Goal: Communication & Community: Answer question/provide support

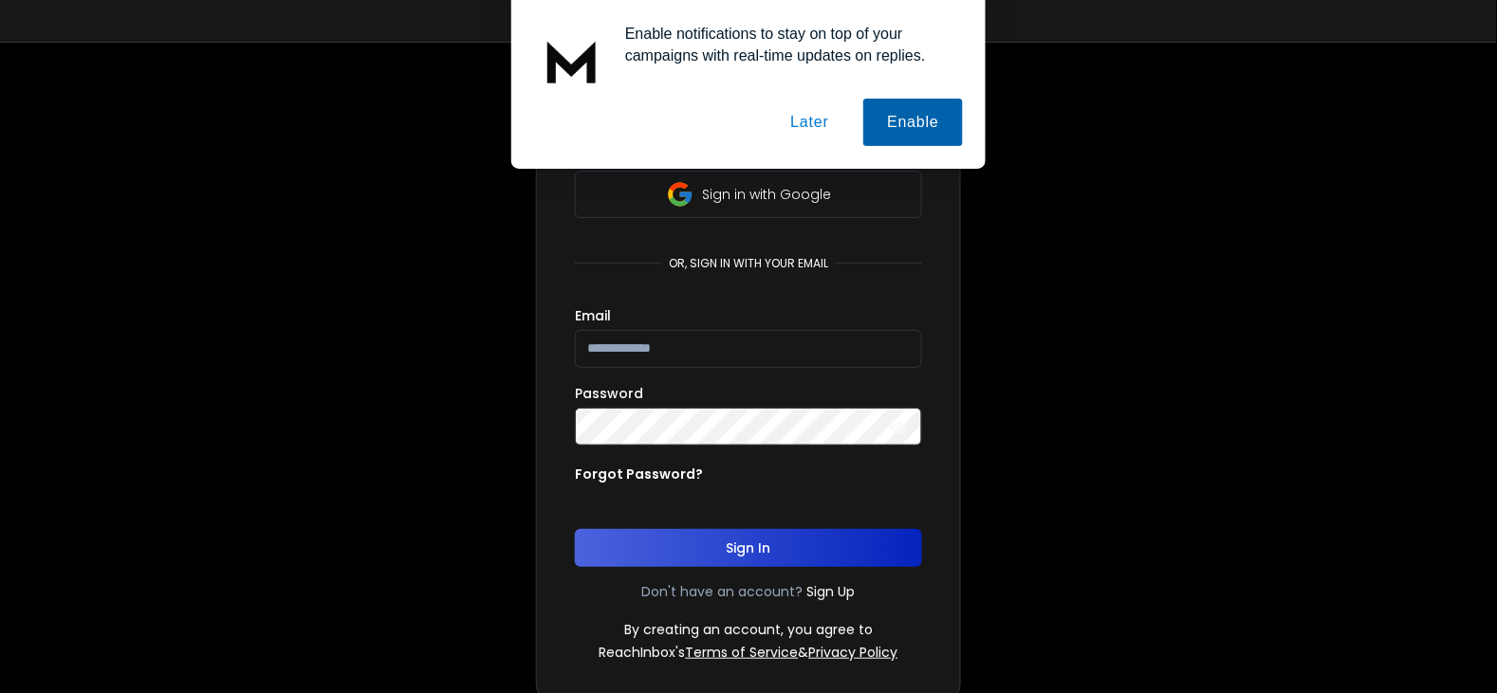
click at [903, 125] on button "Enable" at bounding box center [913, 122] width 100 height 47
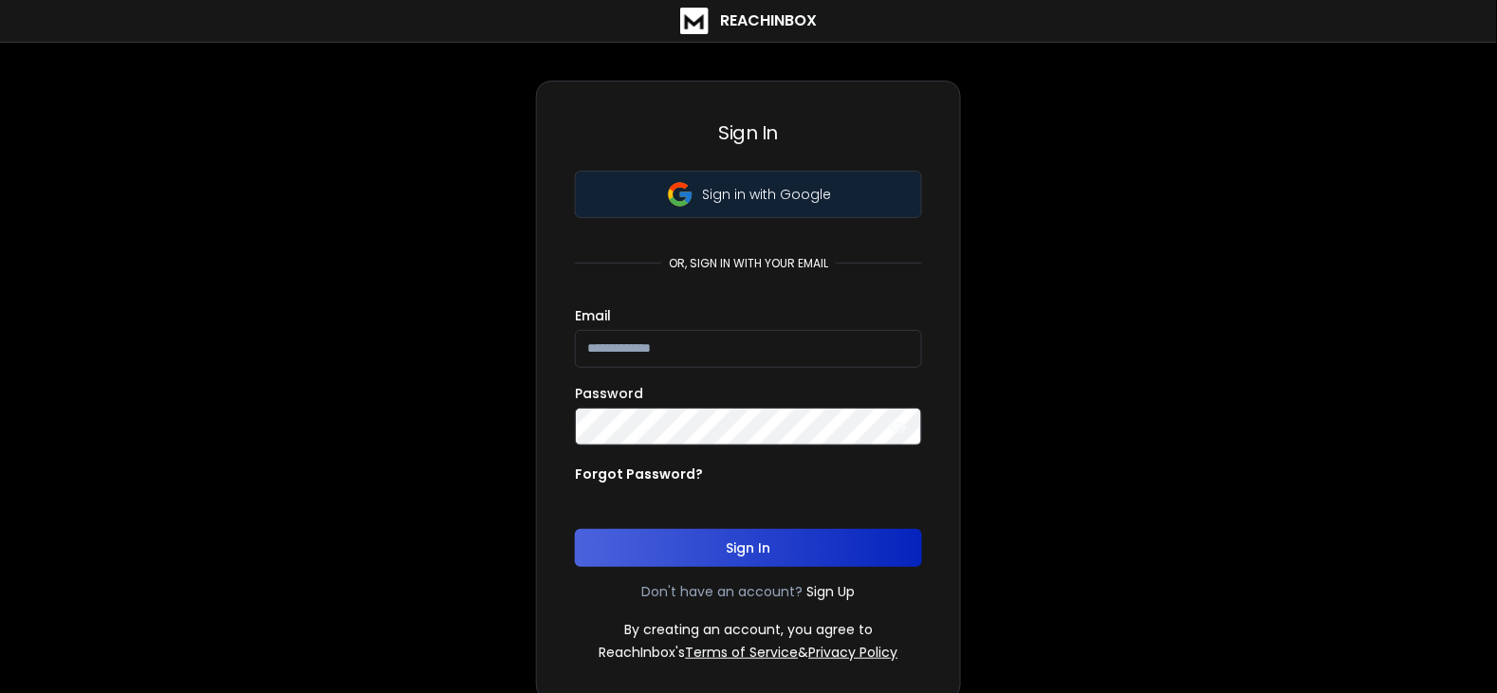
click at [849, 198] on button "Sign in with Google" at bounding box center [748, 194] width 347 height 47
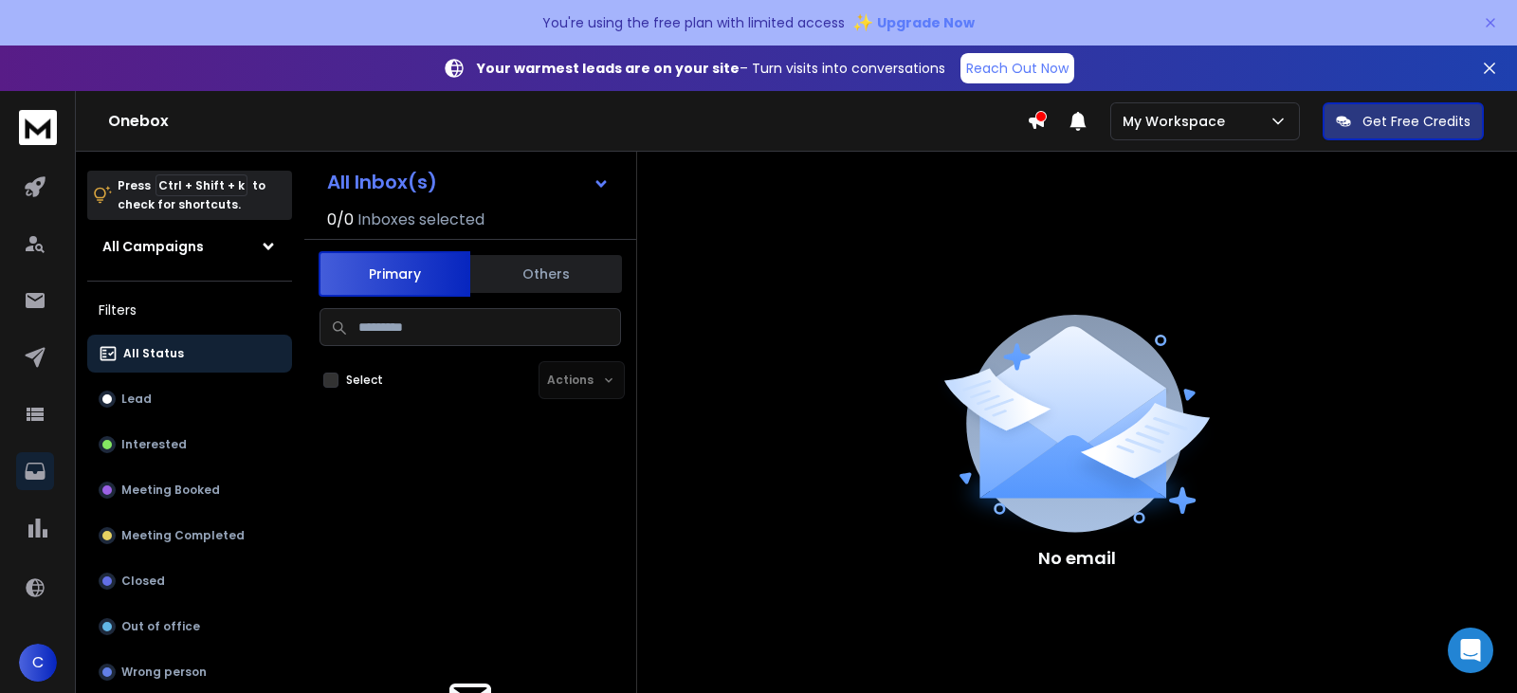
click at [31, 467] on icon at bounding box center [35, 471] width 23 height 23
click at [90, 456] on div "Onebox" at bounding box center [95, 470] width 77 height 36
click at [33, 479] on icon at bounding box center [35, 471] width 23 height 23
click at [31, 243] on circle at bounding box center [33, 240] width 8 height 8
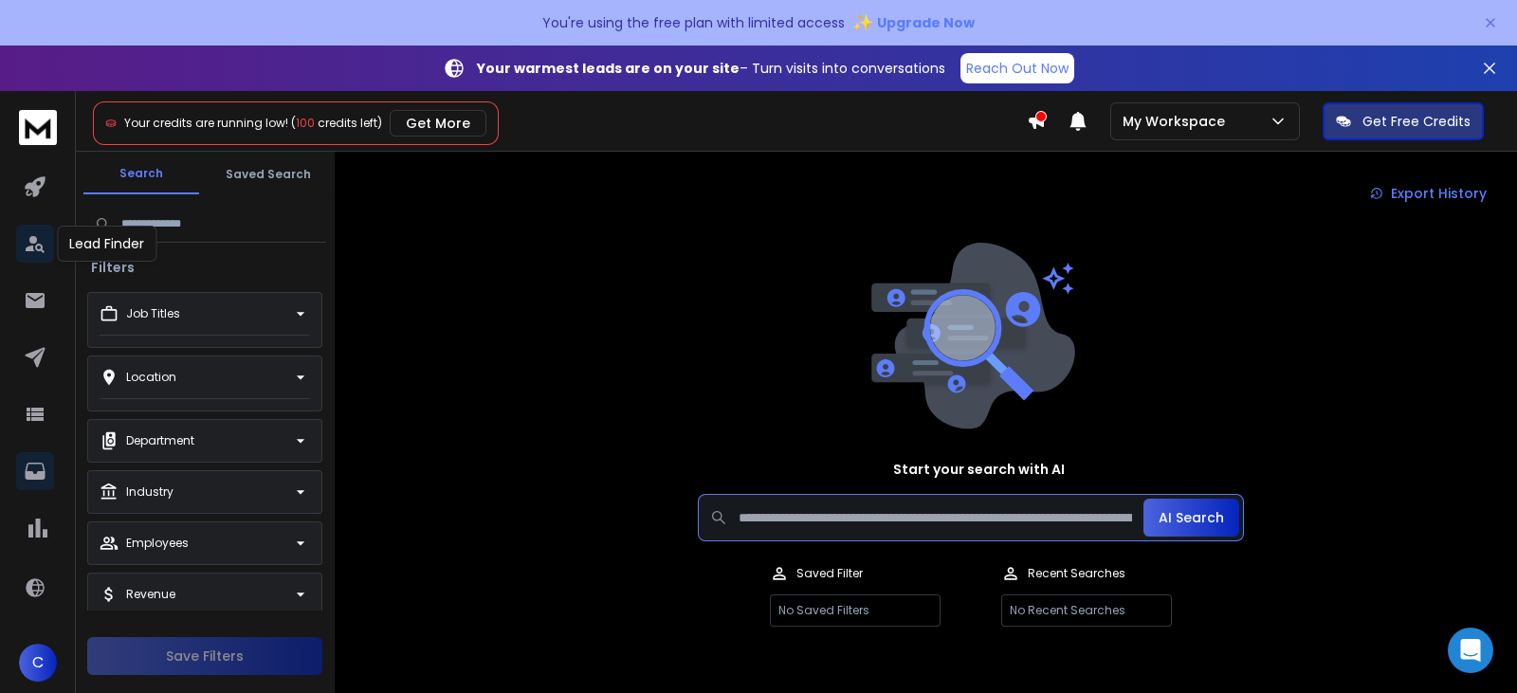
click at [38, 486] on link at bounding box center [35, 471] width 38 height 38
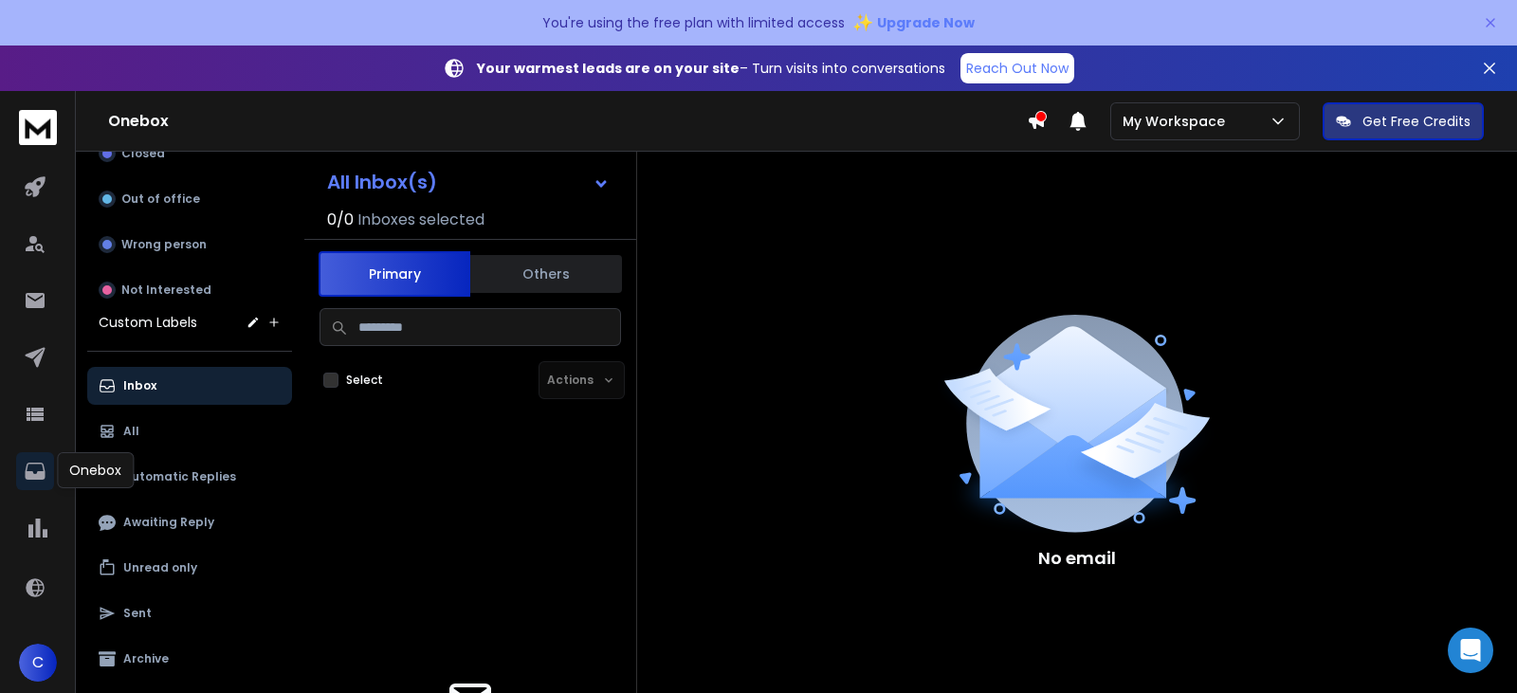
scroll to position [447, 0]
click at [185, 372] on button "Inbox" at bounding box center [189, 386] width 205 height 38
click at [29, 194] on icon at bounding box center [29, 193] width 6 height 6
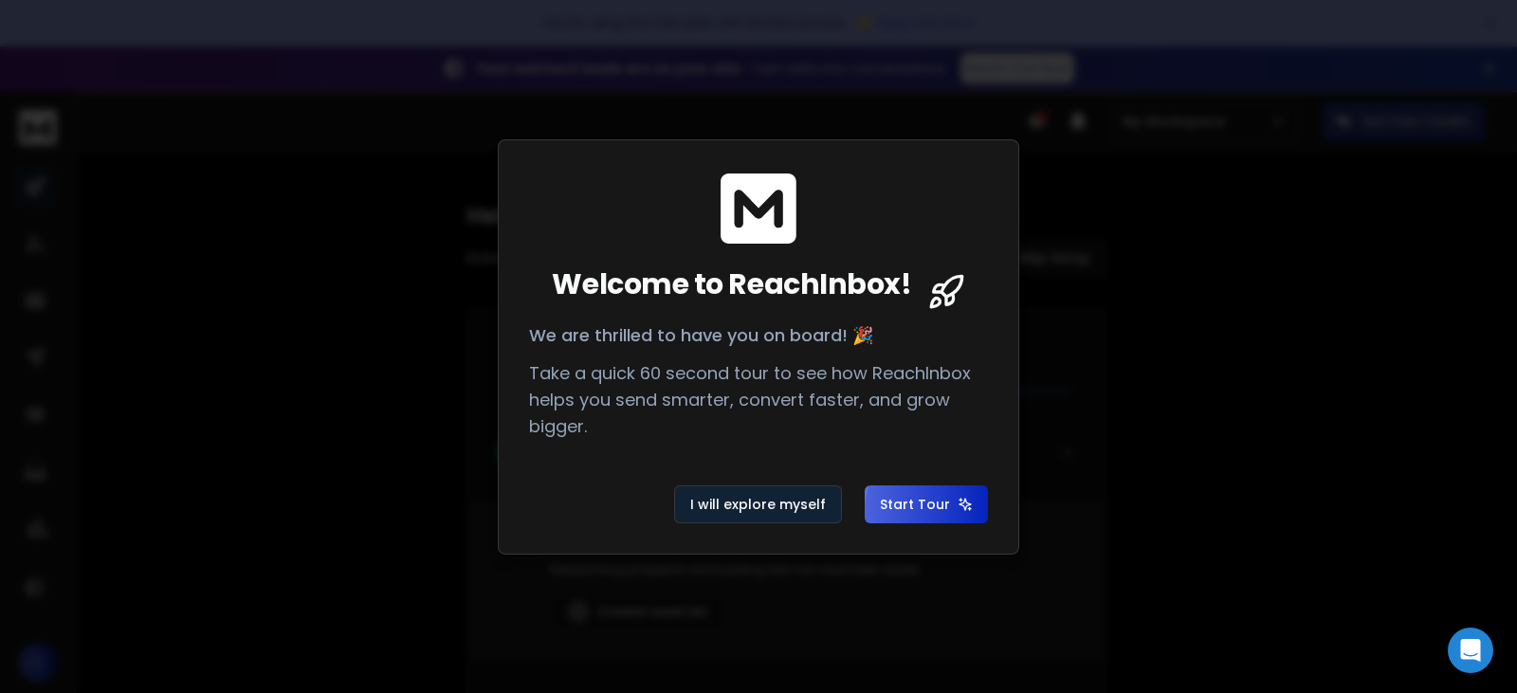
click at [764, 508] on button "I will explore myself" at bounding box center [758, 505] width 168 height 38
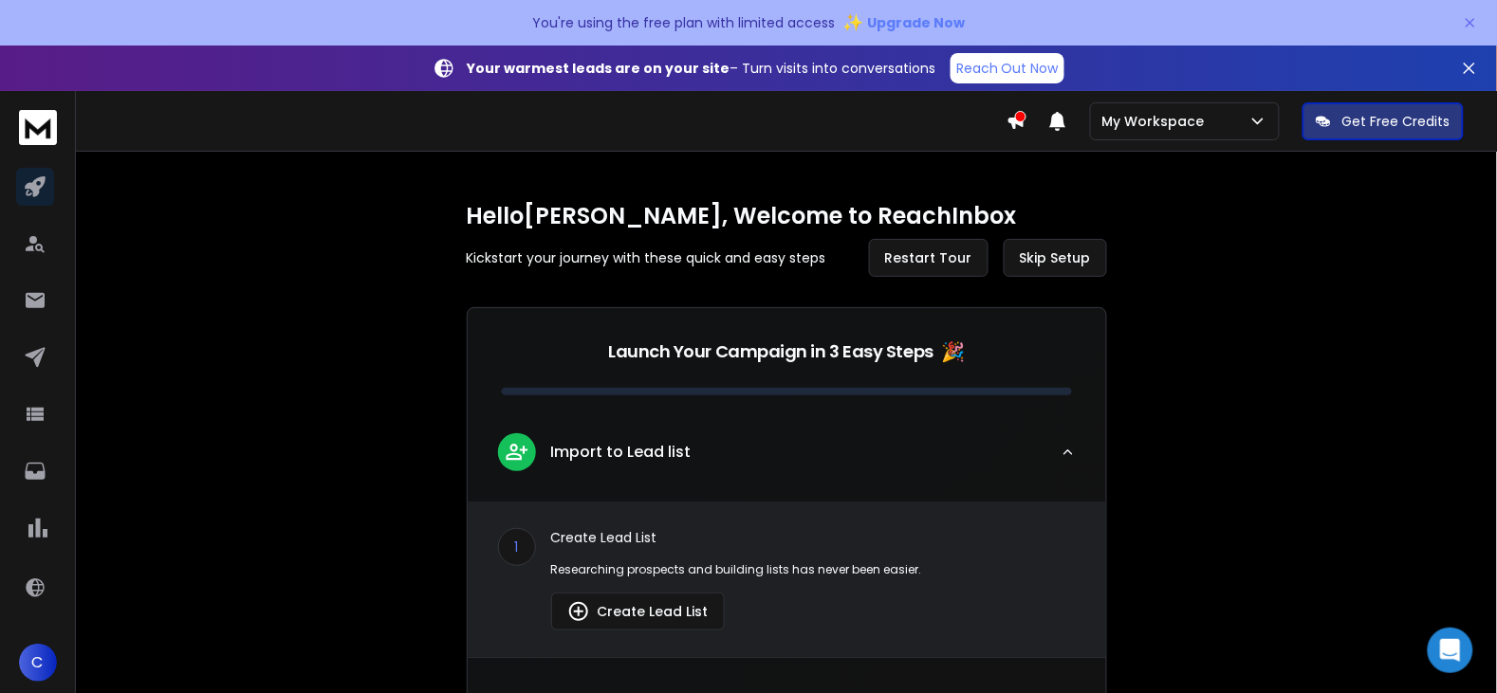
click at [28, 647] on span "C" at bounding box center [38, 663] width 38 height 38
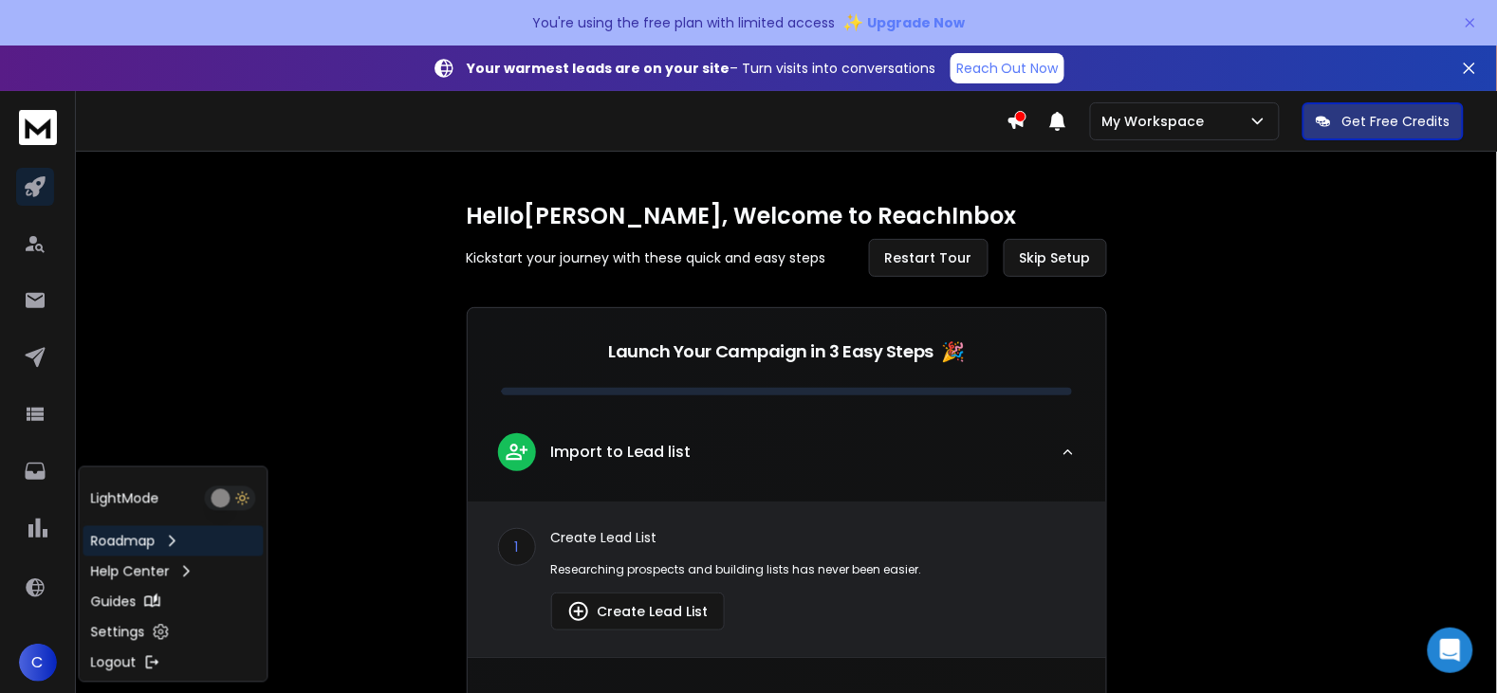
click at [207, 377] on div "Hello Courtney , Welcome to ReachInbox Kickstart your journey with these quick …" at bounding box center [786, 537] width 1360 height 732
click at [33, 471] on icon at bounding box center [35, 471] width 23 height 23
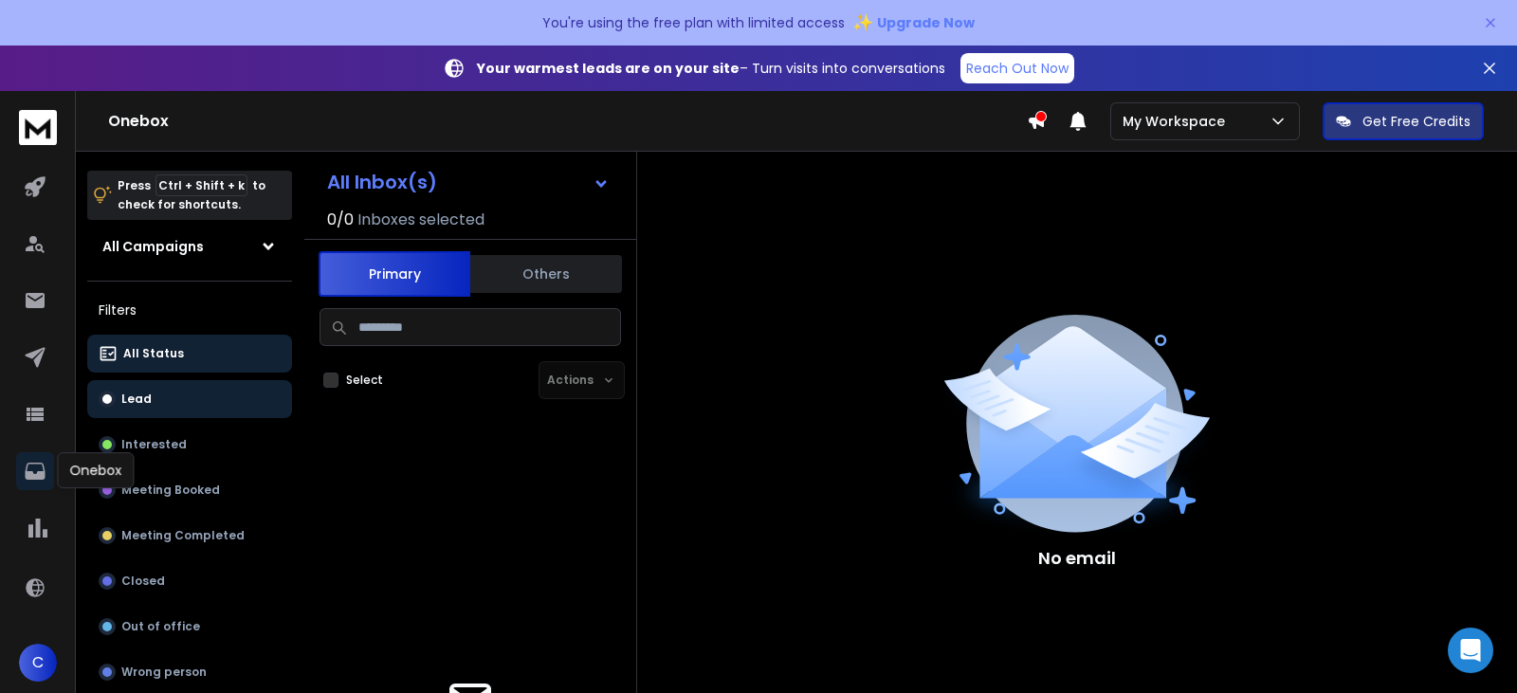
click at [198, 395] on button "Lead" at bounding box center [189, 399] width 205 height 38
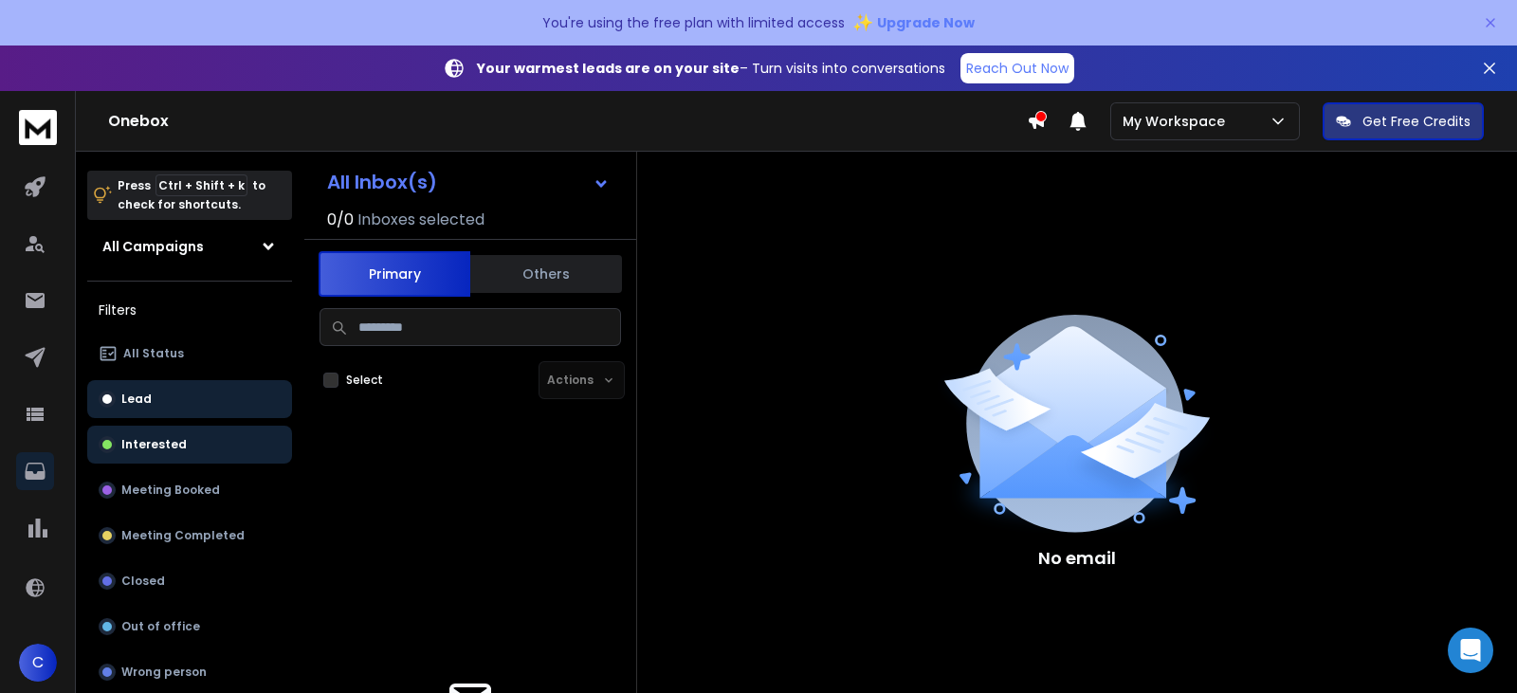
click at [186, 445] on button "Interested" at bounding box center [189, 445] width 205 height 38
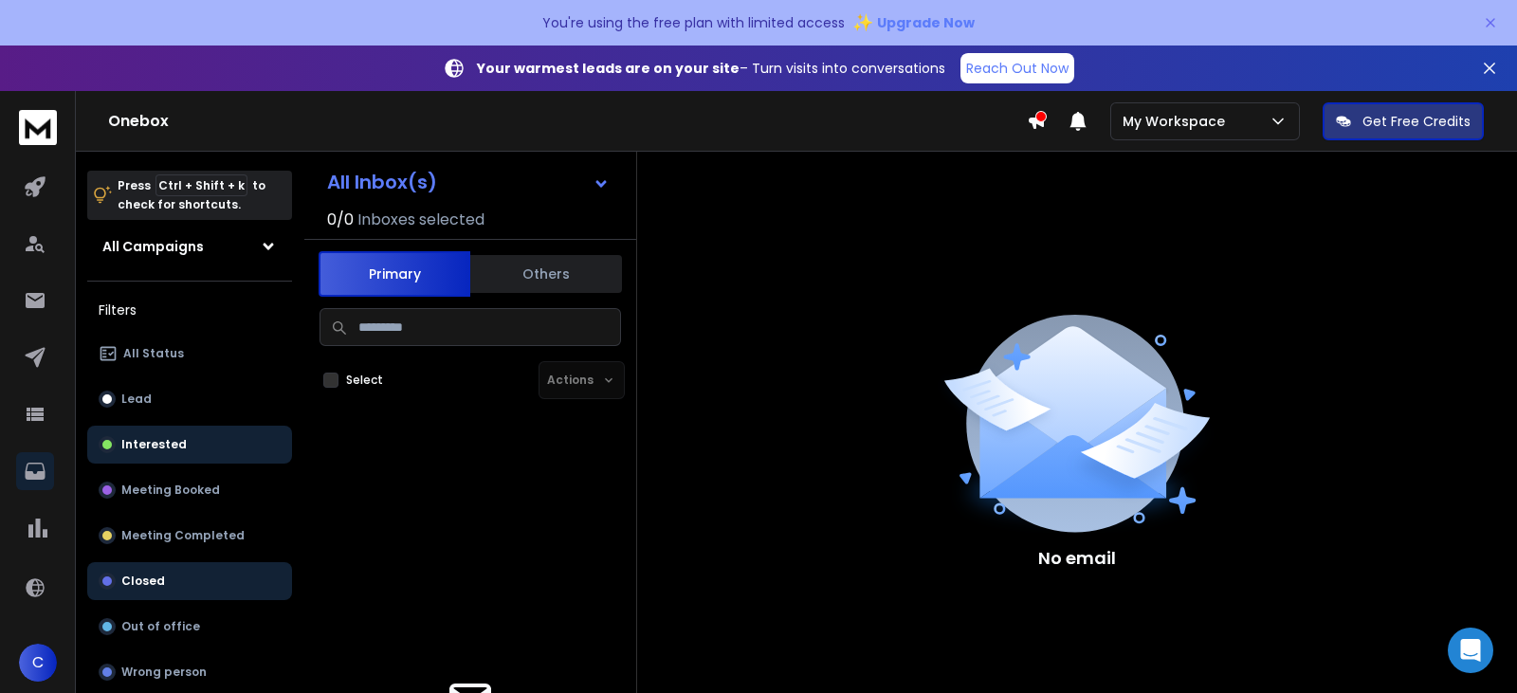
click at [177, 576] on button "Closed" at bounding box center [189, 581] width 205 height 38
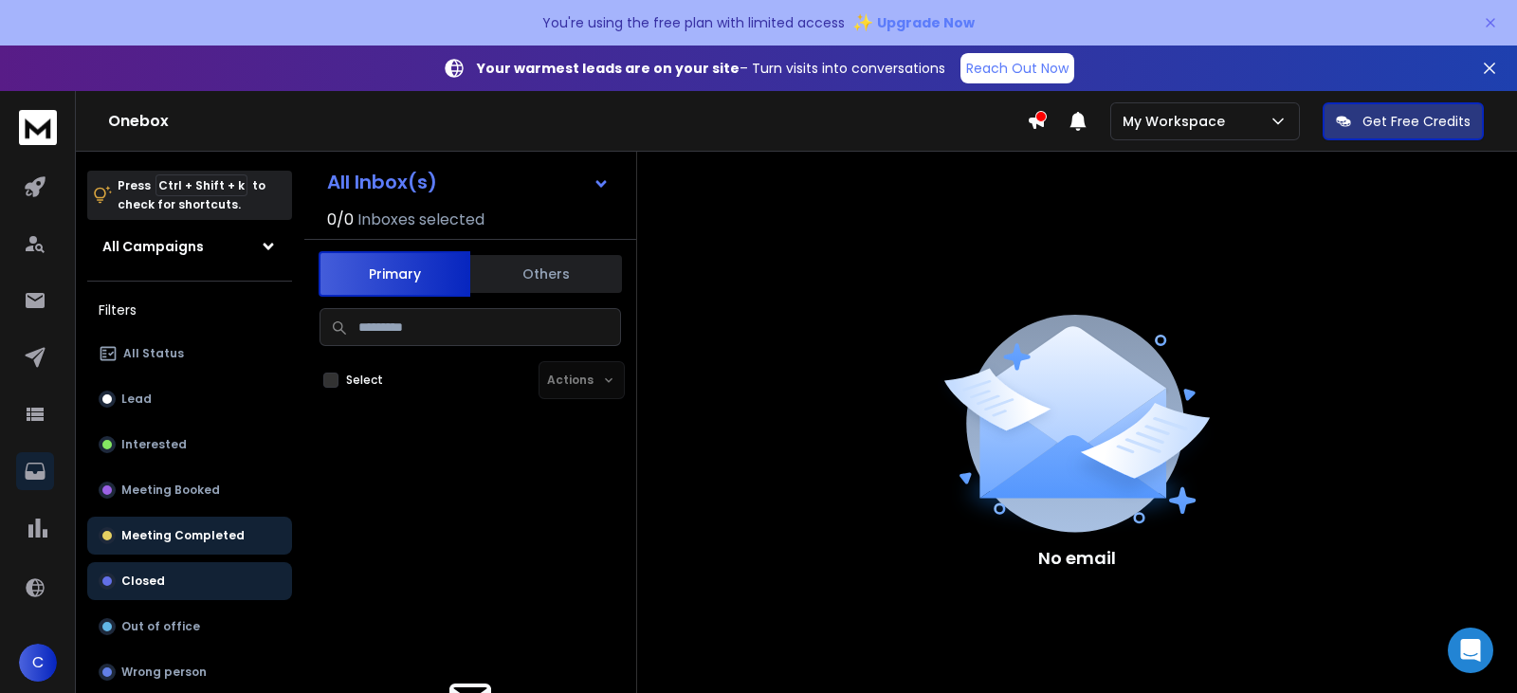
click at [200, 541] on p "Meeting Completed" at bounding box center [182, 535] width 123 height 15
click at [27, 476] on icon at bounding box center [35, 471] width 20 height 17
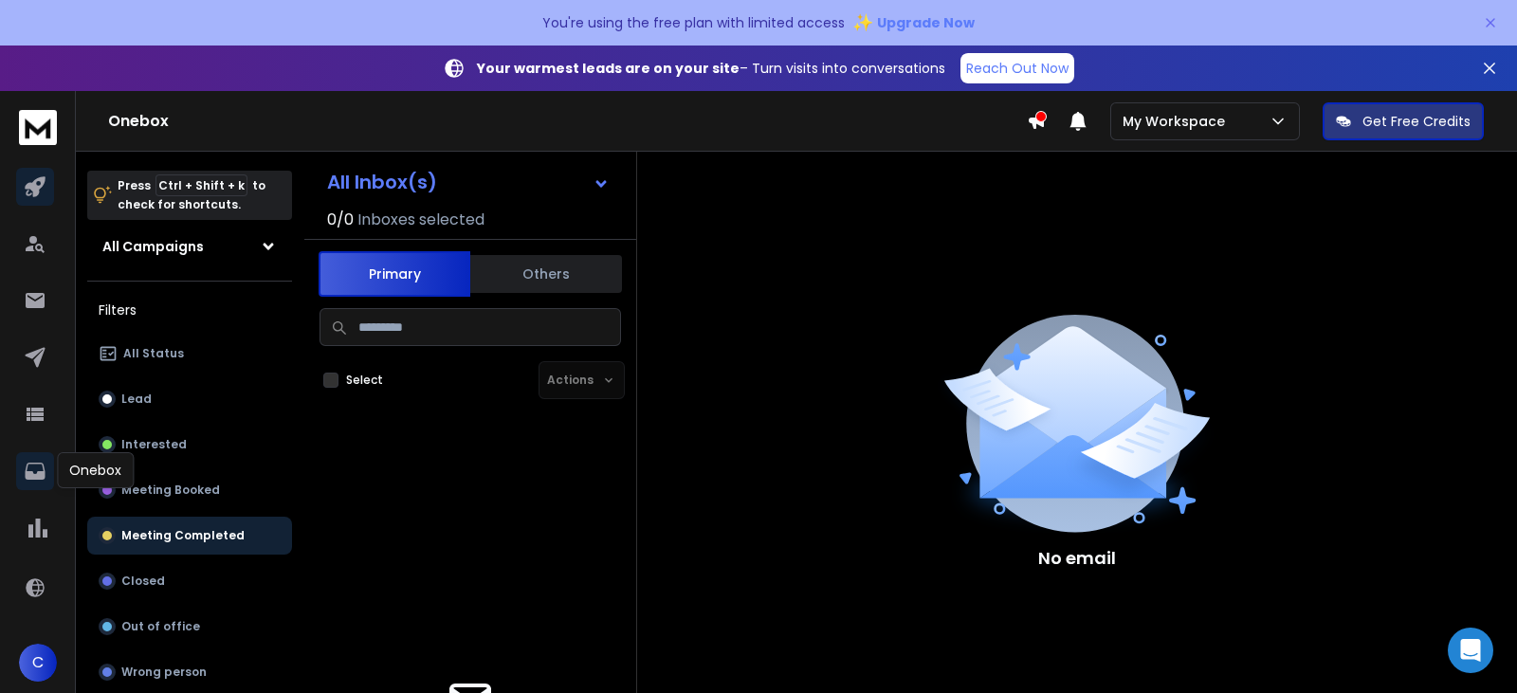
click at [35, 185] on icon at bounding box center [35, 186] width 21 height 21
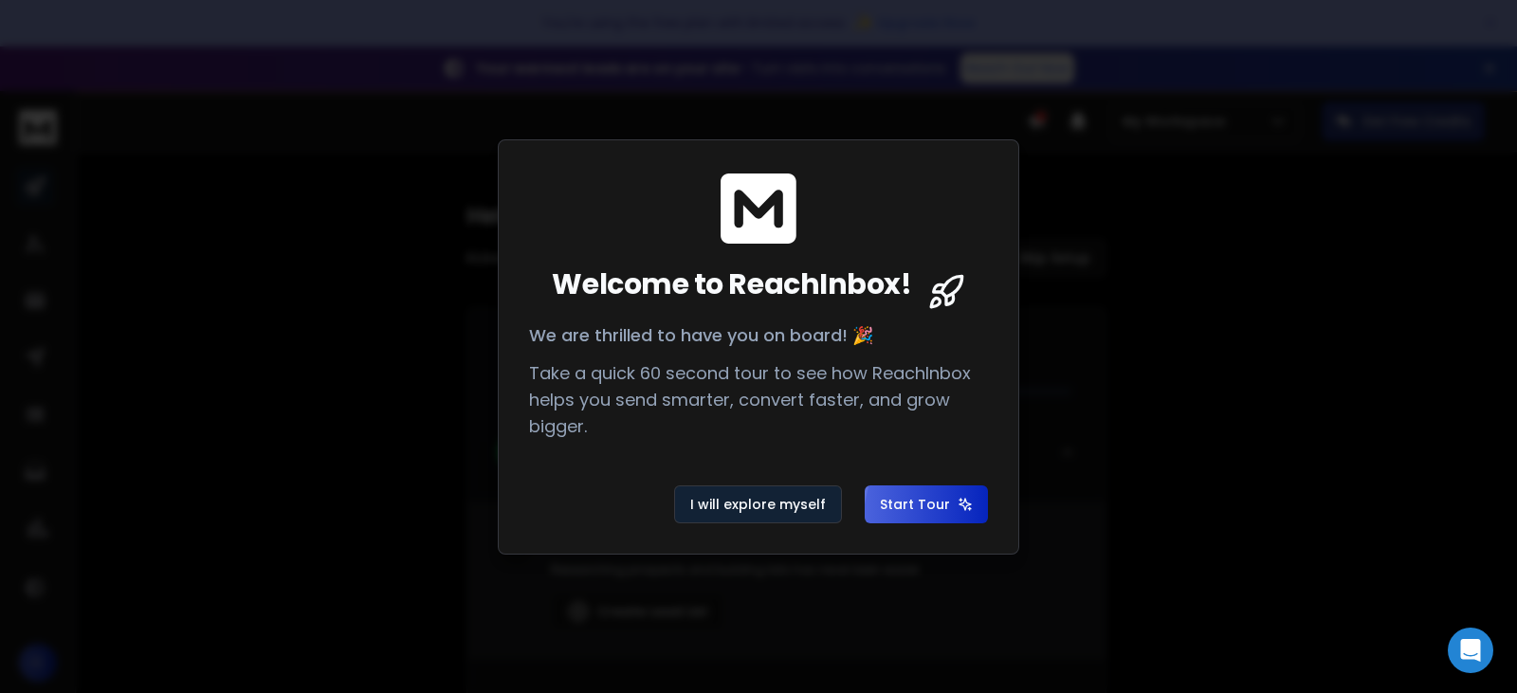
click at [773, 505] on button "I will explore myself" at bounding box center [758, 505] width 168 height 38
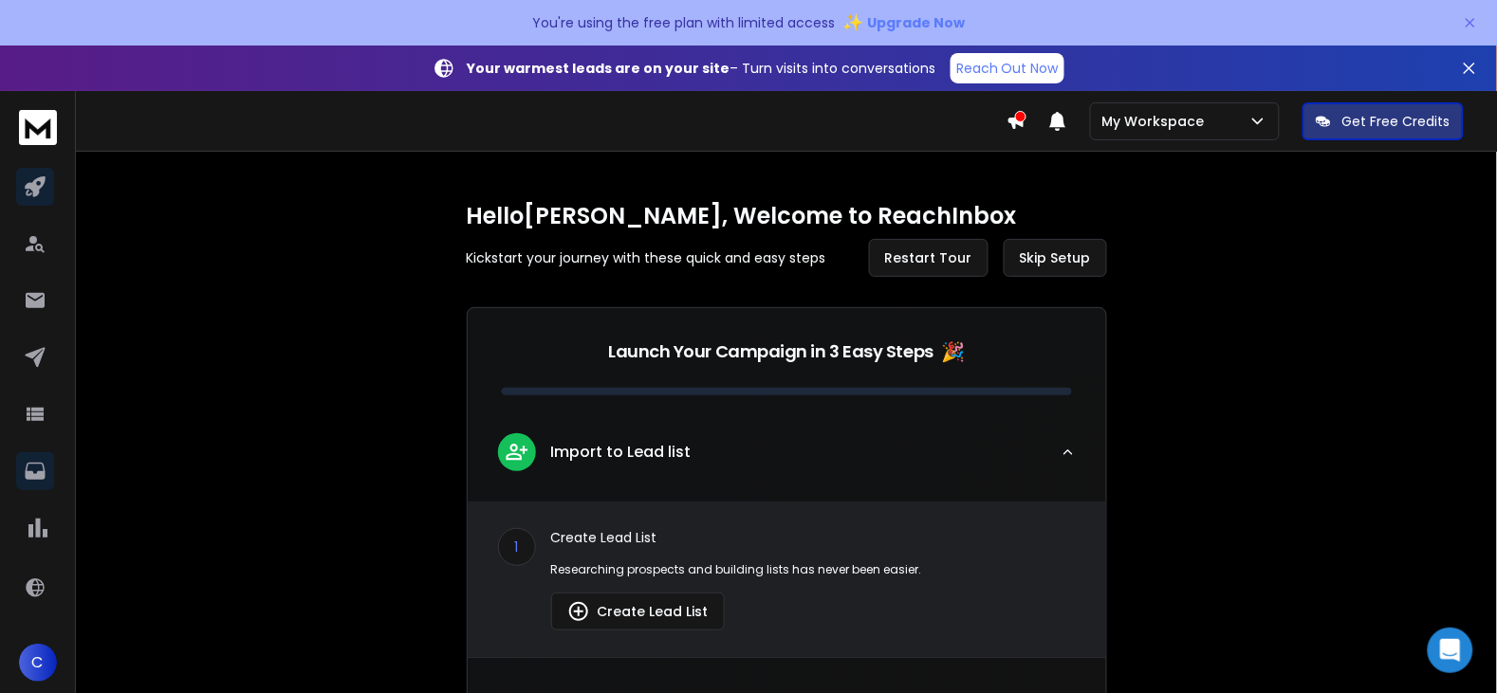
click at [17, 462] on link at bounding box center [35, 471] width 38 height 38
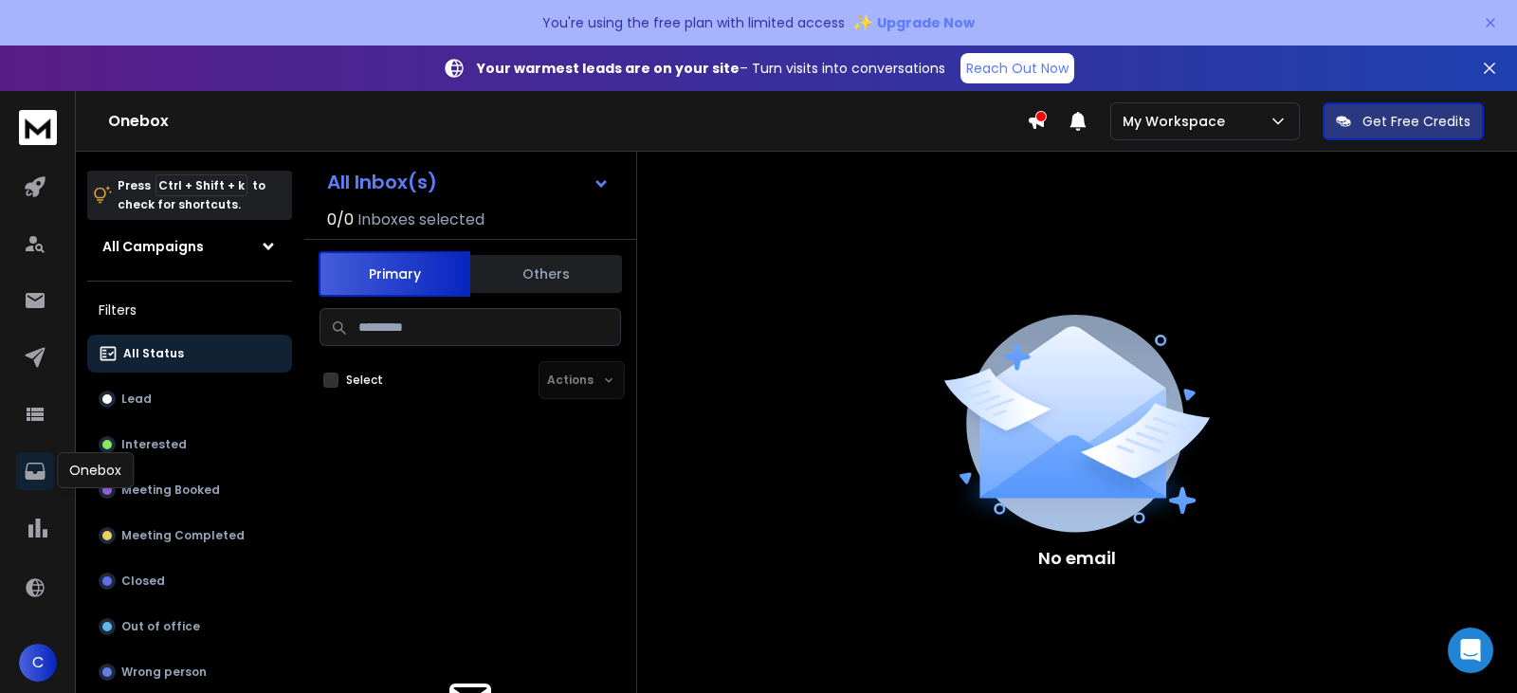
click at [260, 242] on icon at bounding box center [268, 246] width 17 height 17
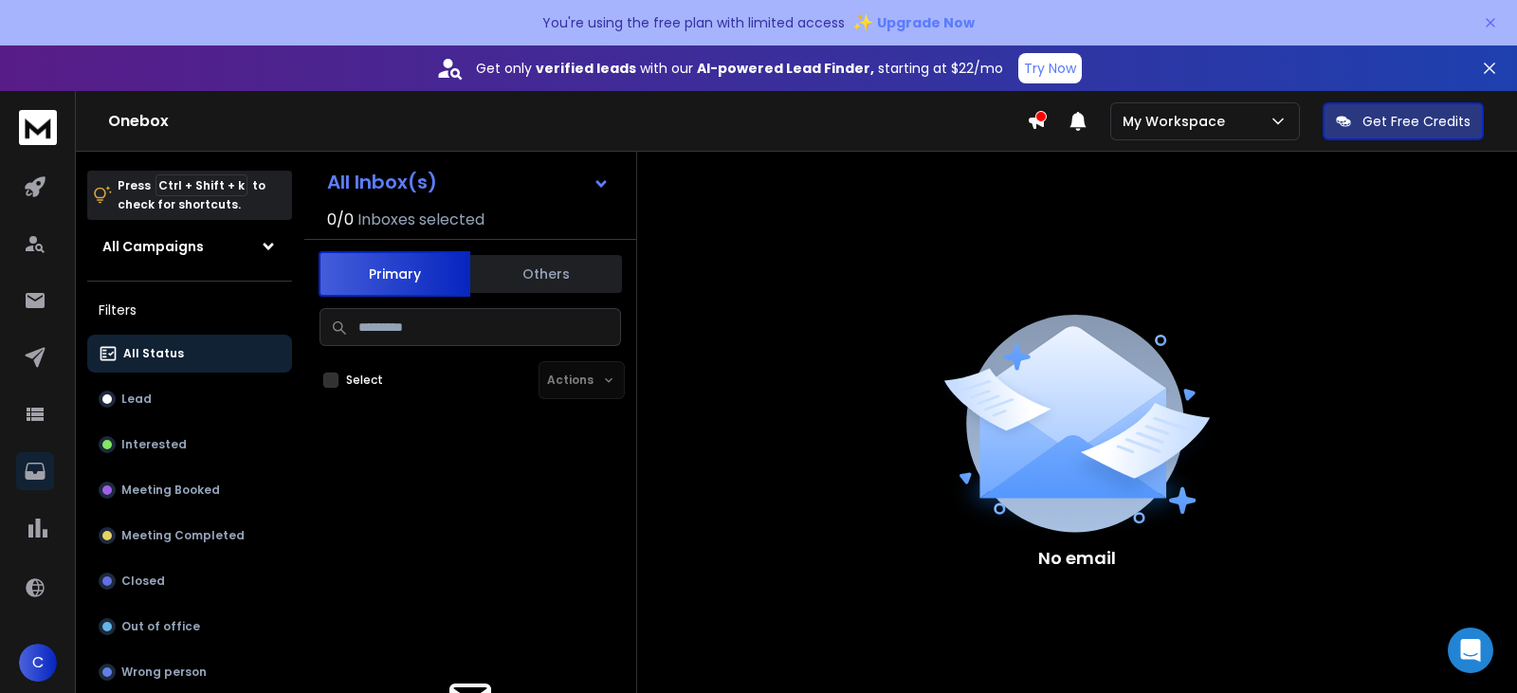
click at [45, 478] on icon at bounding box center [35, 471] width 23 height 23
click at [49, 179] on link at bounding box center [35, 187] width 38 height 38
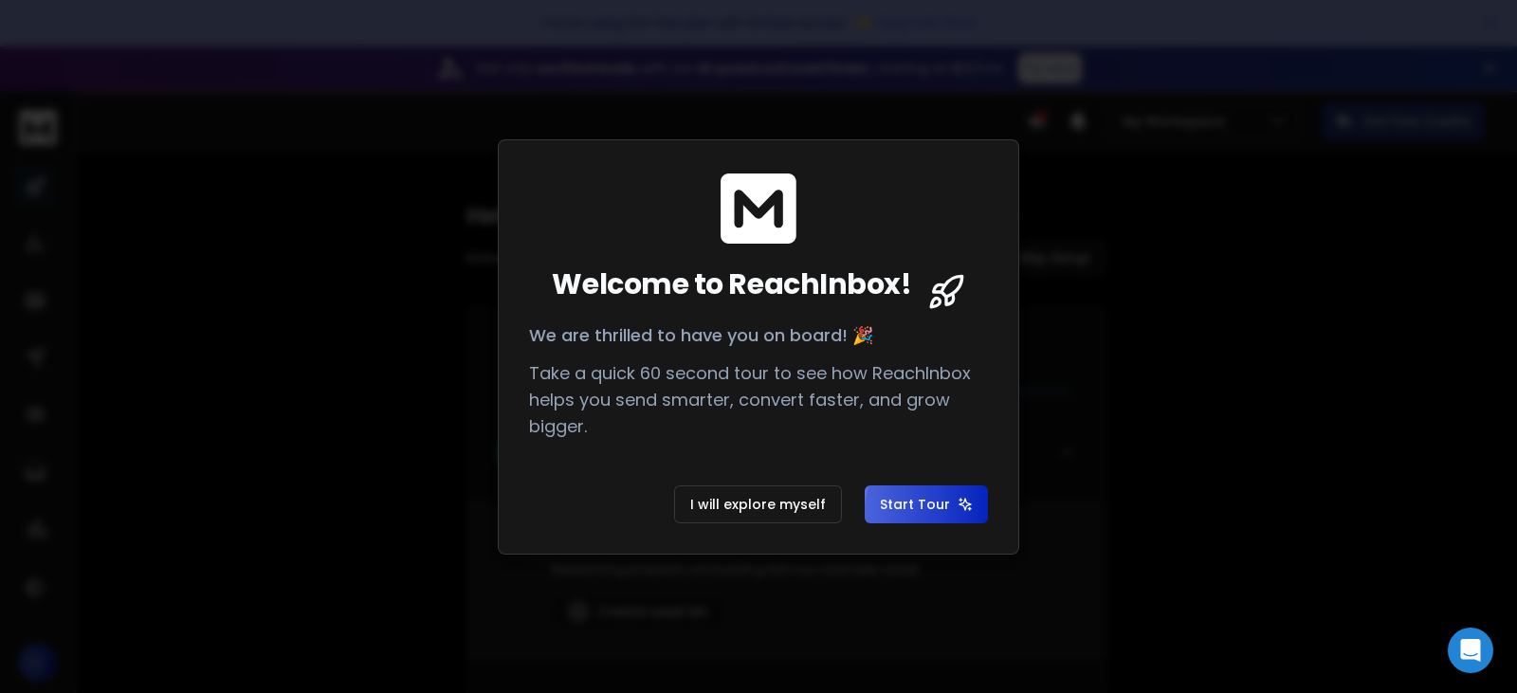
click at [851, 609] on div at bounding box center [758, 346] width 1517 height 693
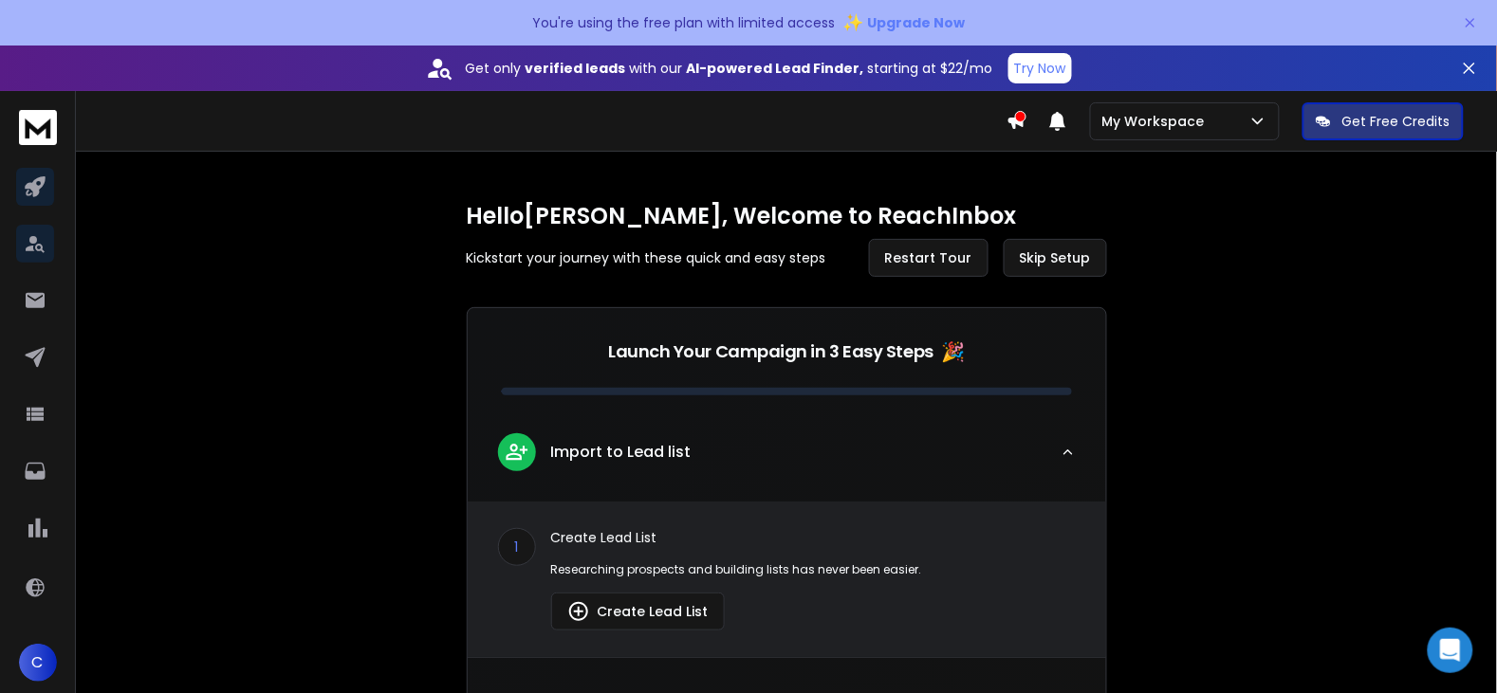
click at [32, 239] on circle at bounding box center [33, 240] width 8 height 8
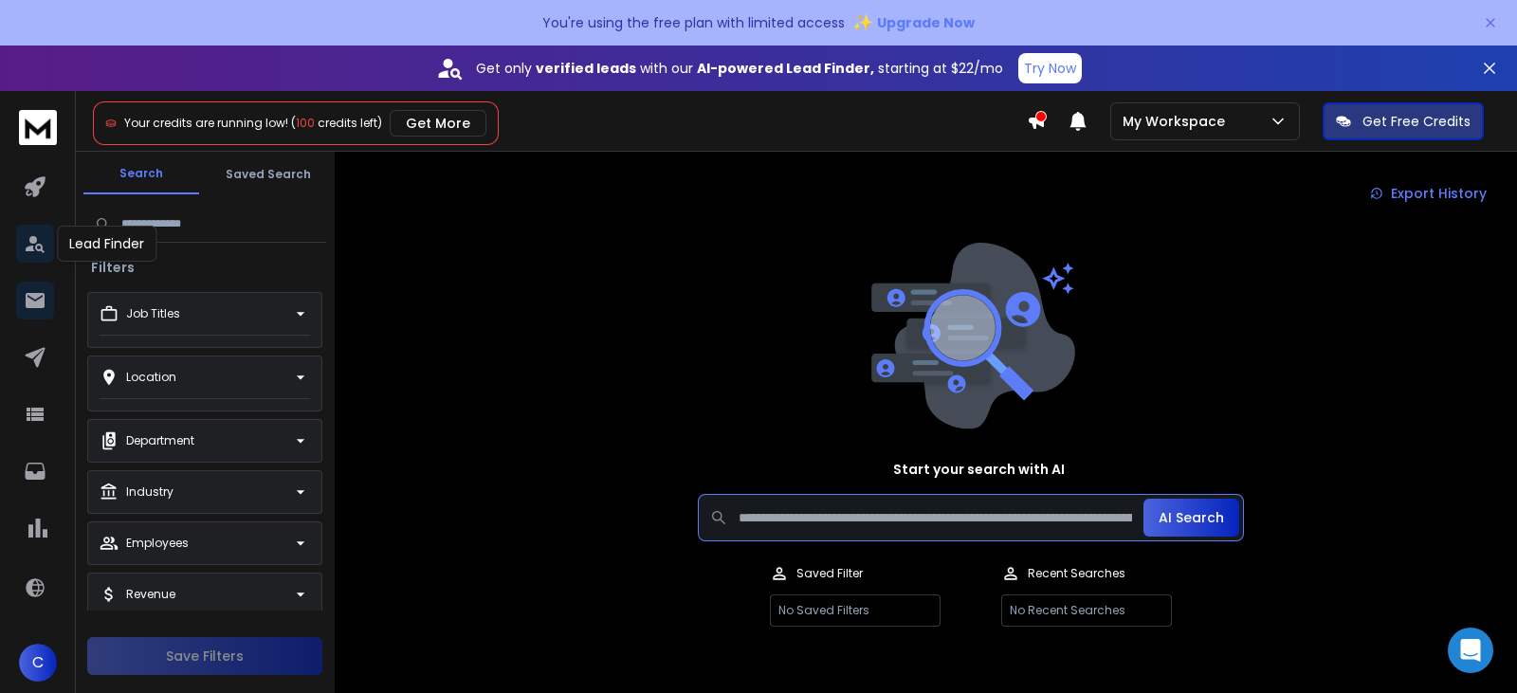
click at [49, 299] on link at bounding box center [35, 301] width 38 height 38
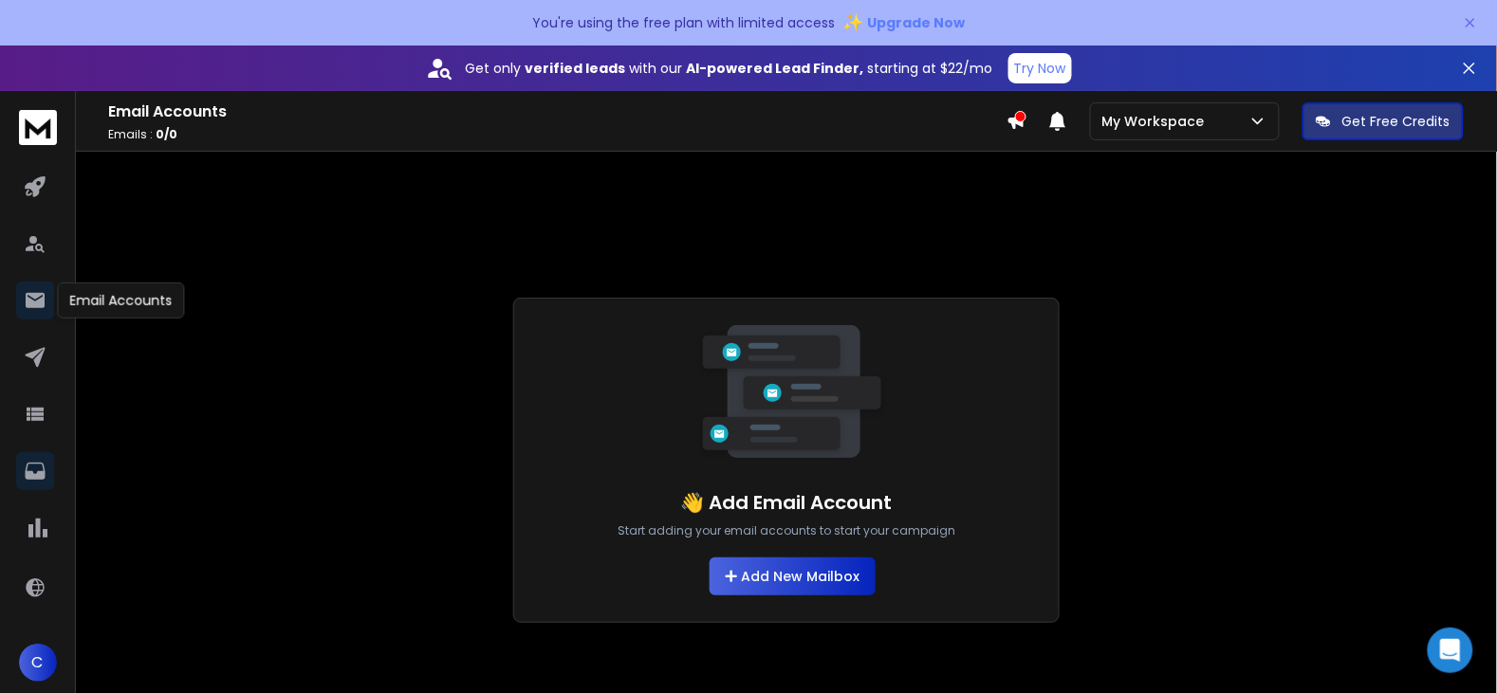
click at [20, 477] on link at bounding box center [35, 471] width 38 height 38
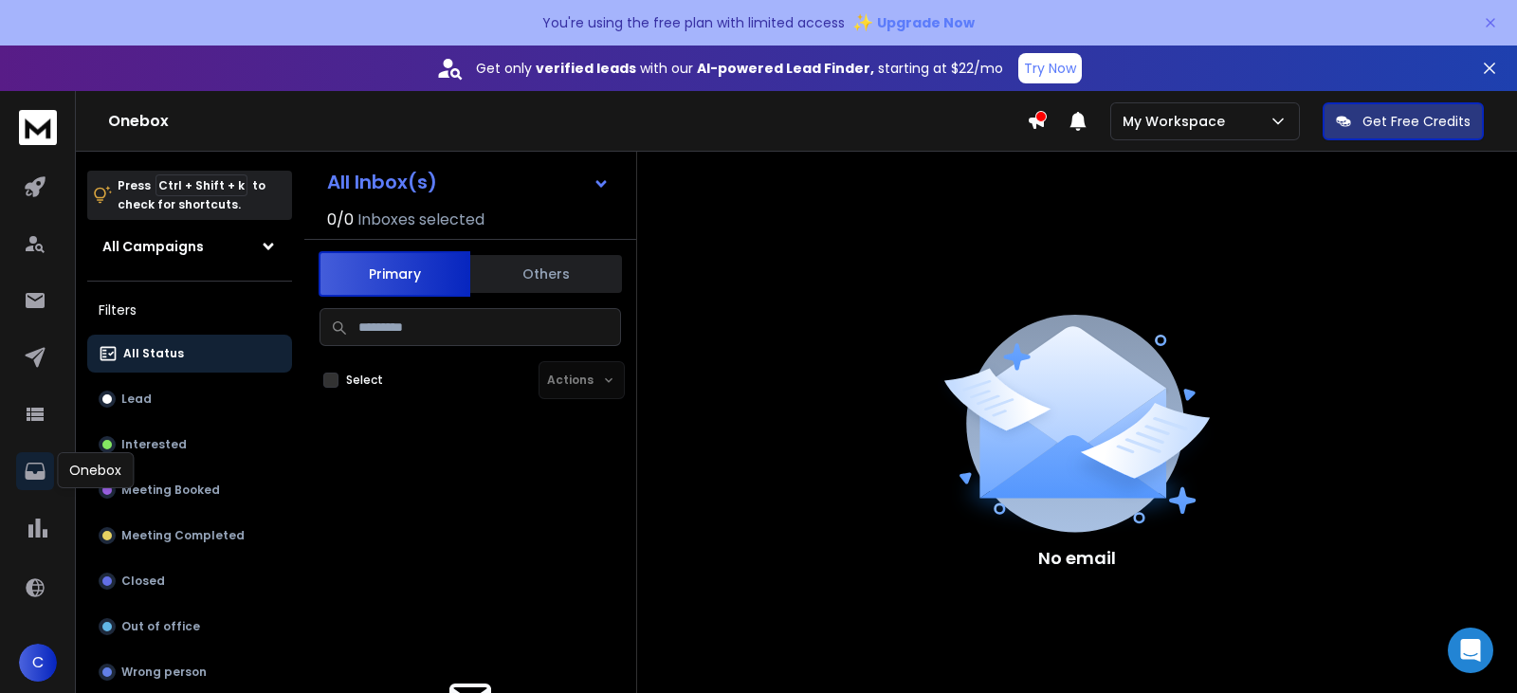
click at [1497, 77] on div at bounding box center [1489, 69] width 17 height 46
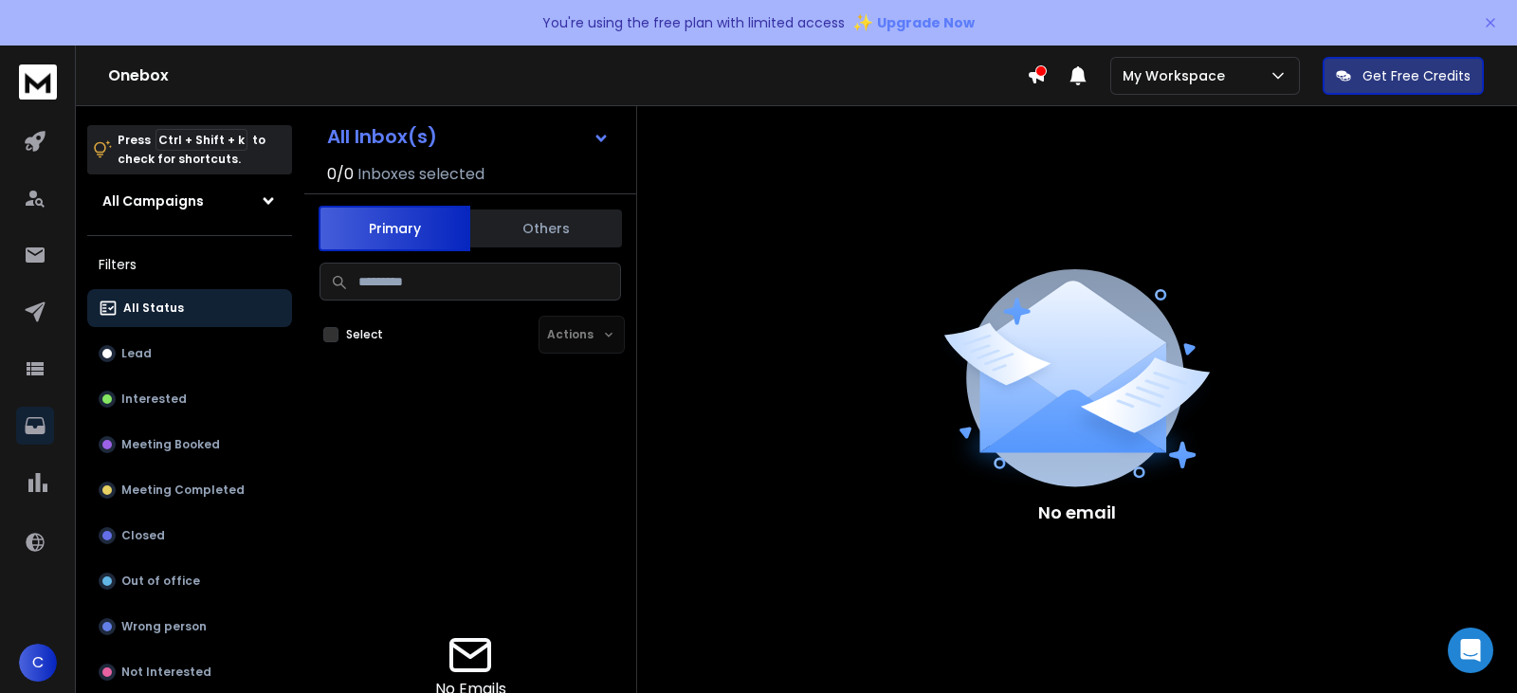
click at [1038, 81] on icon at bounding box center [1036, 75] width 15 height 15
click at [1081, 82] on icon at bounding box center [1078, 75] width 19 height 19
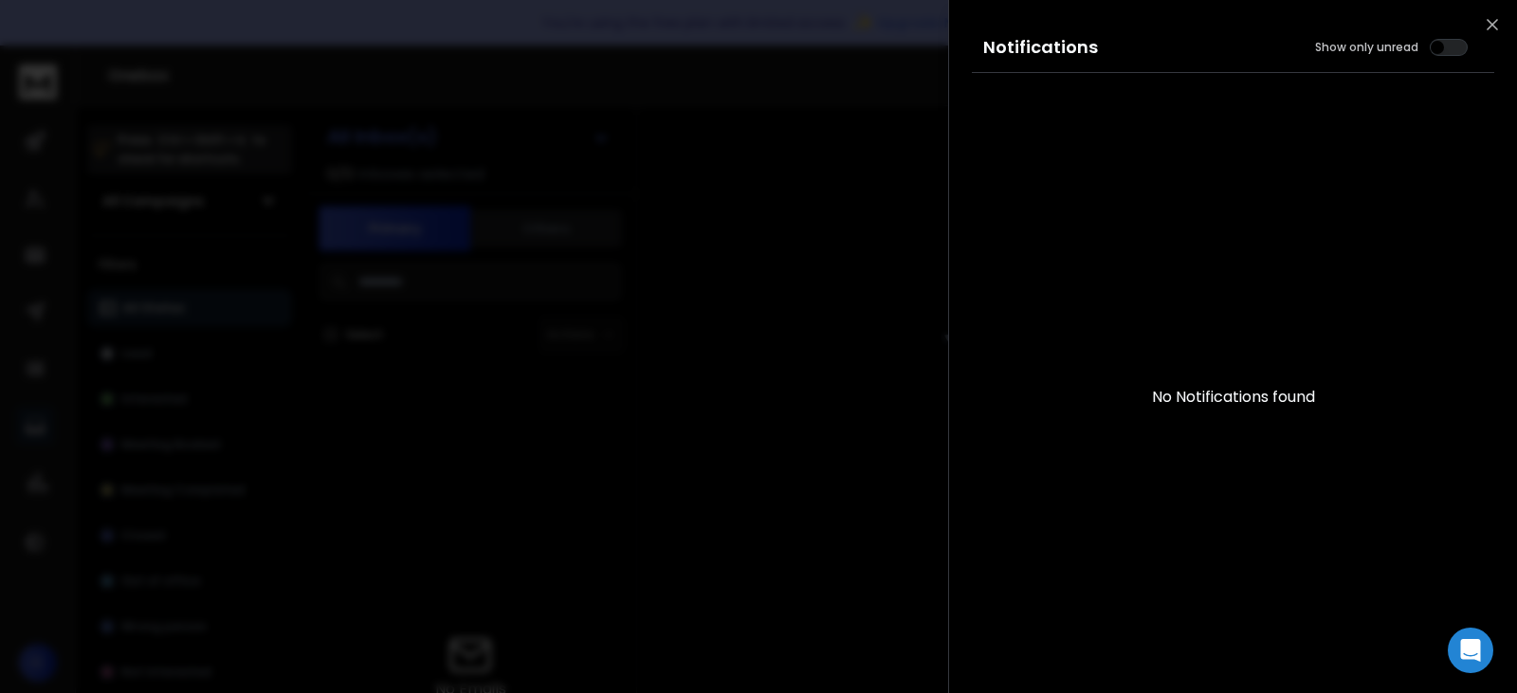
click at [757, 391] on div at bounding box center [758, 346] width 1517 height 693
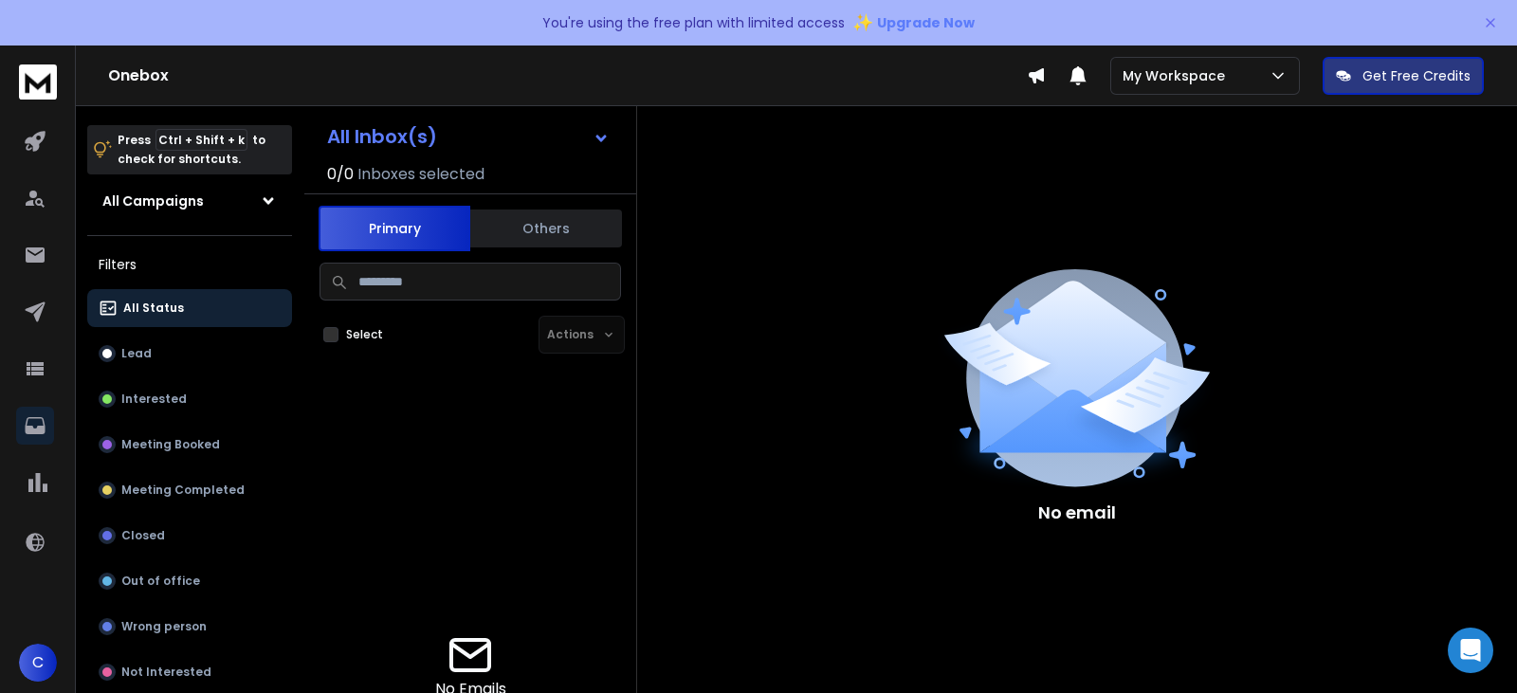
click at [1038, 81] on icon at bounding box center [1036, 75] width 15 height 15
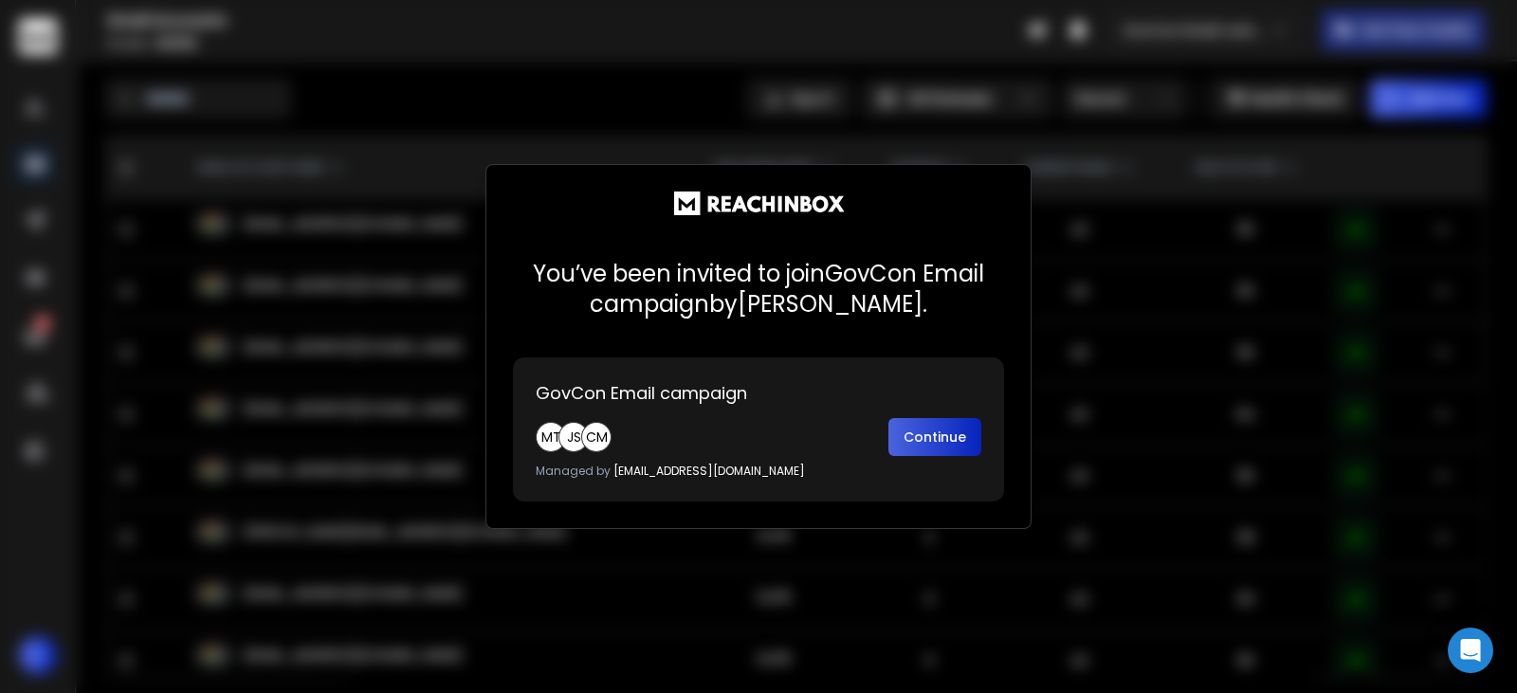
click at [938, 445] on button "Continue" at bounding box center [935, 437] width 93 height 38
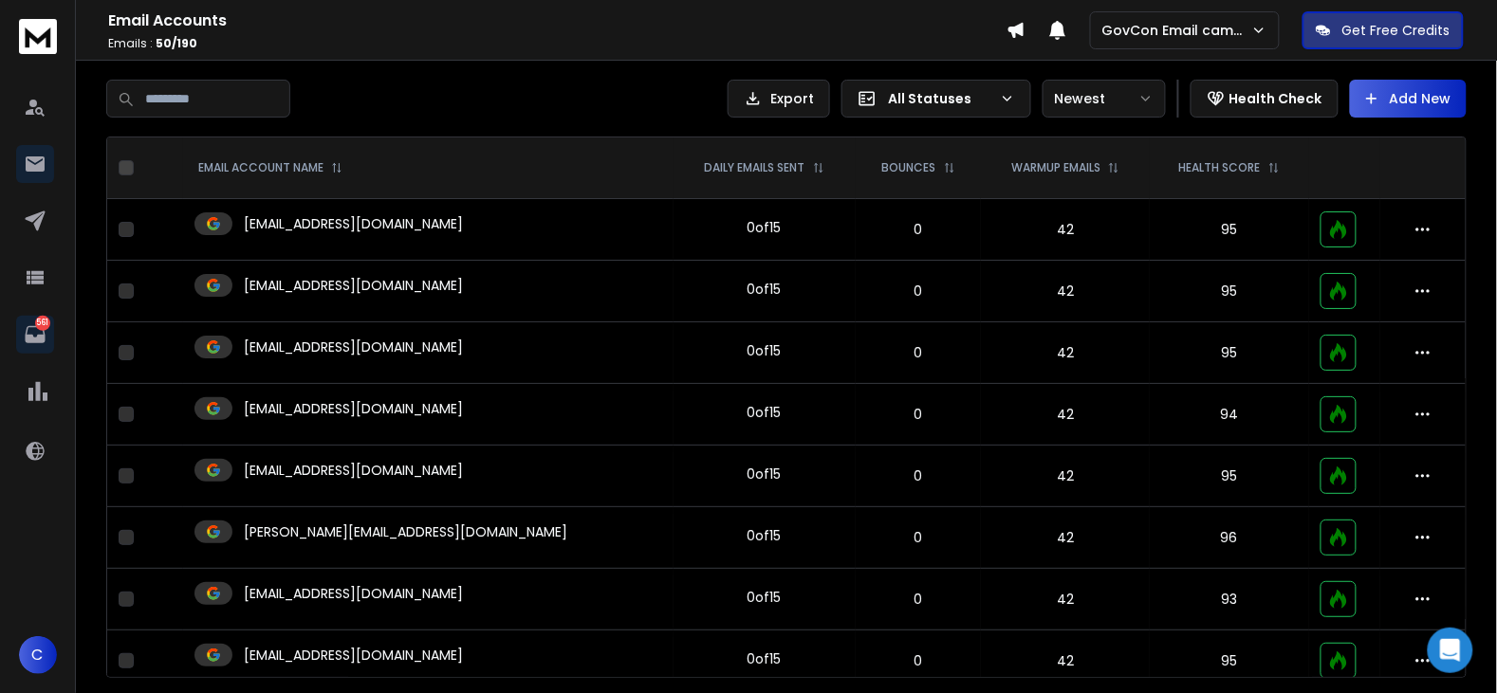
click at [29, 323] on icon at bounding box center [35, 334] width 23 height 23
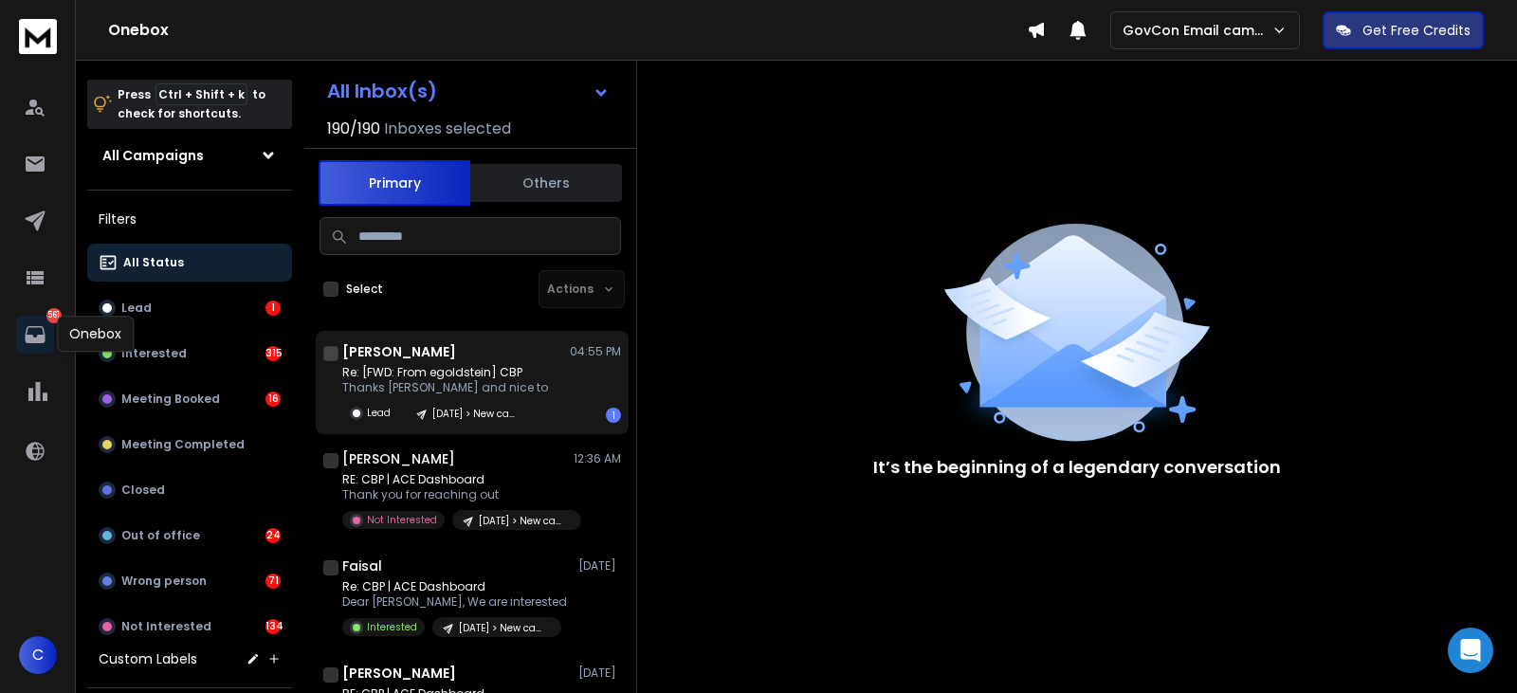
click at [468, 383] on p "Thanks [PERSON_NAME] and nice to" at bounding box center [445, 387] width 206 height 15
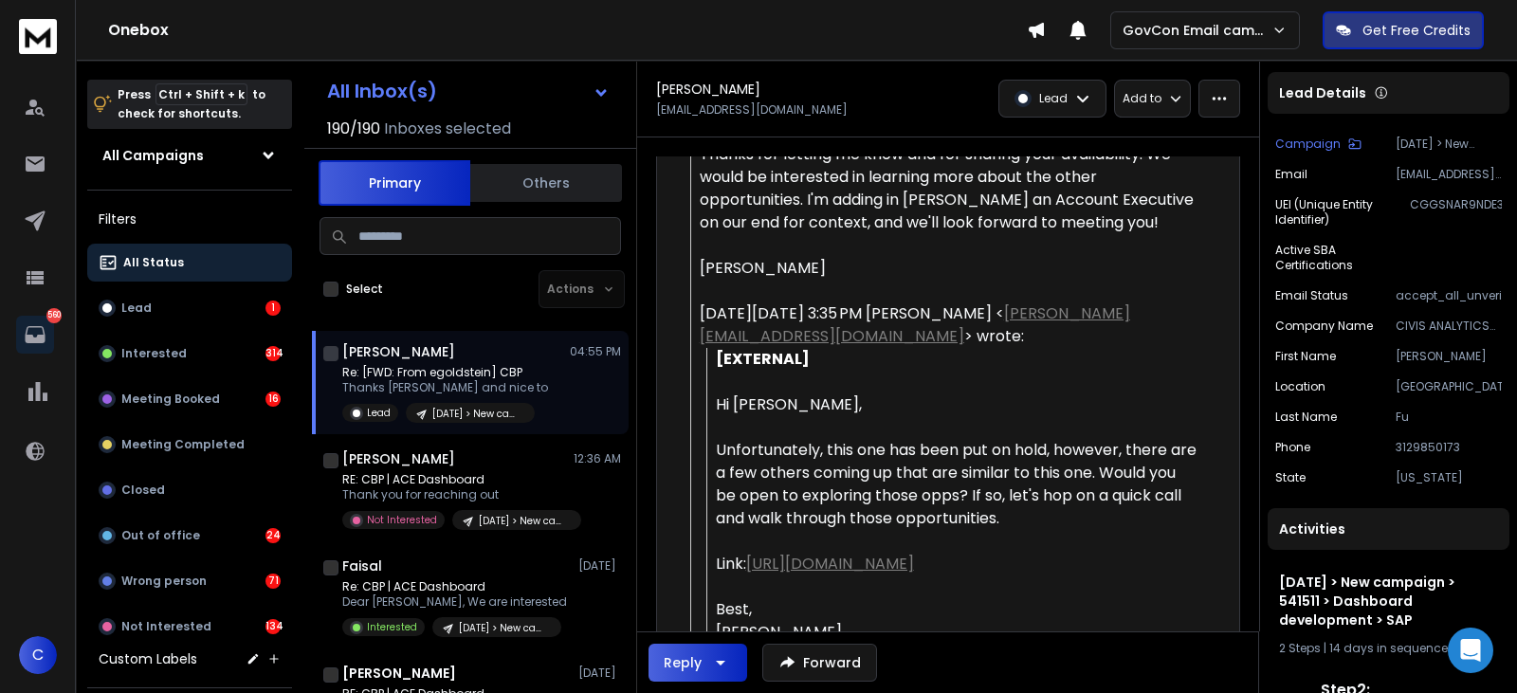
scroll to position [547, 0]
click at [914, 552] on link "https://calendly.com/d/cr7k-dm9-9nj/govcon-opportunity-review" at bounding box center [830, 563] width 168 height 22
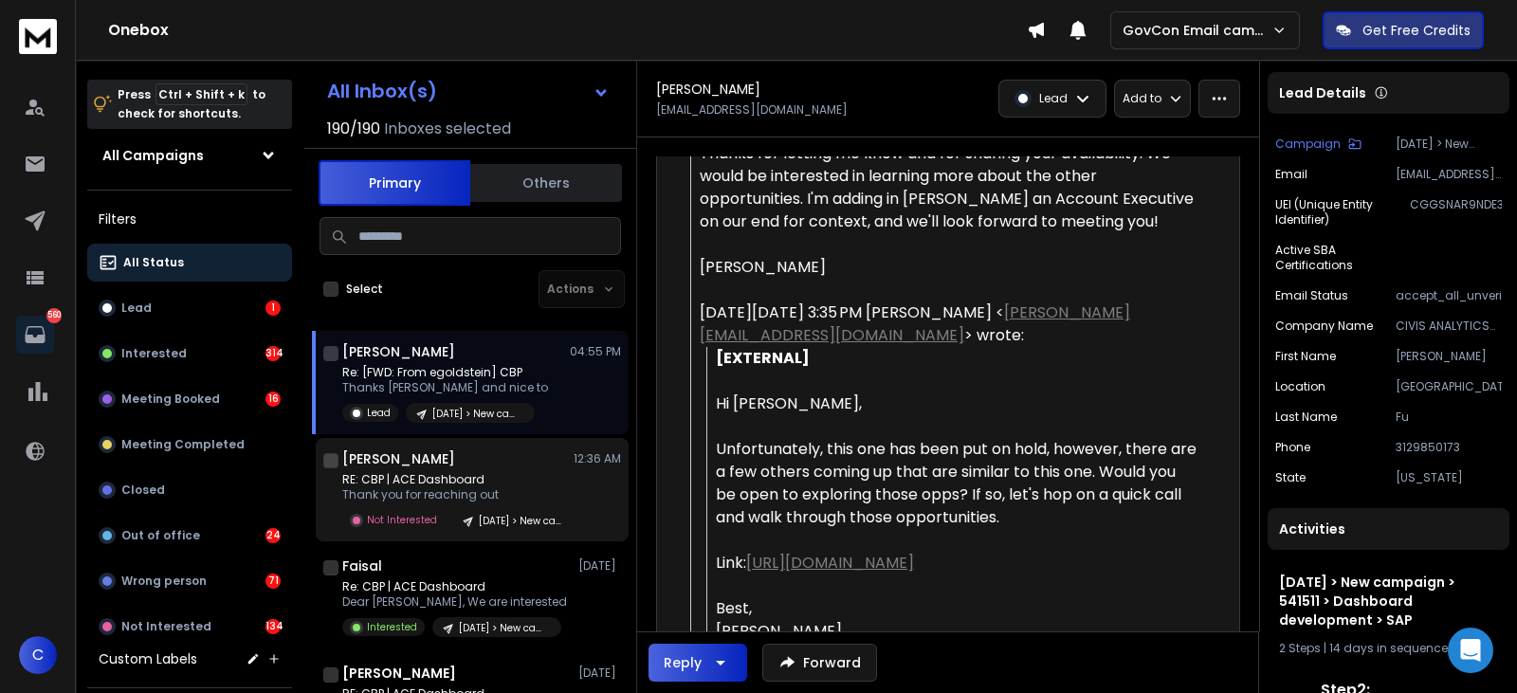
click at [524, 490] on p "Thank you for reaching out" at bounding box center [456, 494] width 228 height 15
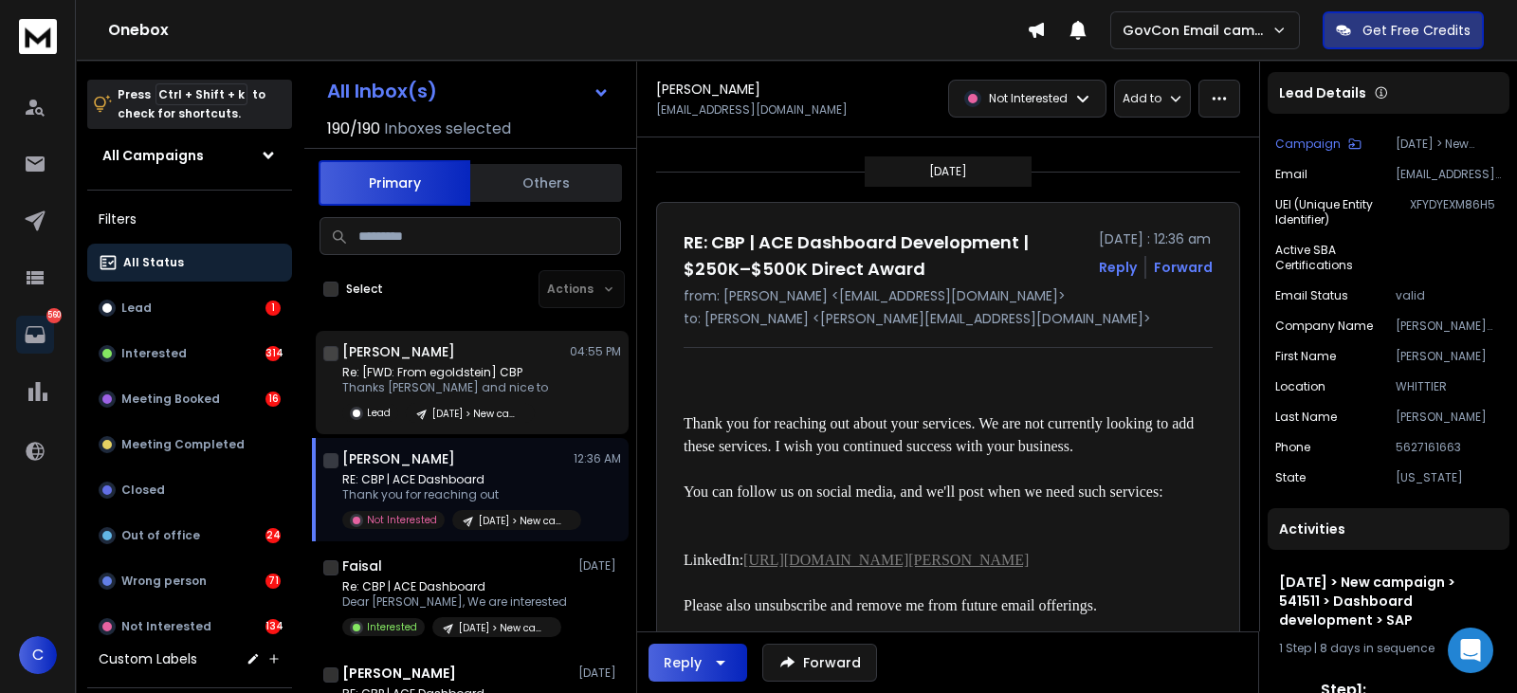
click at [552, 391] on div "Re: [FWD: From egoldstein] CBP Thanks Amos and nice to Lead July 25 > New campa…" at bounding box center [481, 394] width 279 height 58
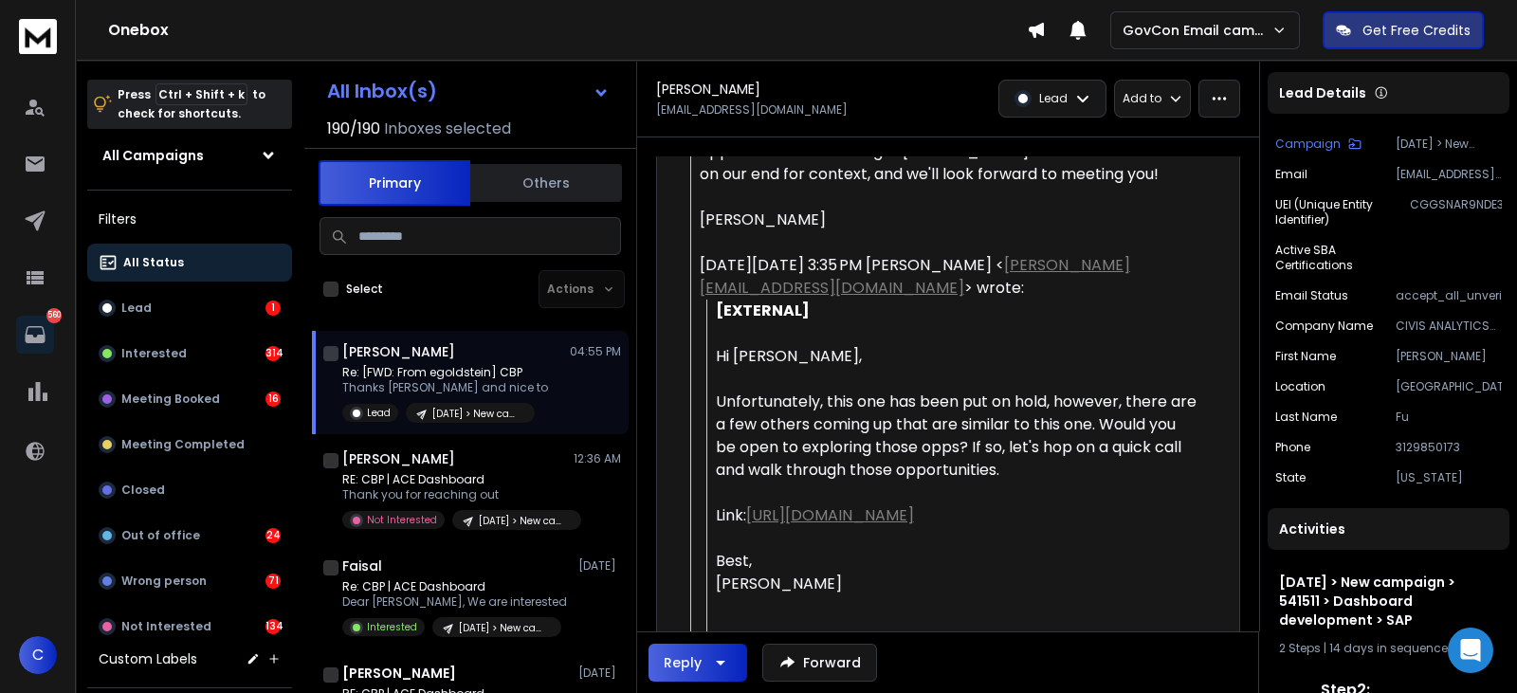
scroll to position [595, 0]
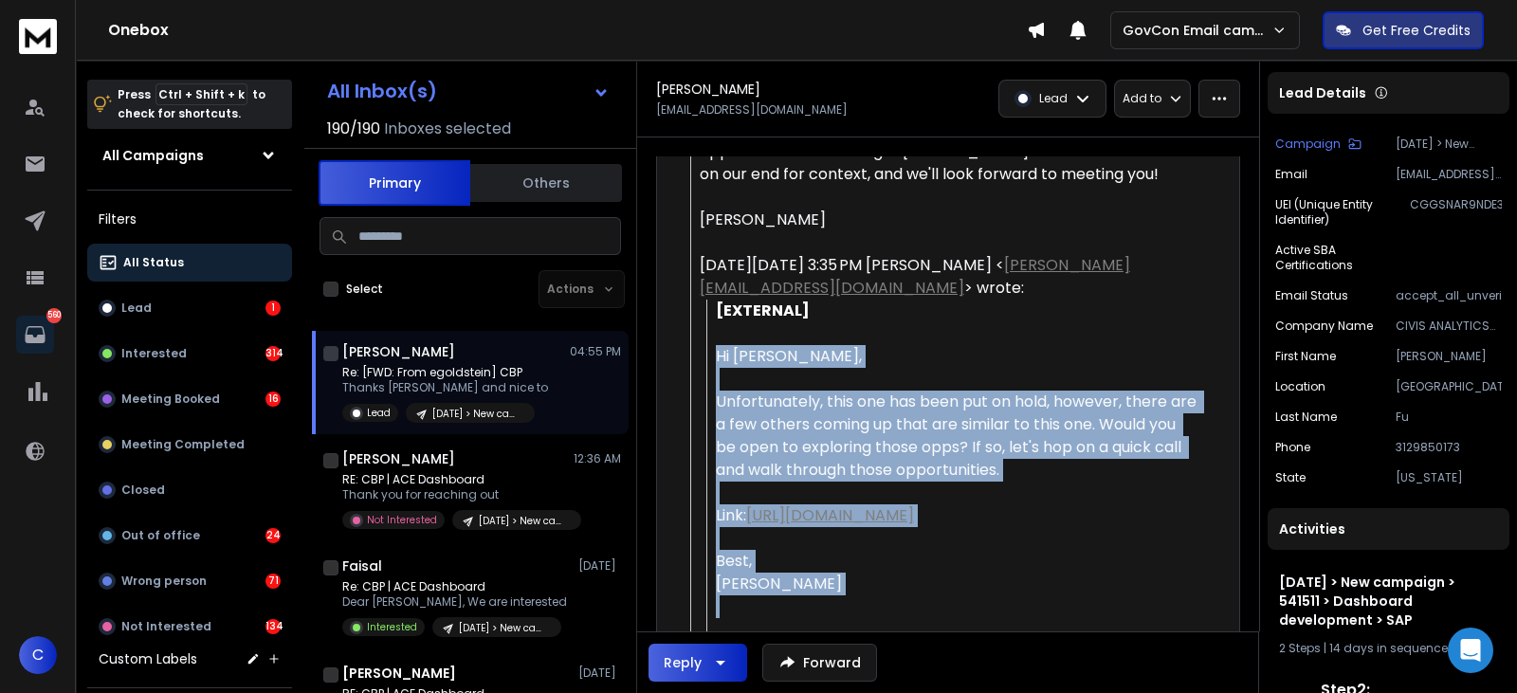
copy blockquote "Hi Amos, Unfortunately, this one has been put on hold, however, there are a few…"
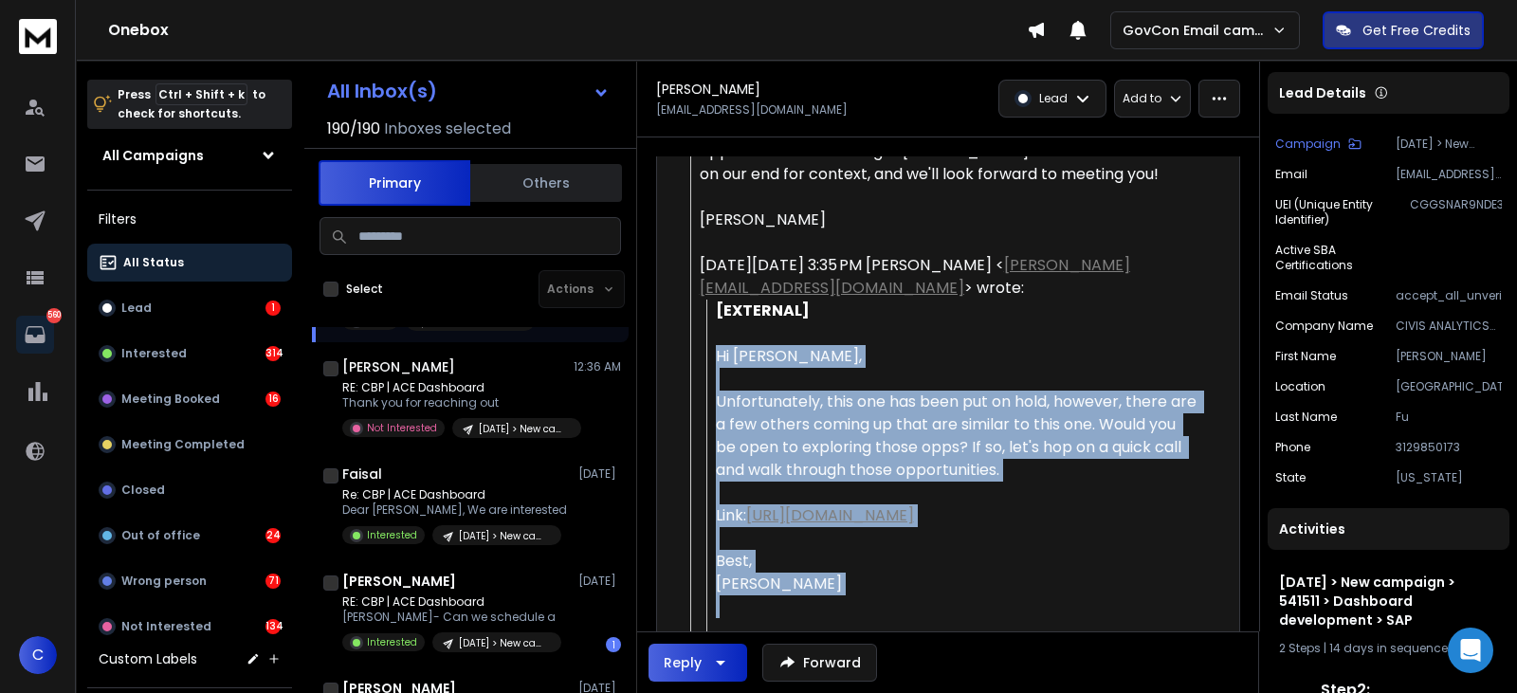
scroll to position [92, 0]
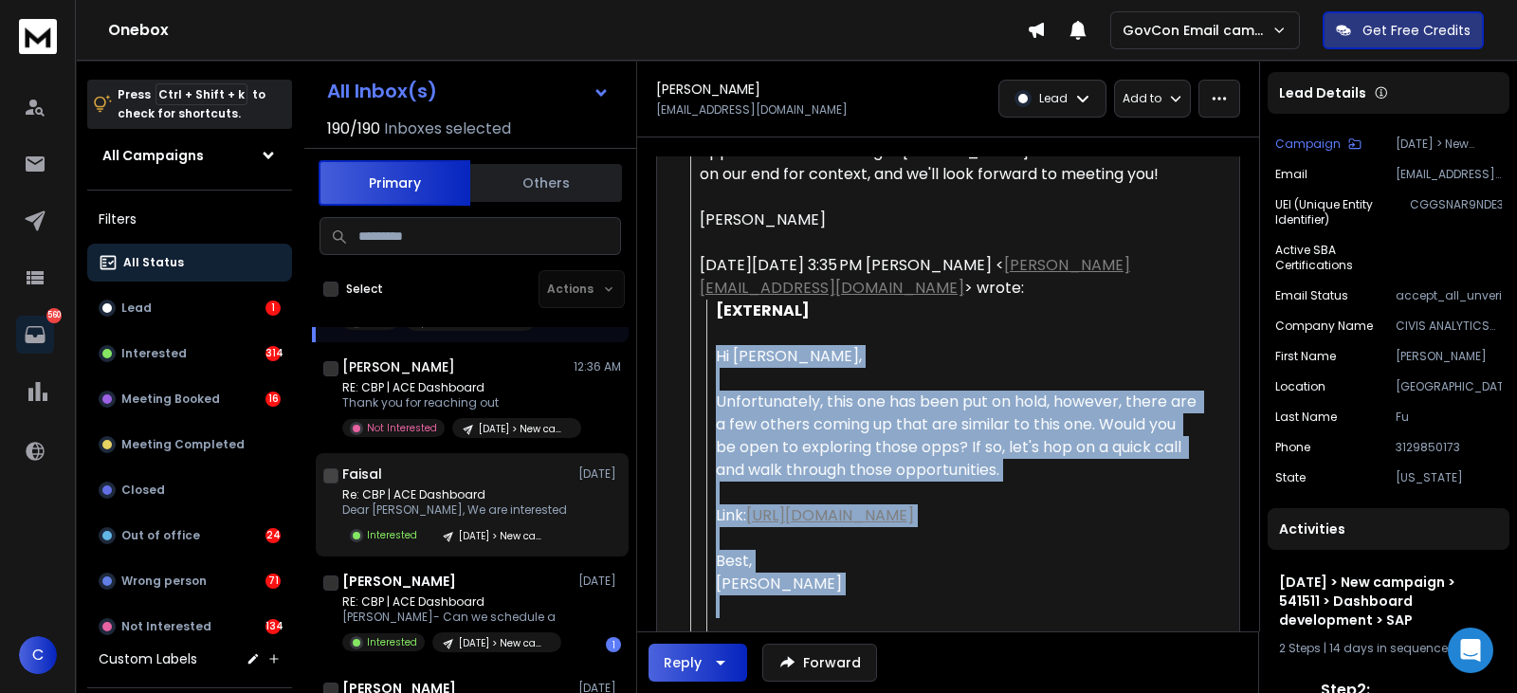
click at [457, 503] on p "Dear Laura, We are interested" at bounding box center [454, 510] width 225 height 15
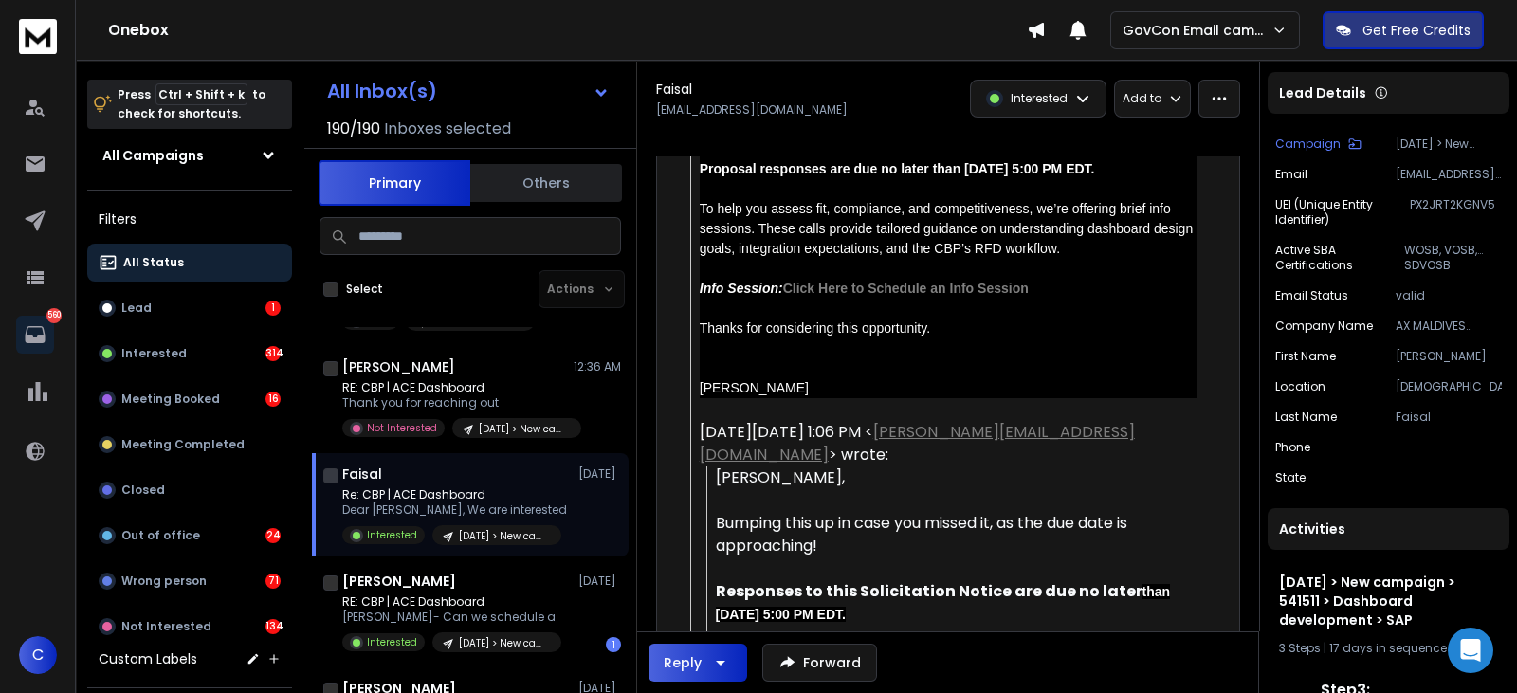
scroll to position [0, 0]
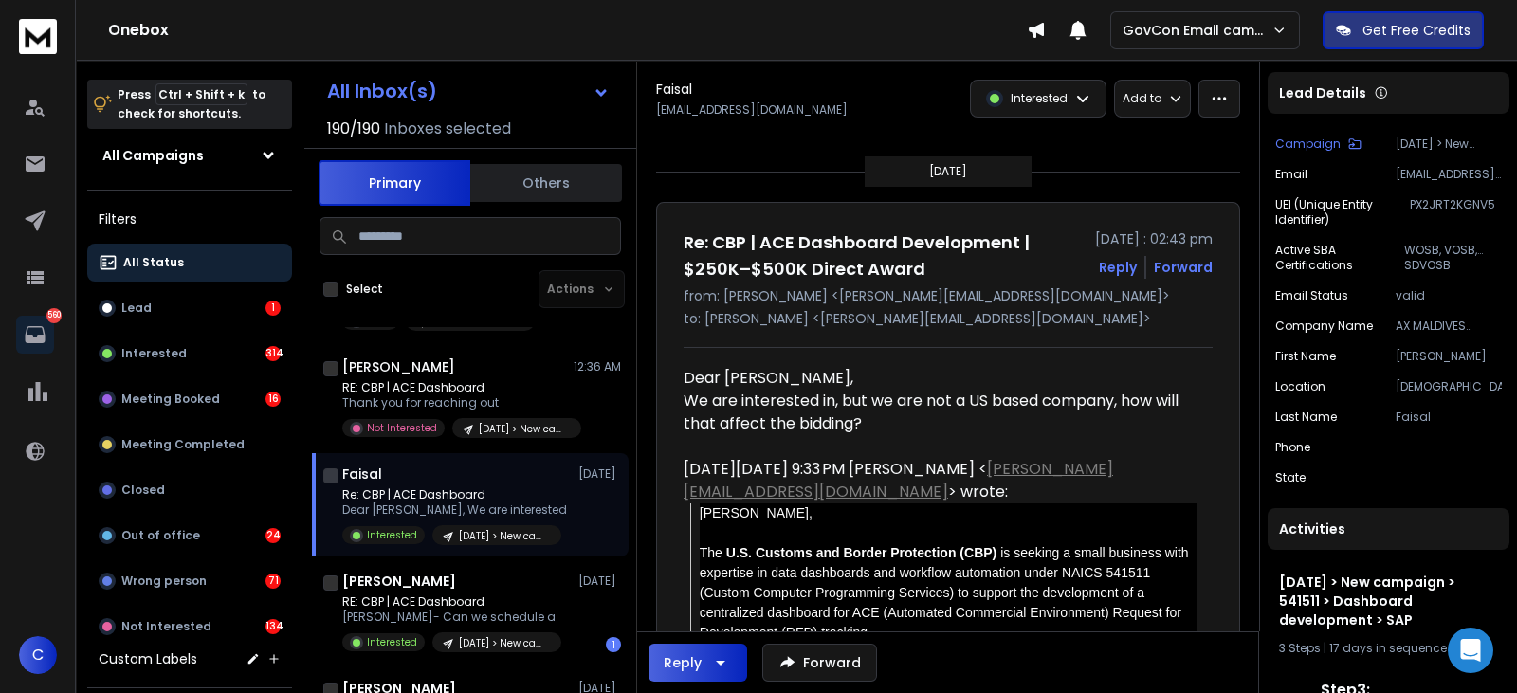
click at [677, 677] on button "Reply" at bounding box center [698, 663] width 99 height 38
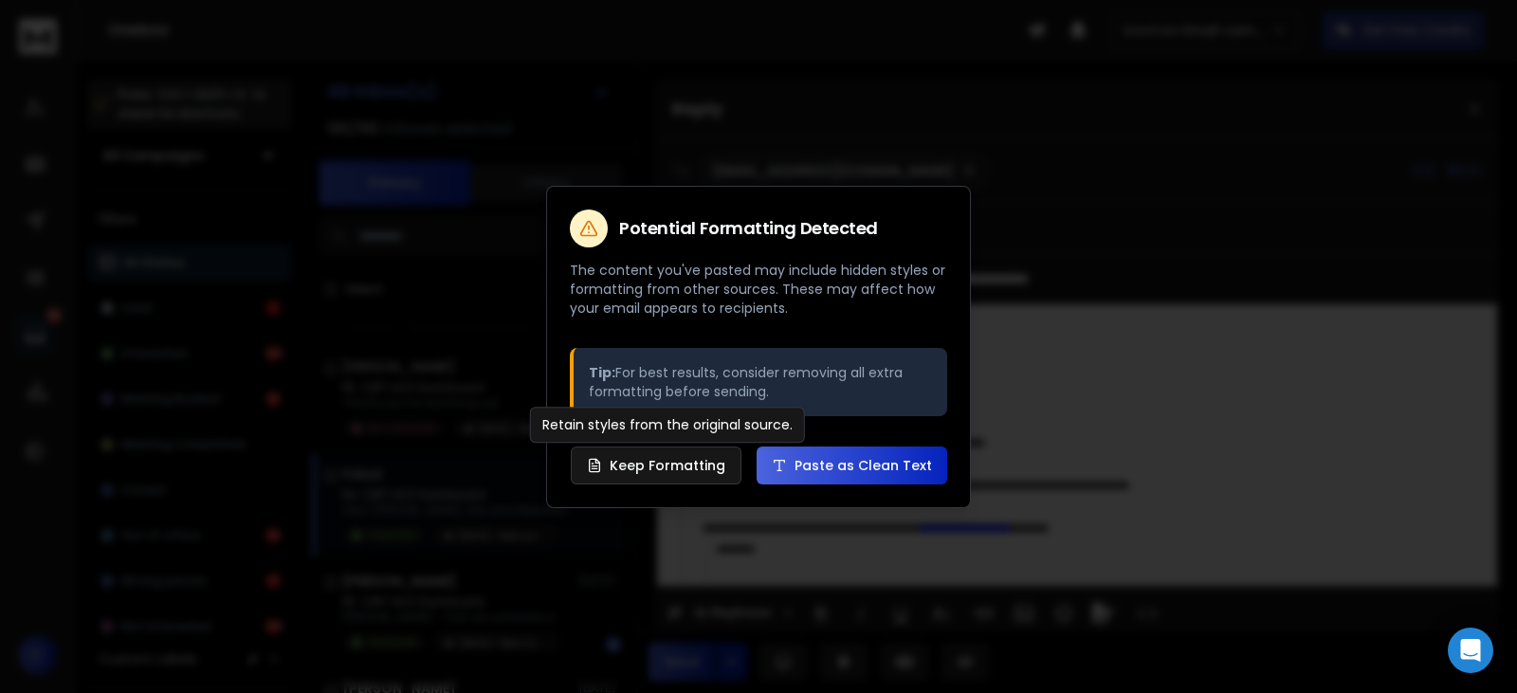
click at [856, 469] on button "Paste as Clean Text" at bounding box center [852, 466] width 191 height 38
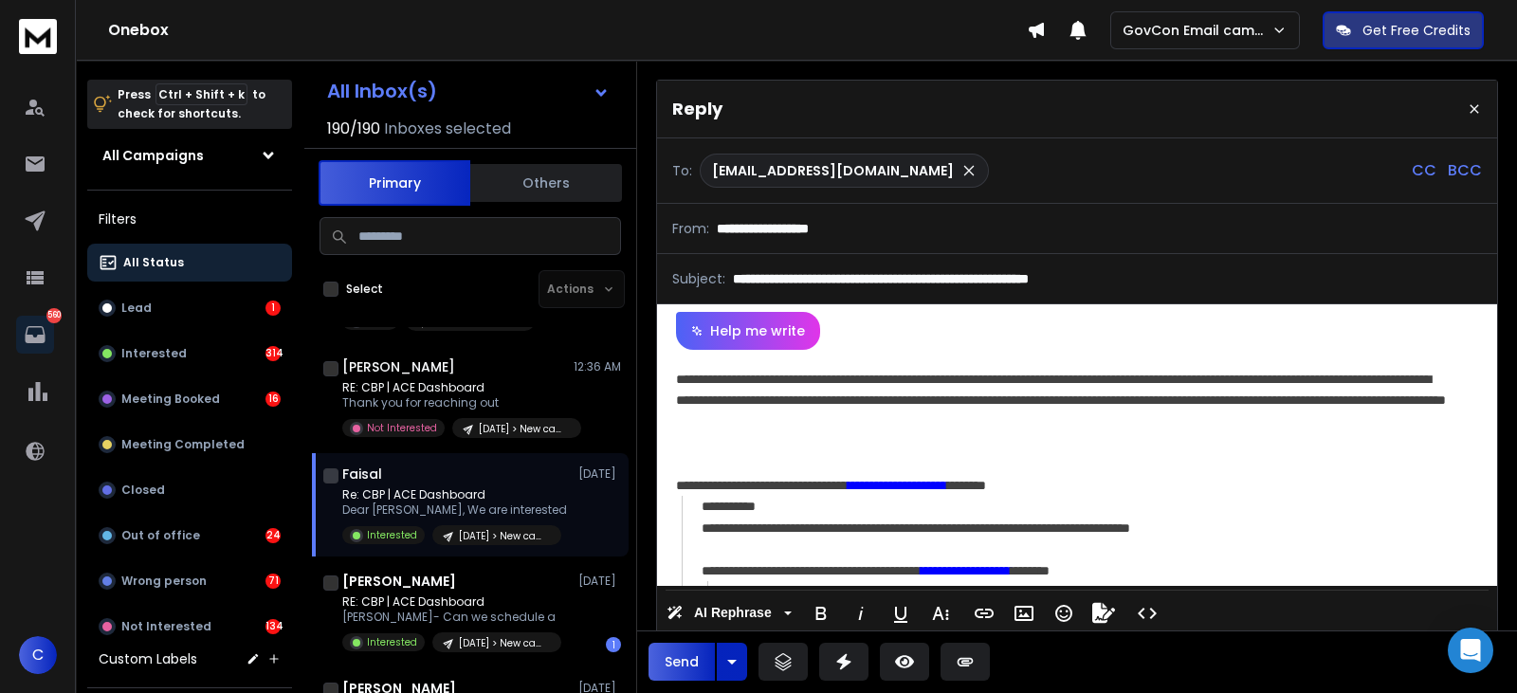
click at [710, 386] on div "**********" at bounding box center [1064, 401] width 777 height 64
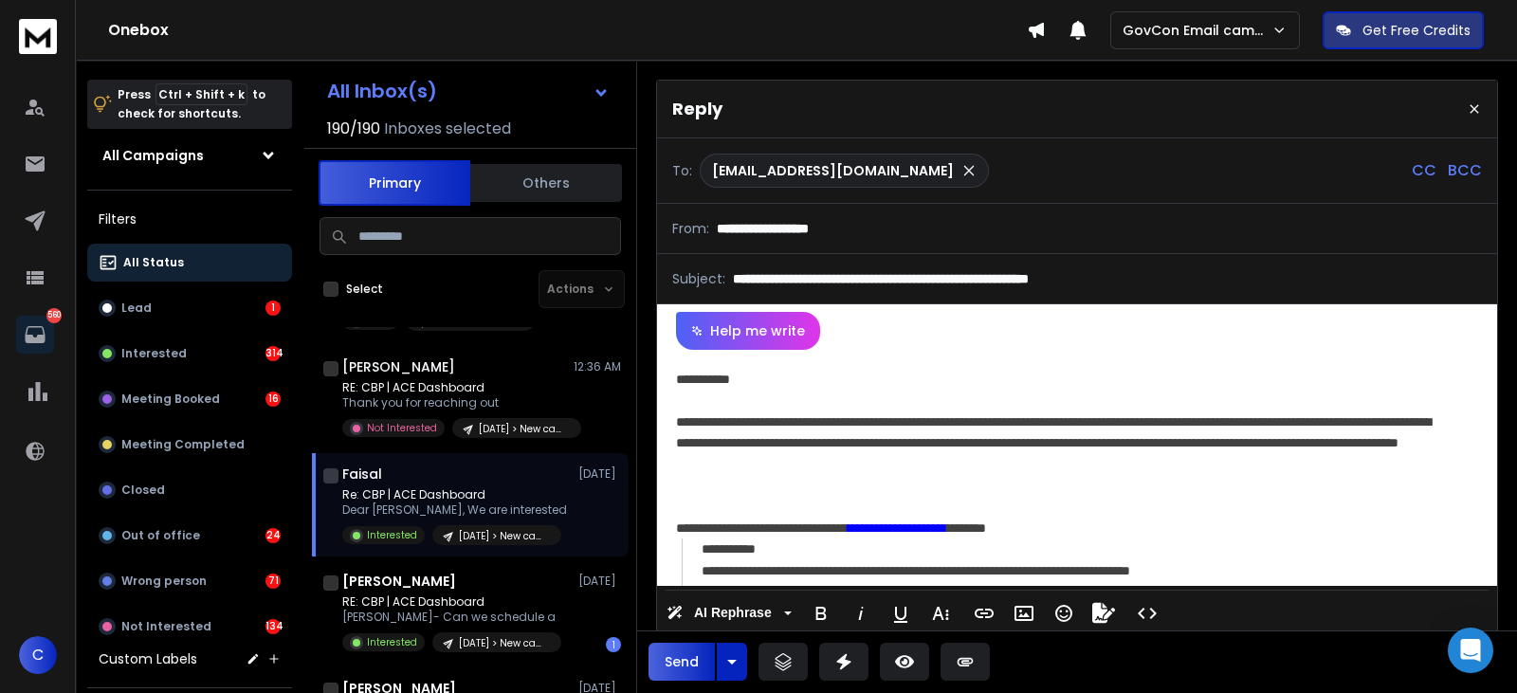
click at [1357, 424] on div "**********" at bounding box center [1064, 444] width 777 height 64
click at [1250, 464] on div "**********" at bounding box center [1064, 444] width 777 height 64
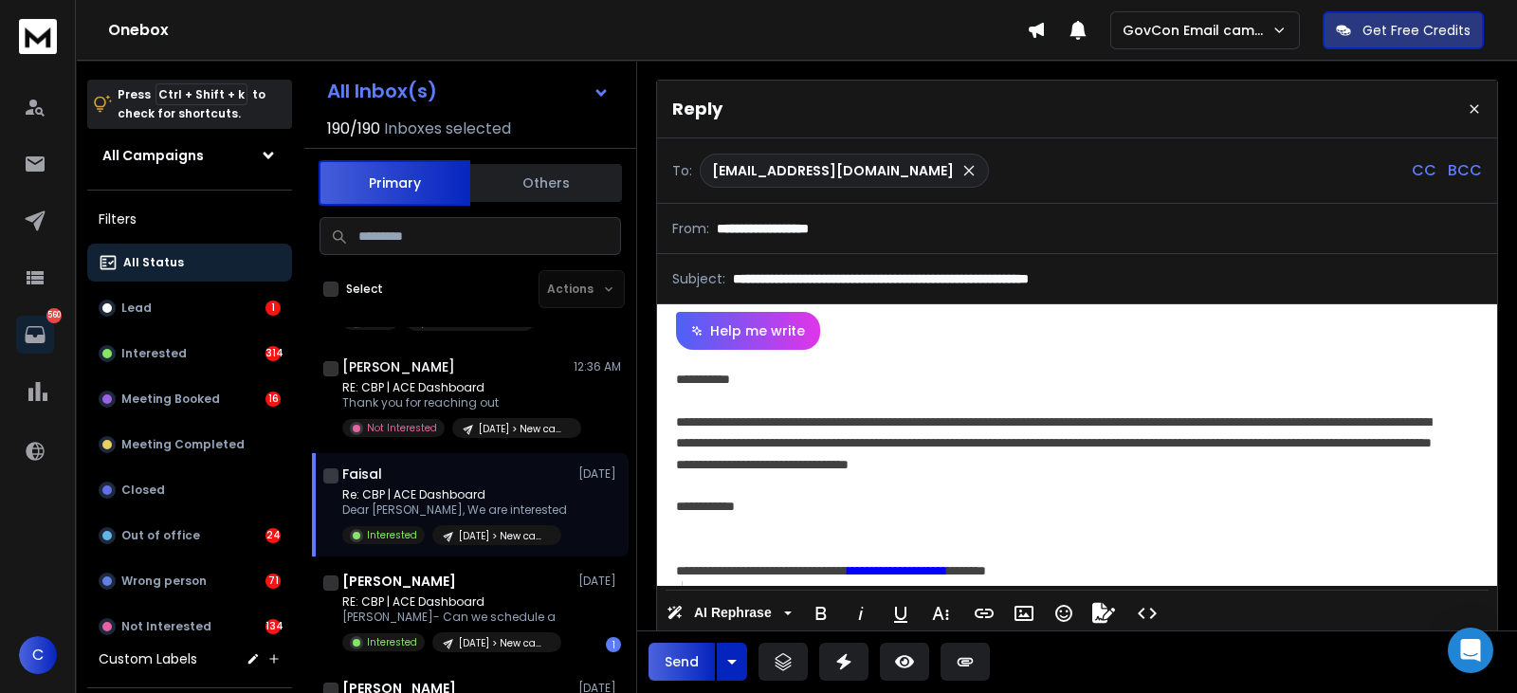
click at [738, 523] on div at bounding box center [1075, 528] width 798 height 21
click at [730, 508] on div "**********" at bounding box center [1064, 506] width 777 height 21
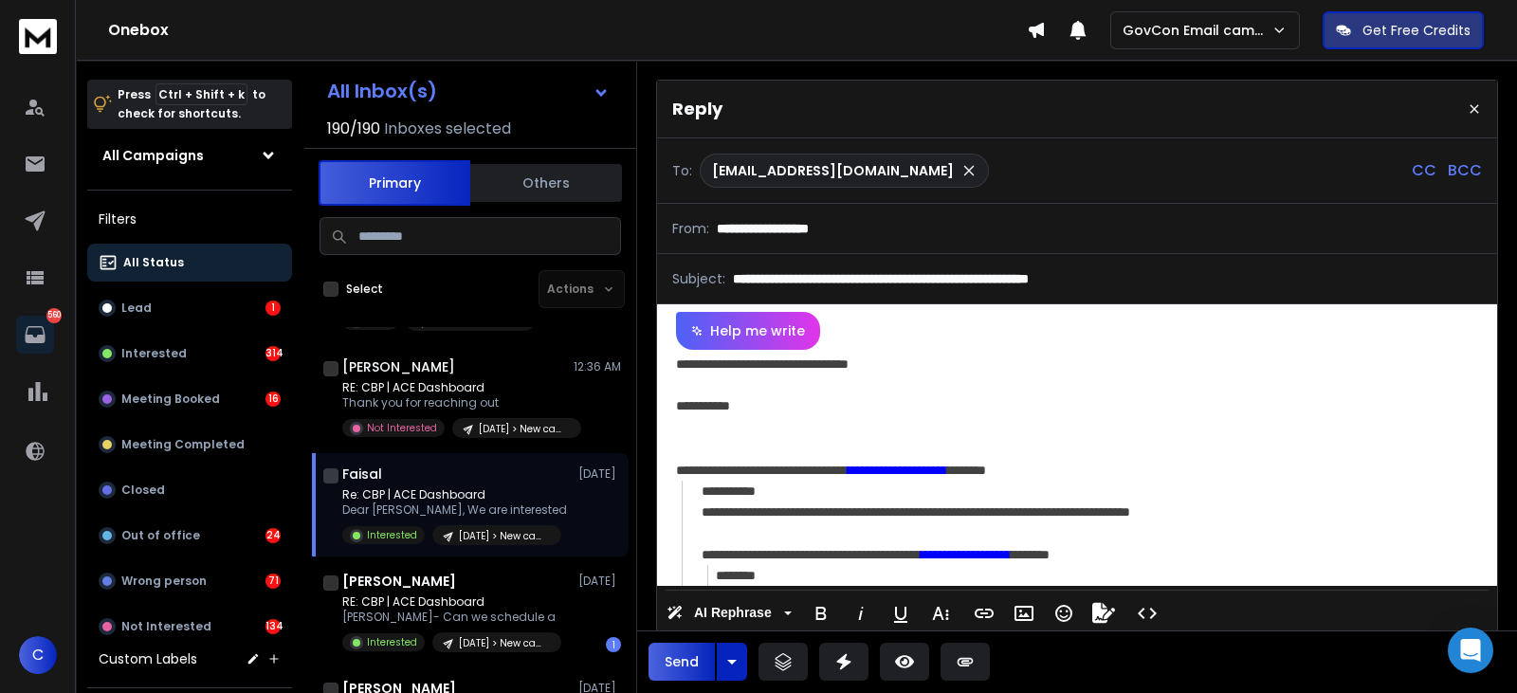
scroll to position [19, 0]
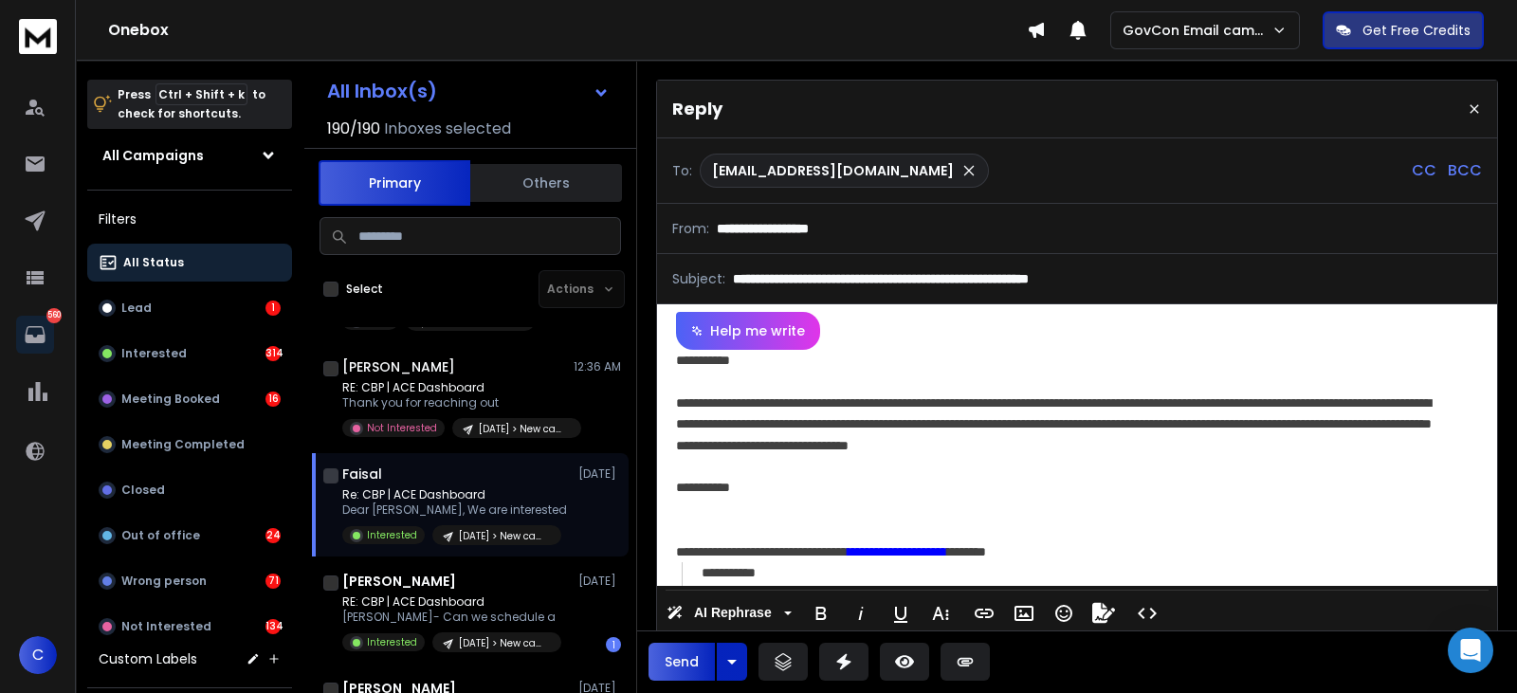
click at [746, 424] on div "**********" at bounding box center [1064, 425] width 777 height 64
click at [741, 417] on div "**********" at bounding box center [1064, 425] width 777 height 64
click at [686, 671] on button "Send" at bounding box center [682, 662] width 66 height 38
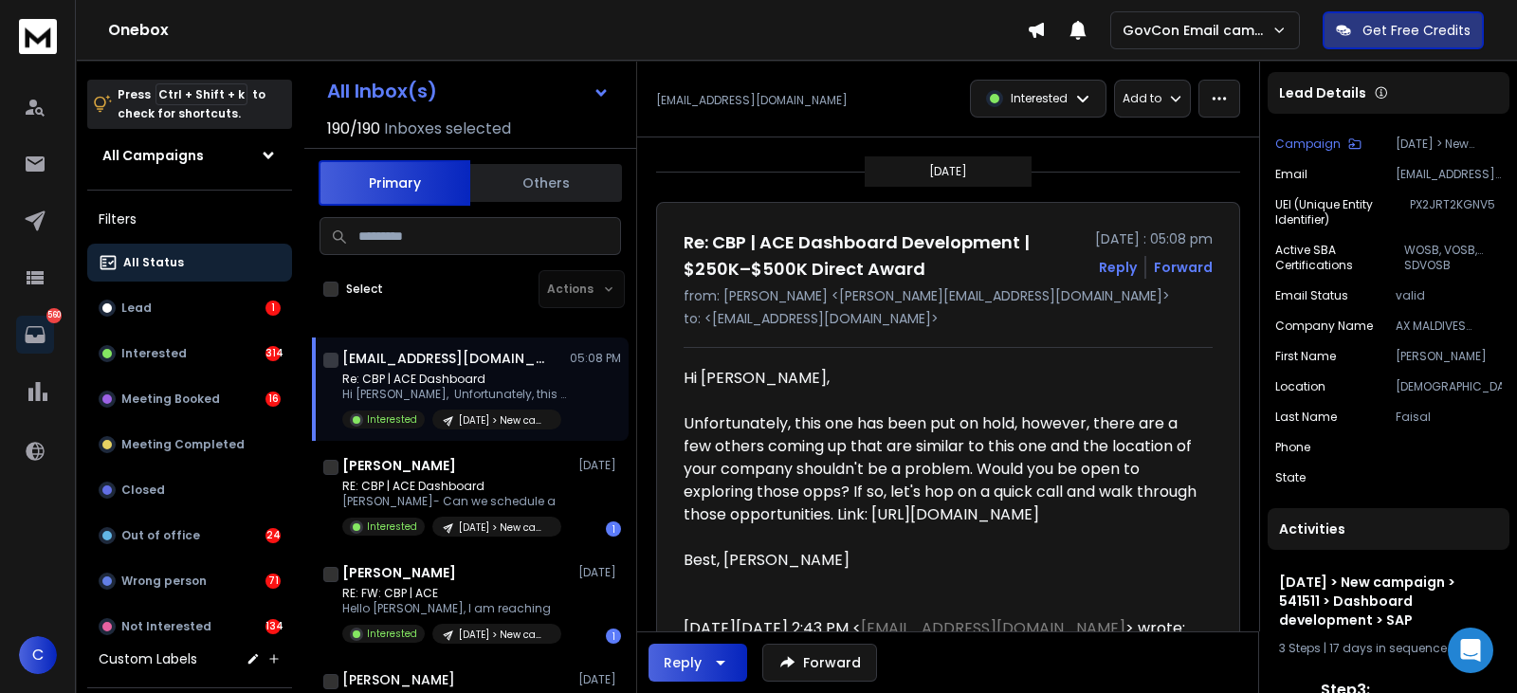
scroll to position [210, 0]
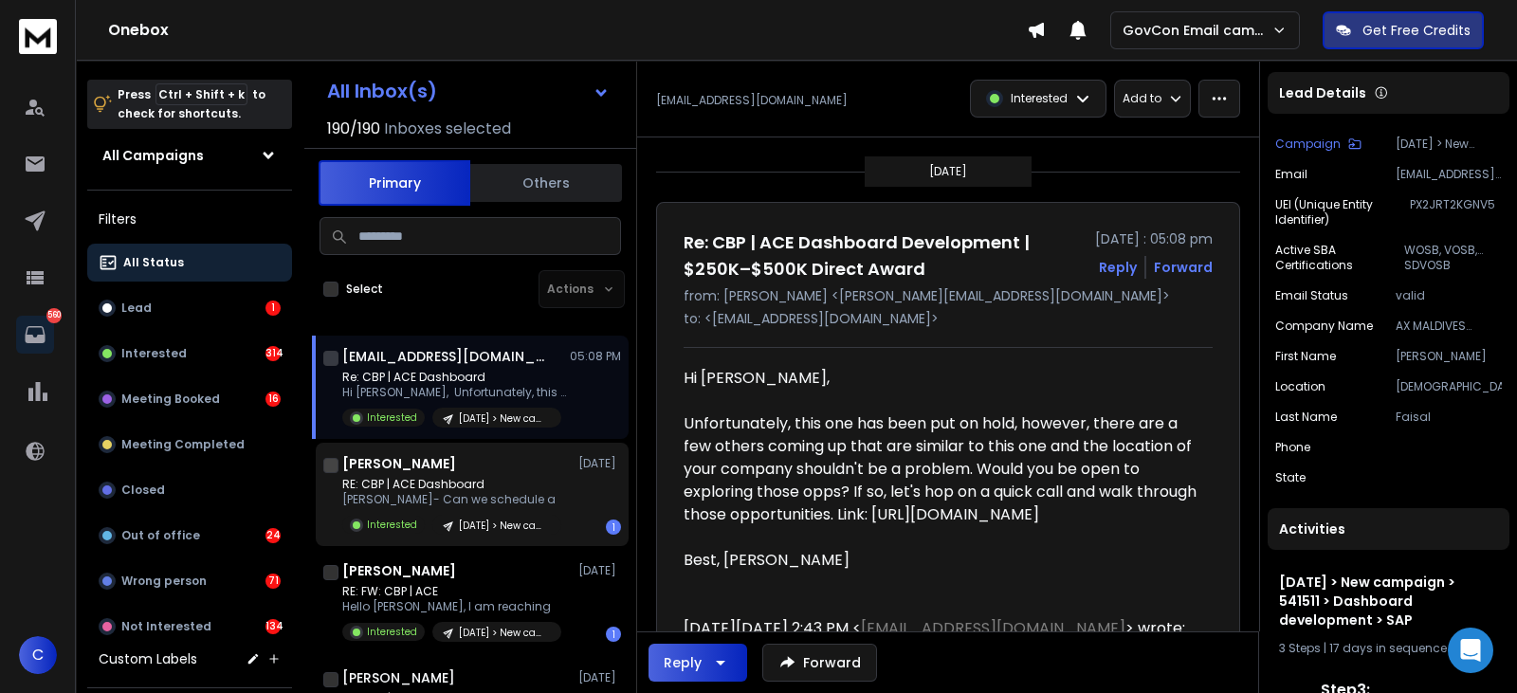
click at [487, 487] on p "RE: CBP | ACE Dashboard" at bounding box center [451, 484] width 219 height 15
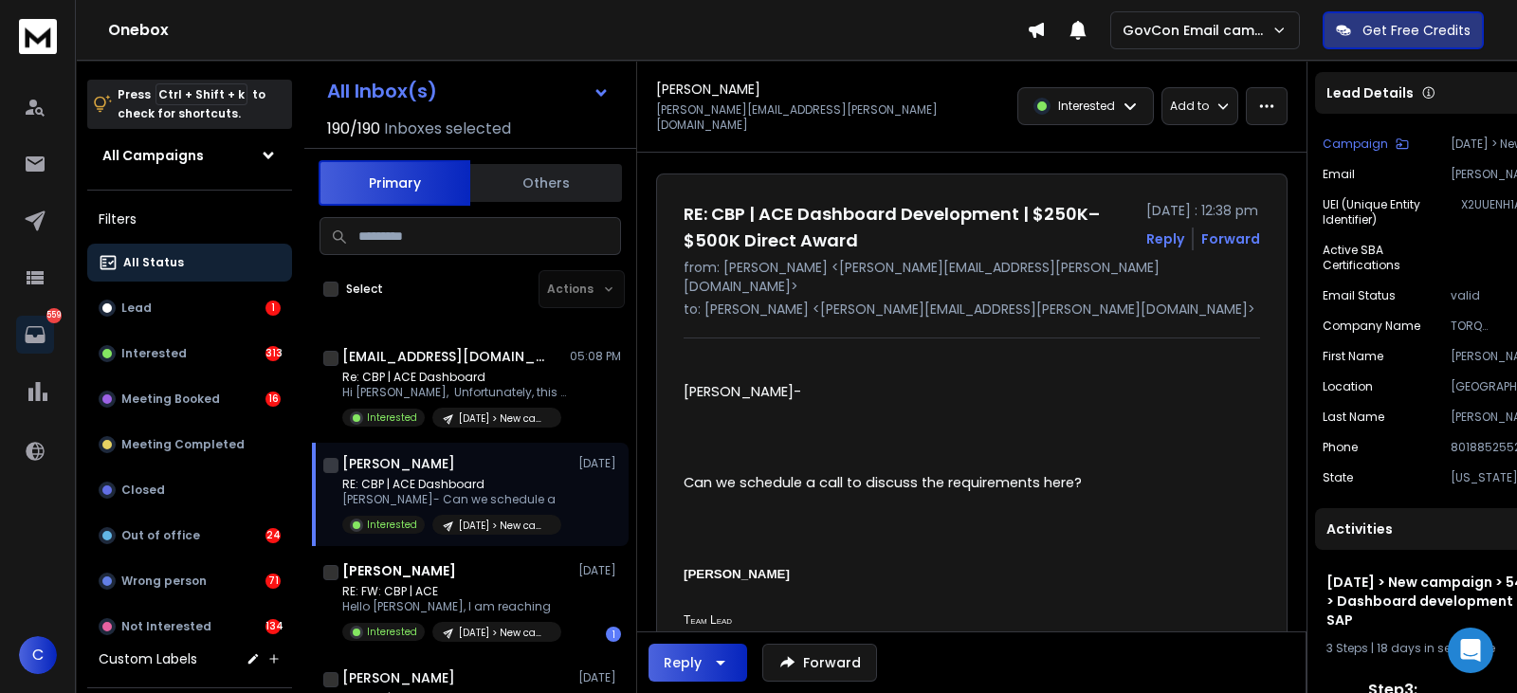
scroll to position [47, 0]
click at [674, 664] on div "Reply" at bounding box center [683, 662] width 38 height 19
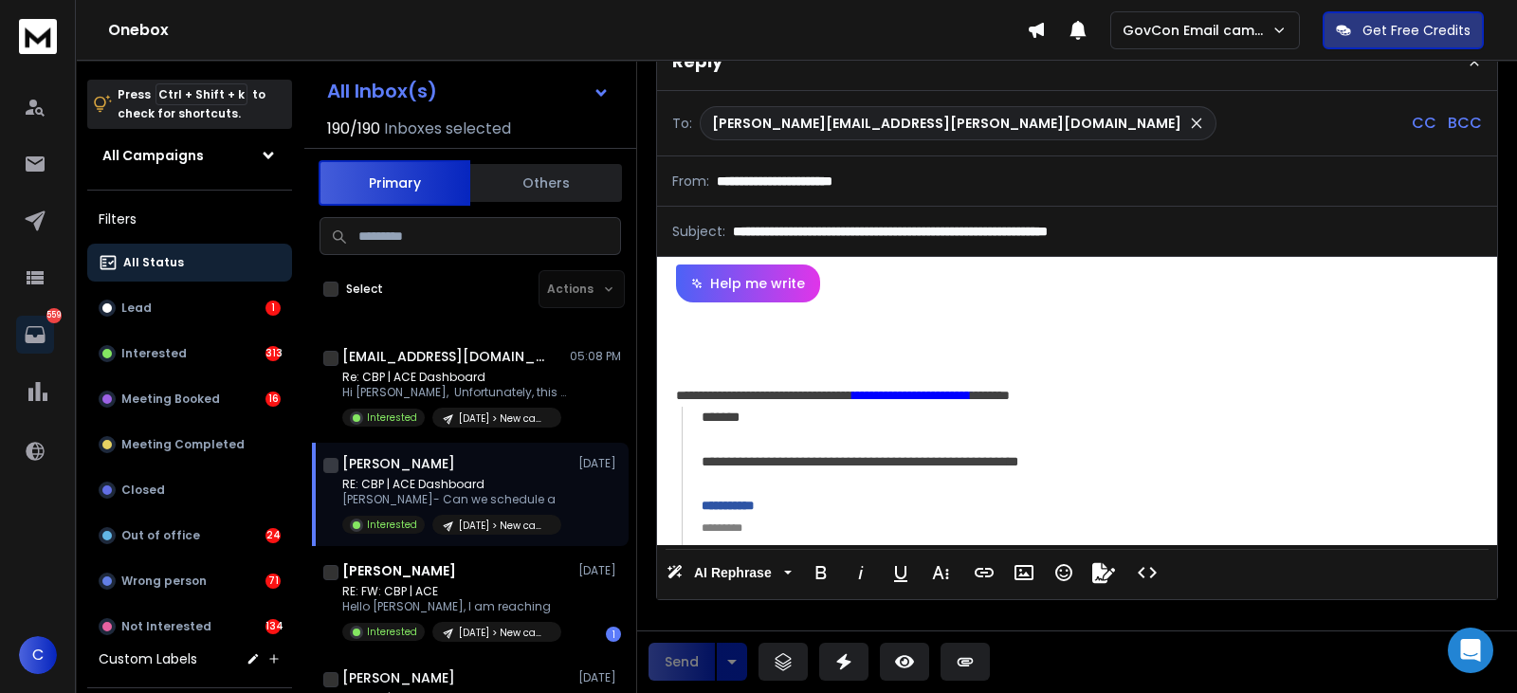
scroll to position [0, 0]
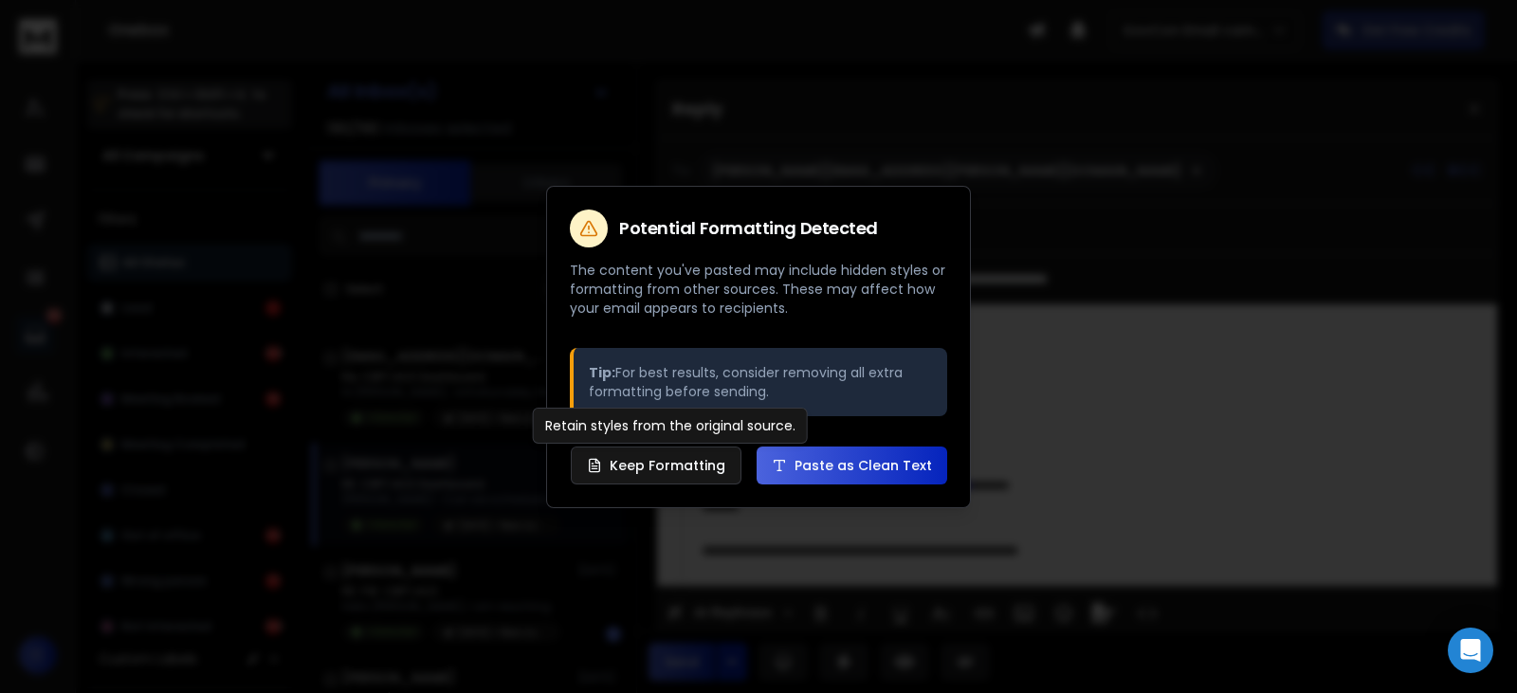
click at [863, 467] on button "Paste as Clean Text" at bounding box center [852, 466] width 191 height 38
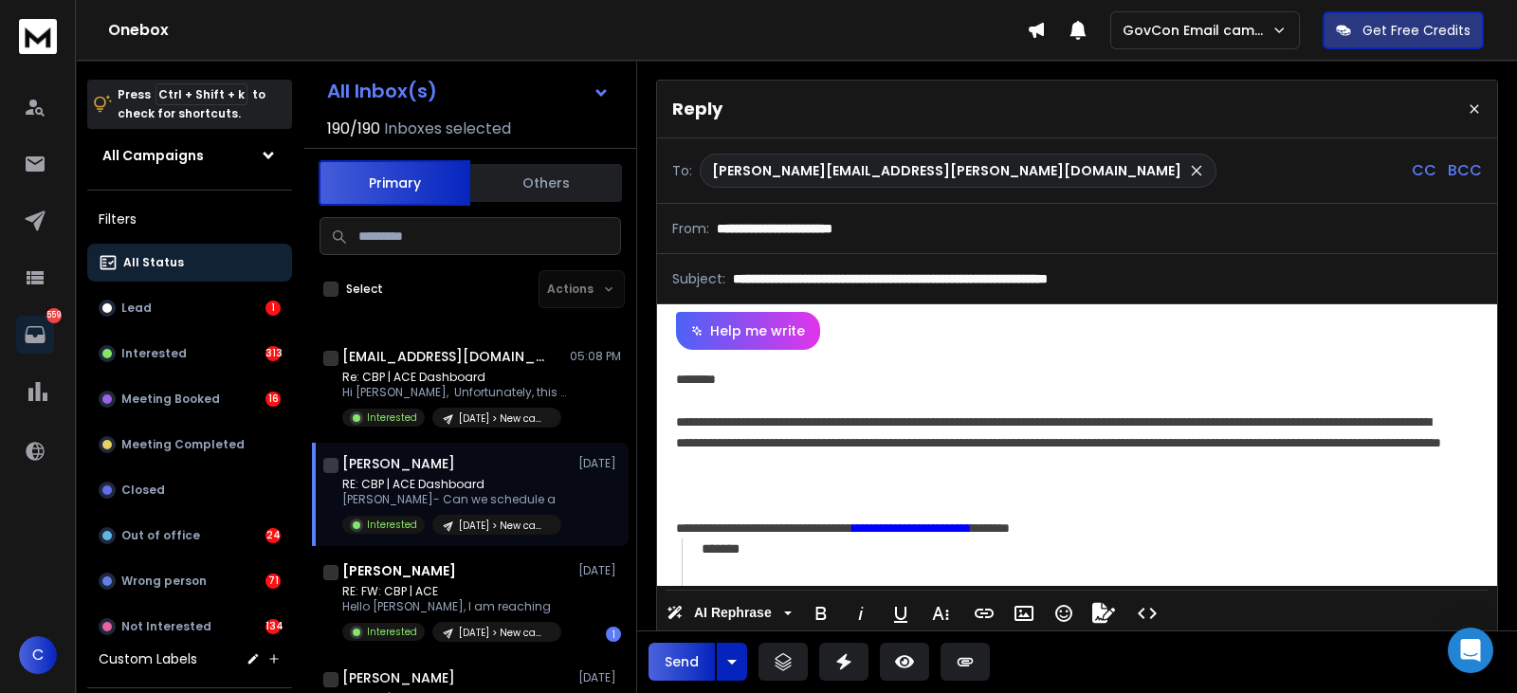
click at [728, 426] on div "**********" at bounding box center [1064, 444] width 777 height 64
click at [880, 468] on div "**********" at bounding box center [1064, 444] width 777 height 64
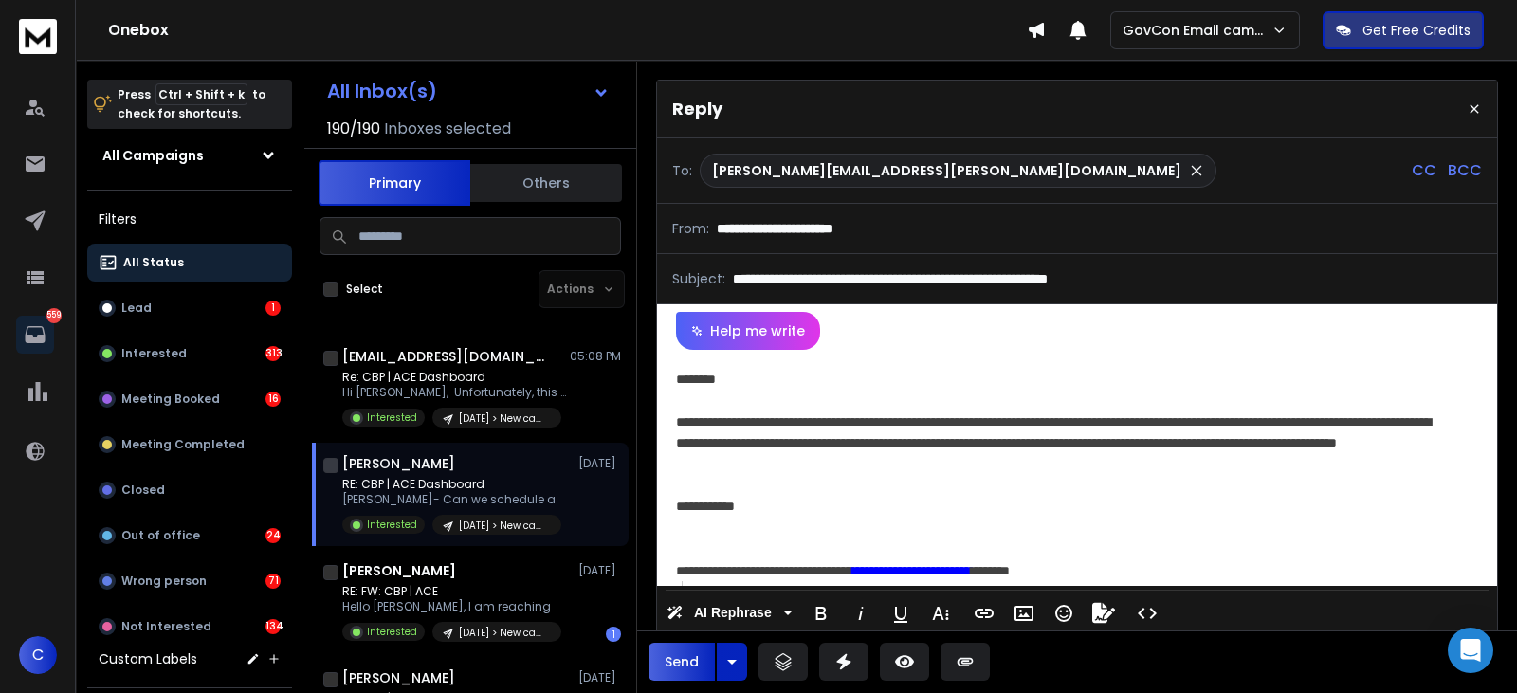
click at [931, 445] on div "**********" at bounding box center [1064, 444] width 777 height 64
click at [940, 436] on div "**********" at bounding box center [1064, 444] width 777 height 64
click at [1272, 441] on div "**********" at bounding box center [1064, 444] width 777 height 64
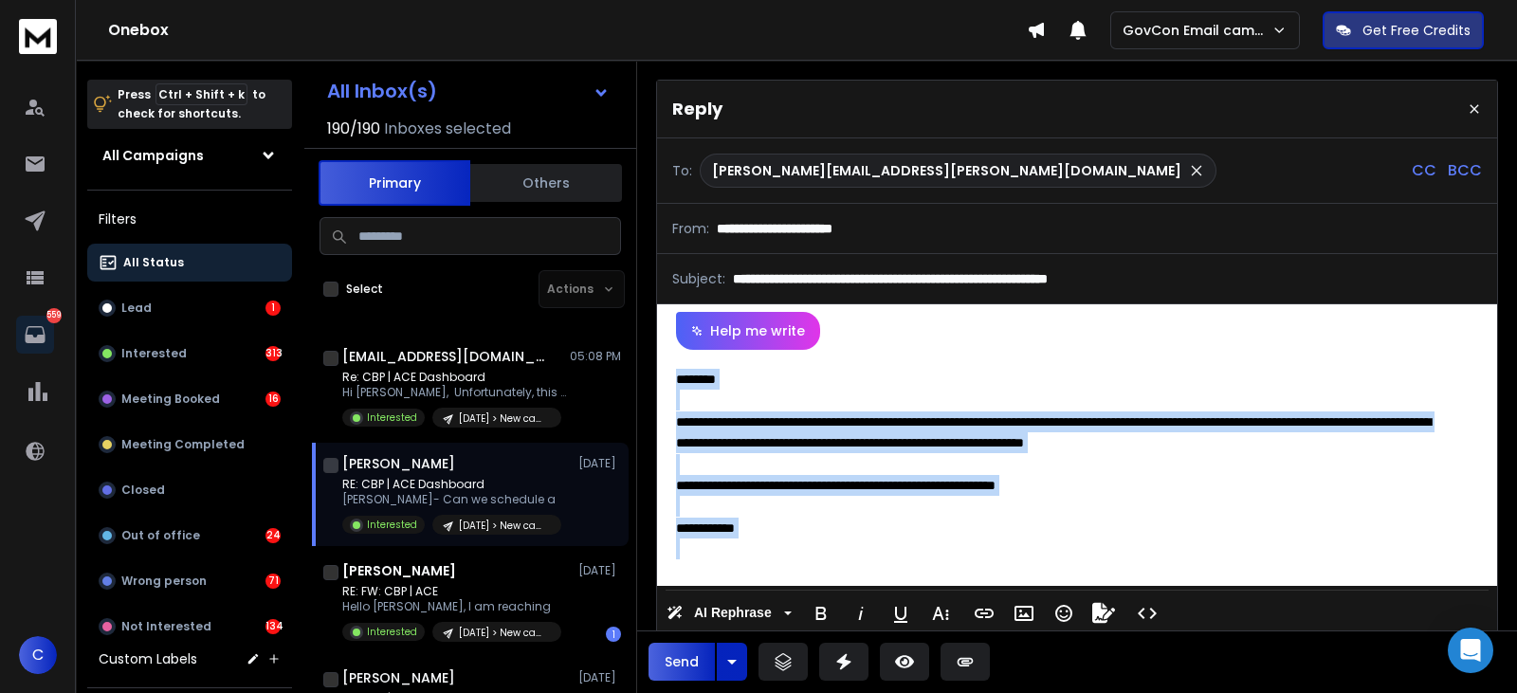
copy div "**********"
click at [1240, 525] on div "**********" at bounding box center [1064, 528] width 777 height 21
click at [1317, 499] on div at bounding box center [1077, 506] width 802 height 21
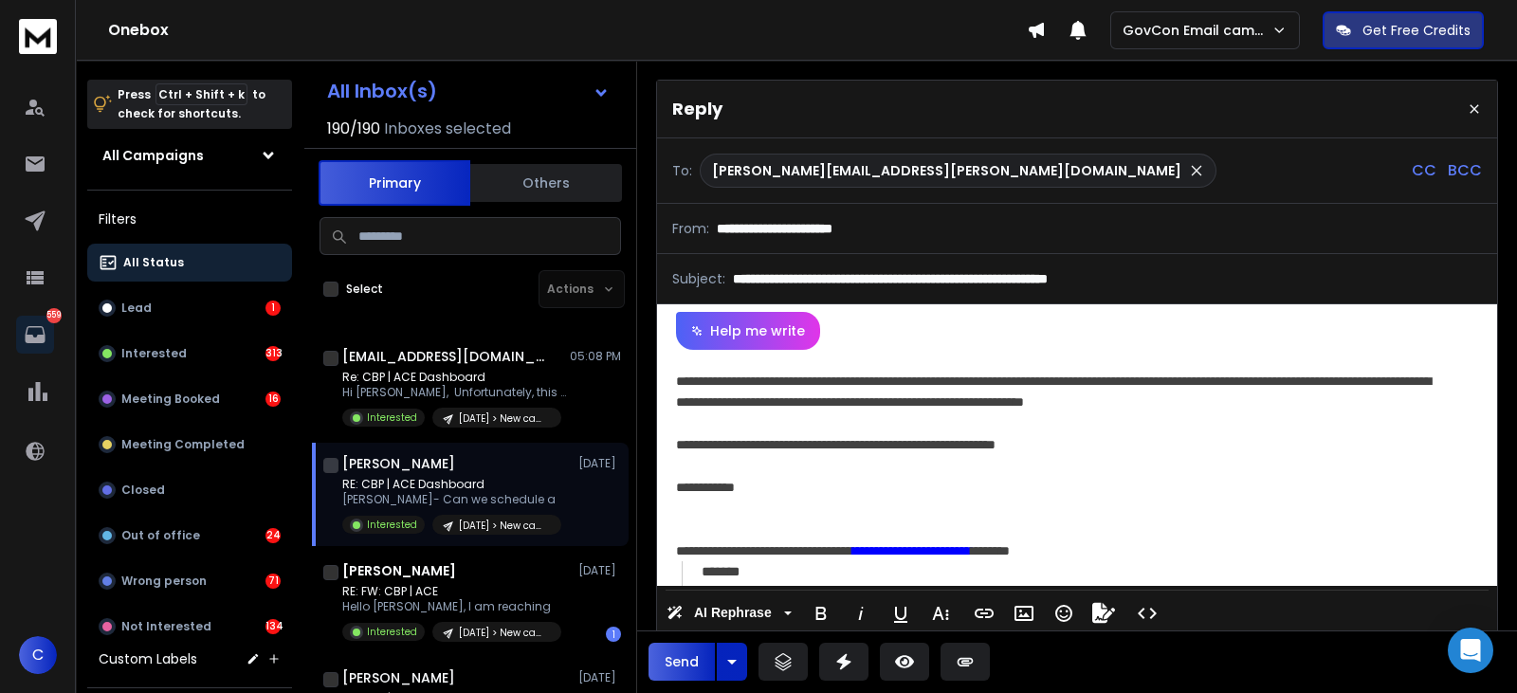
scroll to position [37, 0]
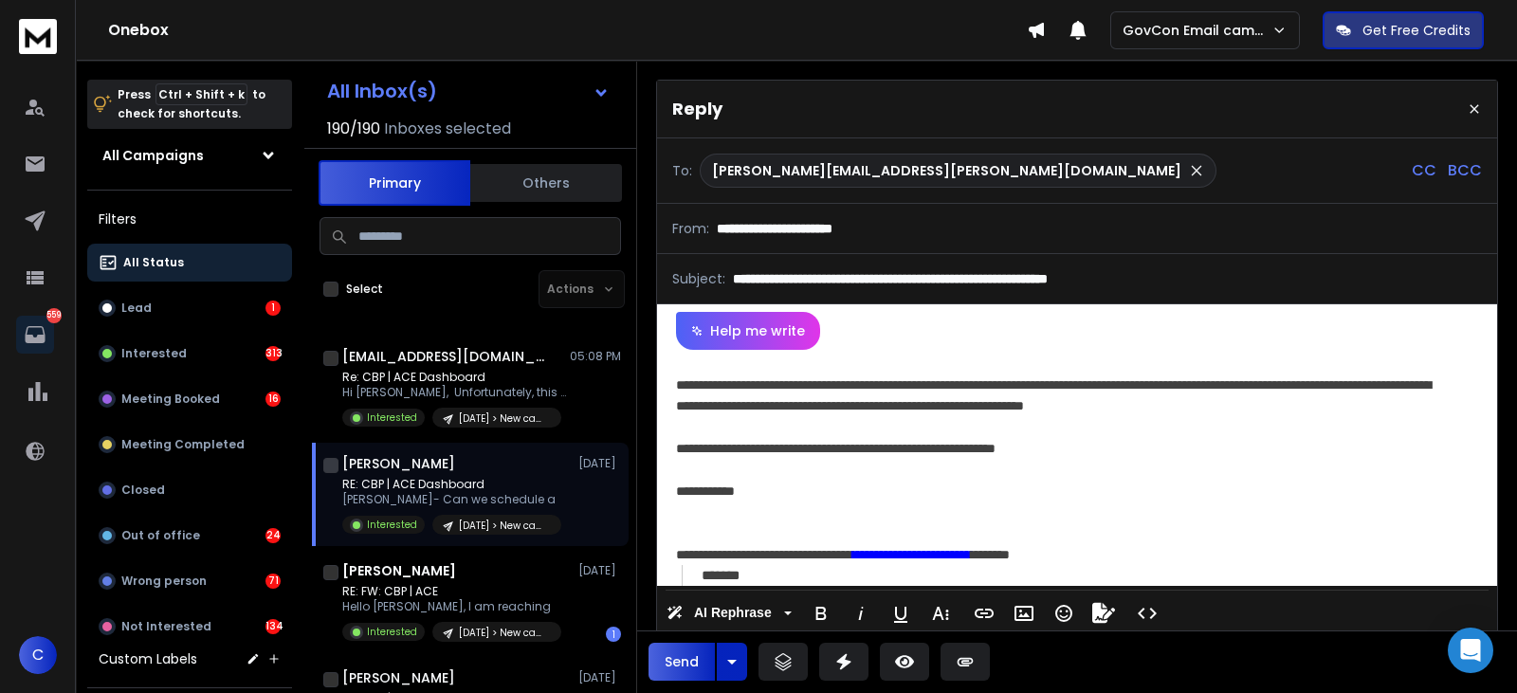
click at [677, 666] on button "Send" at bounding box center [682, 662] width 66 height 38
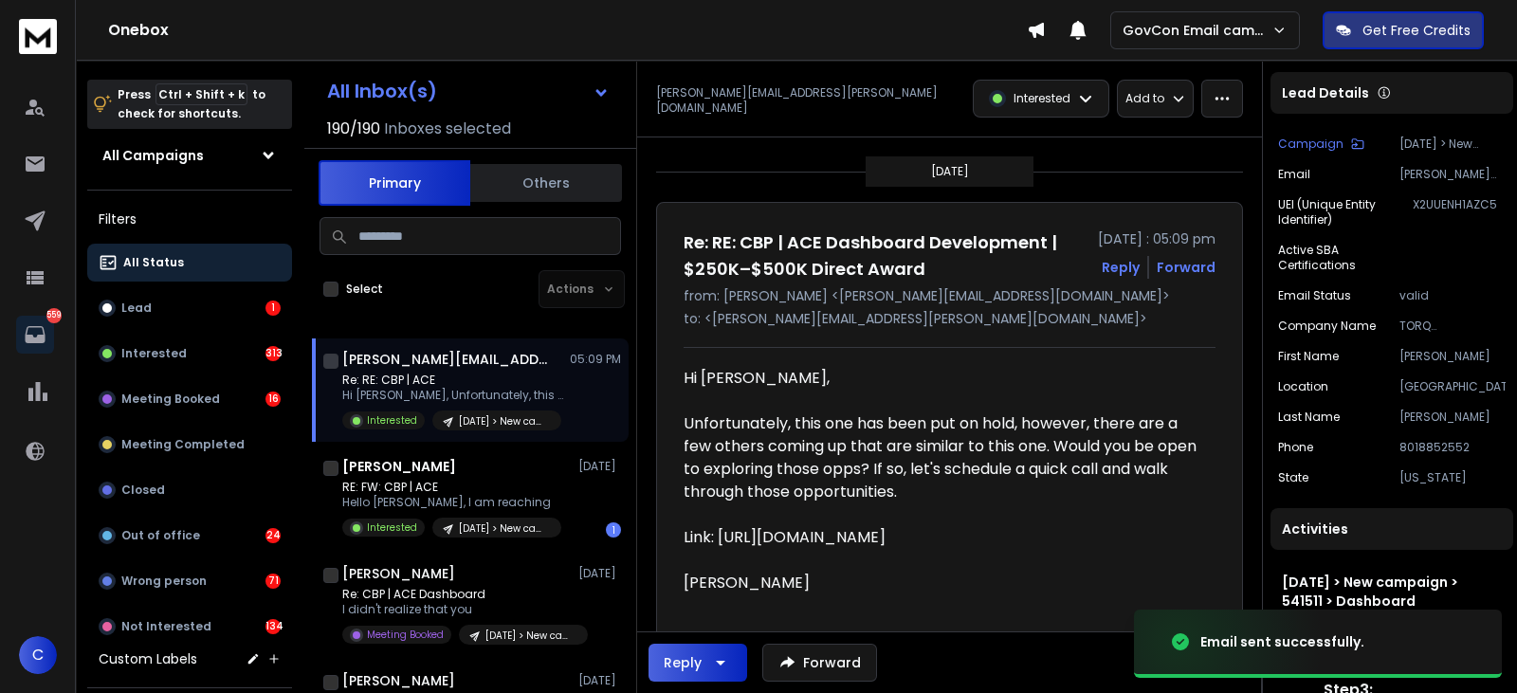
scroll to position [315, 0]
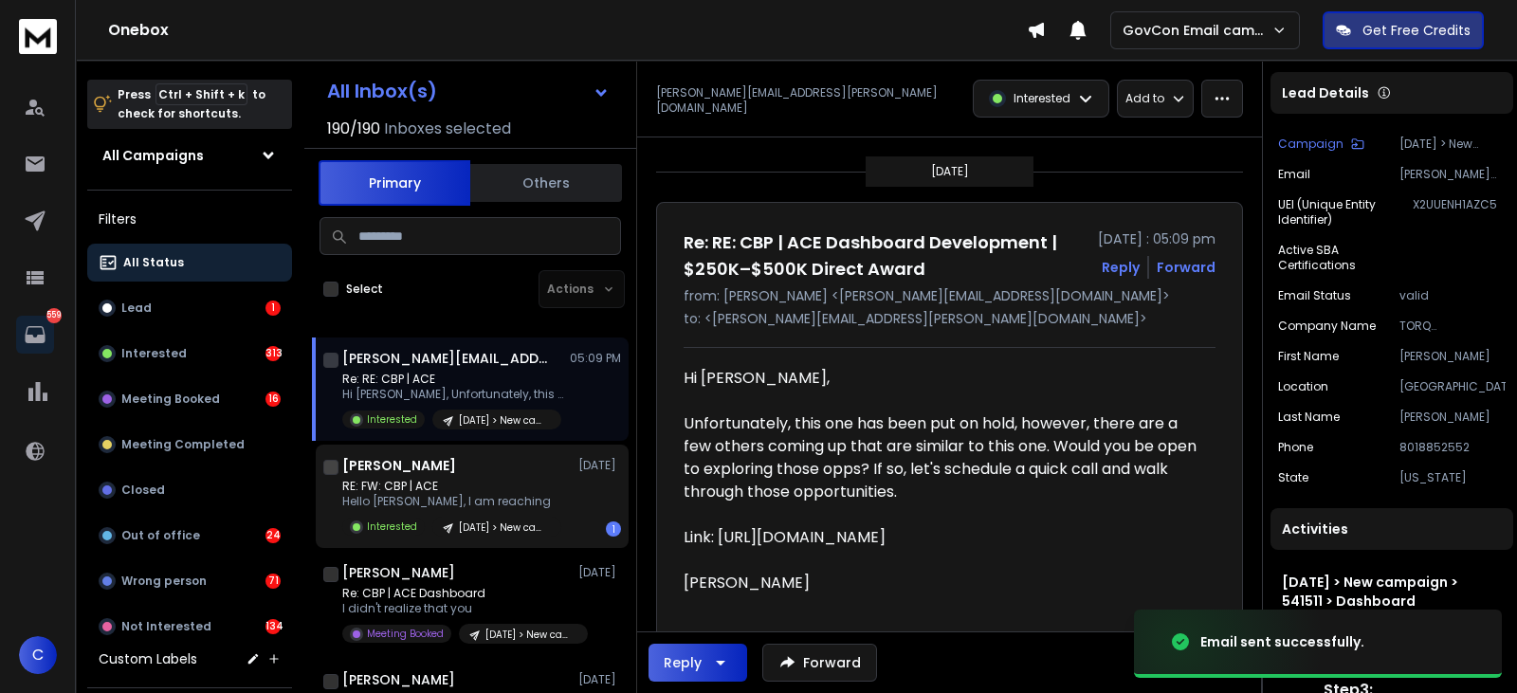
click at [481, 484] on p "RE: FW: CBP | ACE" at bounding box center [451, 486] width 219 height 15
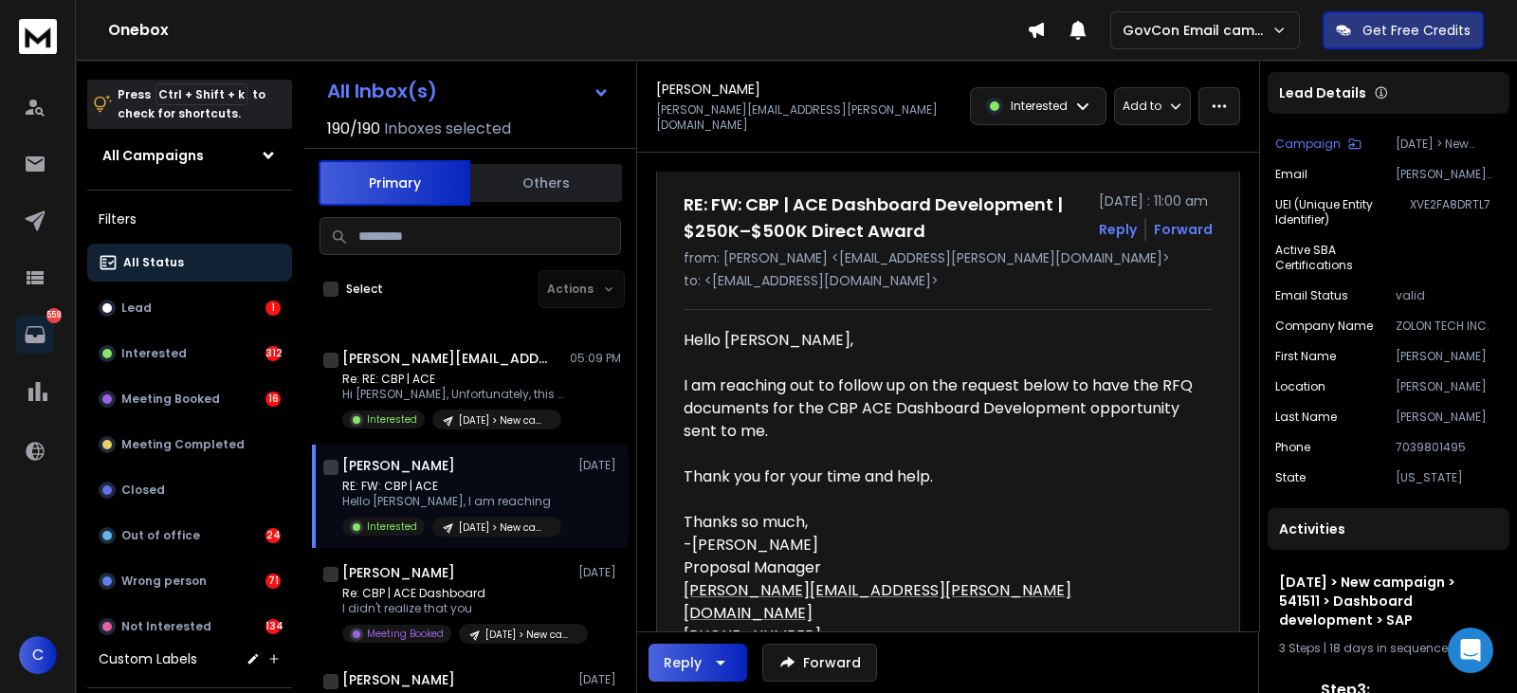
scroll to position [57, 0]
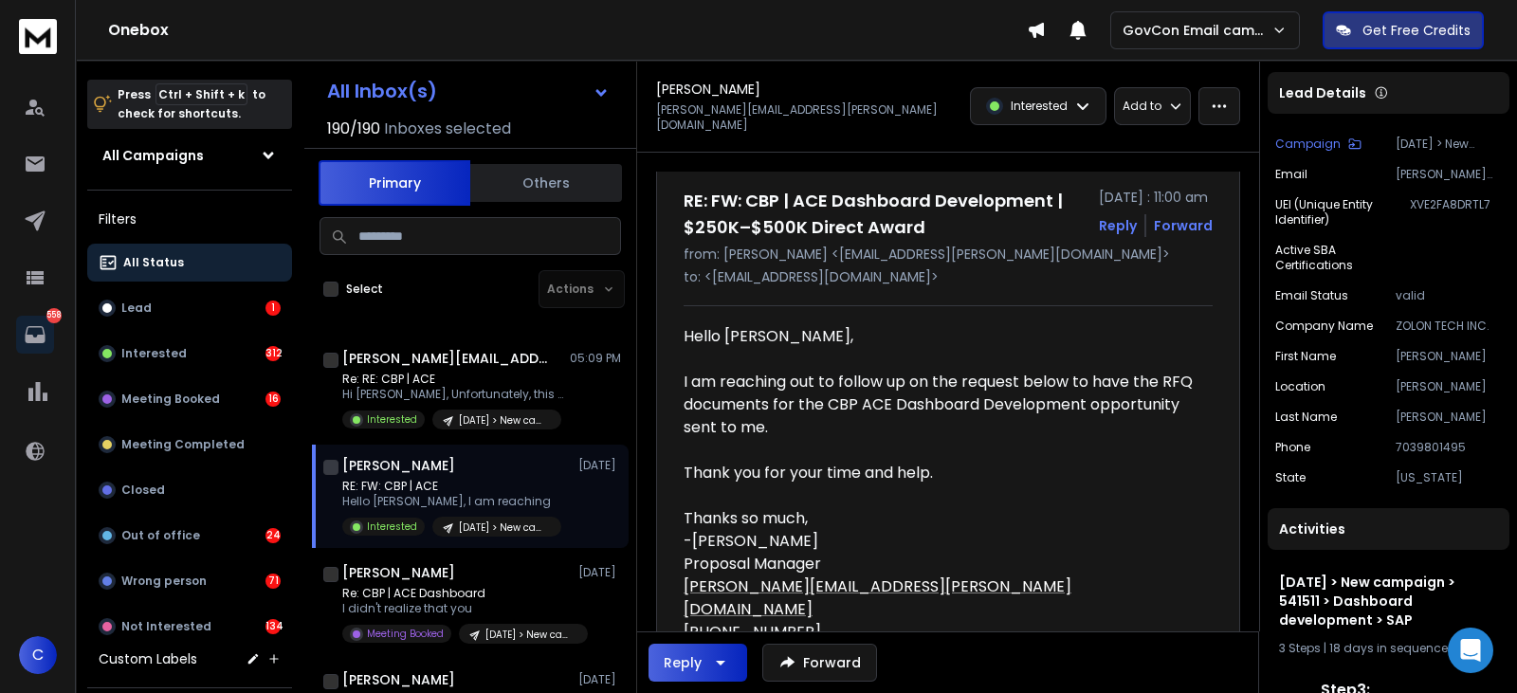
click at [675, 671] on div "Reply" at bounding box center [683, 662] width 38 height 19
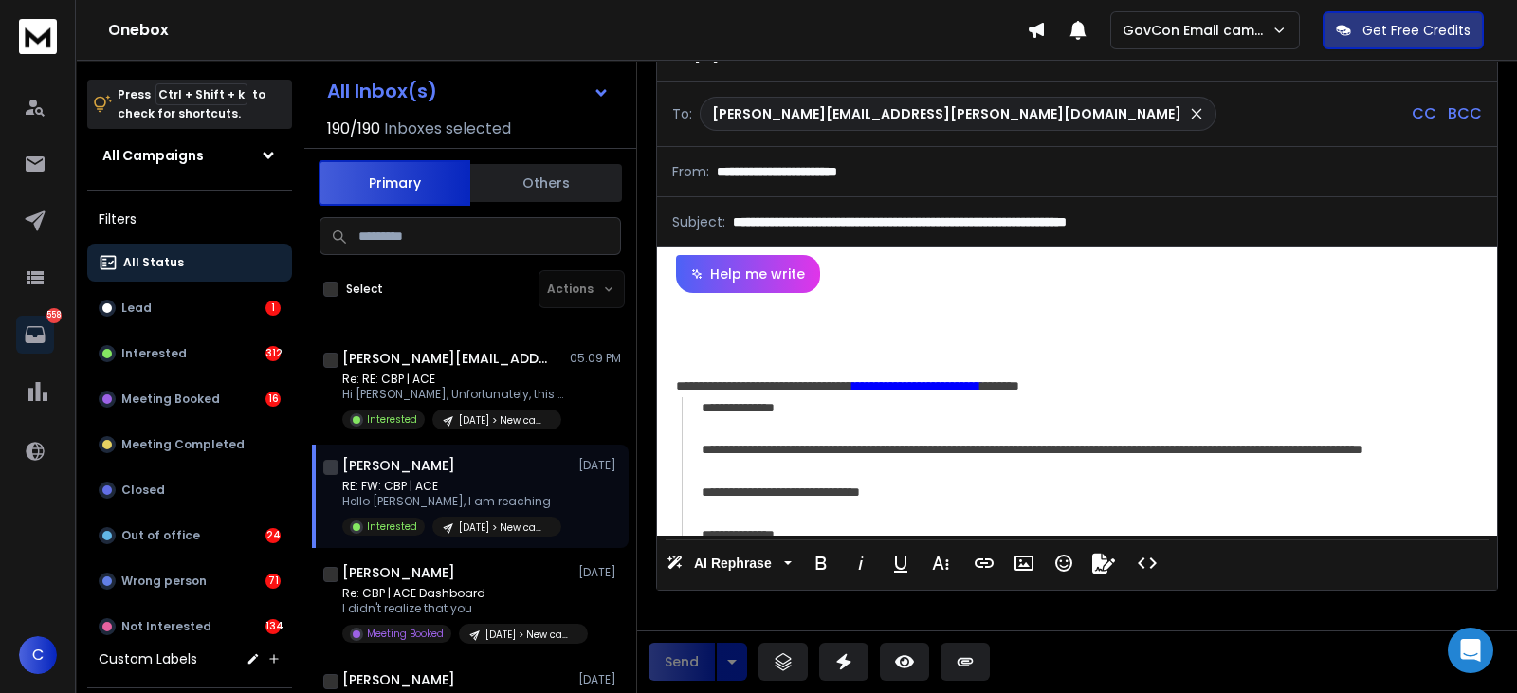
scroll to position [0, 0]
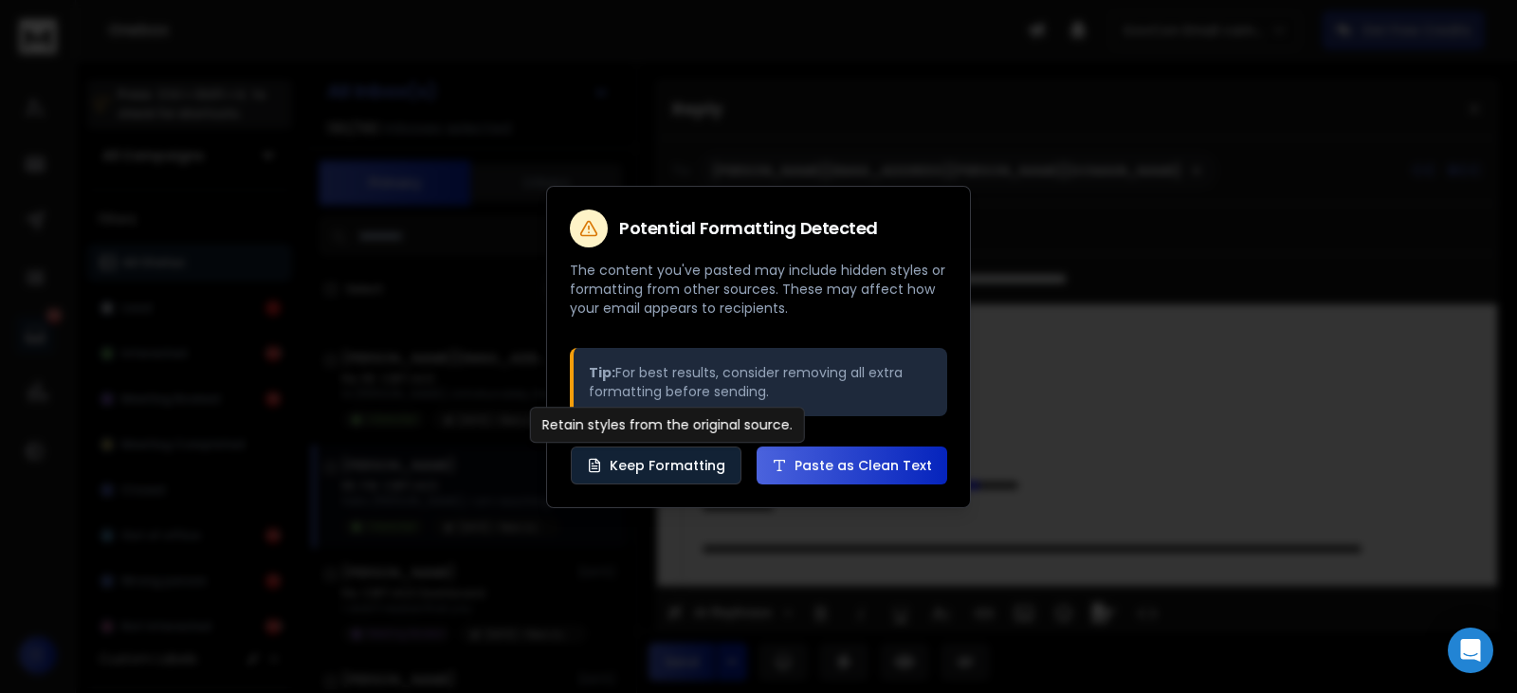
click at [656, 465] on button "Keep Formatting" at bounding box center [656, 466] width 171 height 38
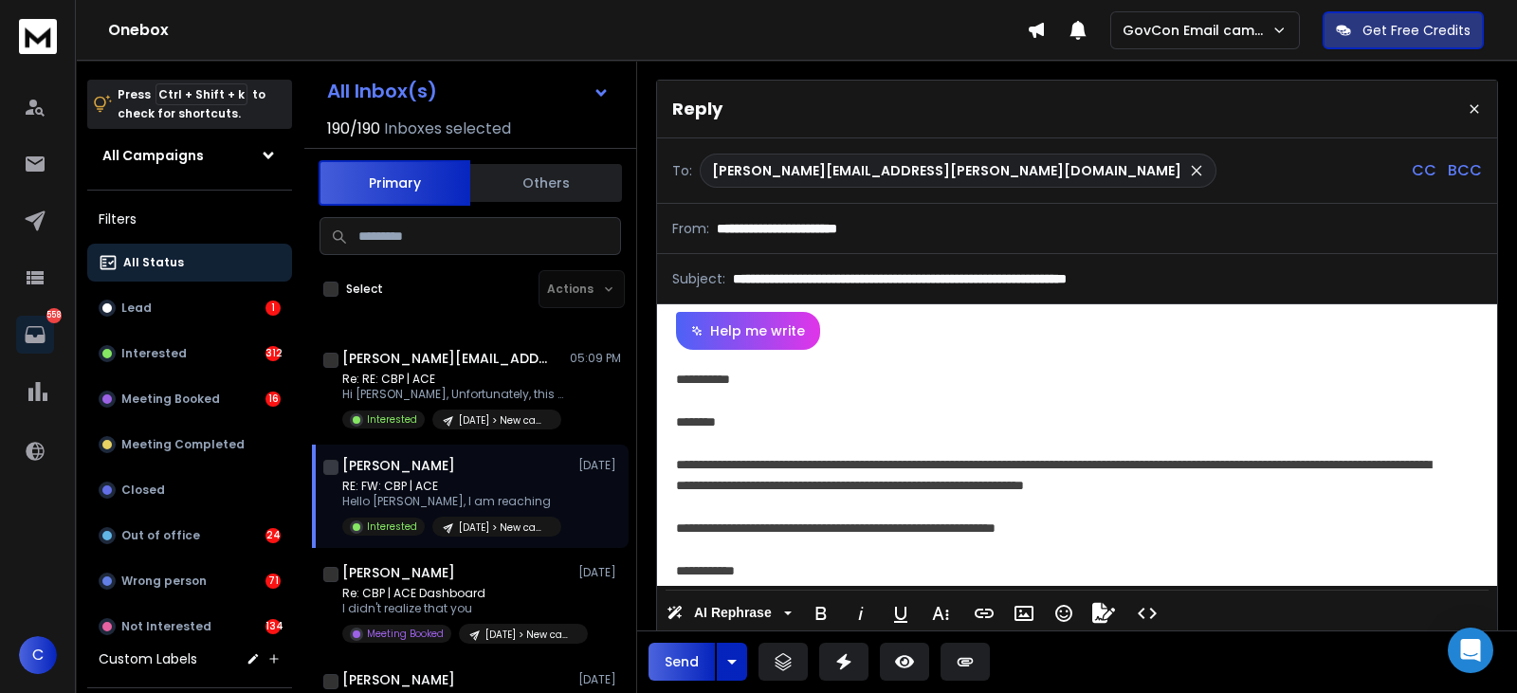
click at [761, 424] on div "********" at bounding box center [1064, 422] width 777 height 21
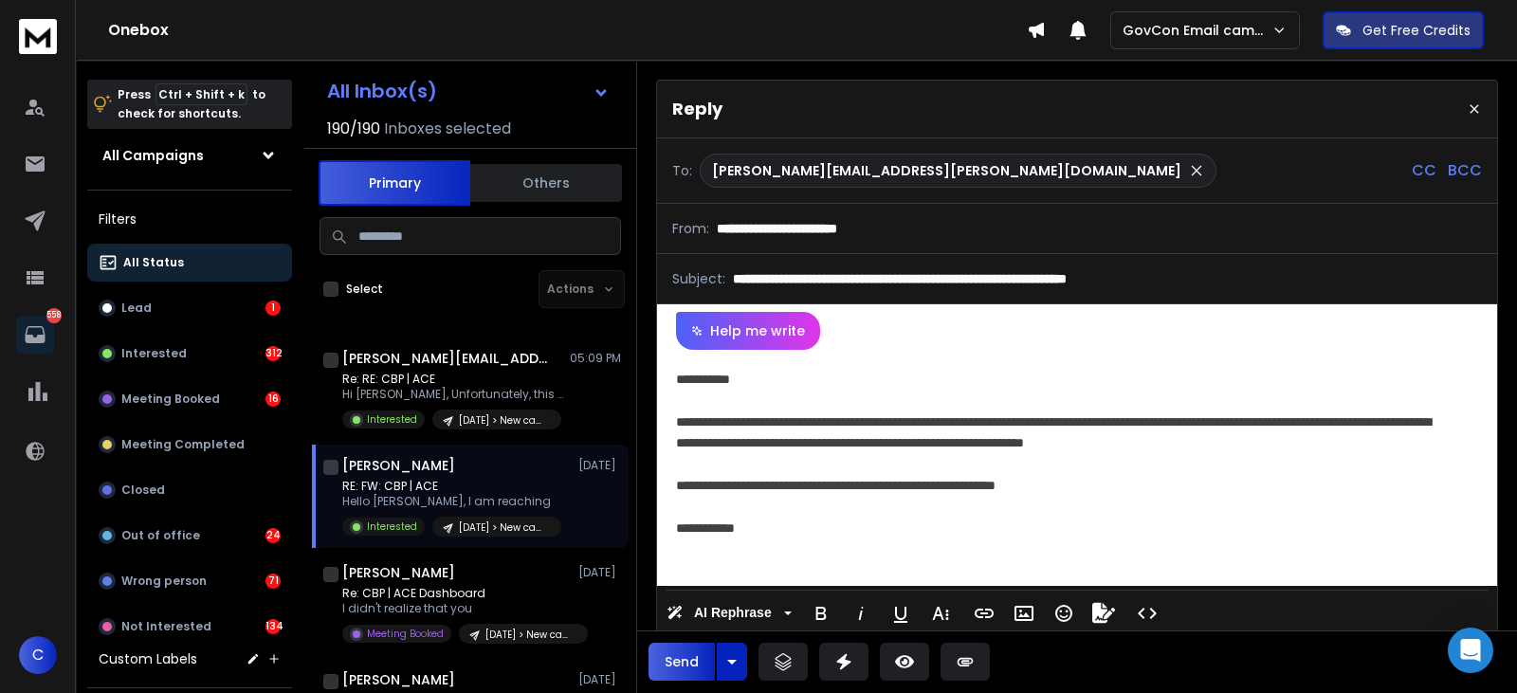
click at [844, 436] on div "**********" at bounding box center [1064, 433] width 777 height 43
click at [742, 527] on div "**********" at bounding box center [1064, 528] width 777 height 21
click at [688, 661] on button "Send" at bounding box center [682, 662] width 66 height 38
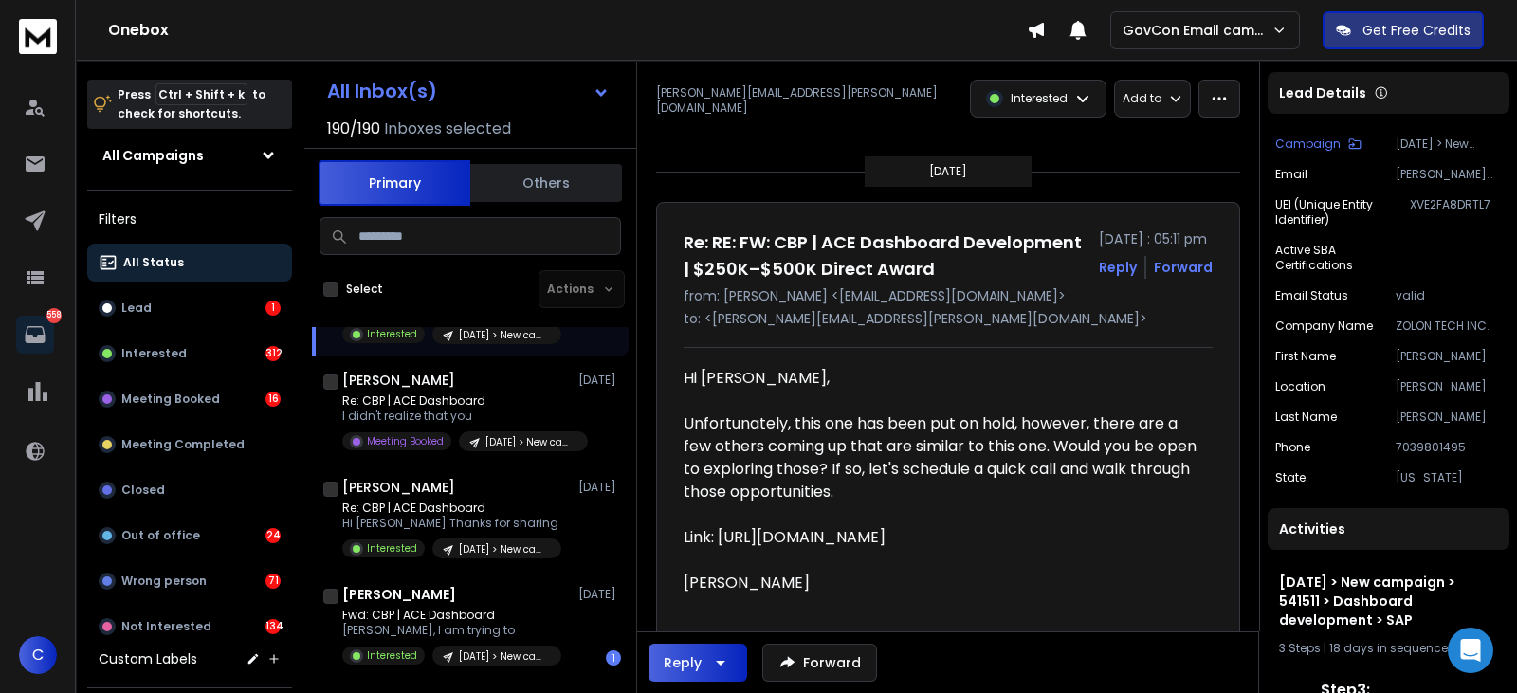
scroll to position [525, 0]
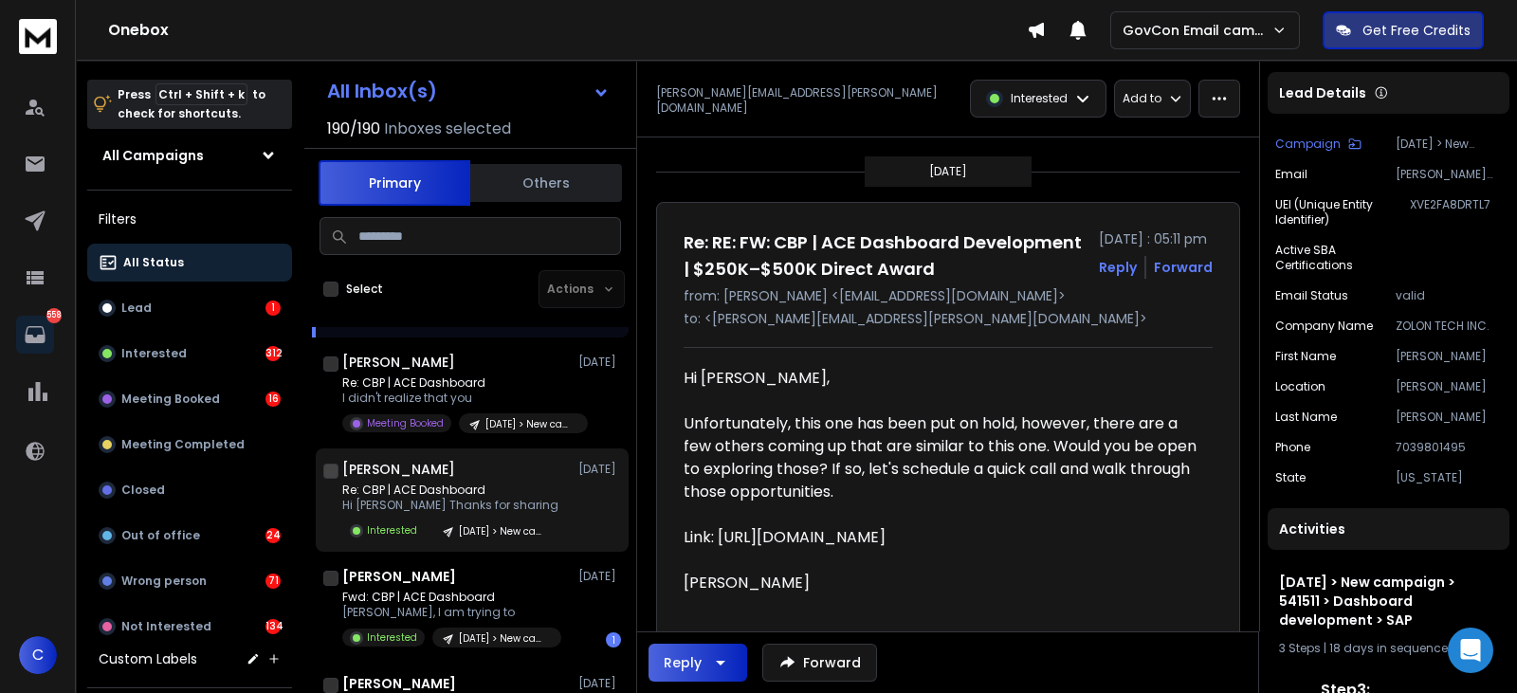
click at [503, 498] on p "Hi Rachel Thanks for sharing" at bounding box center [451, 505] width 219 height 15
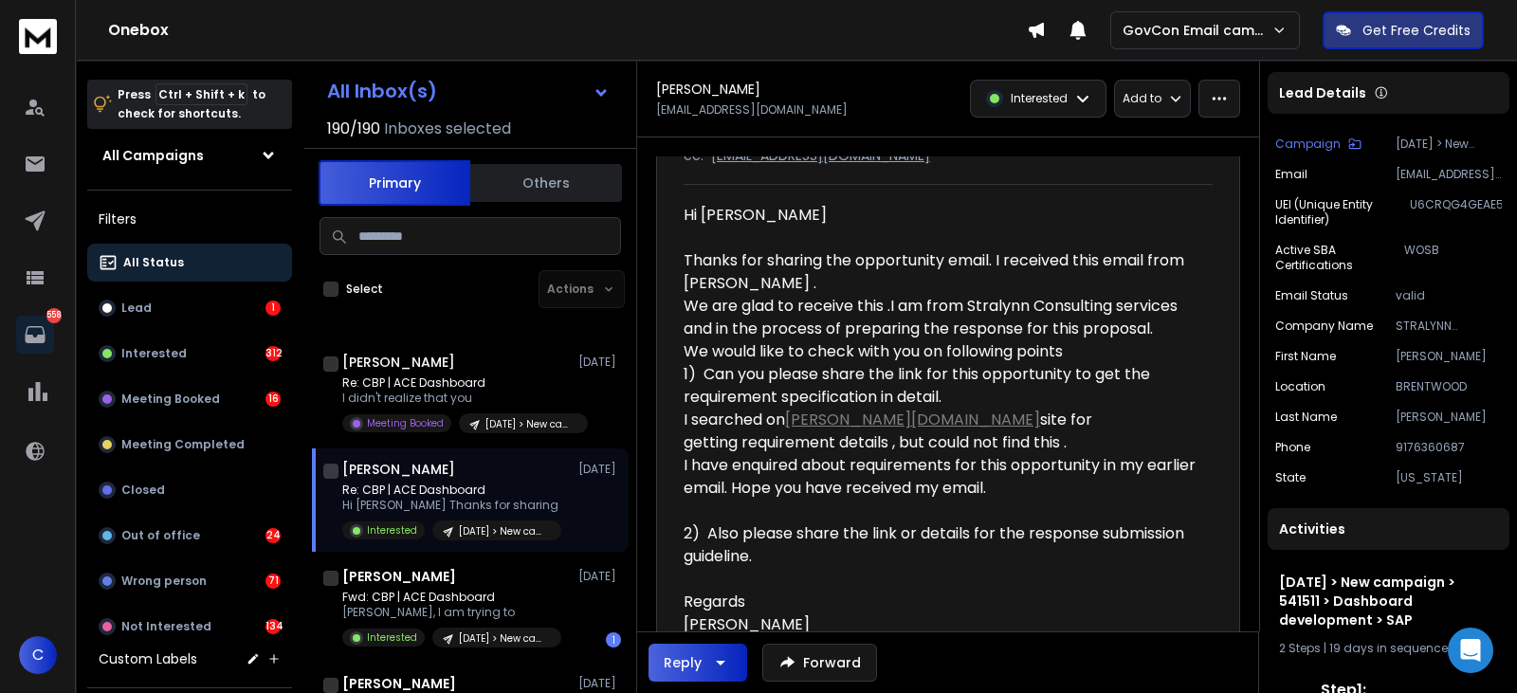
scroll to position [260, 0]
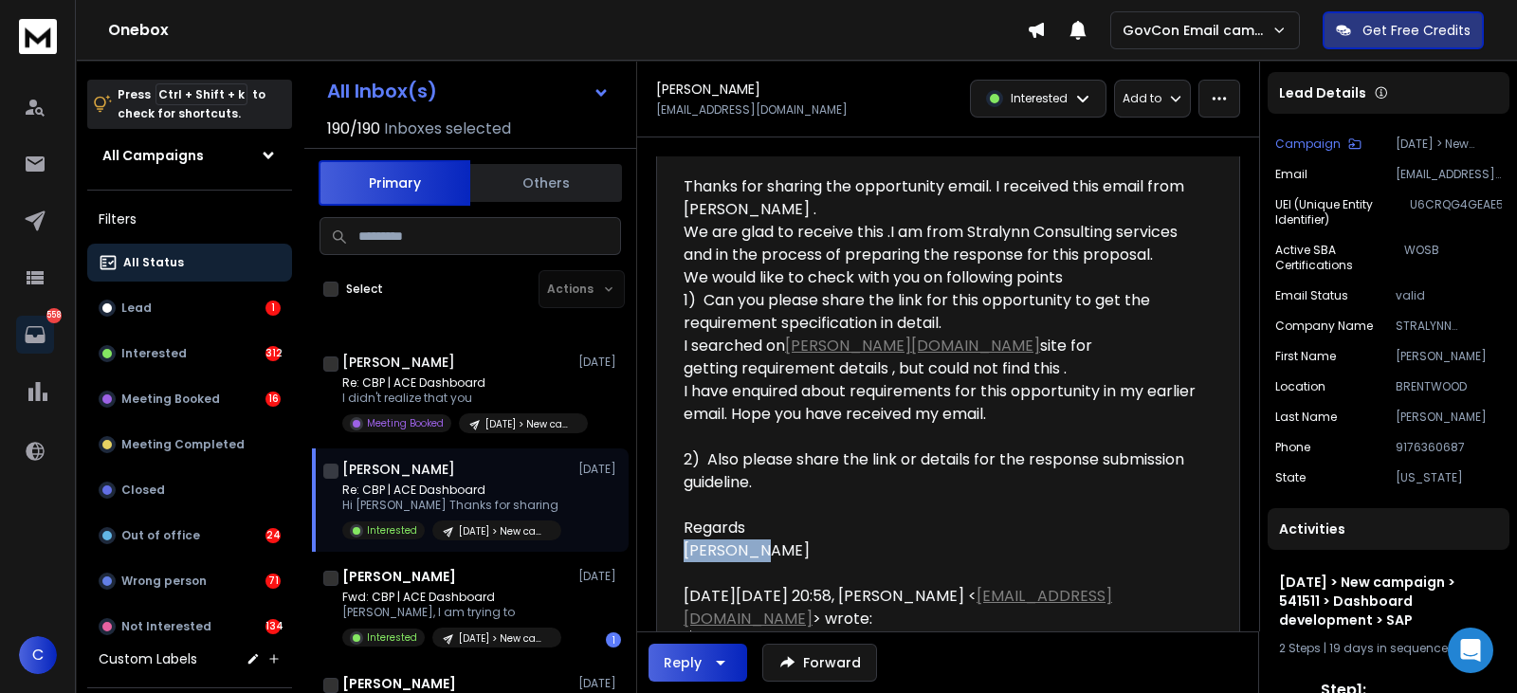
click at [1058, 547] on div "Shubhangi" at bounding box center [941, 551] width 514 height 23
click at [683, 661] on div "Reply" at bounding box center [683, 662] width 38 height 19
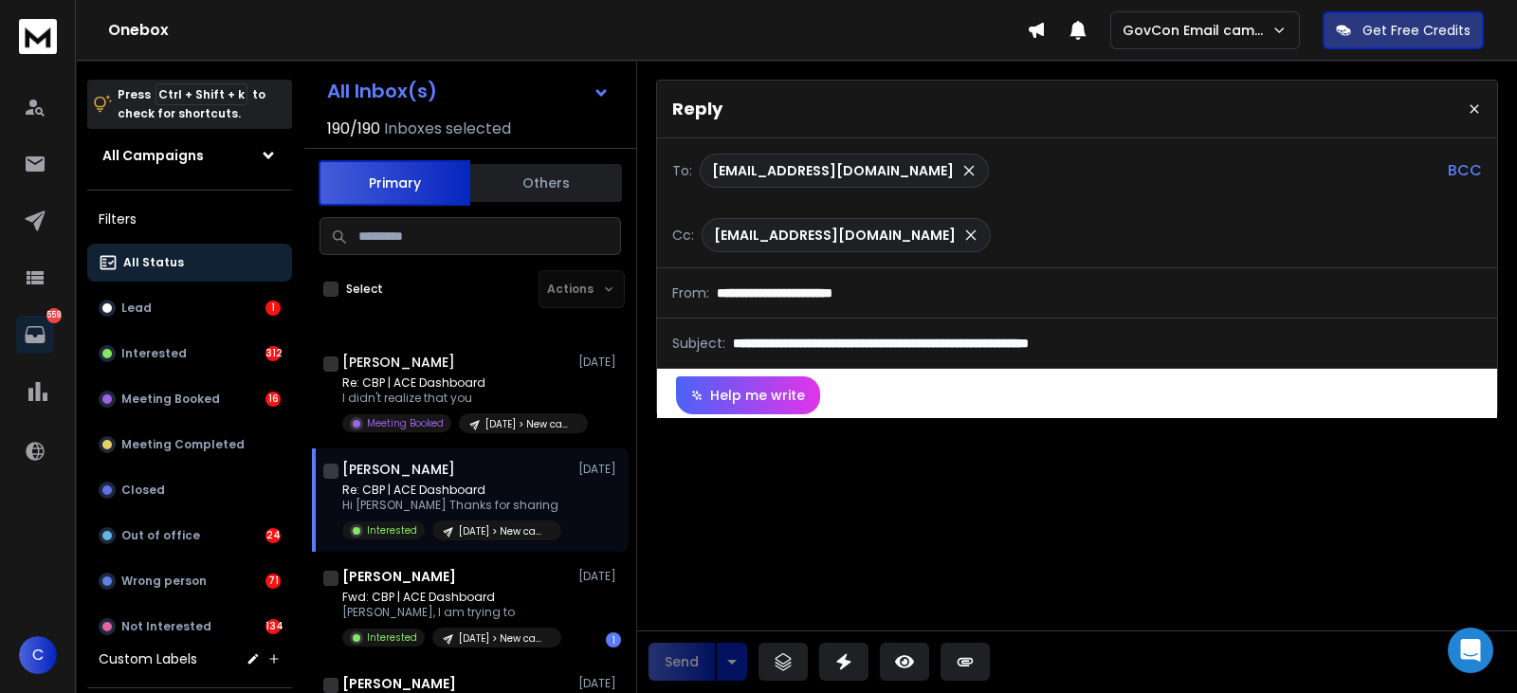
scroll to position [0, 0]
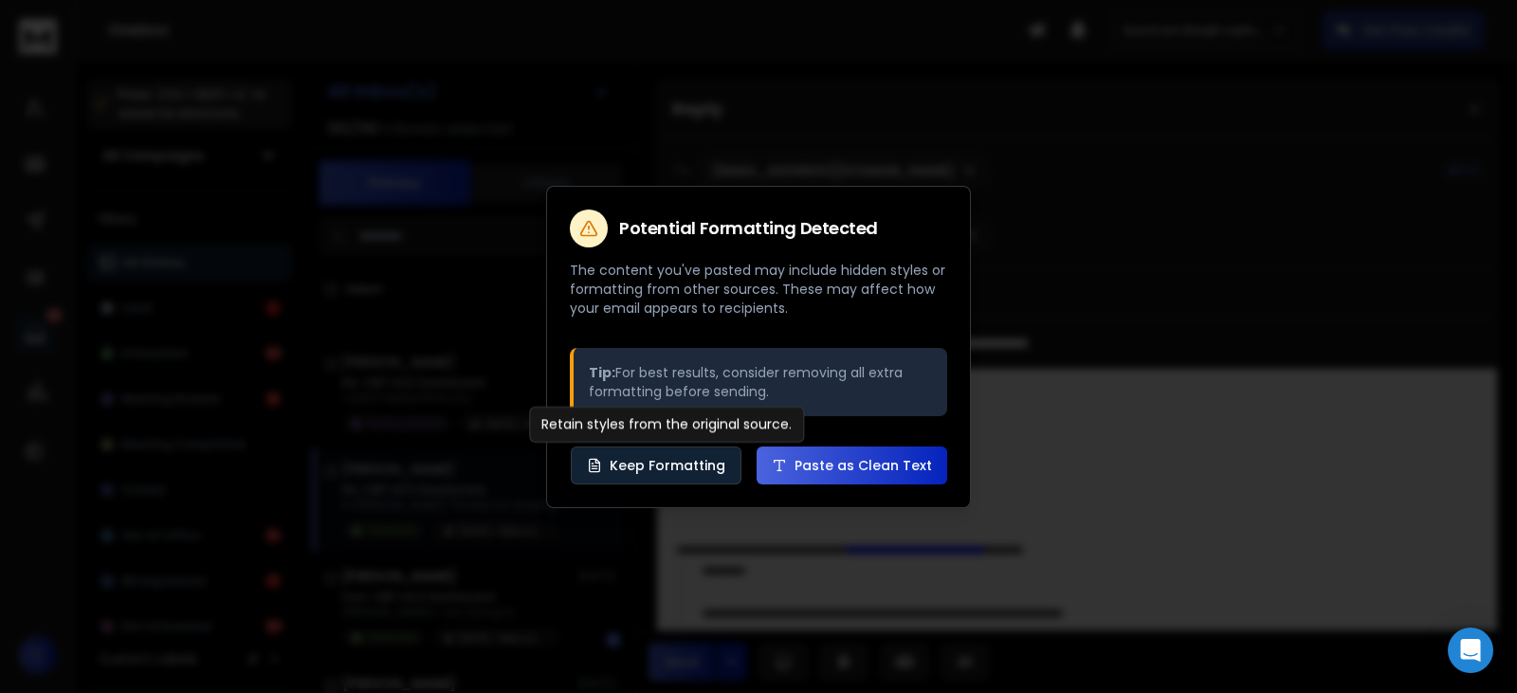
click at [657, 468] on button "Keep Formatting" at bounding box center [656, 466] width 171 height 38
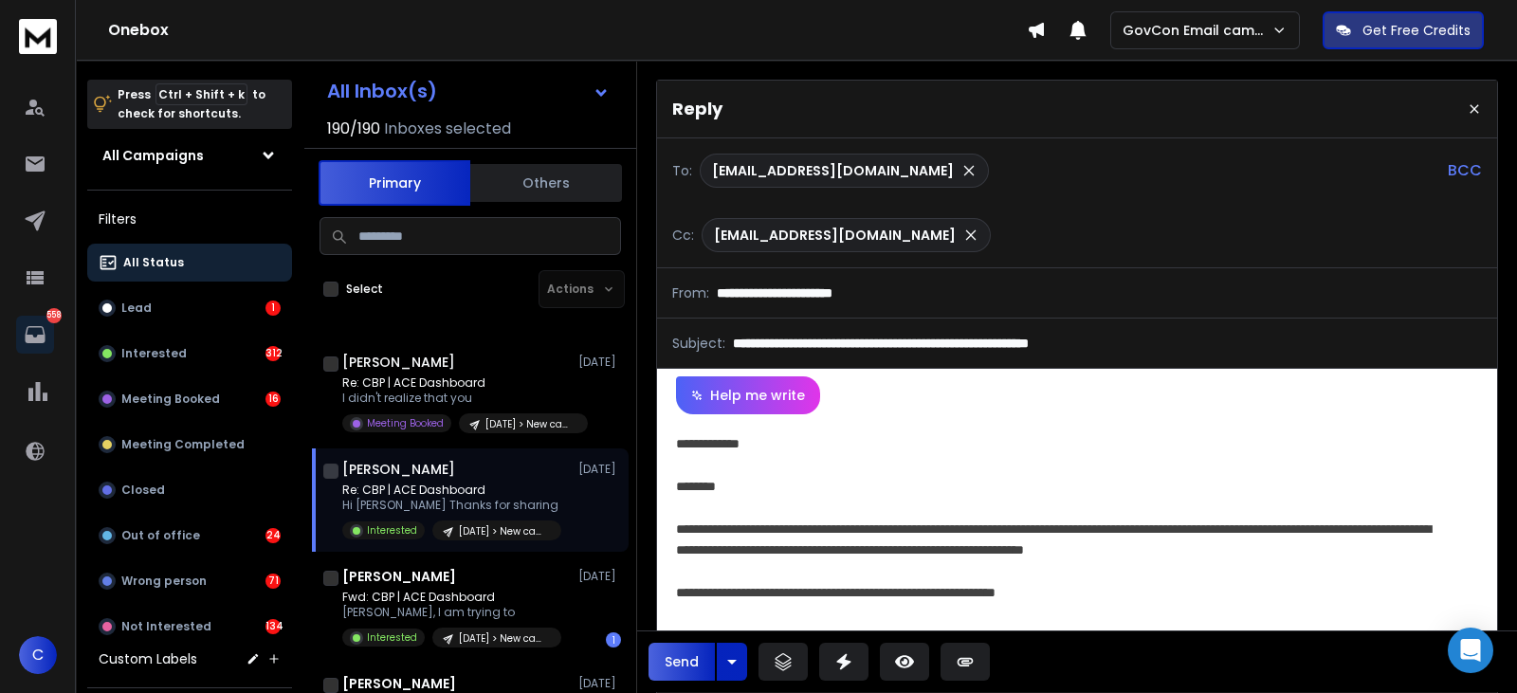
click at [802, 489] on div "**********" at bounding box center [1077, 532] width 840 height 236
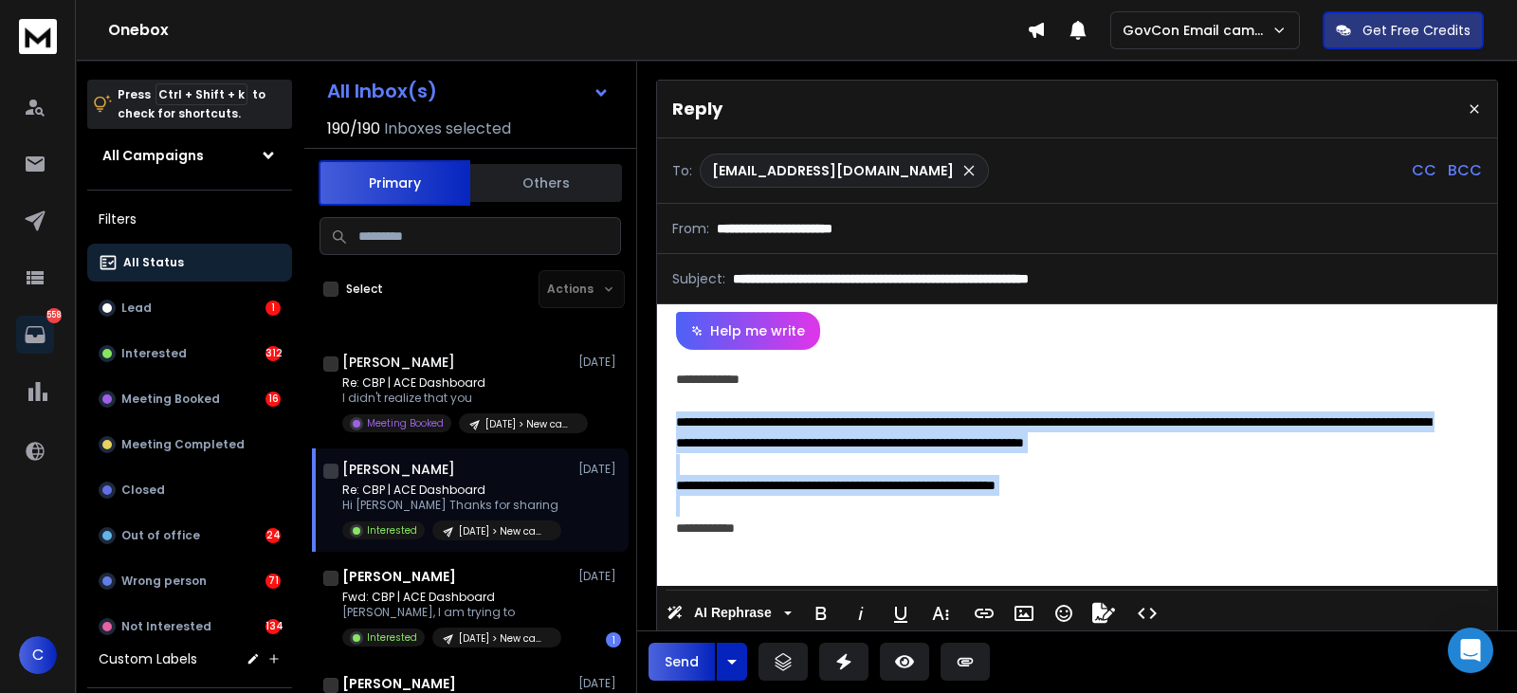
copy div "**********"
click at [1221, 514] on div at bounding box center [1077, 506] width 802 height 21
click at [1311, 533] on div "**********" at bounding box center [1064, 528] width 777 height 21
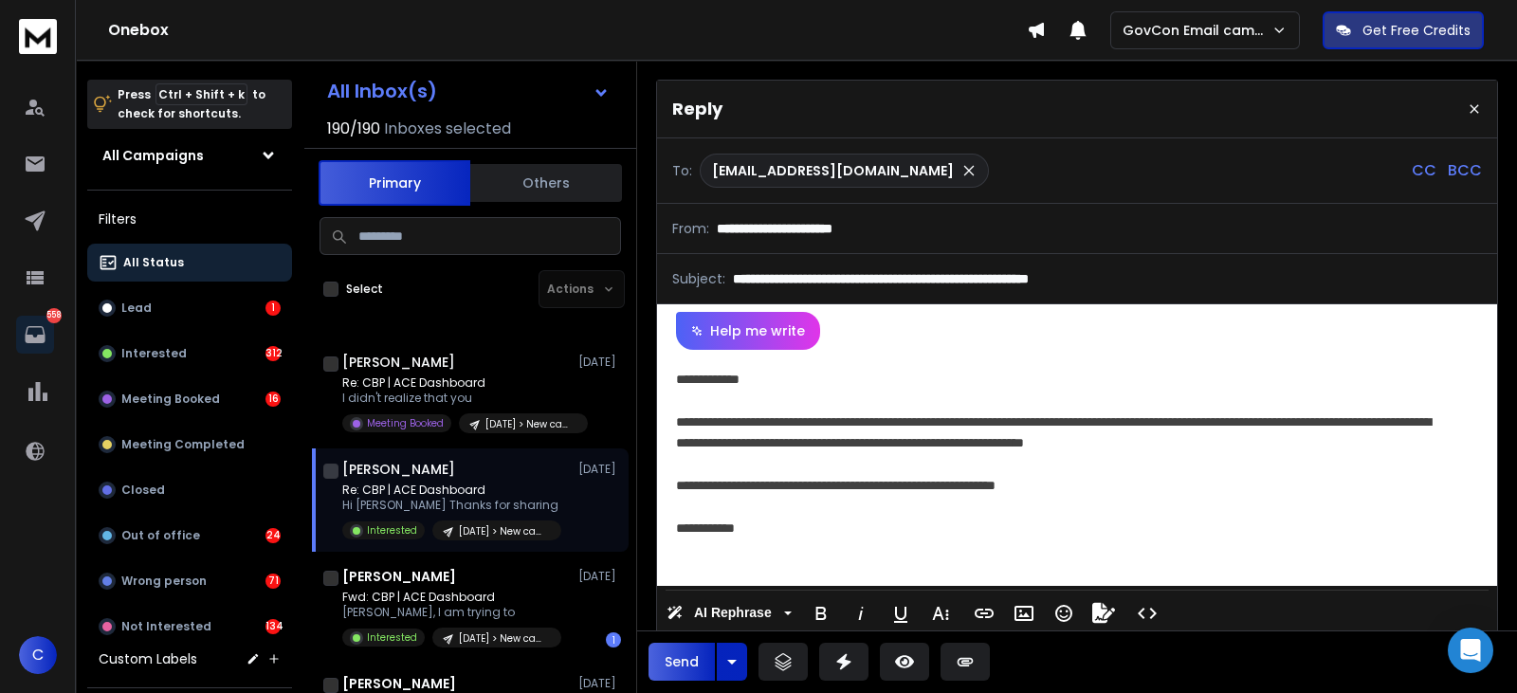
click at [825, 448] on div "**********" at bounding box center [1064, 433] width 777 height 43
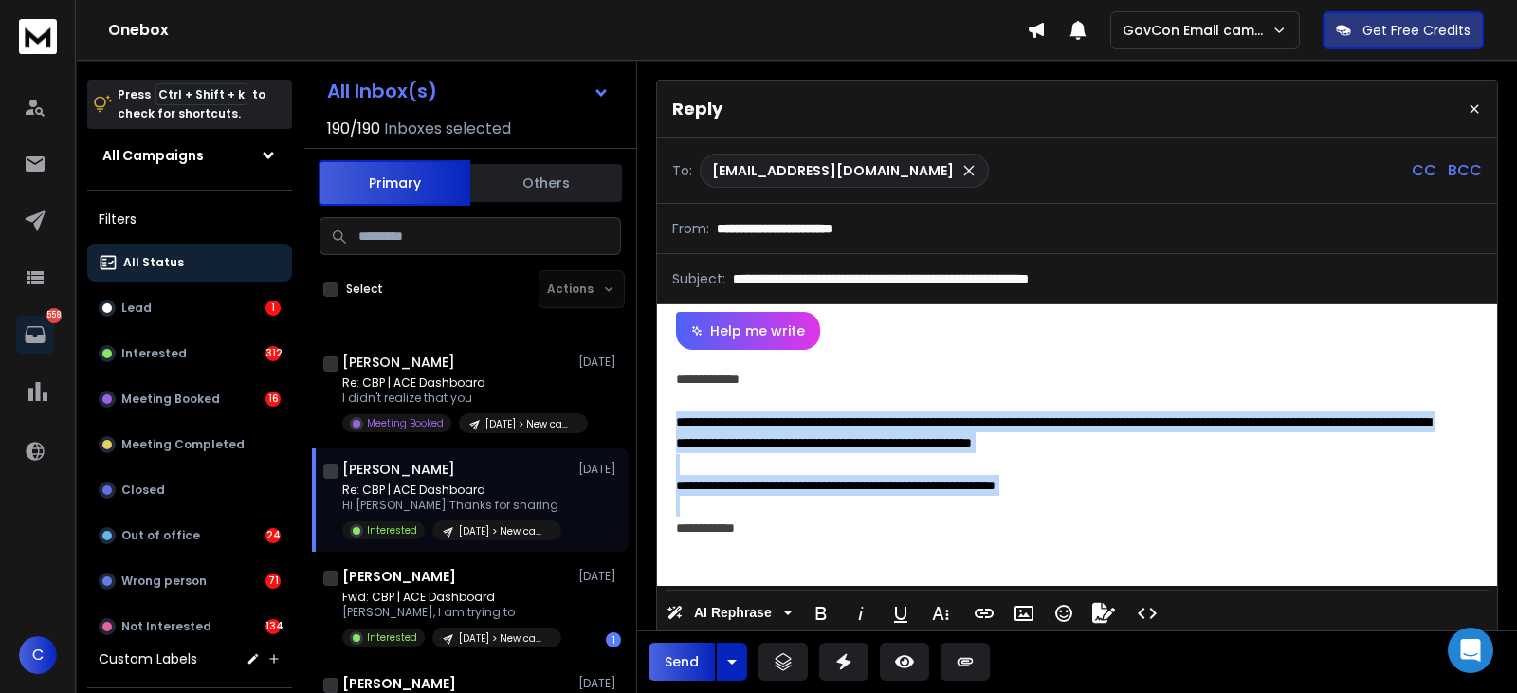
copy div "**********"
click at [1271, 522] on div "**********" at bounding box center [1064, 528] width 777 height 21
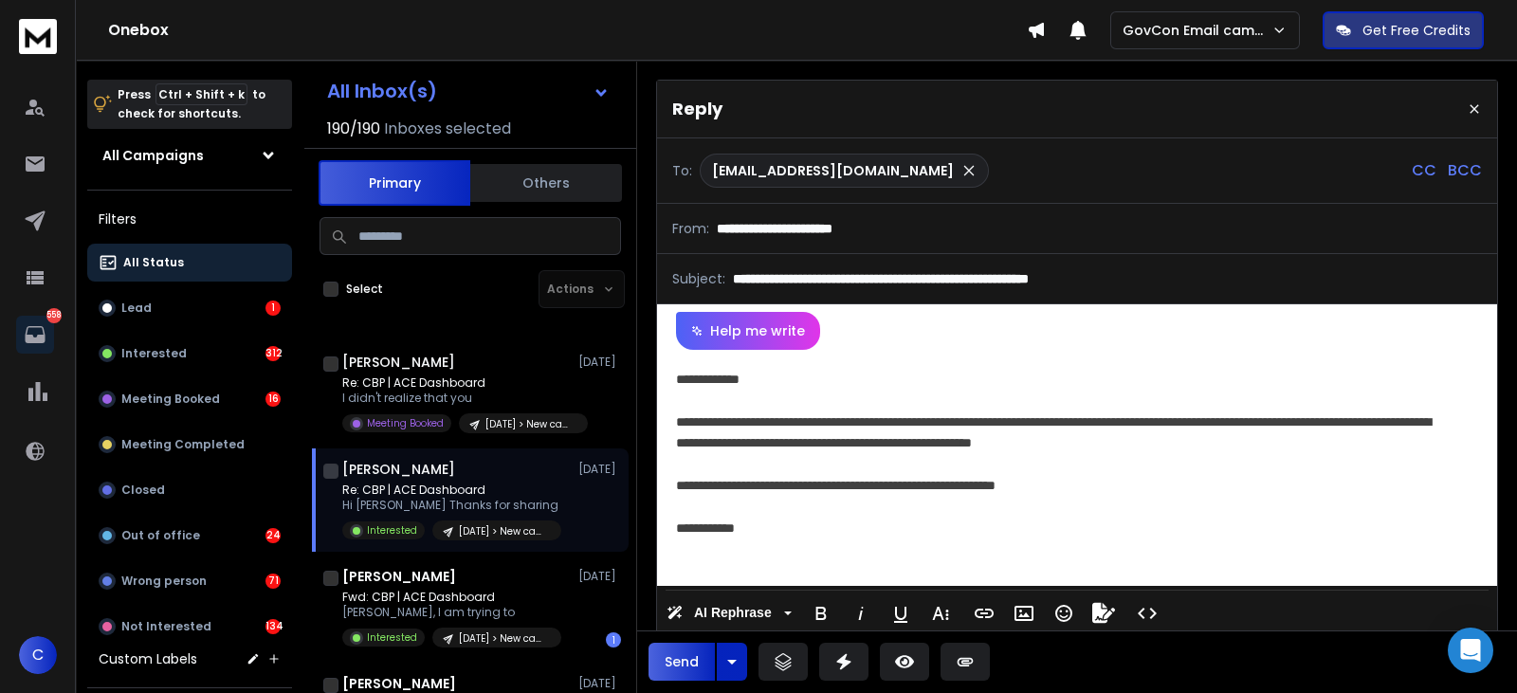
click at [678, 667] on button "Send" at bounding box center [682, 662] width 66 height 38
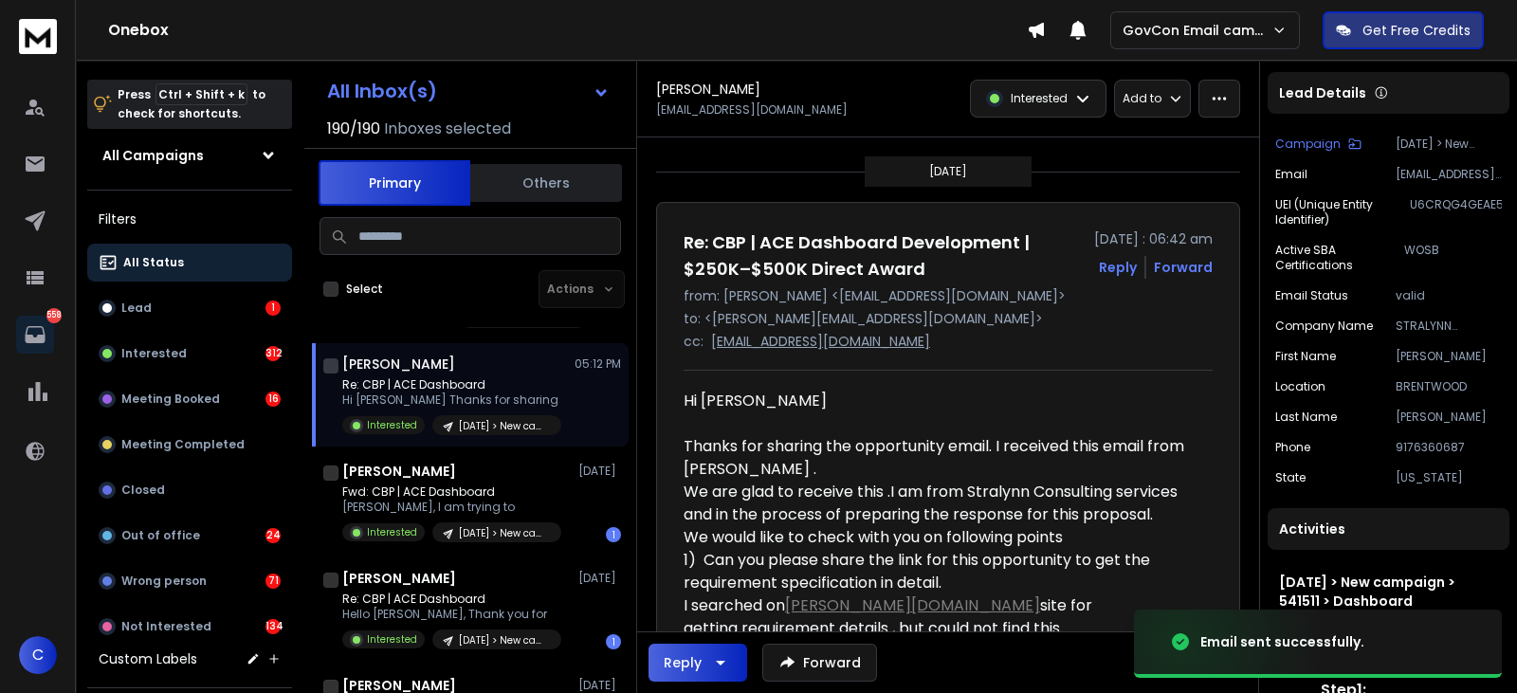
scroll to position [642, 0]
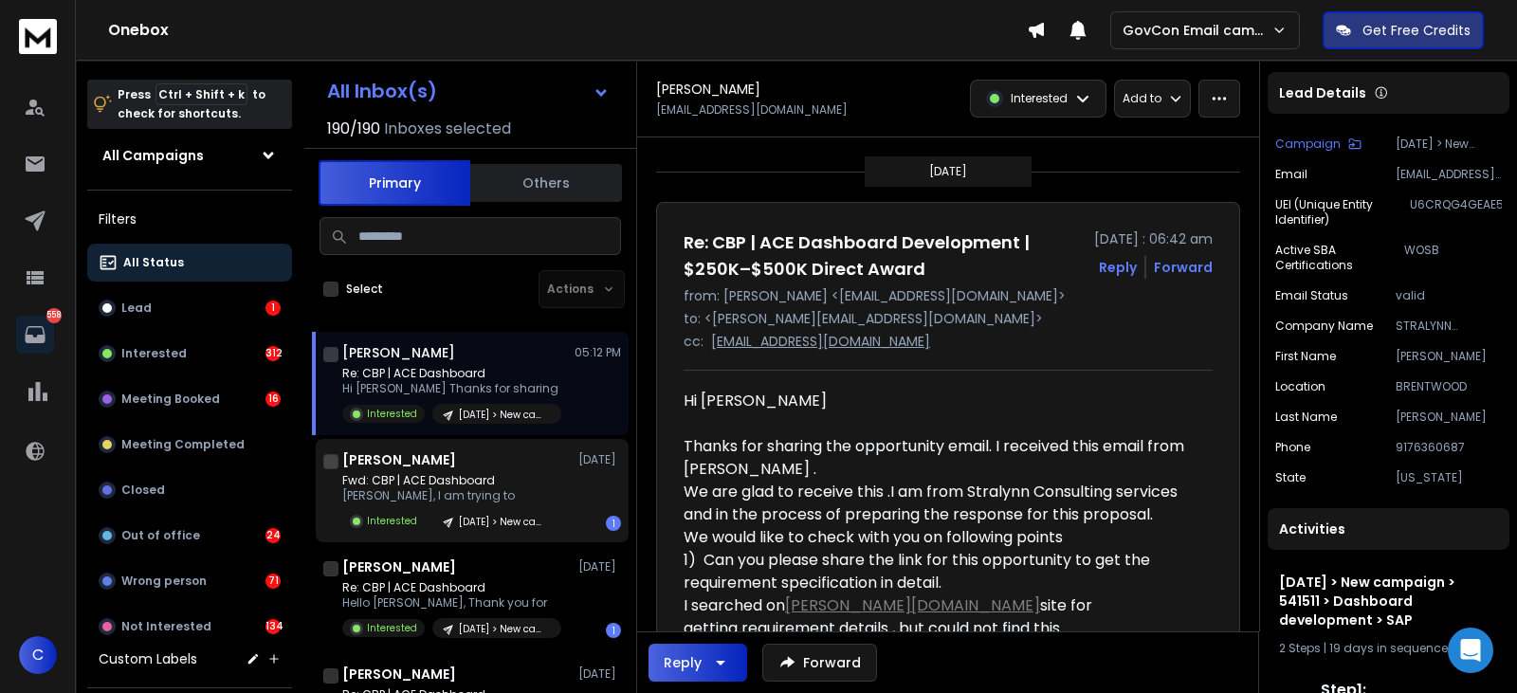
click at [437, 484] on p "Fwd: CBP | ACE Dashboard" at bounding box center [451, 480] width 219 height 15
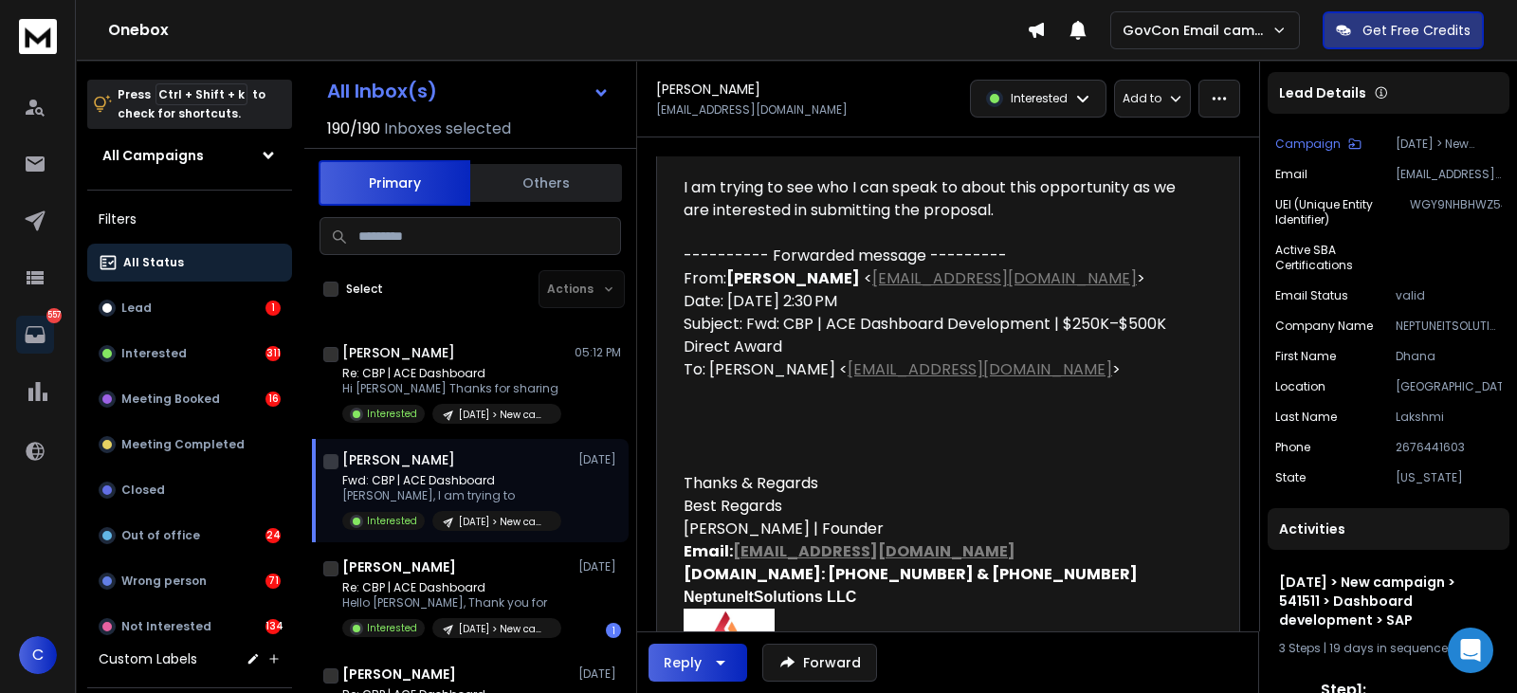
scroll to position [237, 0]
click at [680, 671] on div "Reply" at bounding box center [683, 662] width 38 height 19
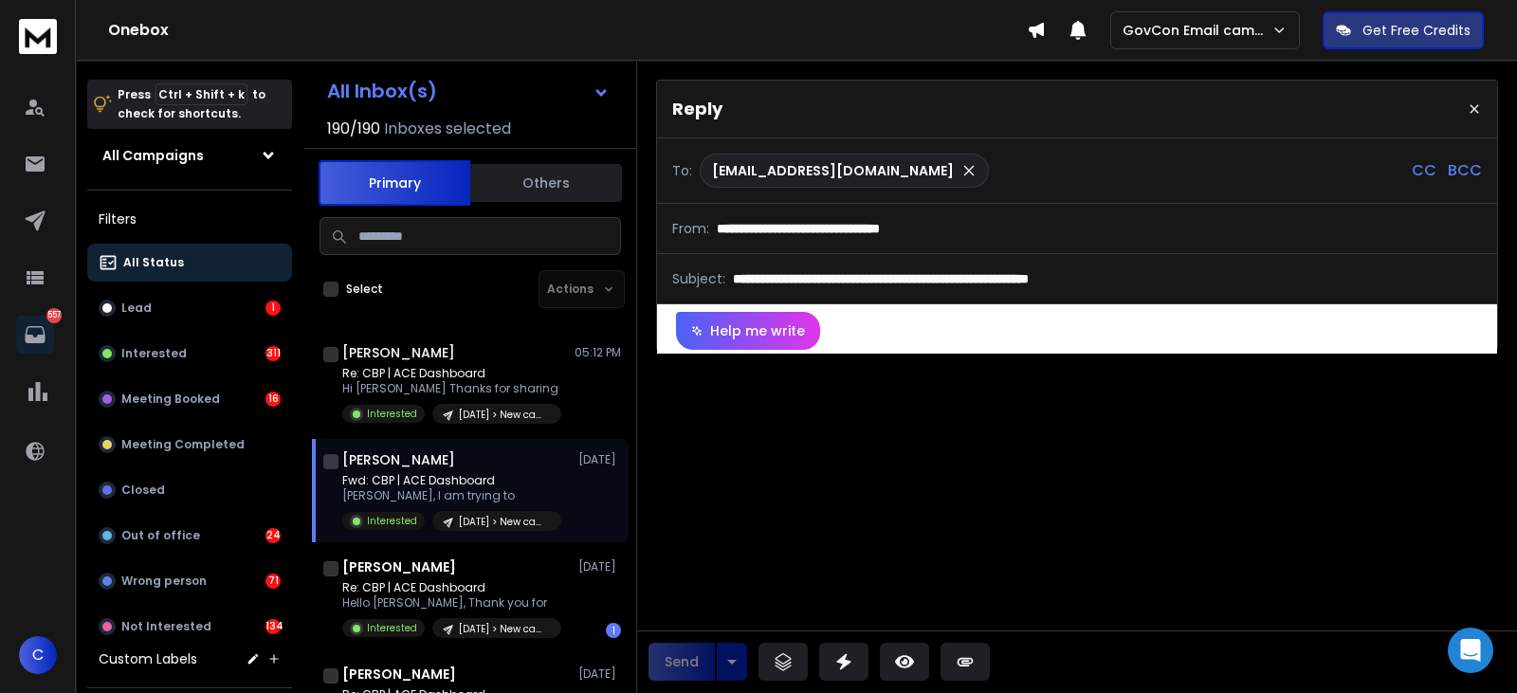
scroll to position [0, 0]
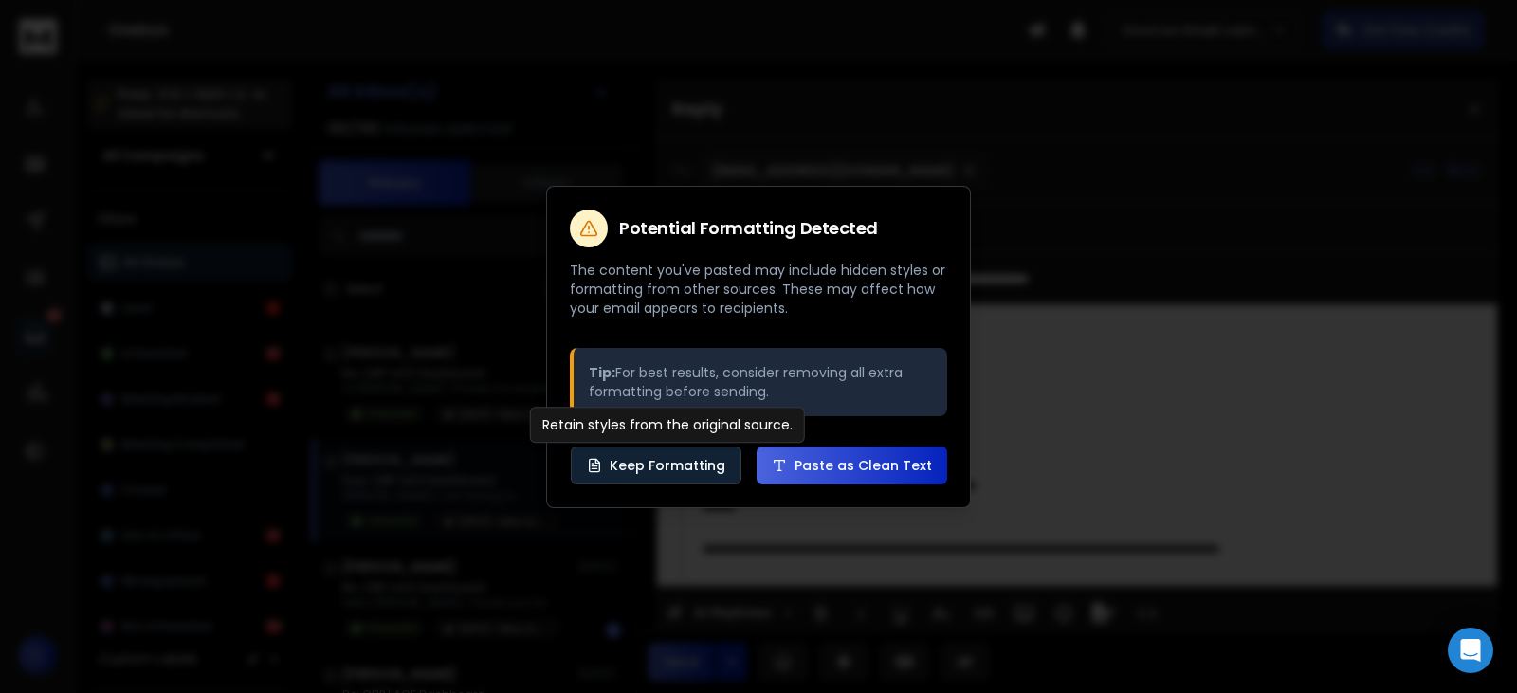
click at [634, 471] on button "Keep Formatting" at bounding box center [656, 466] width 171 height 38
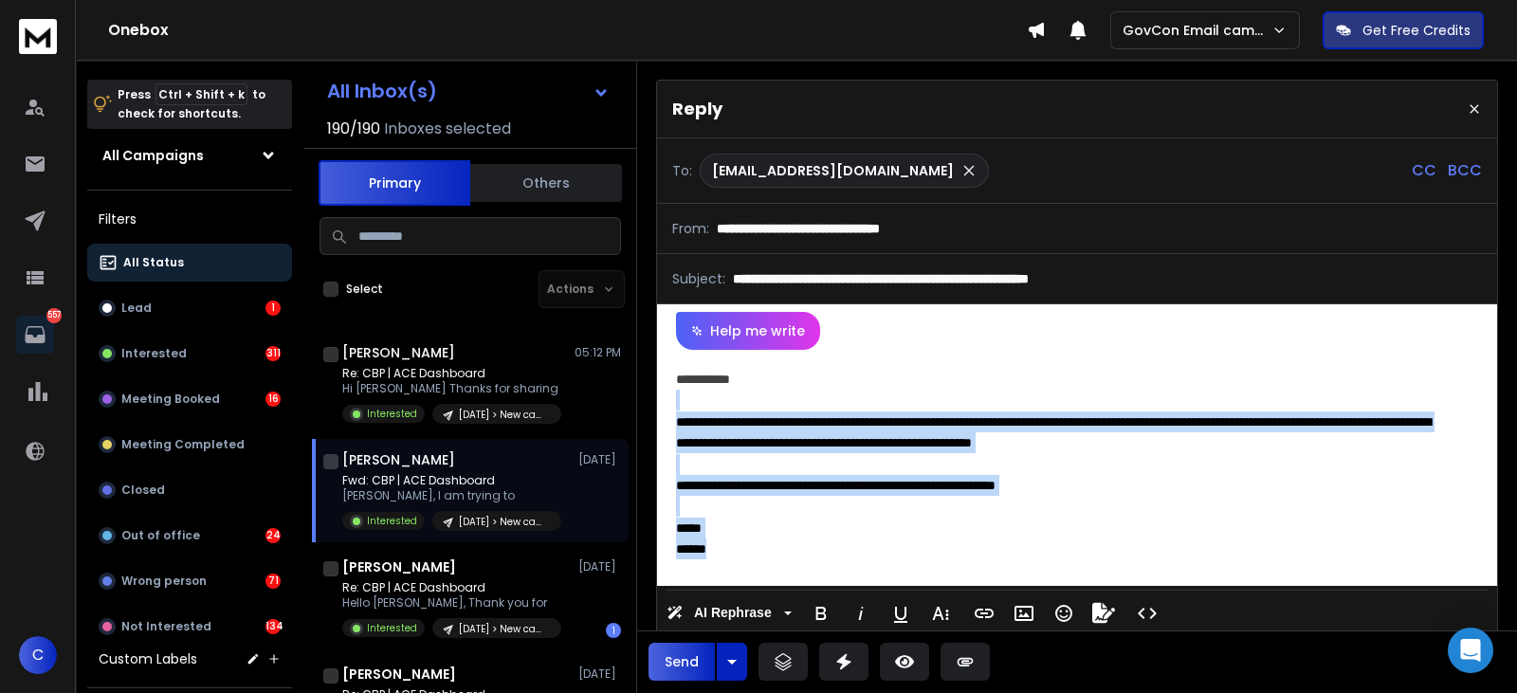
copy div "**********"
click at [1167, 530] on div "*****" at bounding box center [1064, 517] width 777 height 43
click at [1267, 531] on div "*****" at bounding box center [1064, 517] width 777 height 43
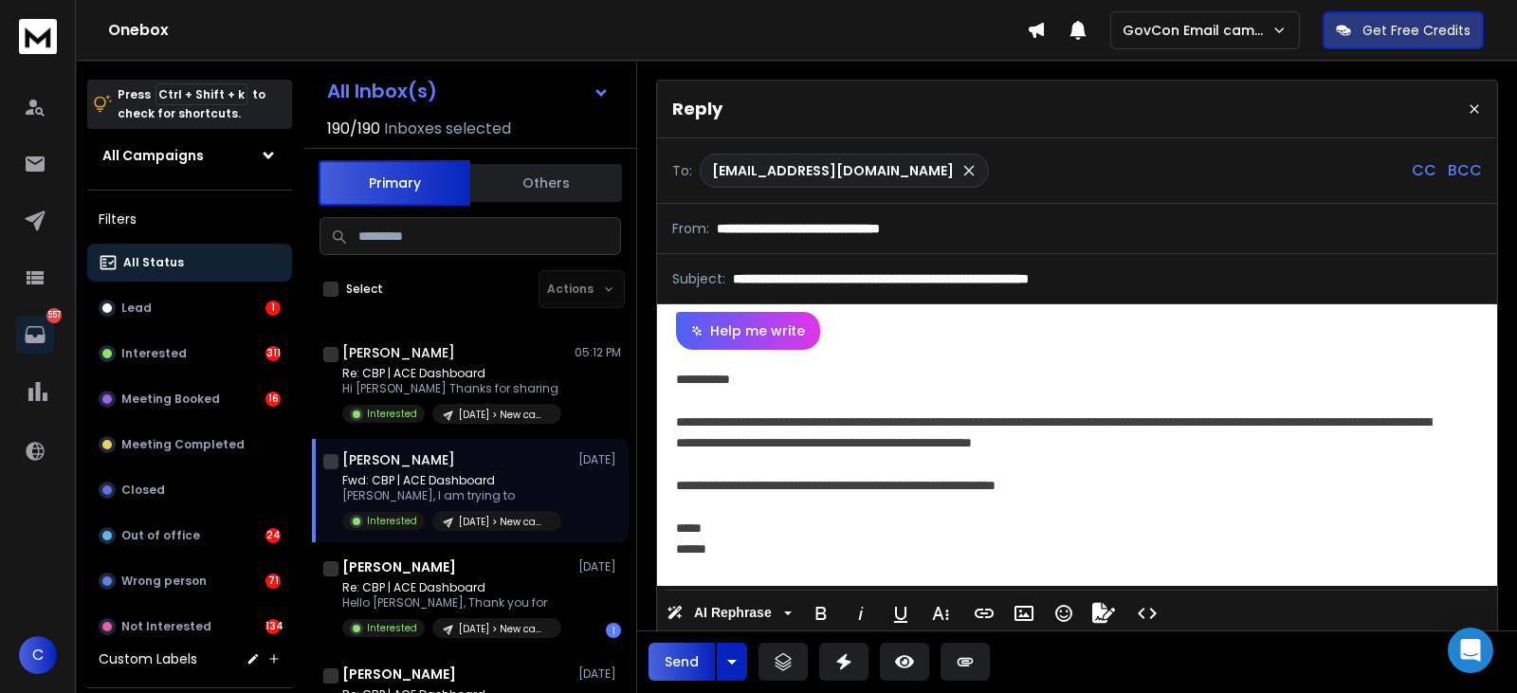
click at [673, 659] on button "Send" at bounding box center [682, 662] width 66 height 38
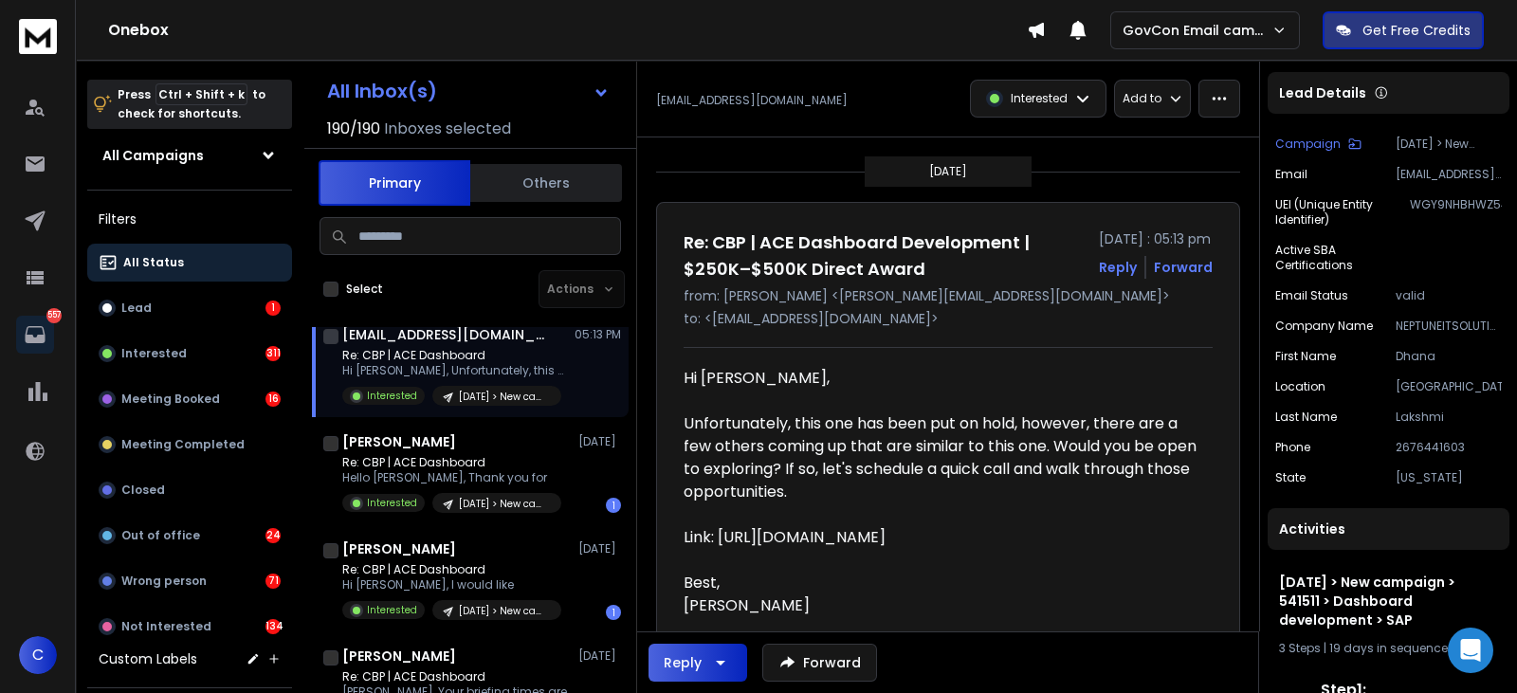
scroll to position [792, 0]
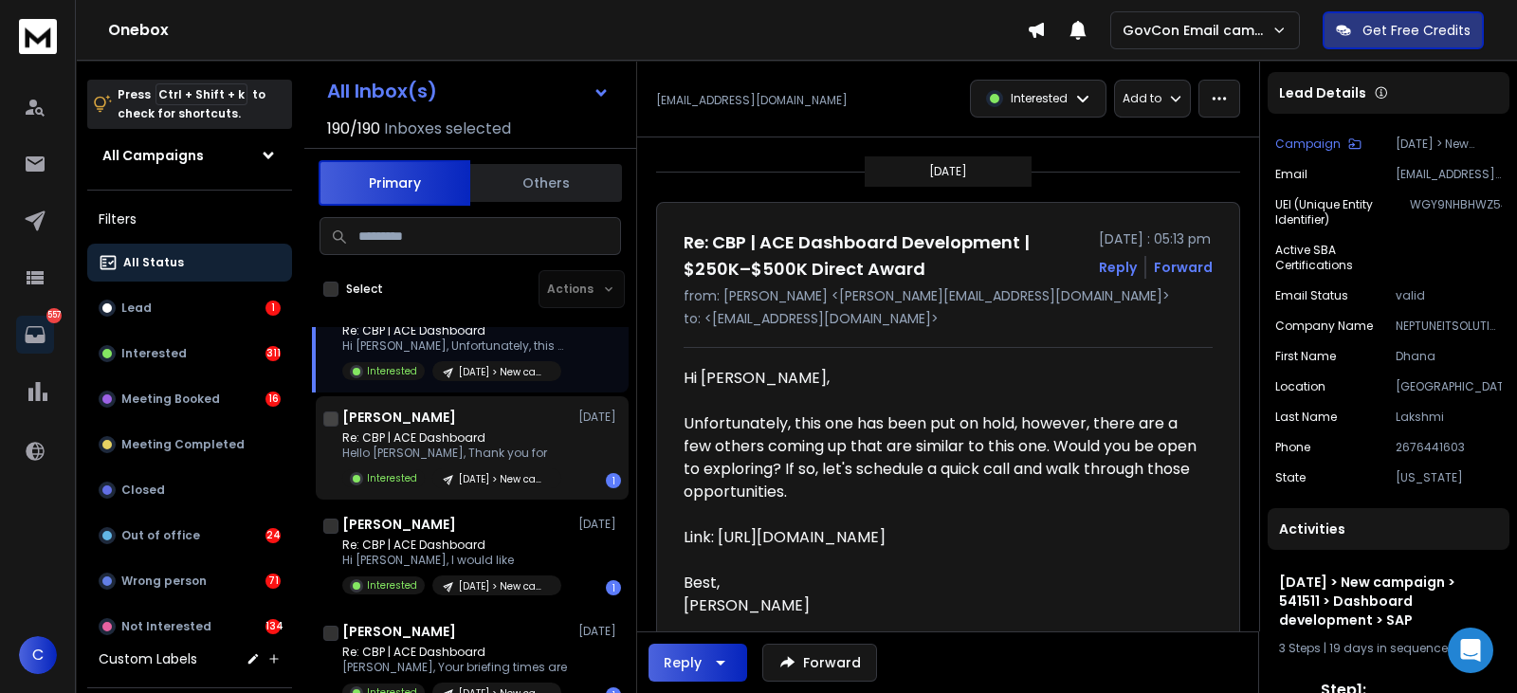
click at [510, 443] on p "Re: CBP | ACE Dashboard" at bounding box center [451, 438] width 219 height 15
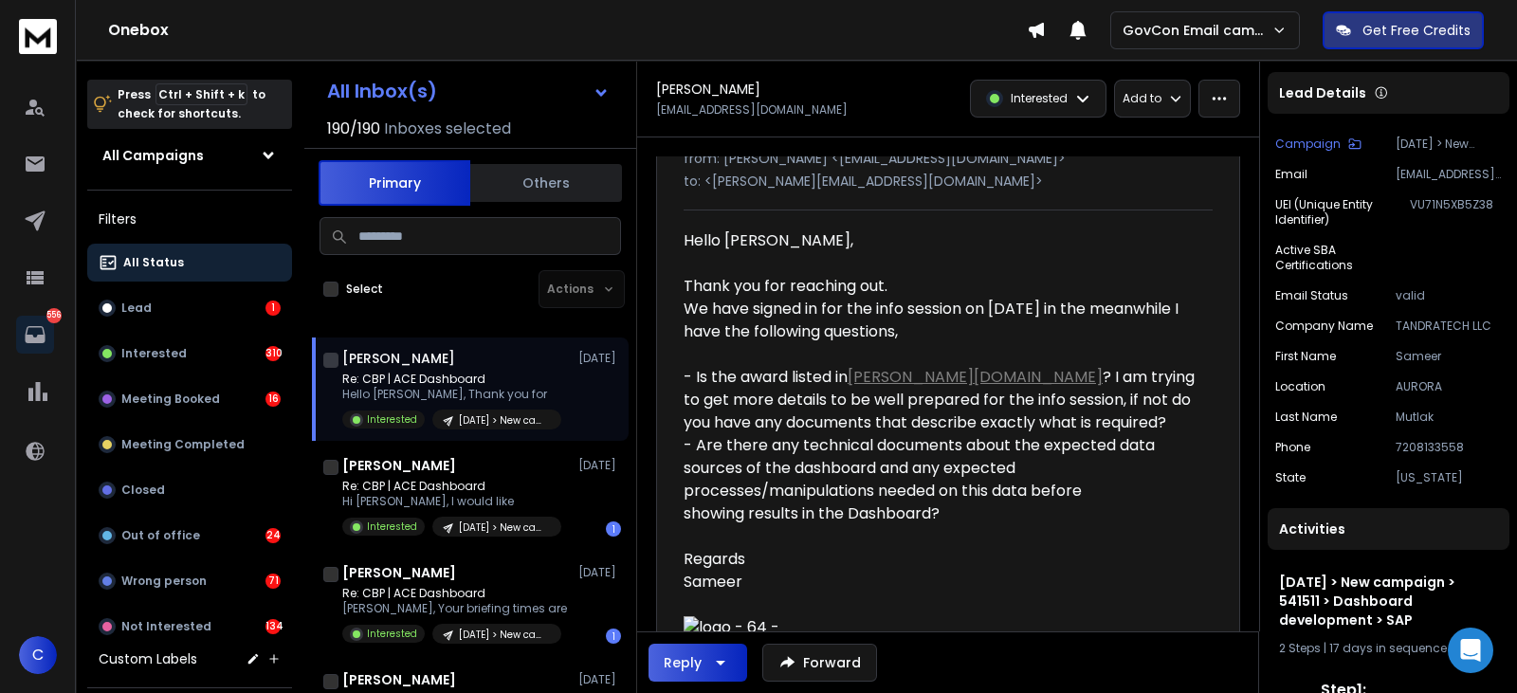
scroll to position [894, 0]
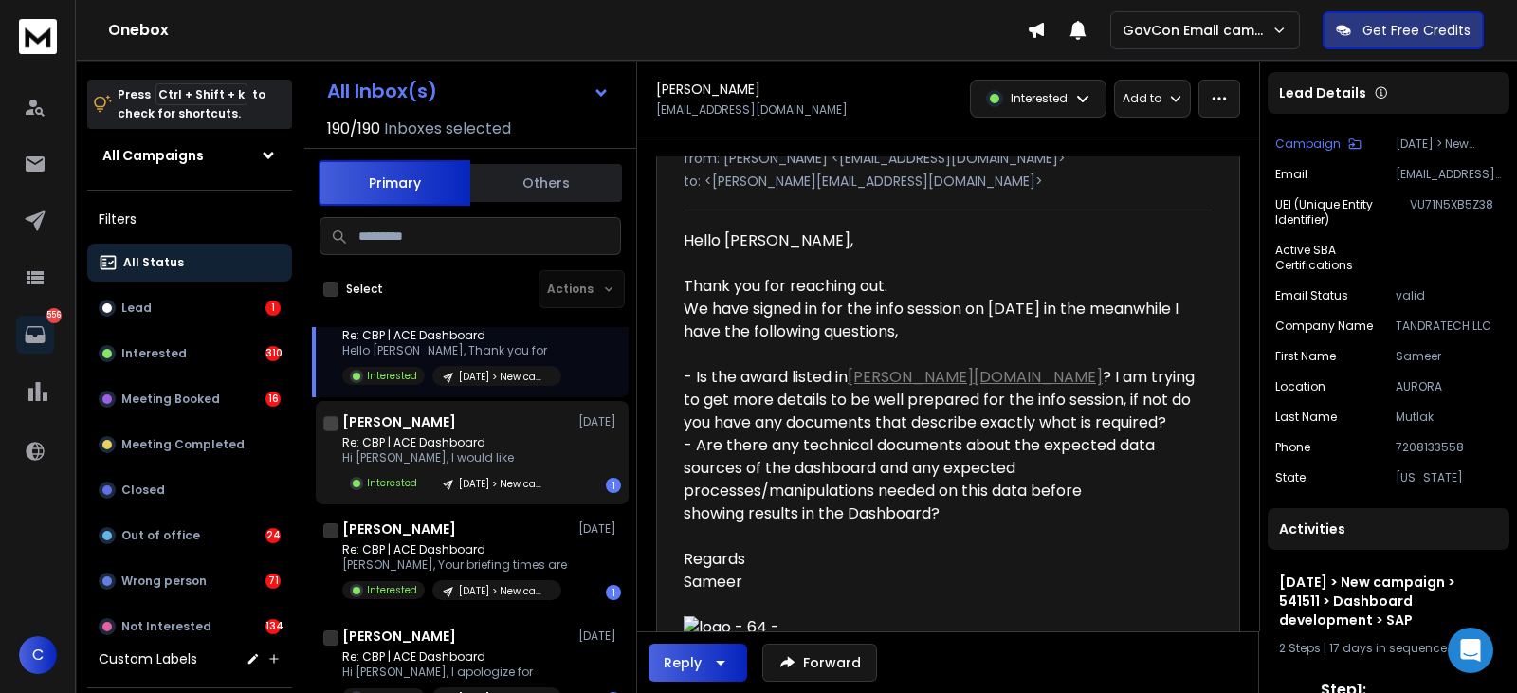
click at [505, 448] on p "Re: CBP | ACE Dashboard" at bounding box center [451, 442] width 219 height 15
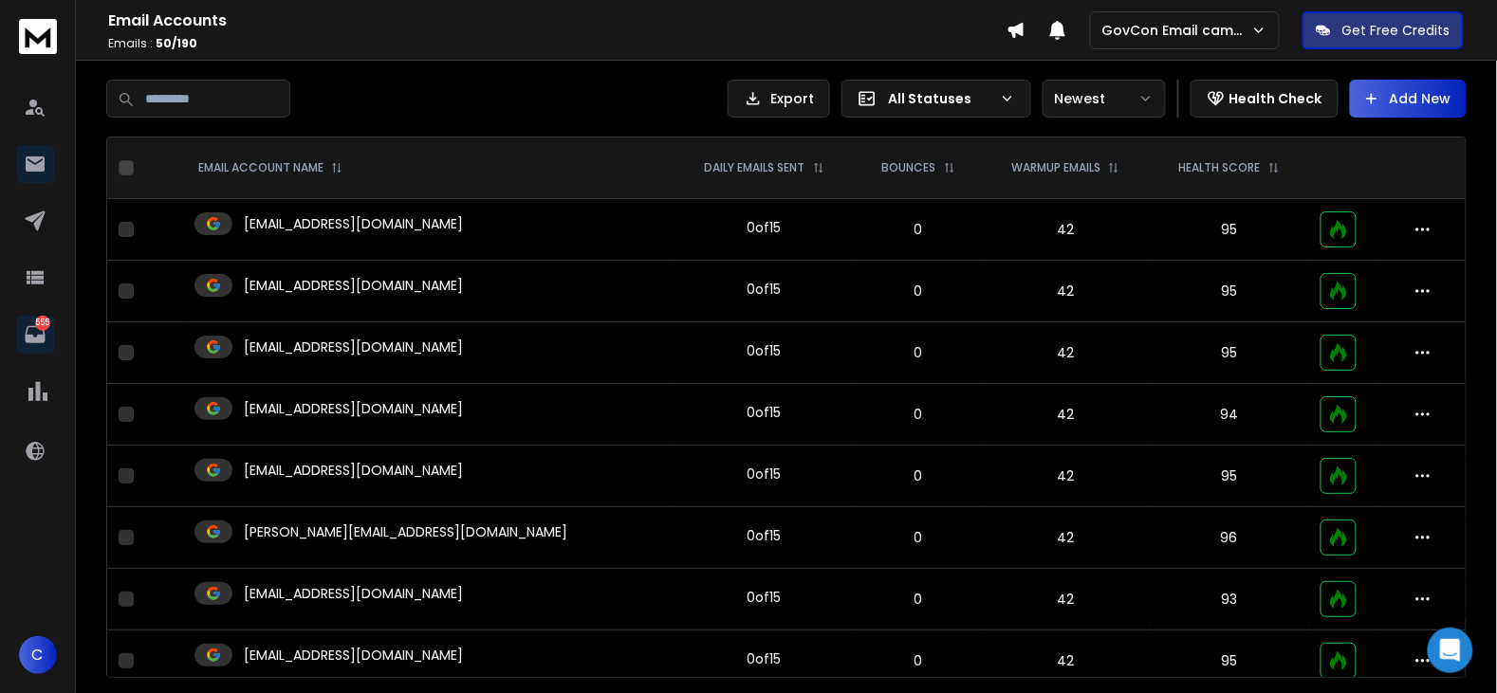
click at [38, 351] on link "555" at bounding box center [35, 335] width 38 height 38
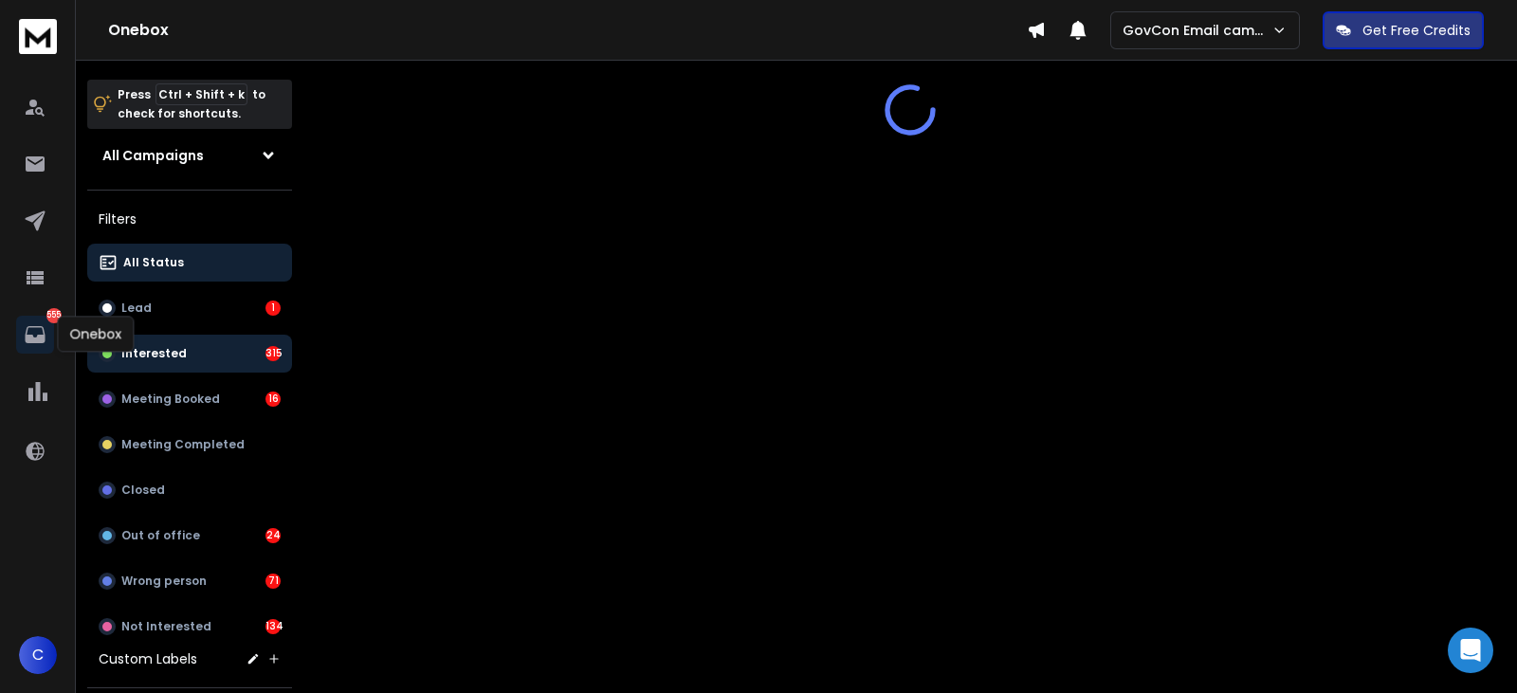
click at [192, 364] on button "Interested 315" at bounding box center [189, 354] width 205 height 38
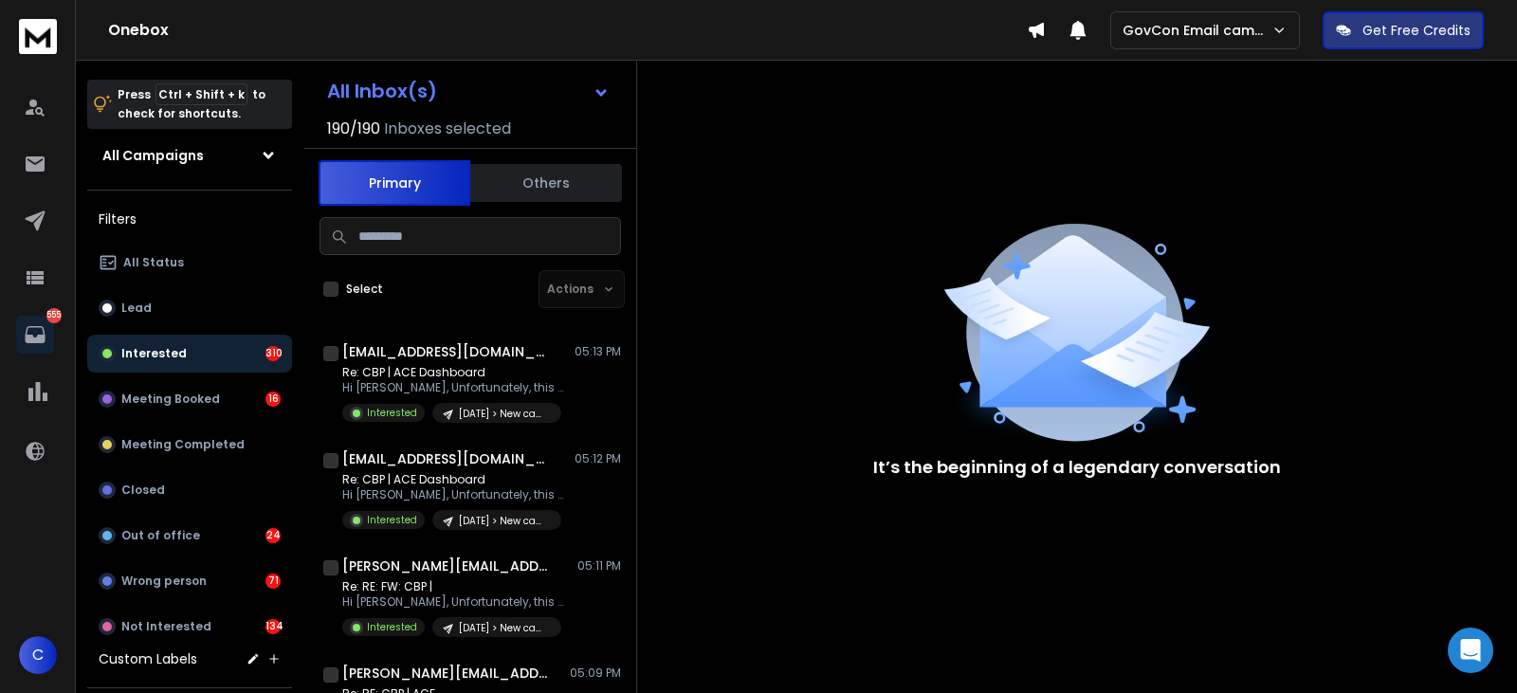
click at [589, 282] on div "Actions" at bounding box center [582, 289] width 86 height 38
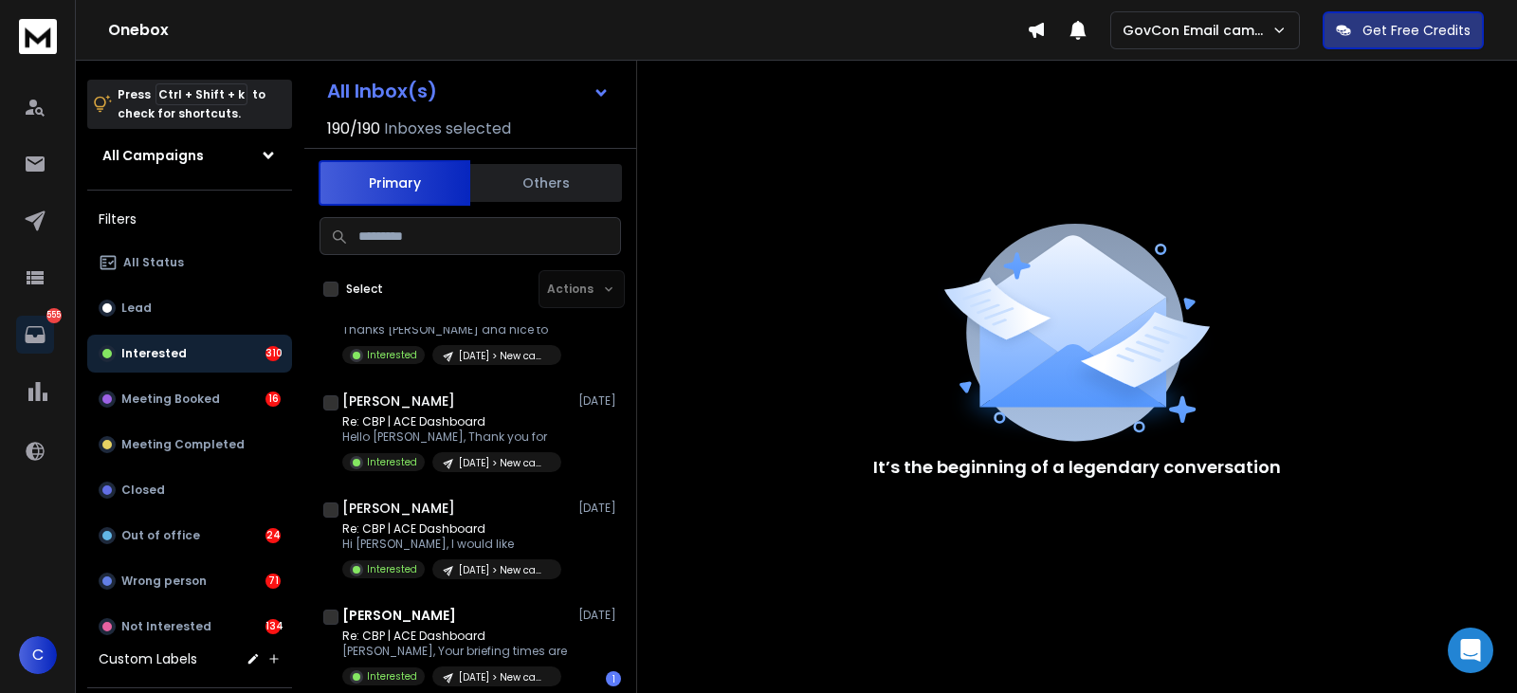
scroll to position [597, 0]
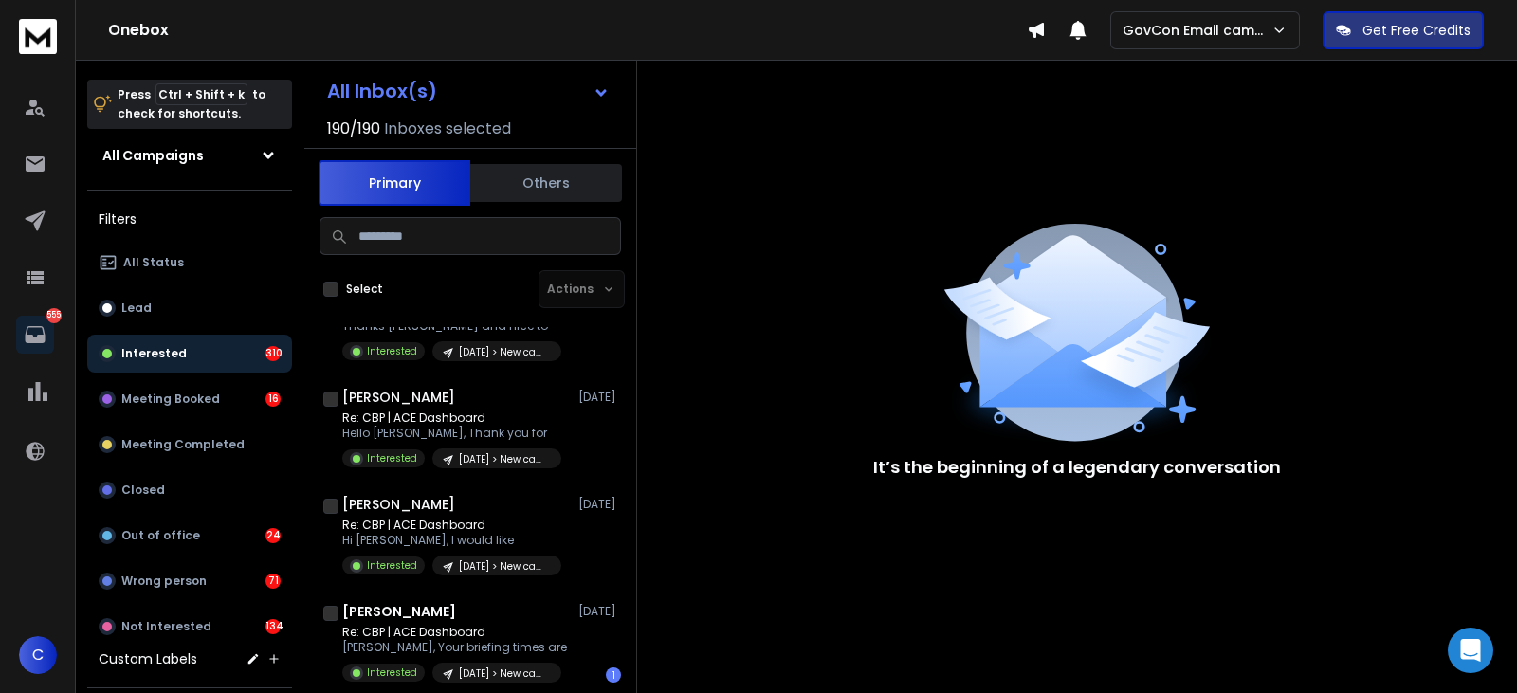
click at [330, 291] on button "Select" at bounding box center [330, 289] width 15 height 15
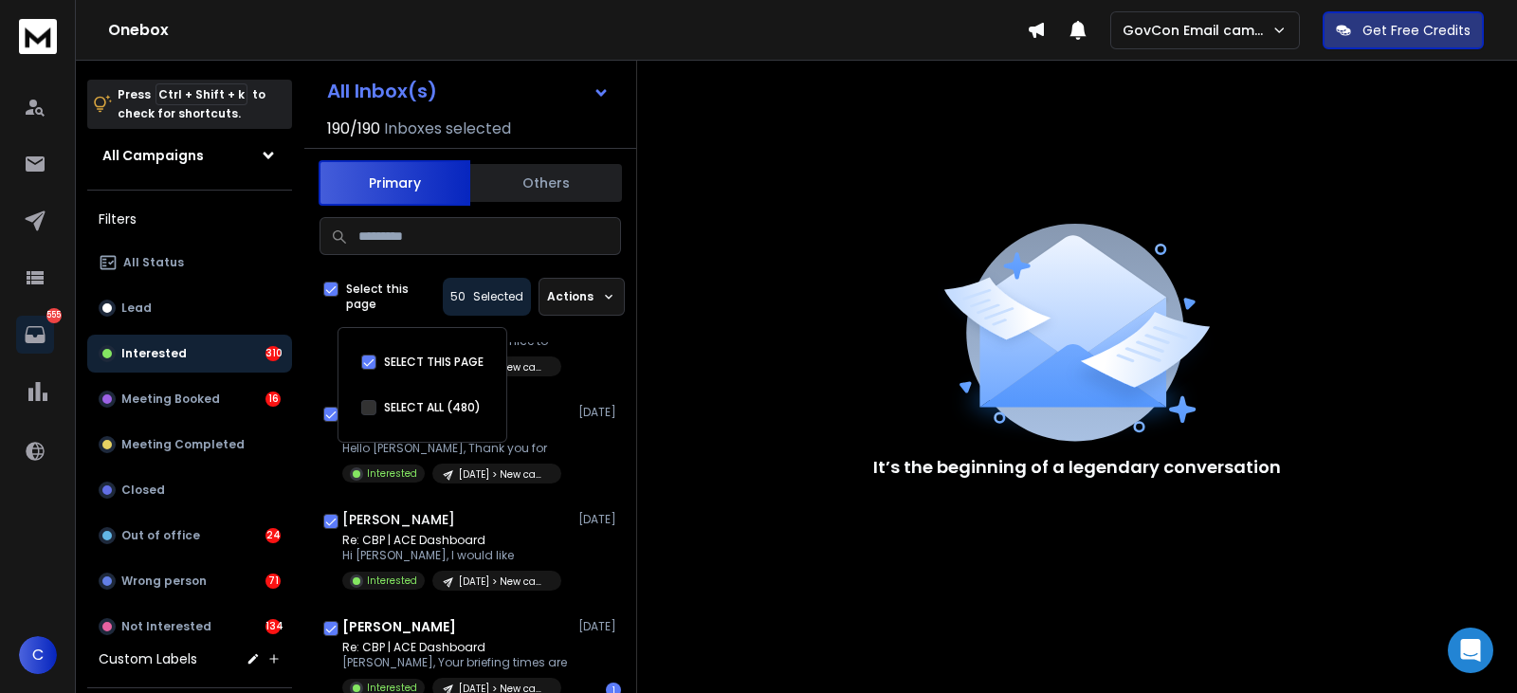
click at [333, 282] on button "SELECT THIS PAGE" at bounding box center [330, 289] width 15 height 15
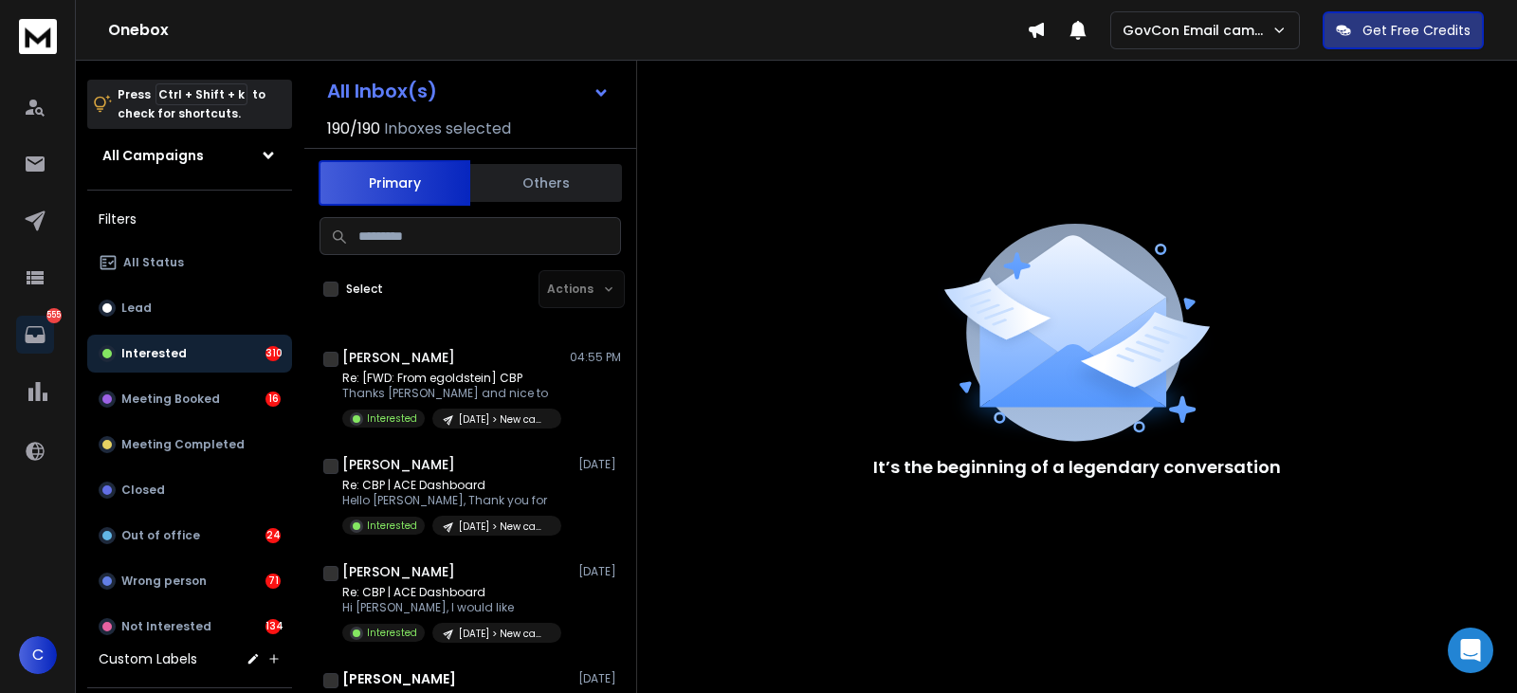
scroll to position [533, 0]
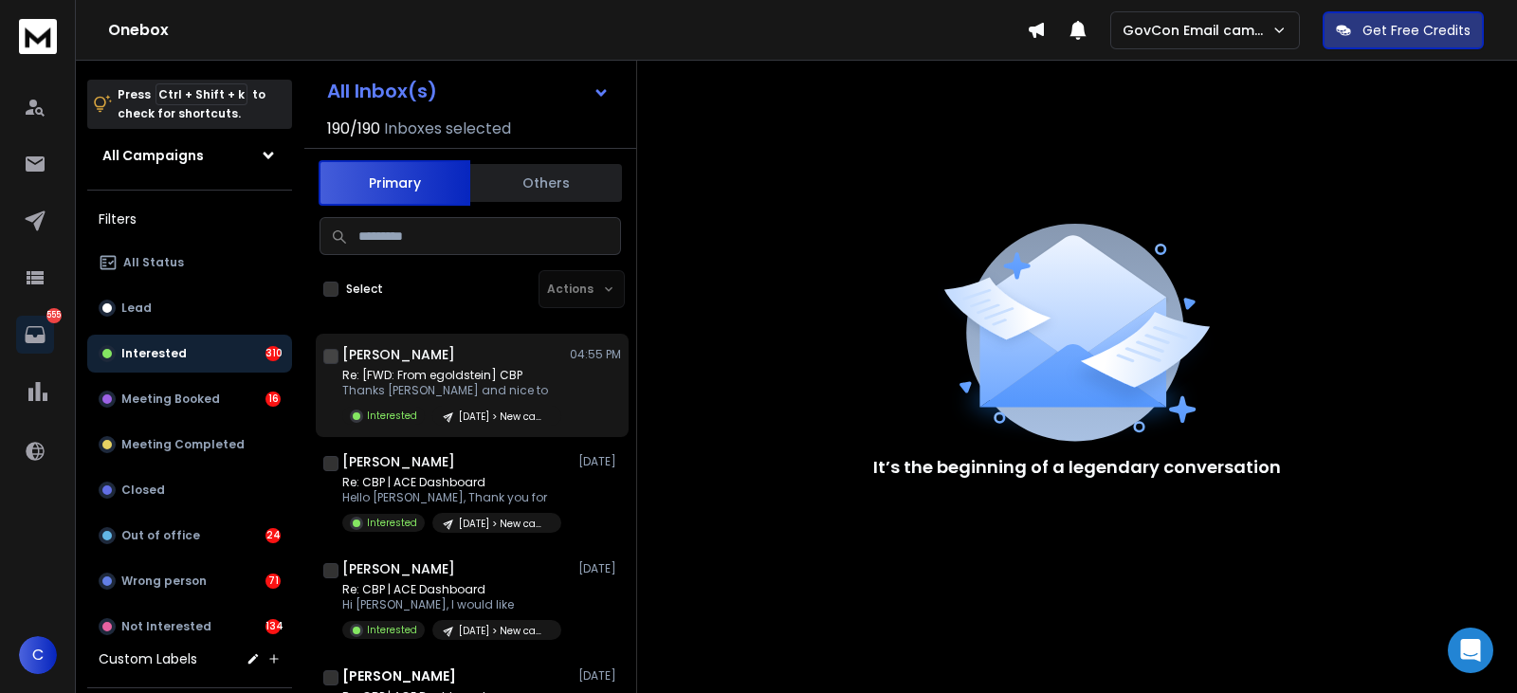
click at [517, 375] on p "Re: [FWD: From egoldstein] CBP" at bounding box center [451, 375] width 219 height 15
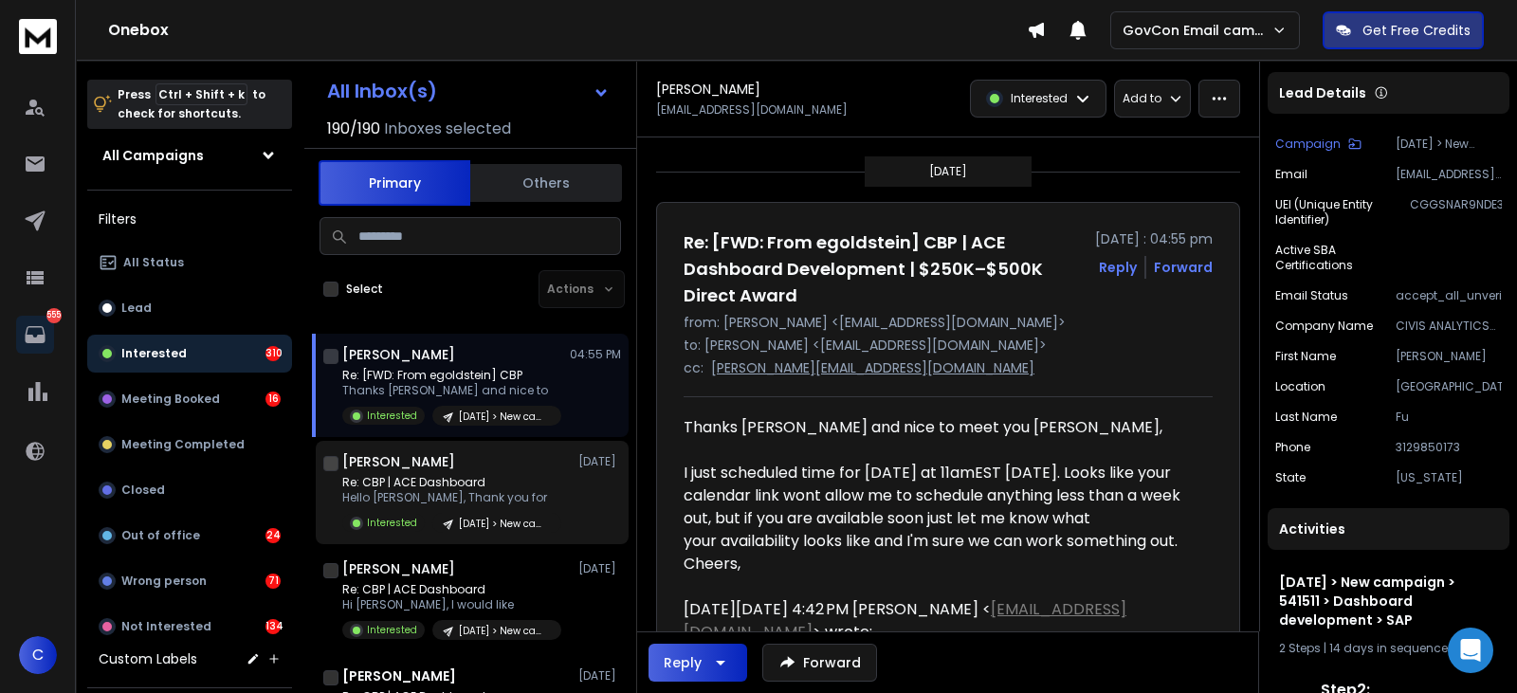
click at [545, 493] on p "Hello [PERSON_NAME], Thank you for" at bounding box center [451, 497] width 219 height 15
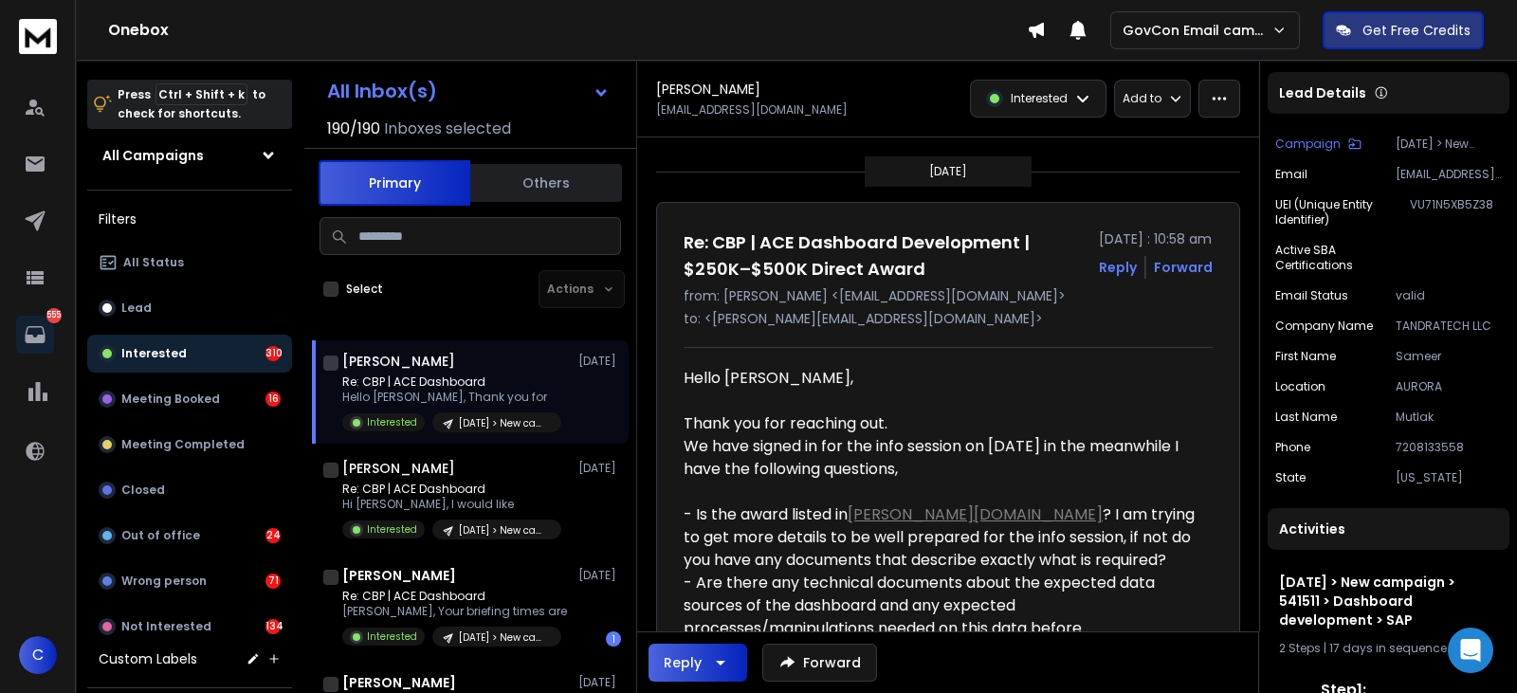
scroll to position [643, 0]
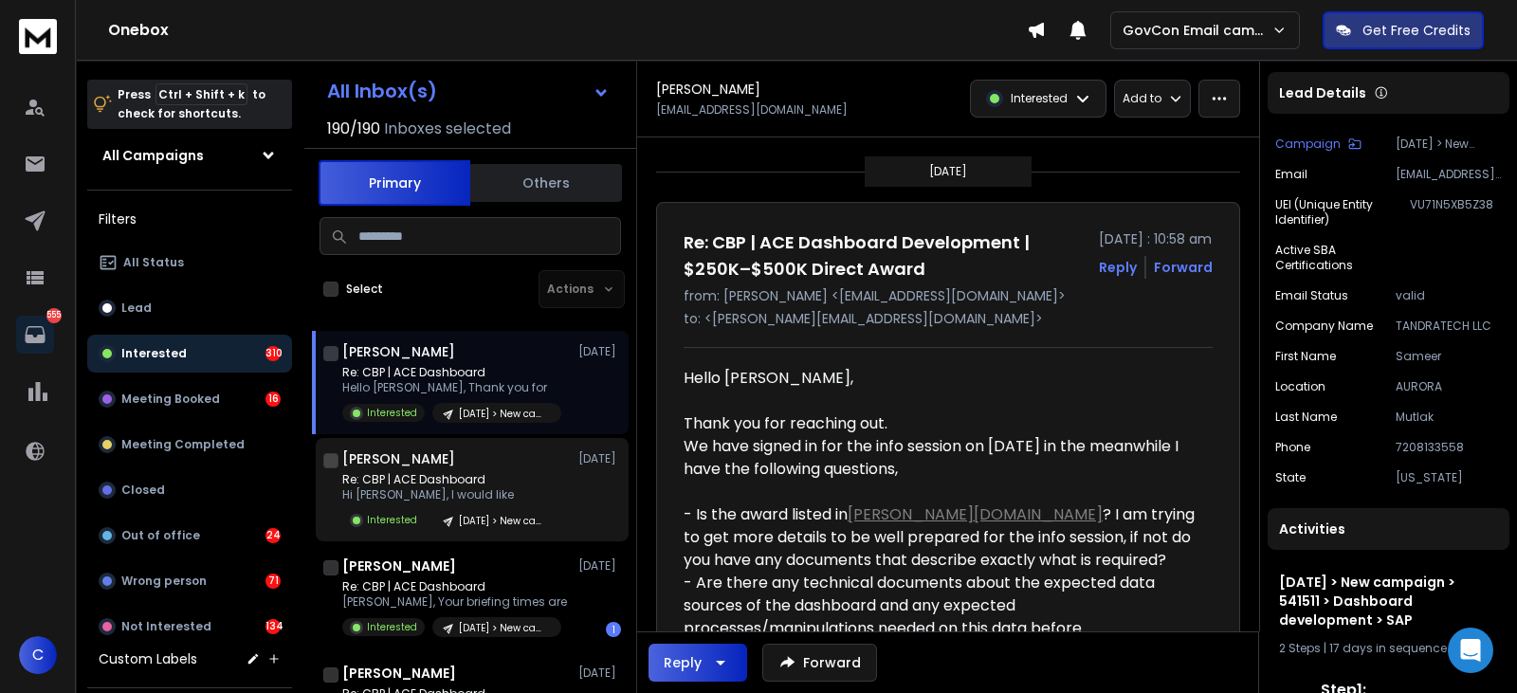
click at [482, 492] on p "Hi Sandra, I would like" at bounding box center [451, 494] width 219 height 15
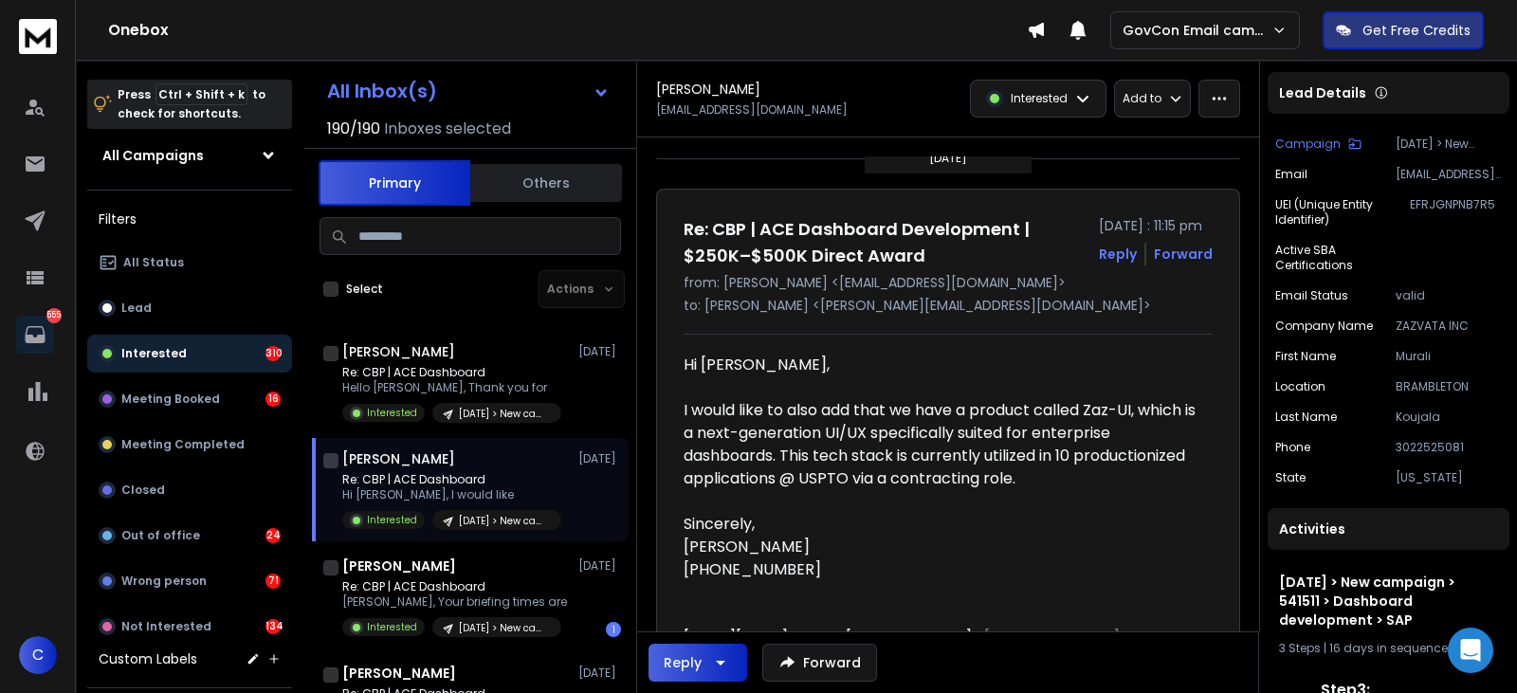
scroll to position [0, 0]
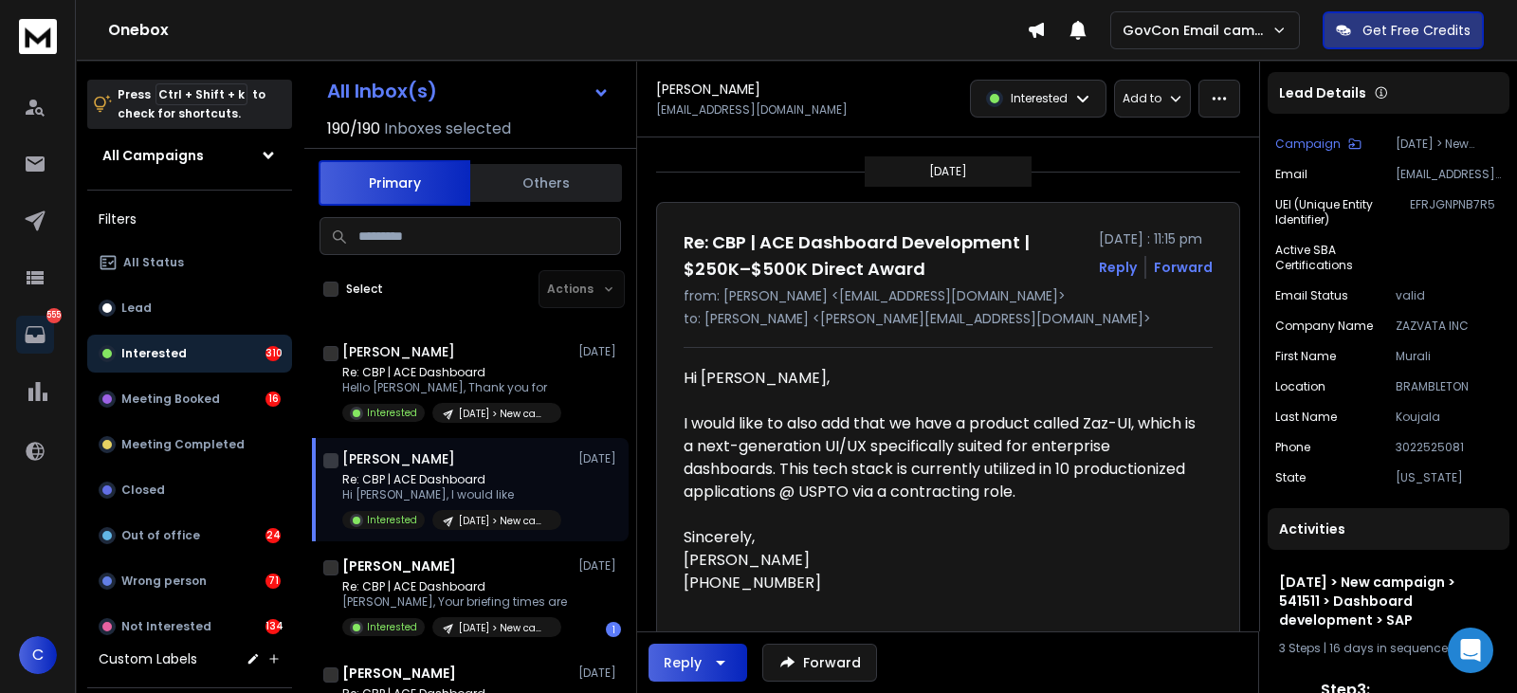
click at [691, 669] on div "Reply" at bounding box center [683, 662] width 38 height 19
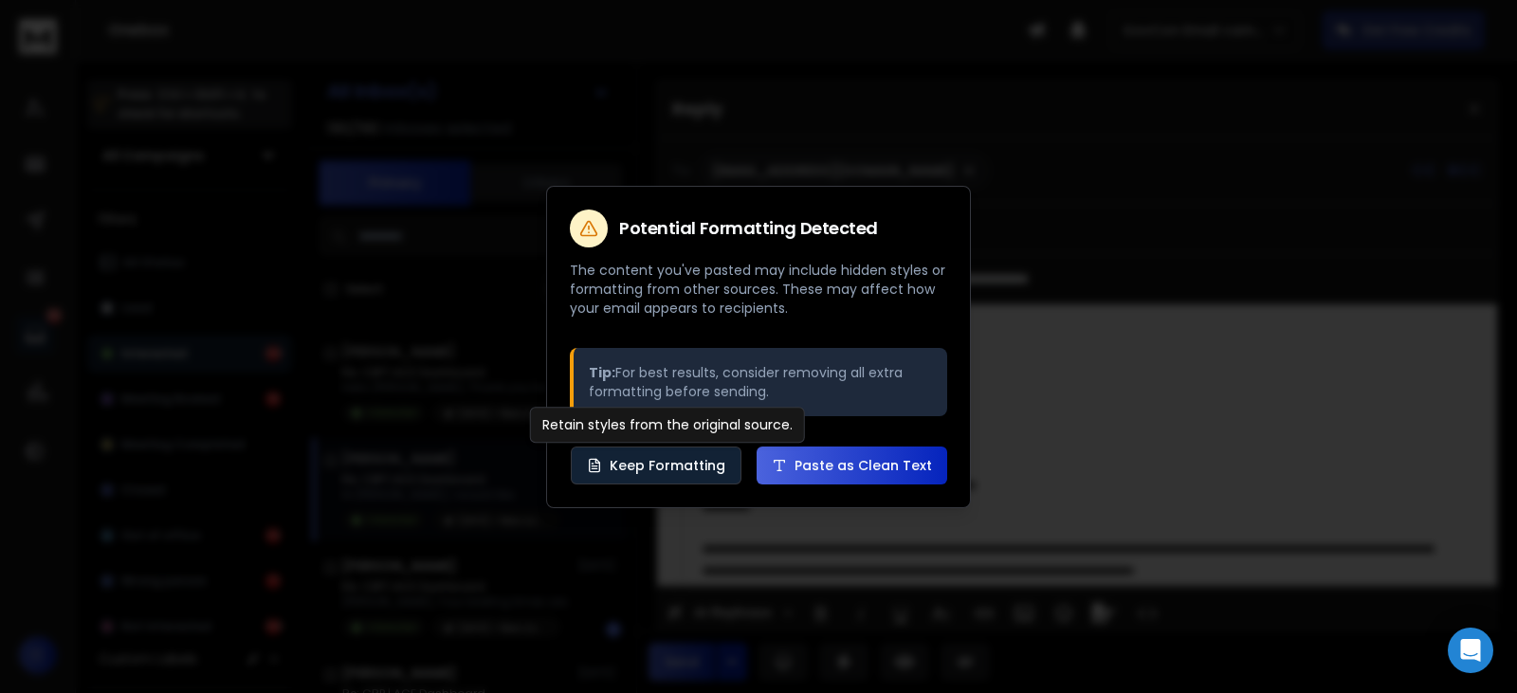
click at [657, 472] on button "Keep Formatting" at bounding box center [656, 466] width 171 height 38
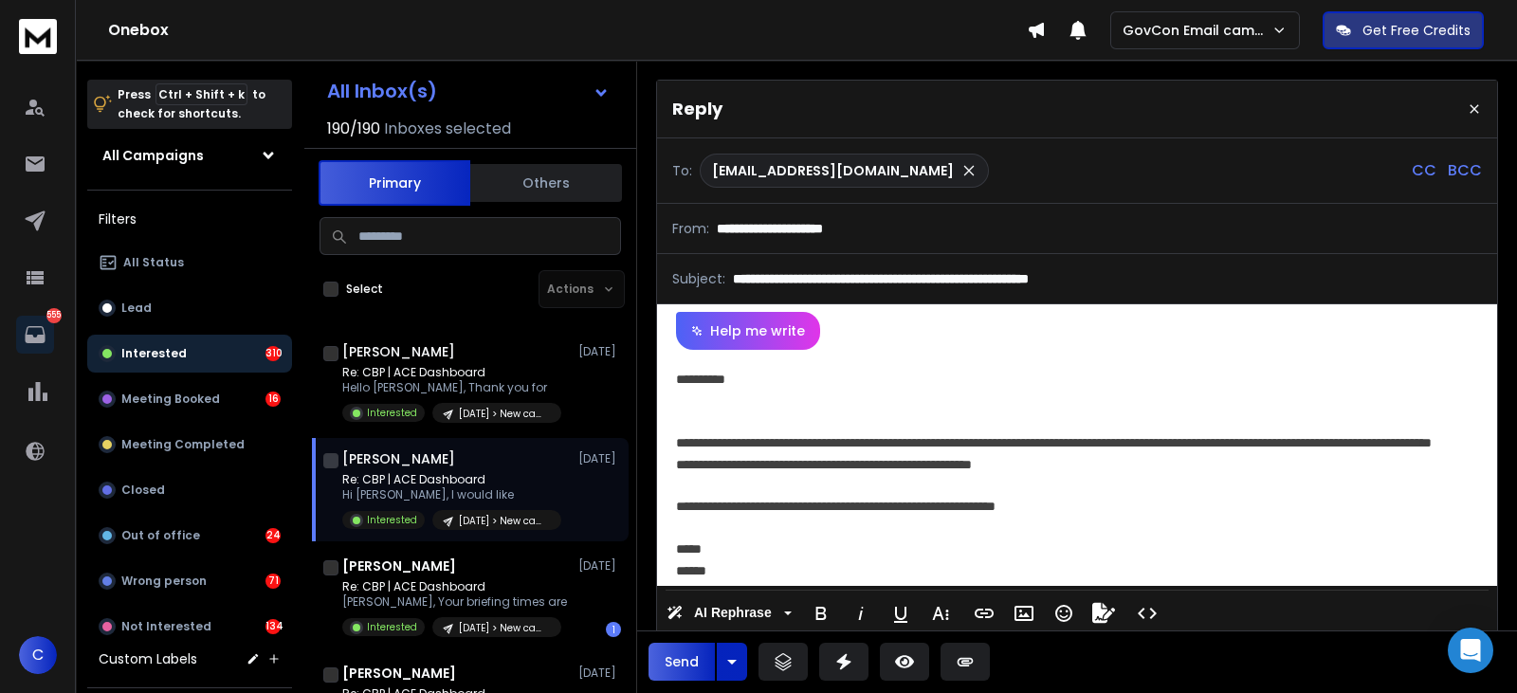
click at [952, 413] on div "**********" at bounding box center [1064, 444] width 777 height 64
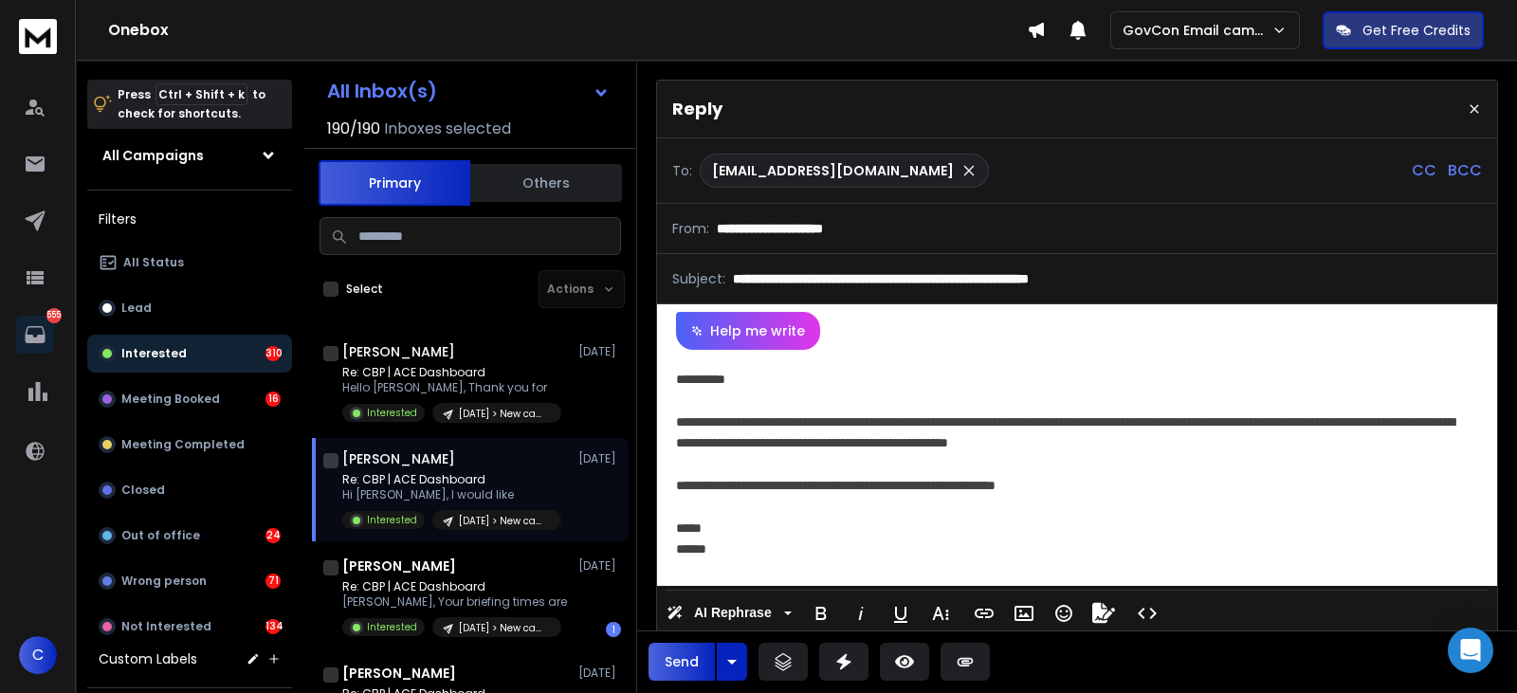
click at [780, 555] on div "******" at bounding box center [1064, 549] width 777 height 21
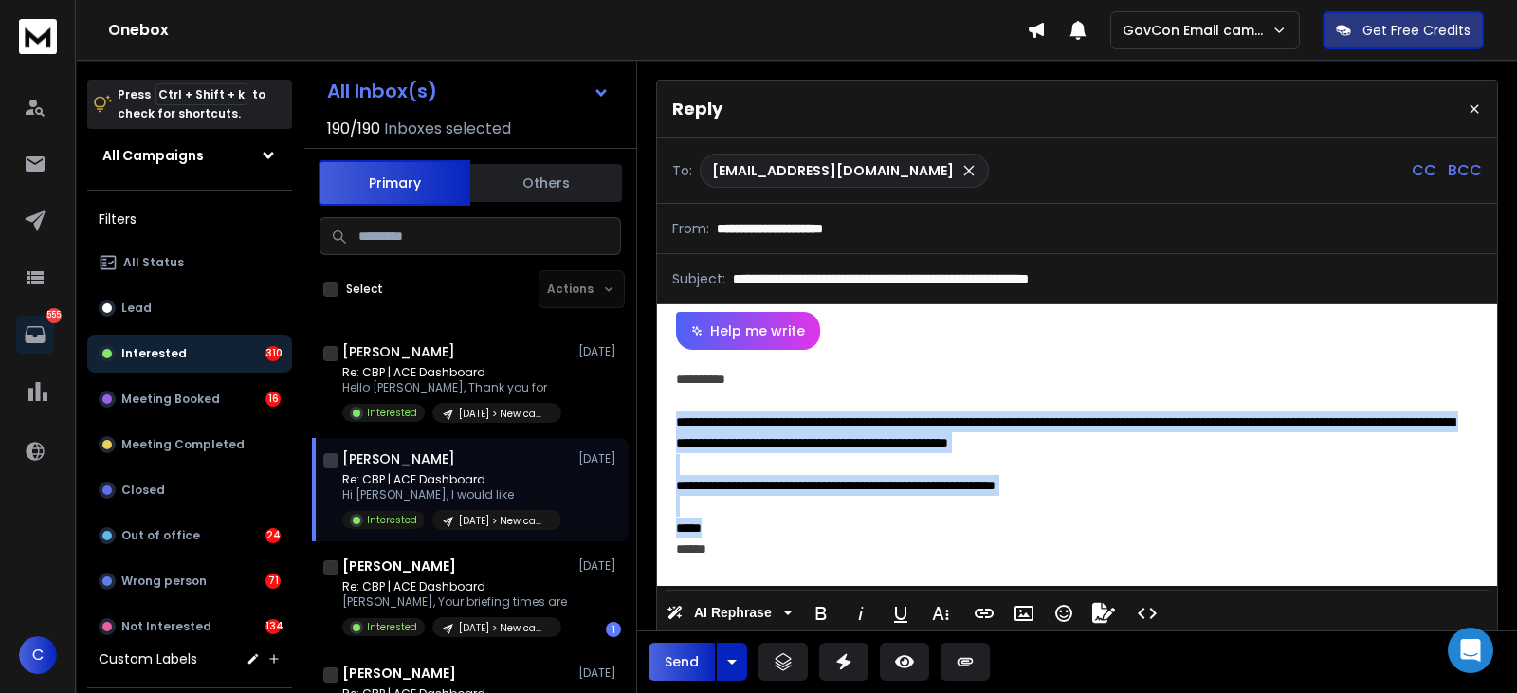
click at [1230, 500] on div "*****" at bounding box center [1064, 517] width 777 height 43
click at [688, 666] on button "Send" at bounding box center [682, 662] width 66 height 38
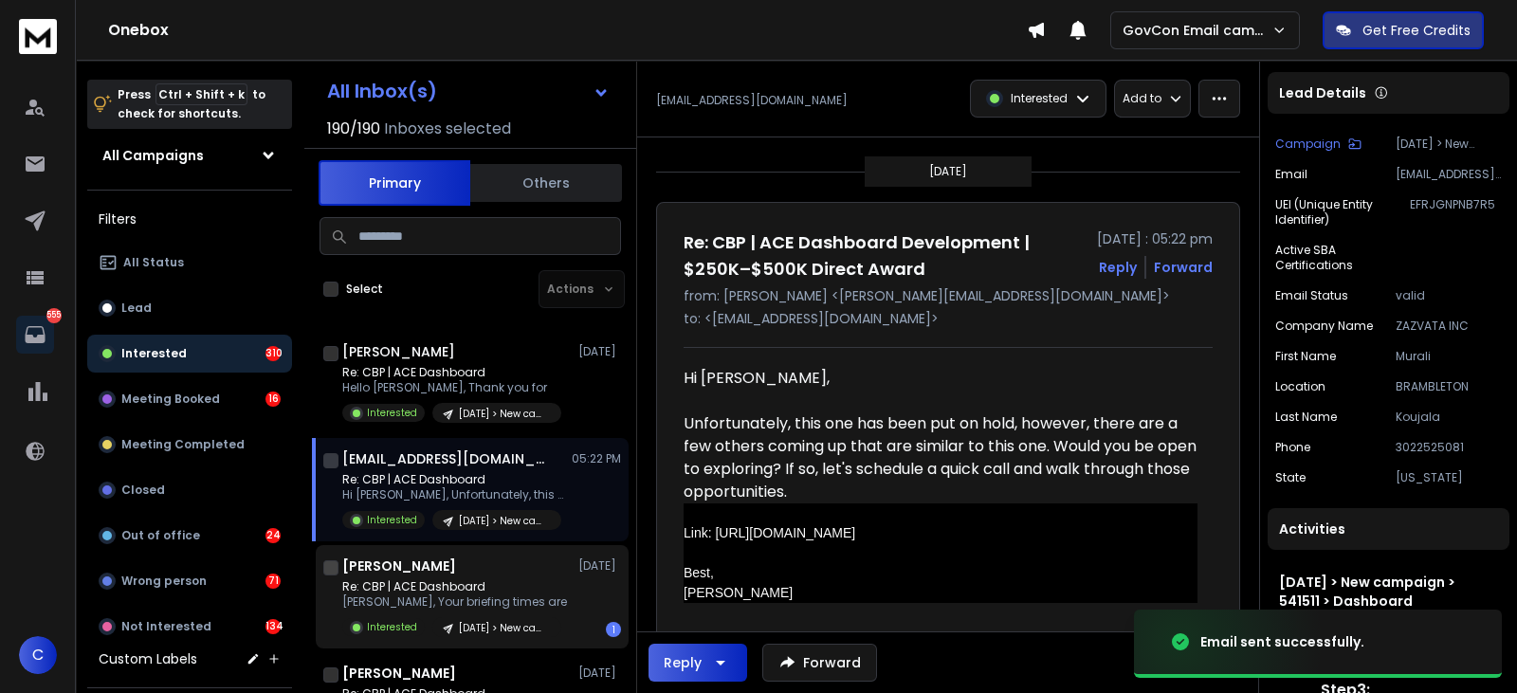
click at [471, 598] on p "Jennifer, Your briefing times are" at bounding box center [454, 602] width 225 height 15
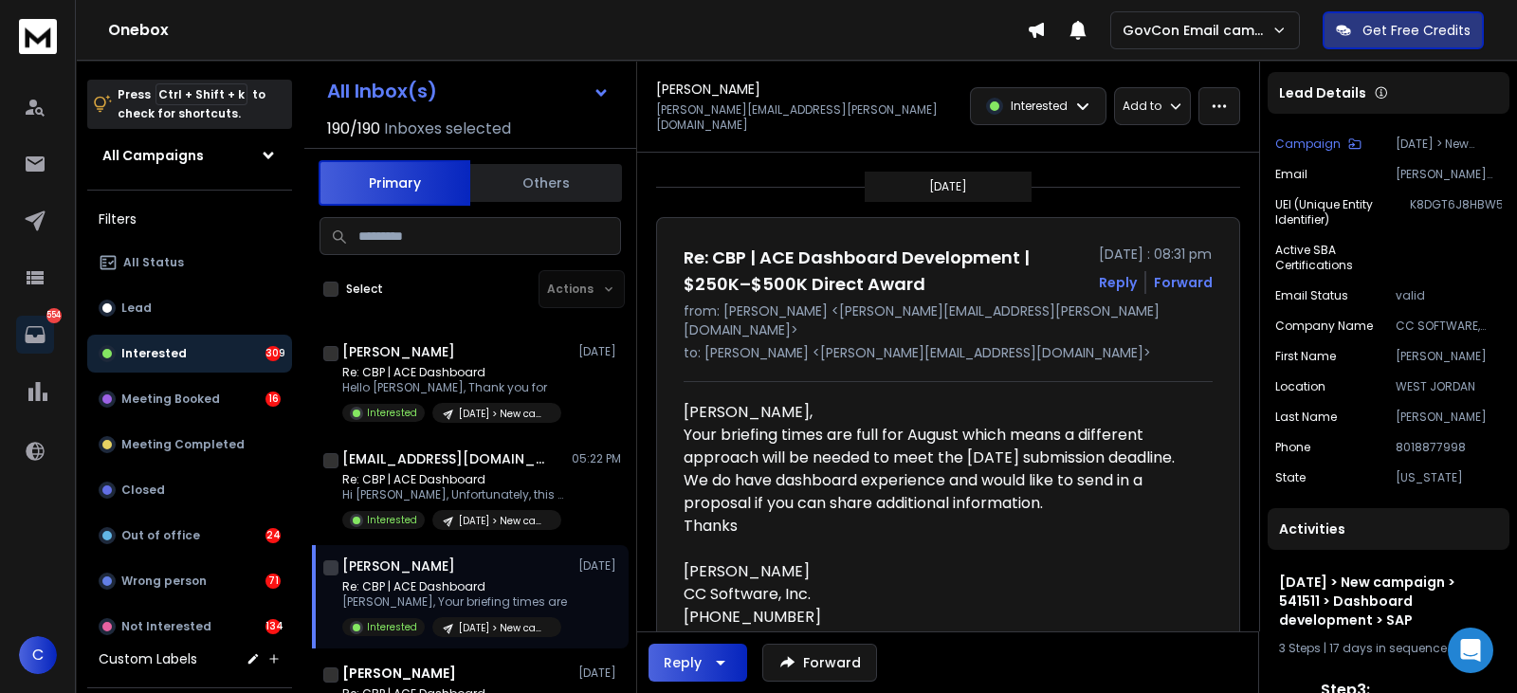
click at [674, 664] on div "Reply" at bounding box center [683, 662] width 38 height 19
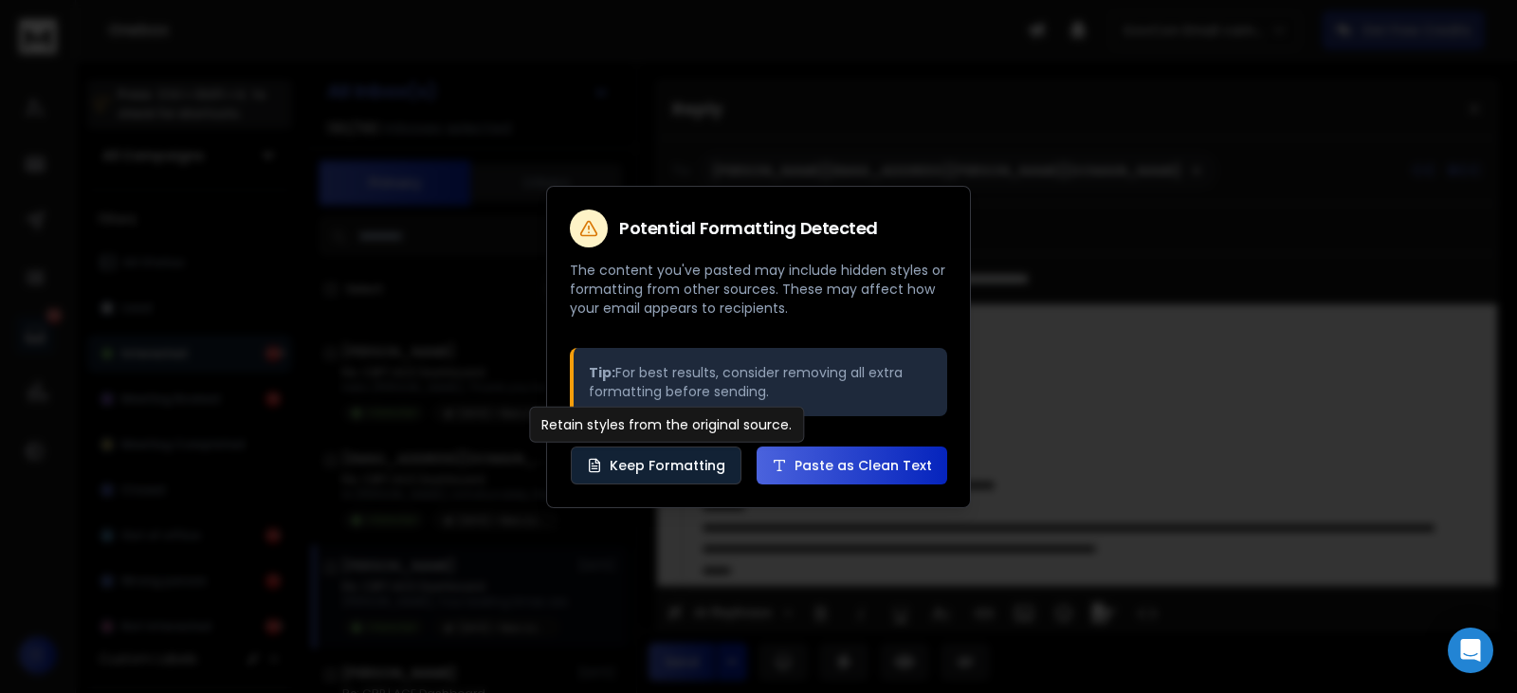
click at [629, 473] on button "Keep Formatting" at bounding box center [656, 466] width 171 height 38
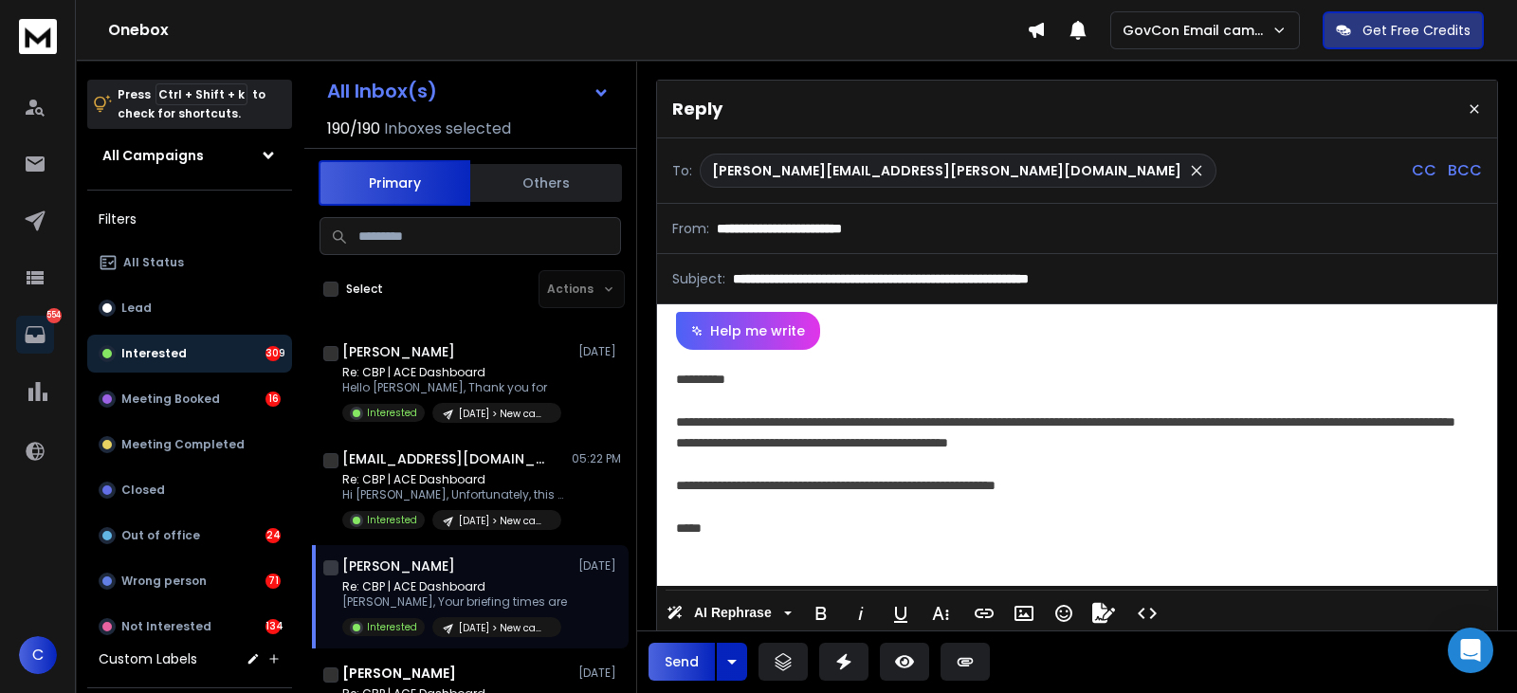
click at [1286, 452] on div "**********" at bounding box center [1077, 433] width 802 height 43
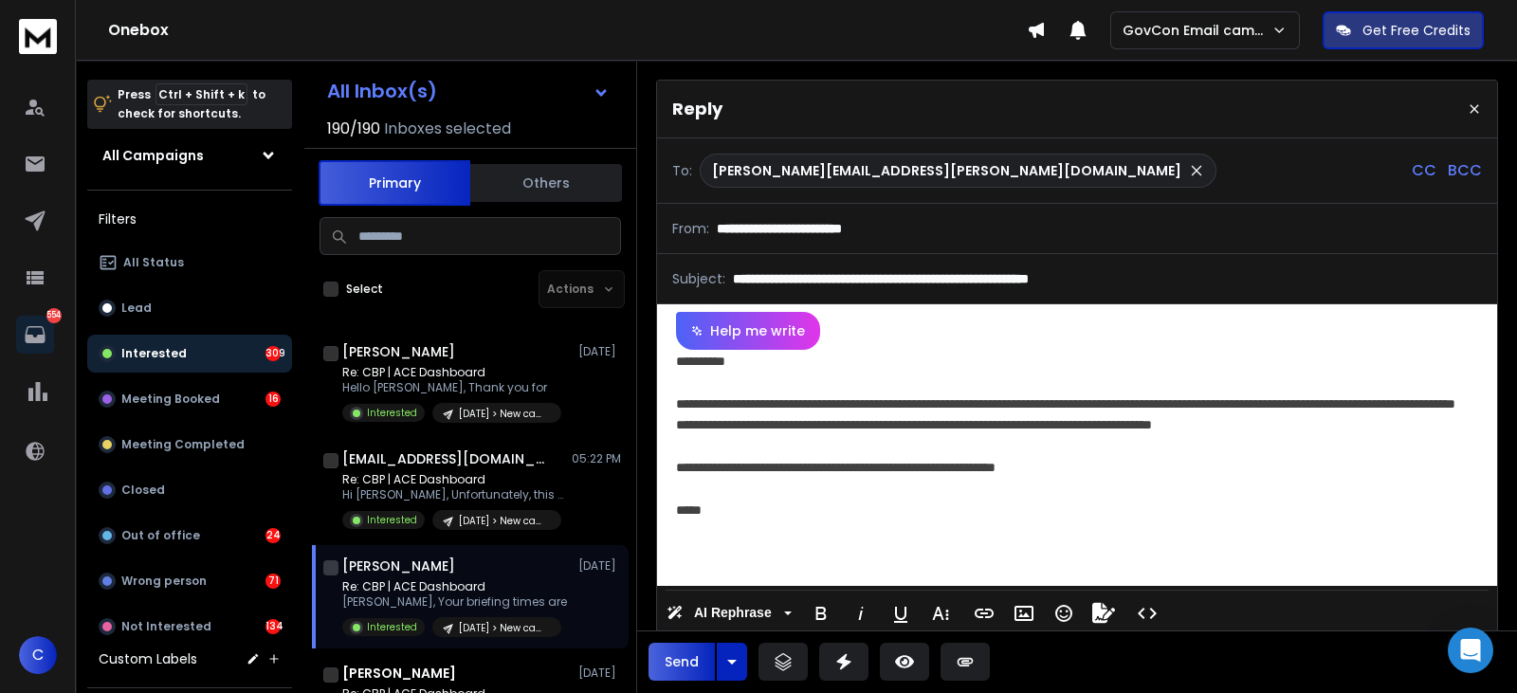
scroll to position [21, 0]
click at [741, 539] on div at bounding box center [1075, 528] width 798 height 21
click at [685, 668] on button "Send" at bounding box center [682, 662] width 66 height 38
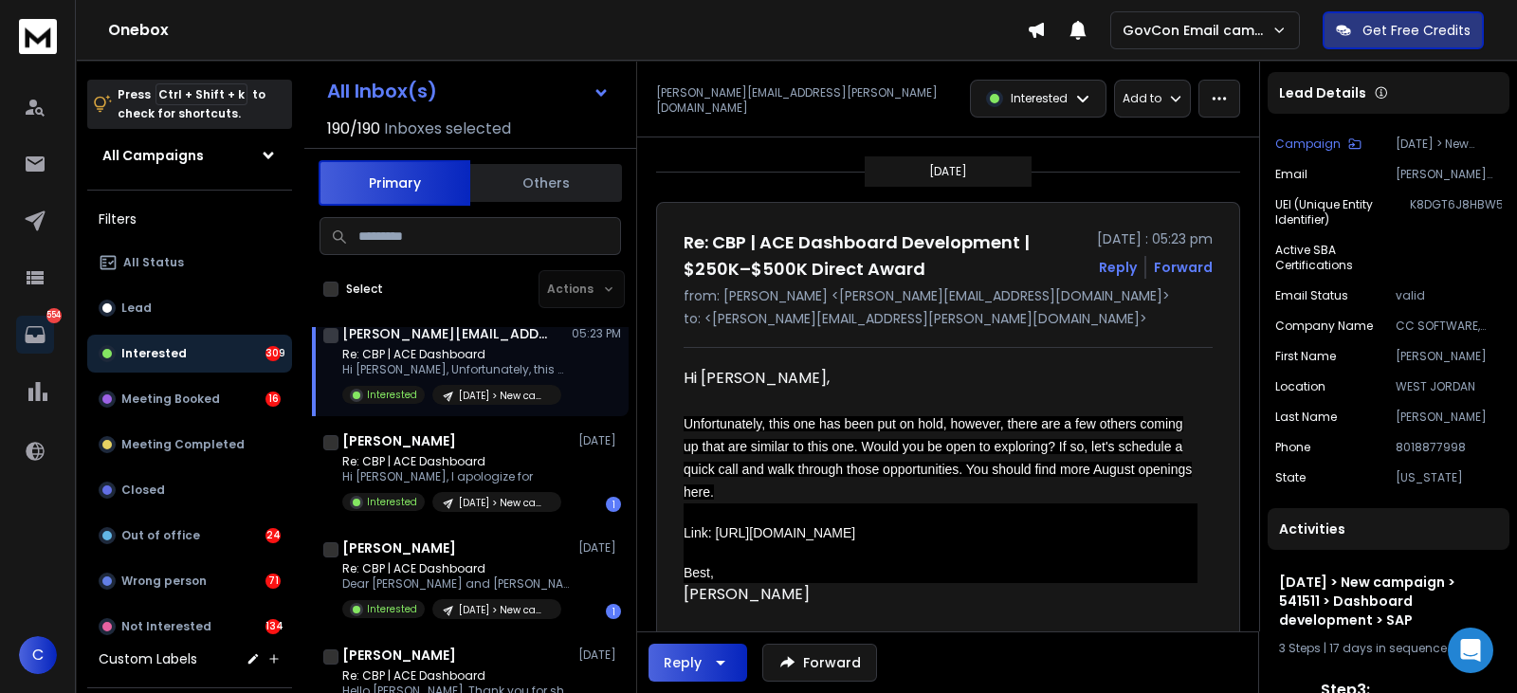
scroll to position [906, 0]
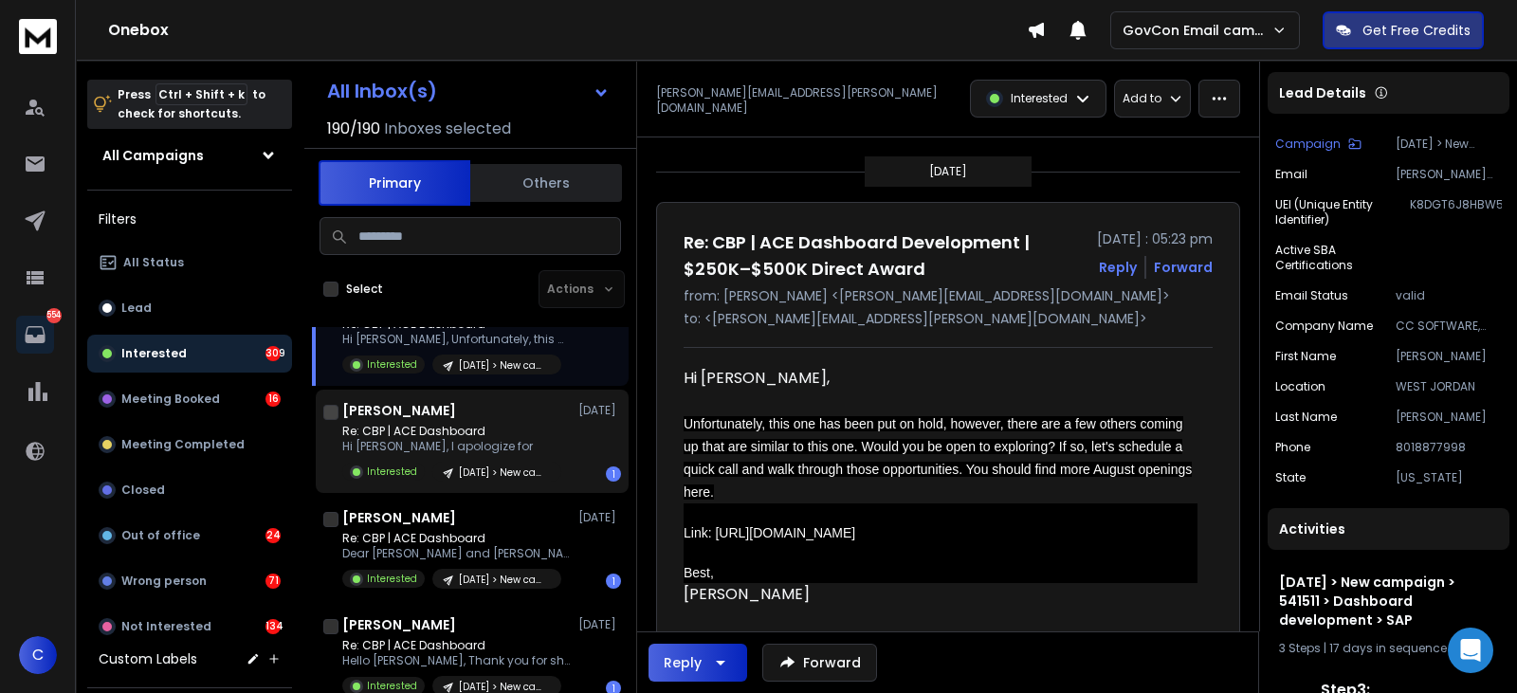
click at [480, 436] on p "Re: CBP | ACE Dashboard" at bounding box center [451, 431] width 219 height 15
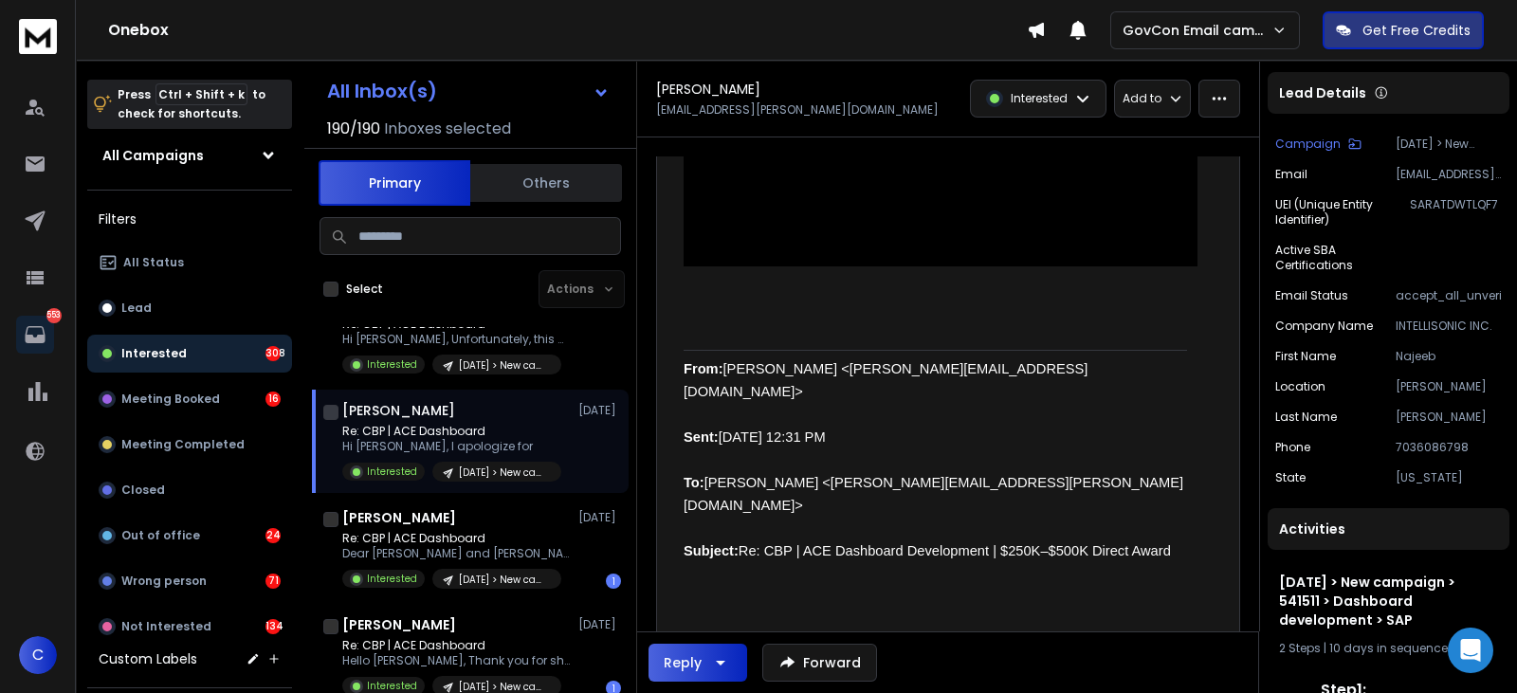
scroll to position [1108, 0]
click at [671, 667] on div "Reply" at bounding box center [683, 662] width 38 height 19
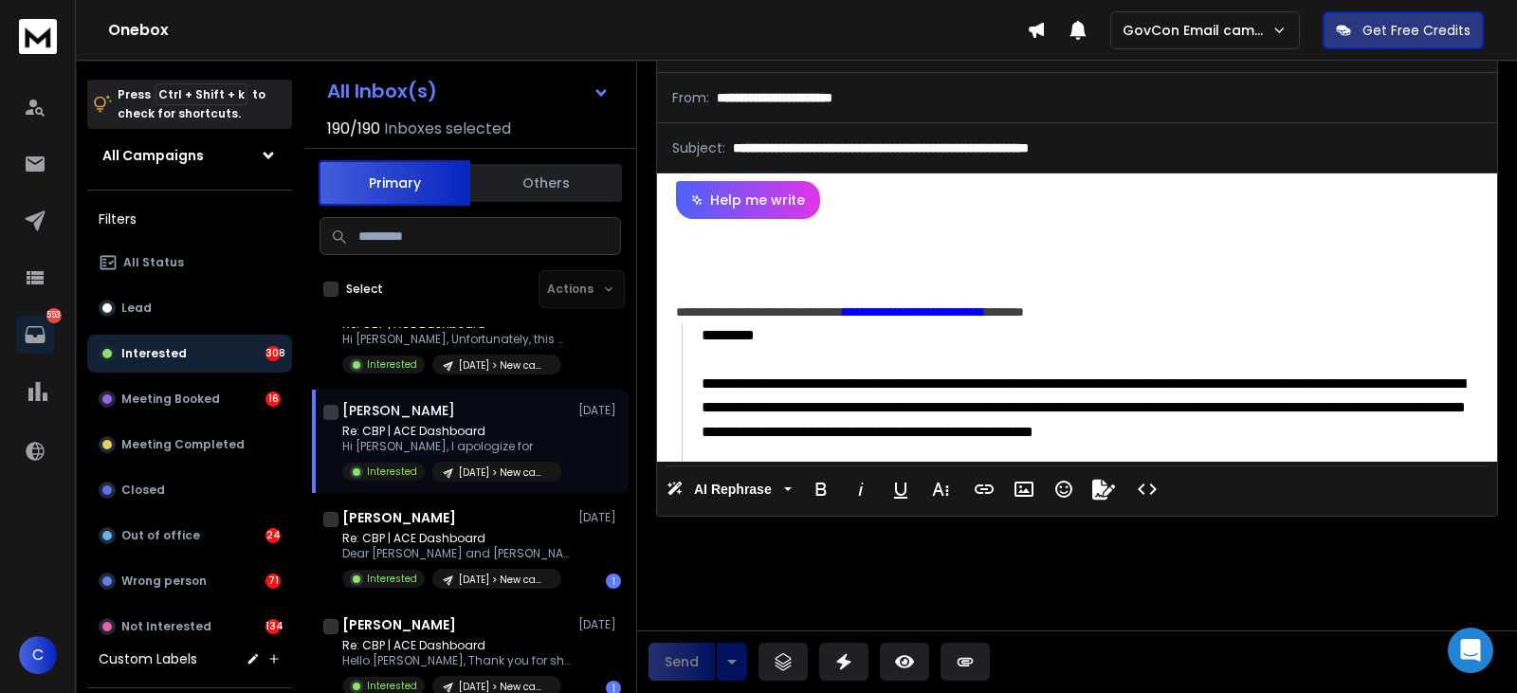
scroll to position [0, 0]
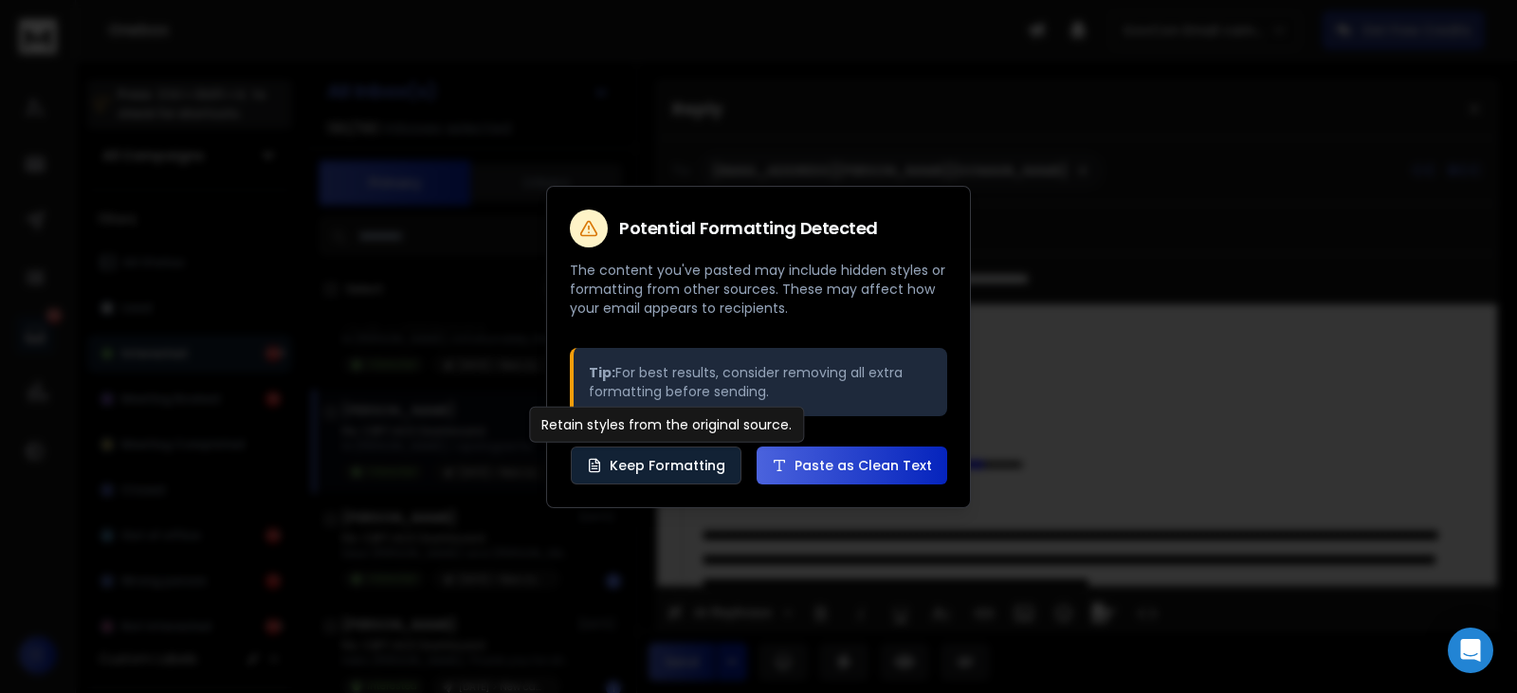
click at [667, 473] on button "Keep Formatting" at bounding box center [656, 466] width 171 height 38
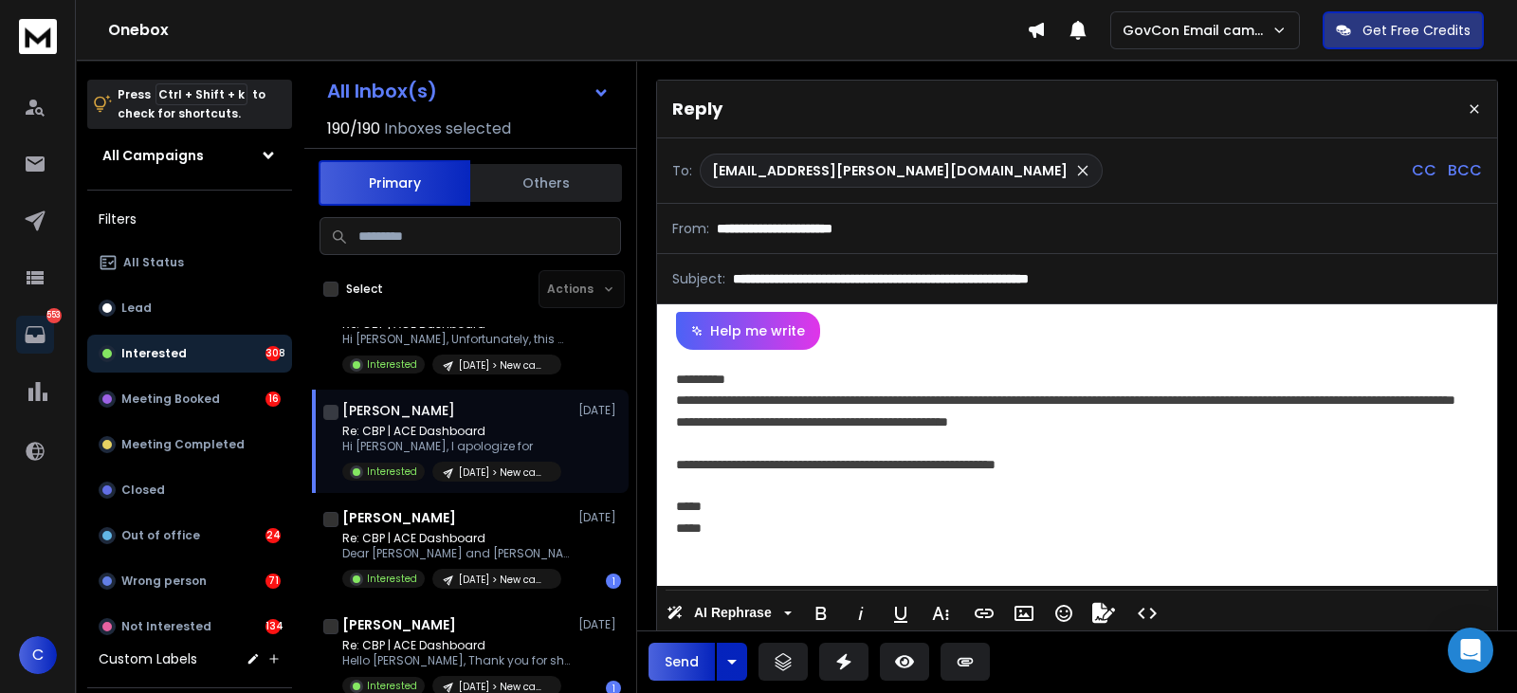
click at [799, 388] on div "**********" at bounding box center [1064, 379] width 777 height 21
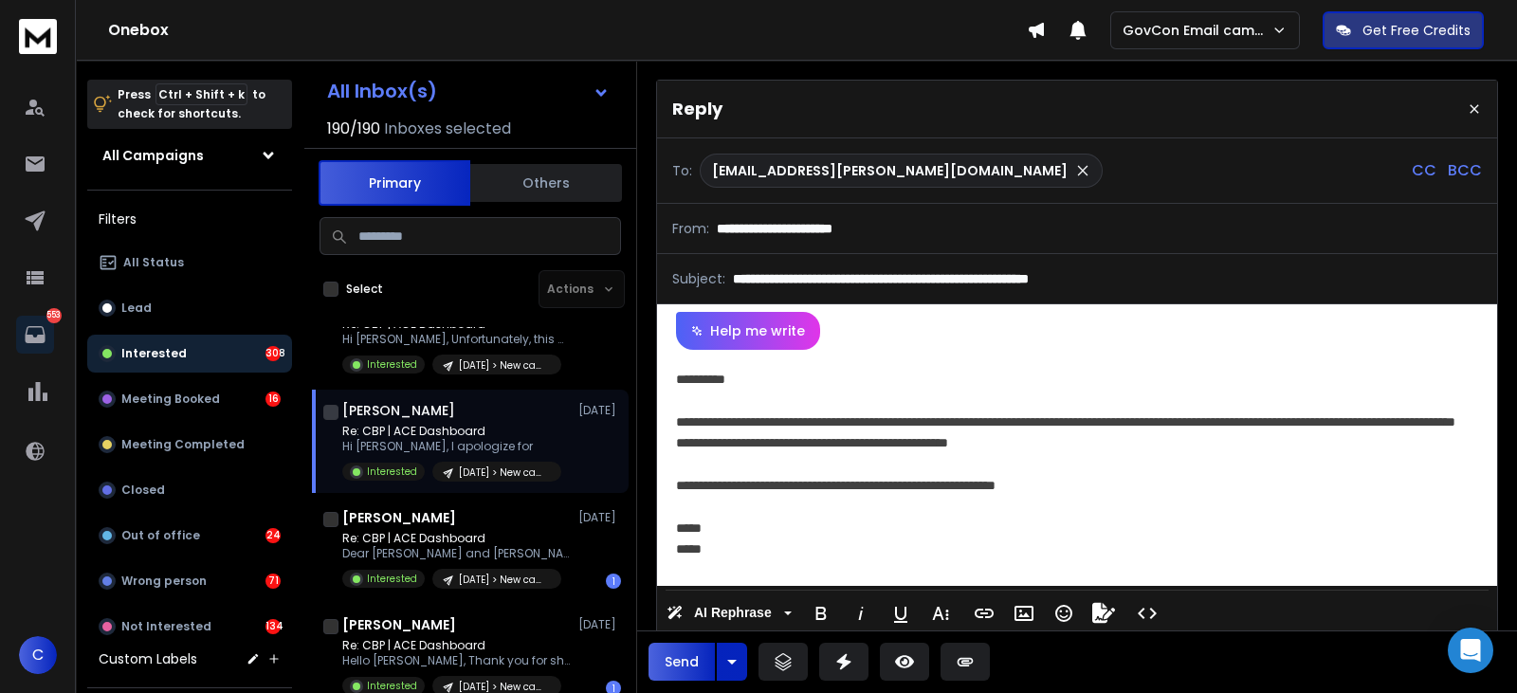
click at [671, 668] on button "Send" at bounding box center [682, 662] width 66 height 38
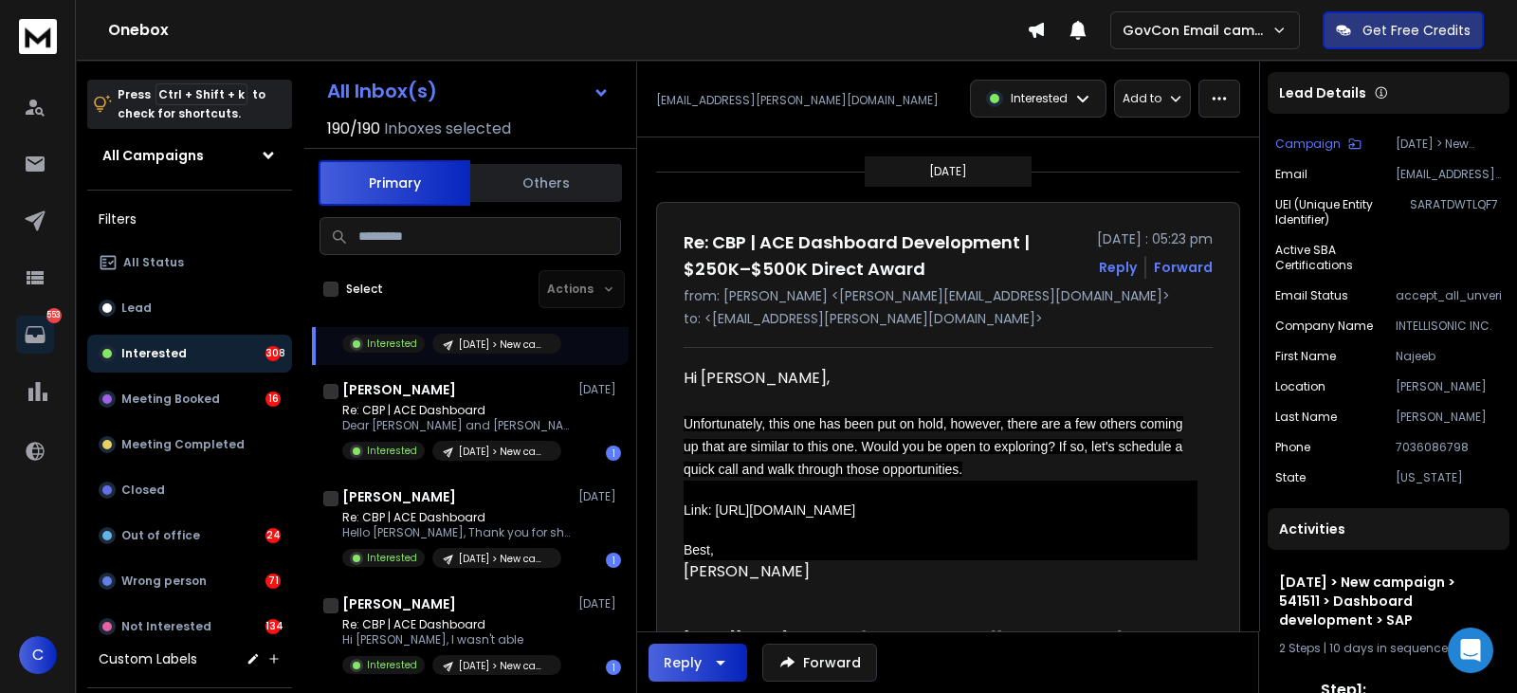
scroll to position [1035, 0]
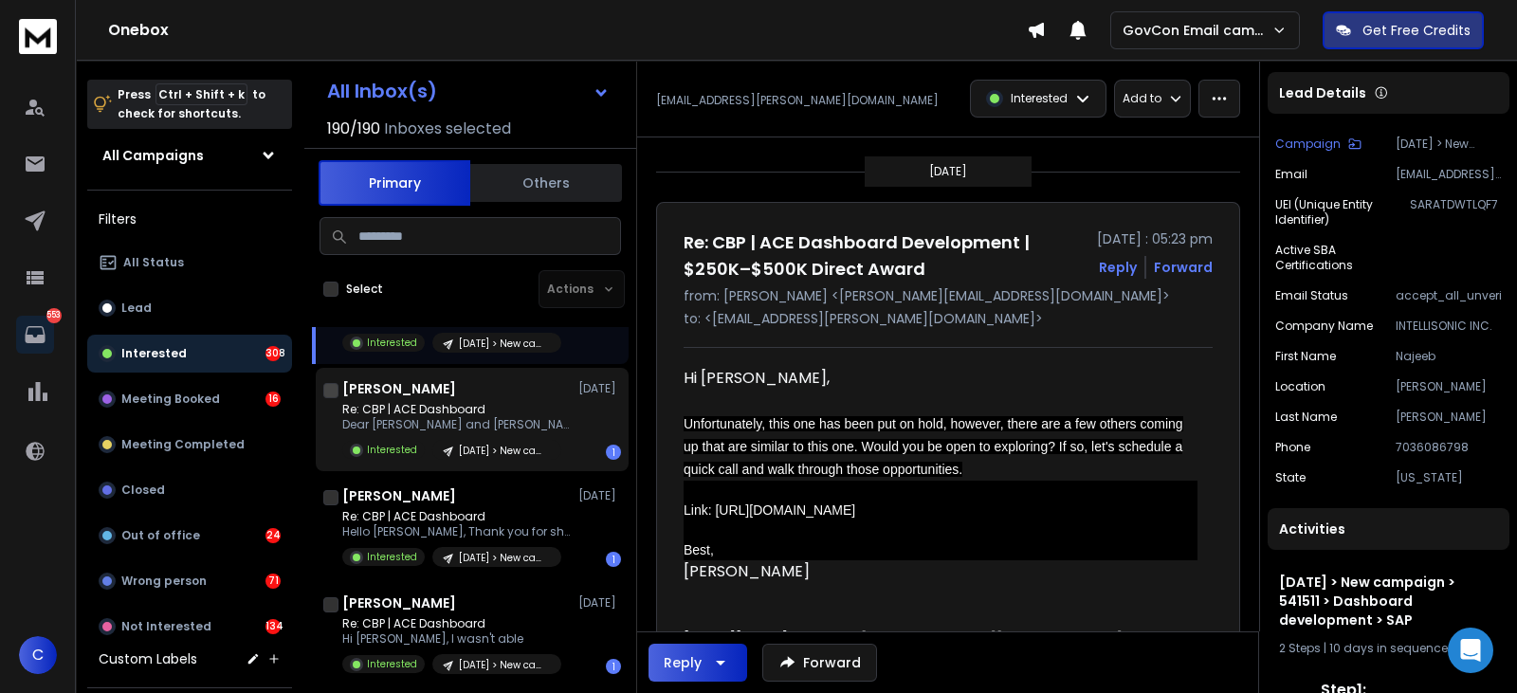
click at [522, 421] on p "Dear Jennifer and Larry, In" at bounding box center [456, 424] width 228 height 15
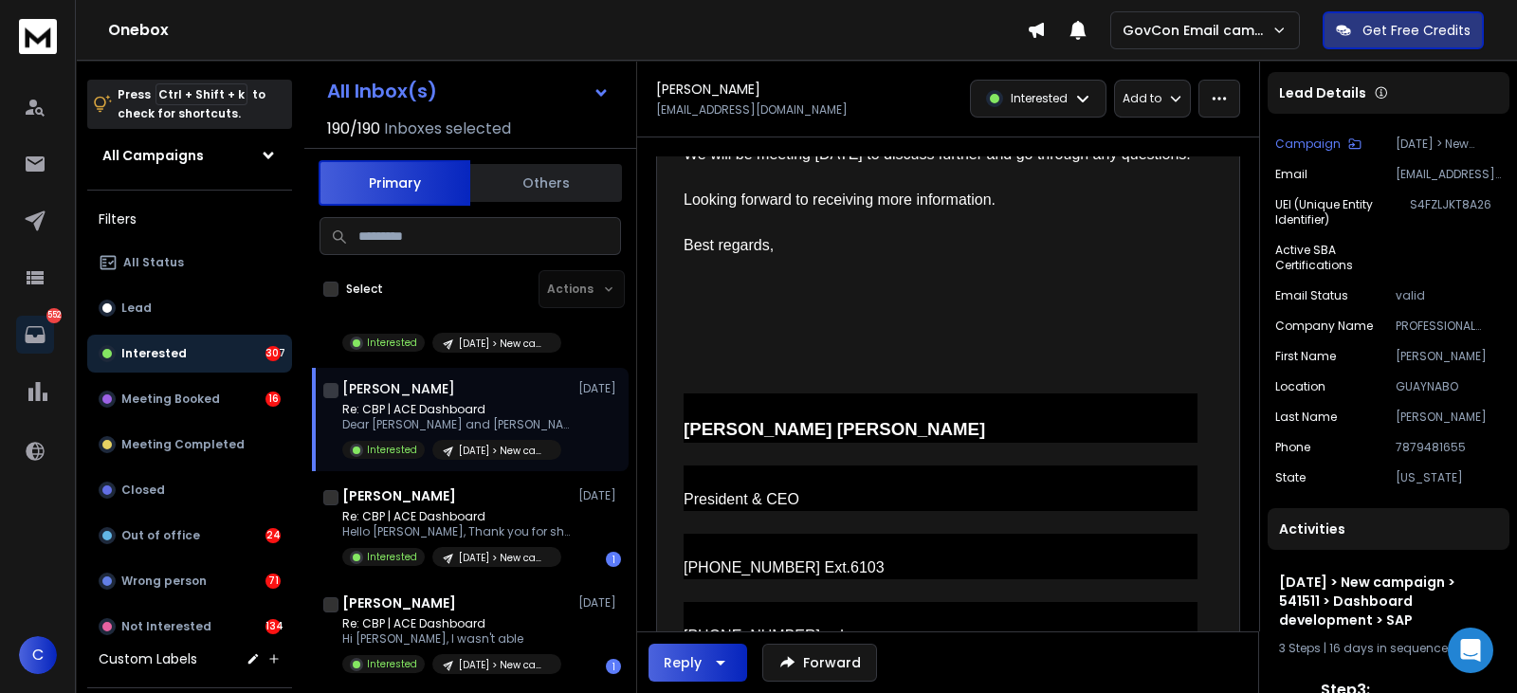
scroll to position [0, 0]
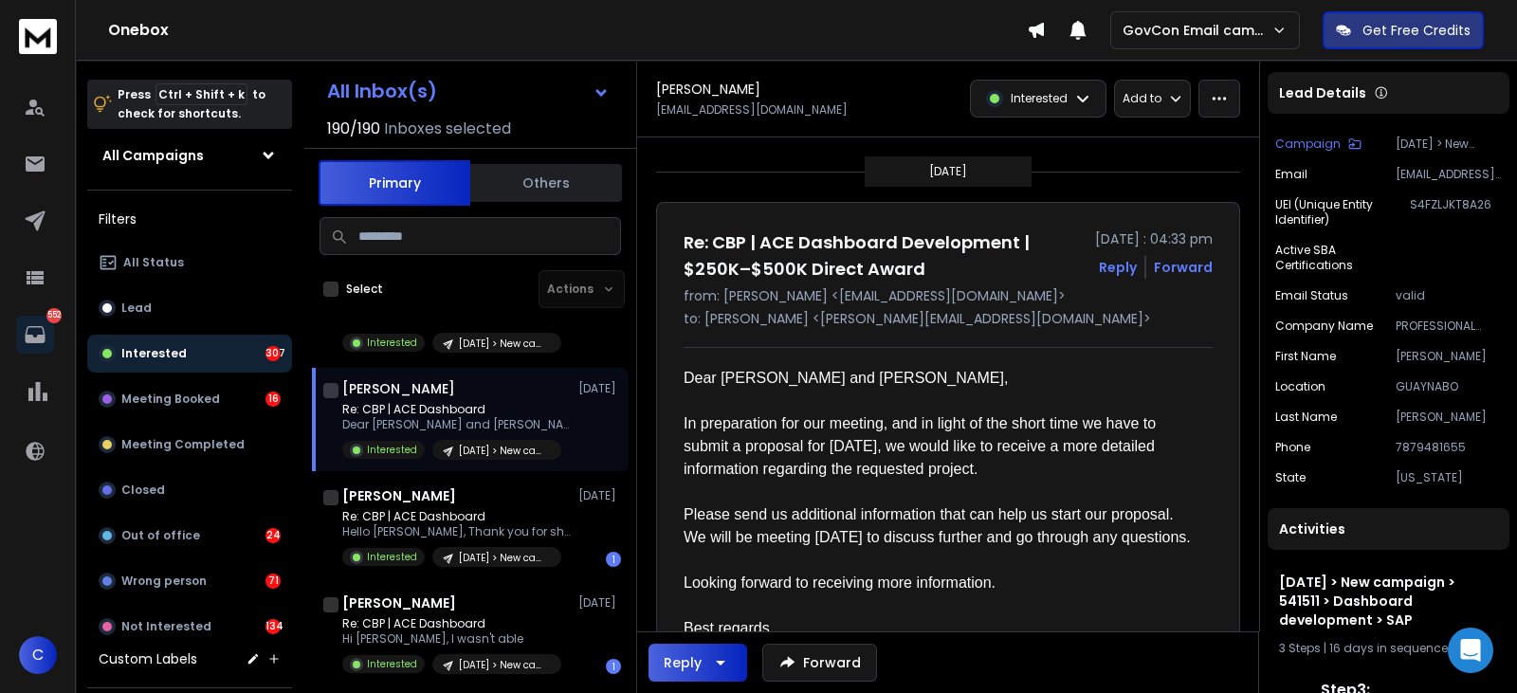
click at [688, 664] on div "Reply" at bounding box center [683, 662] width 38 height 19
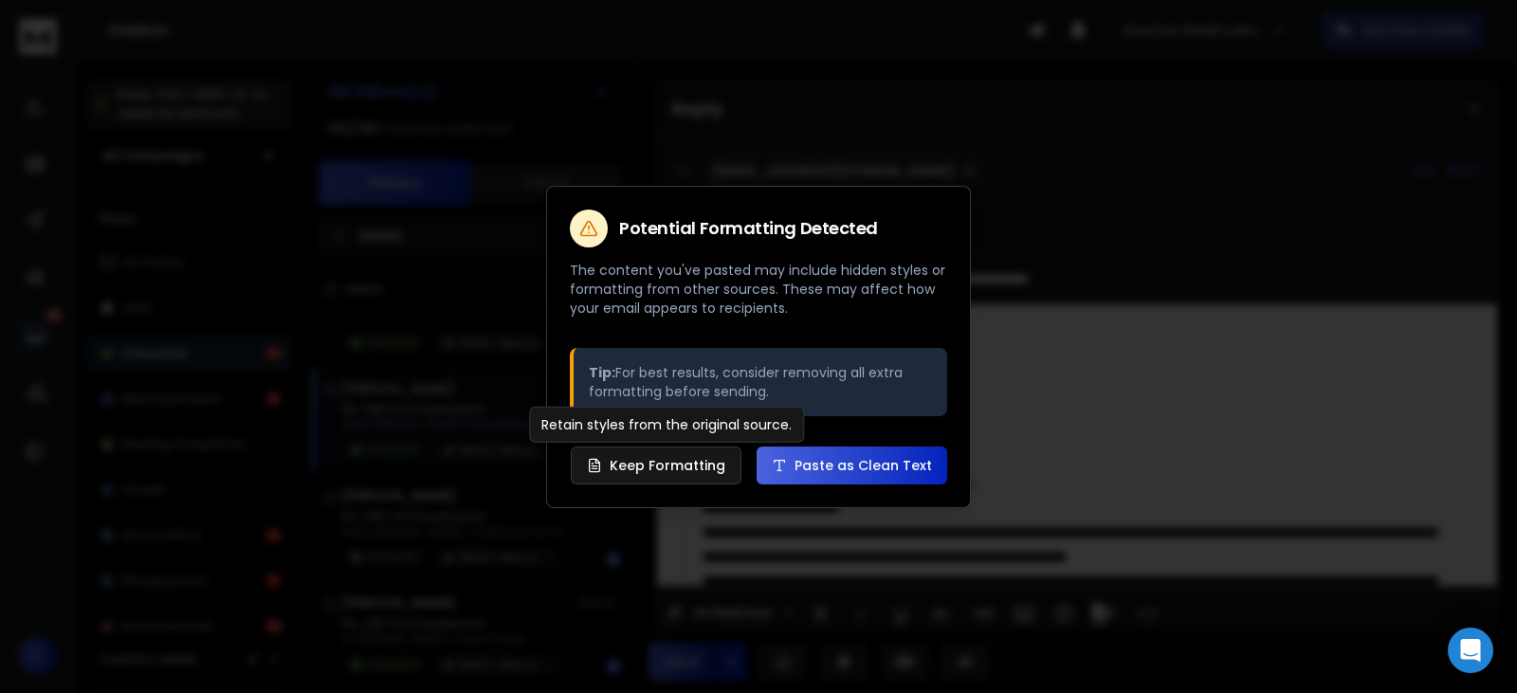
click at [691, 431] on div "Retain styles from the original source." at bounding box center [666, 425] width 275 height 36
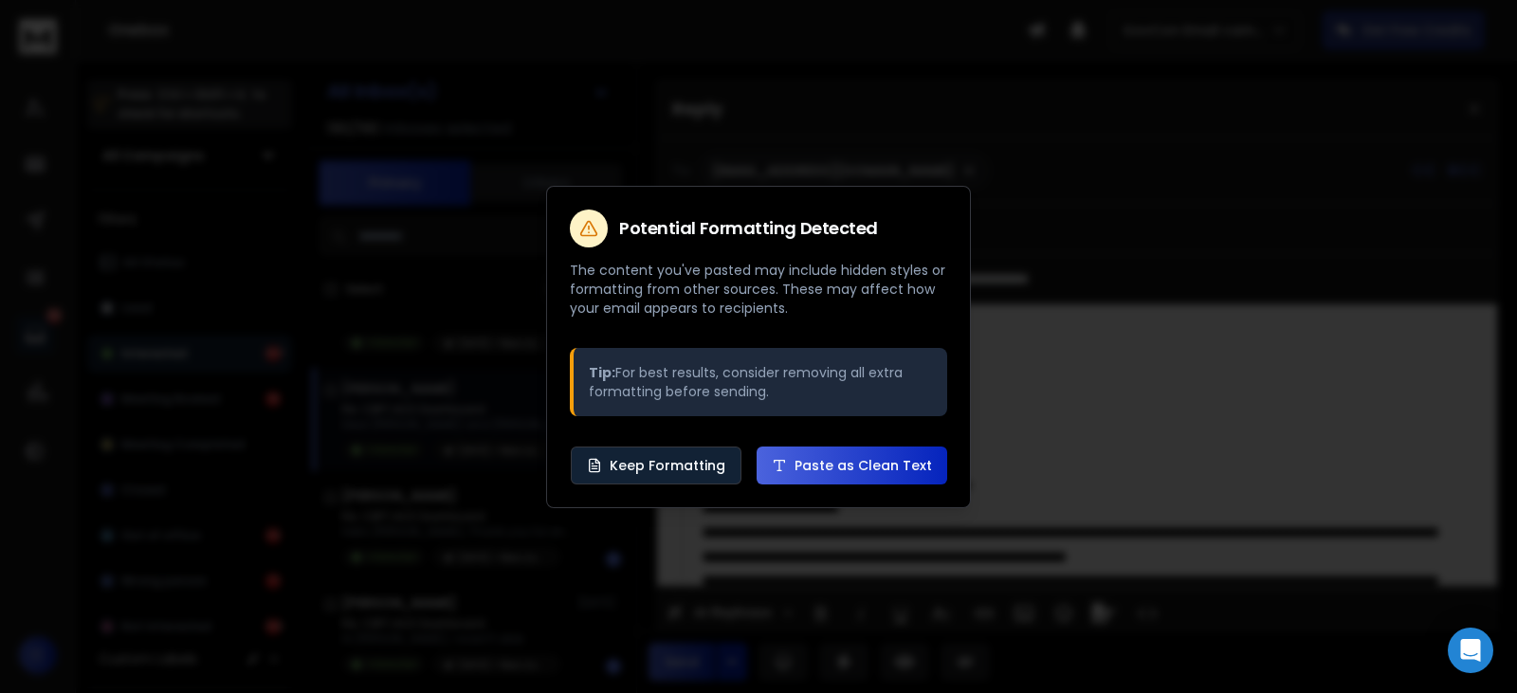
click at [673, 473] on button "Keep Formatting" at bounding box center [656, 466] width 171 height 38
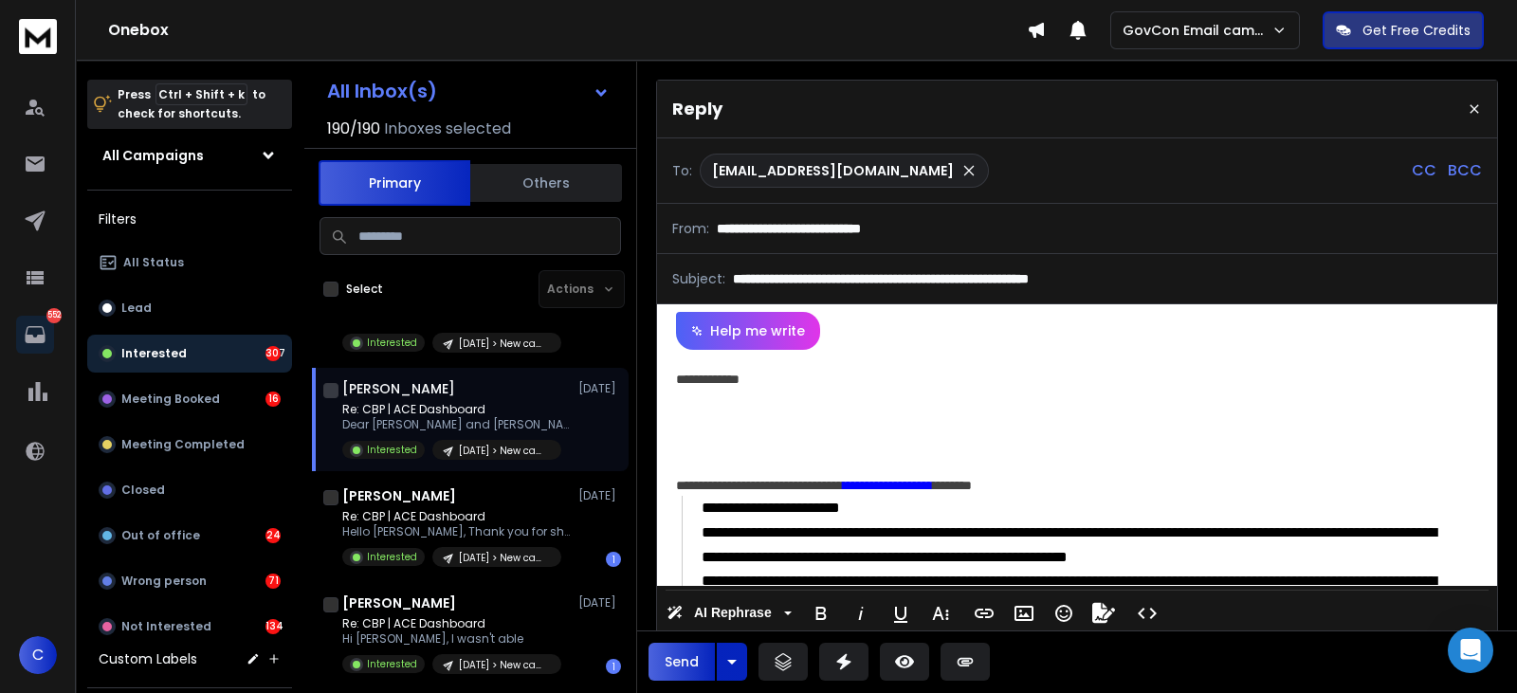
click at [867, 427] on div at bounding box center [1077, 422] width 802 height 21
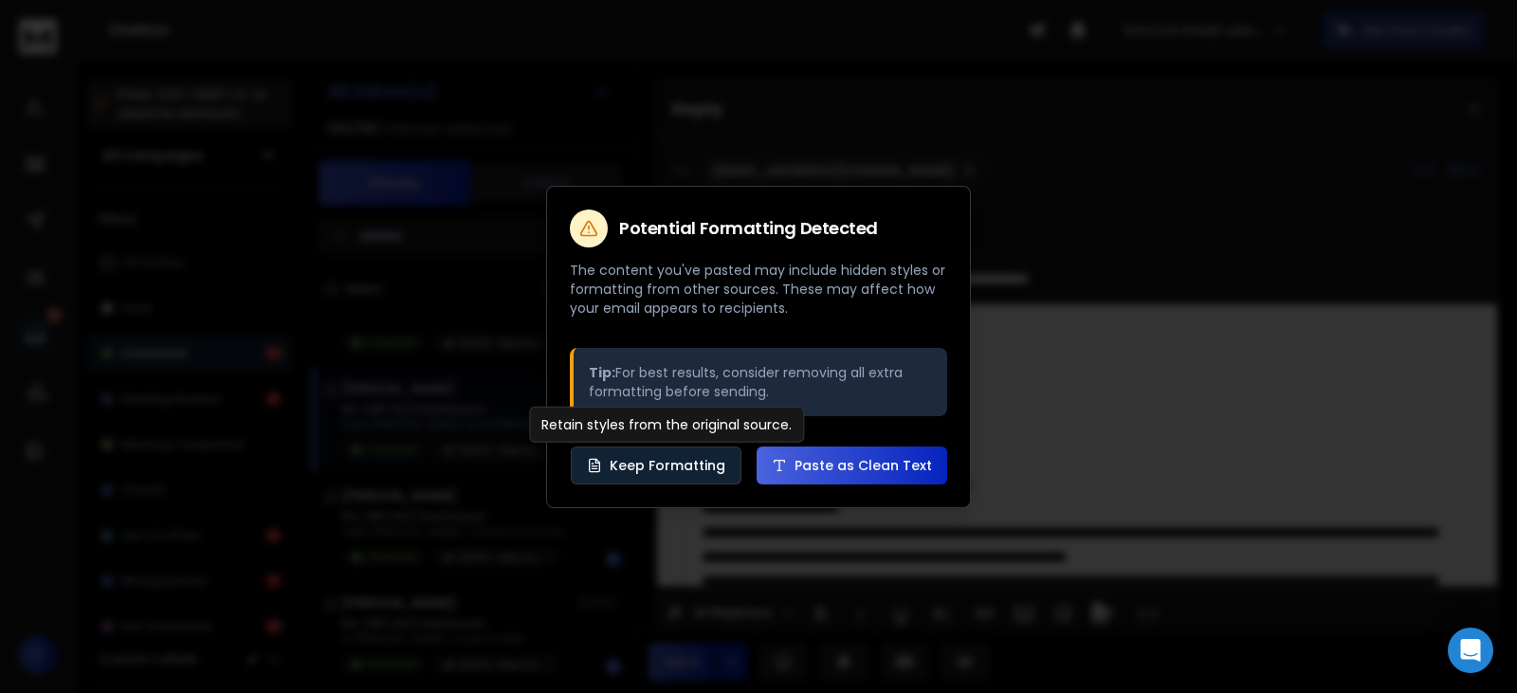
click at [702, 468] on button "Keep Formatting" at bounding box center [656, 466] width 171 height 38
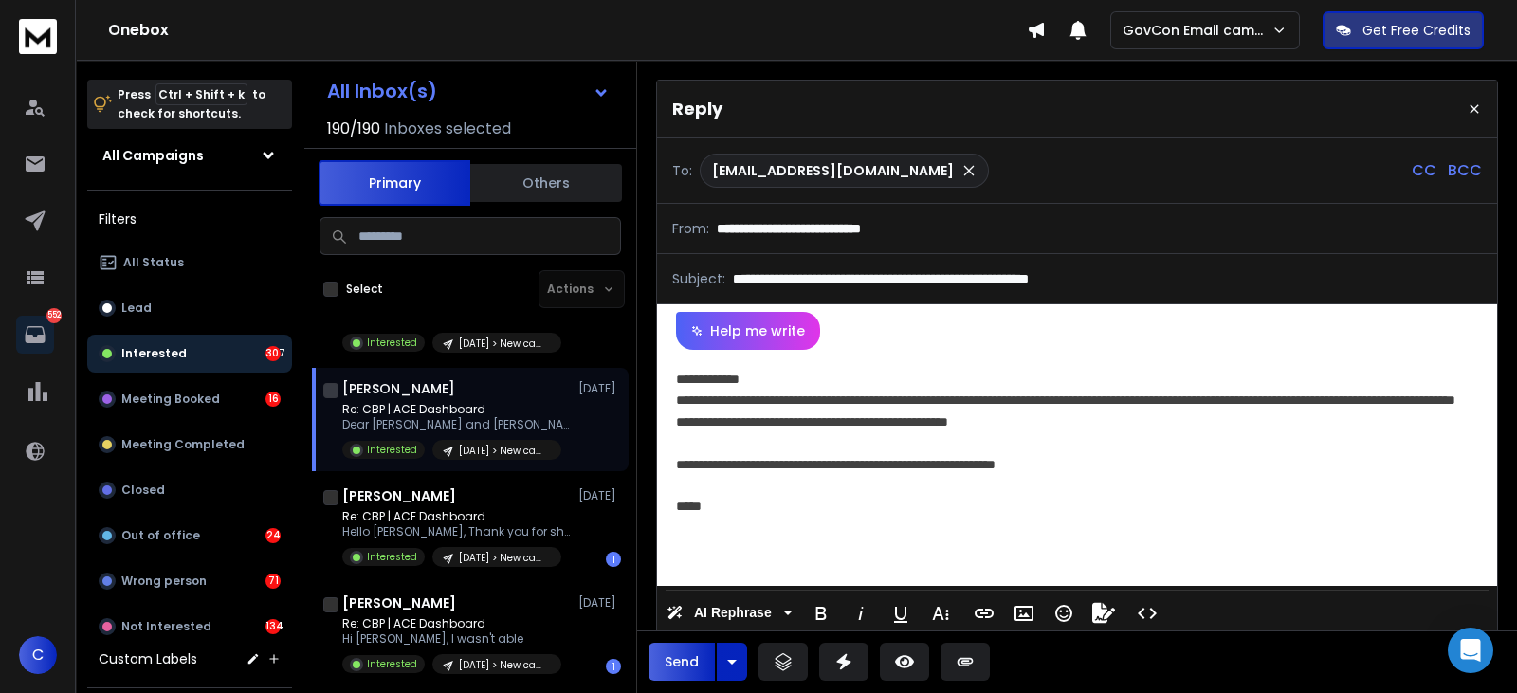
click at [908, 386] on div "**********" at bounding box center [1064, 379] width 777 height 21
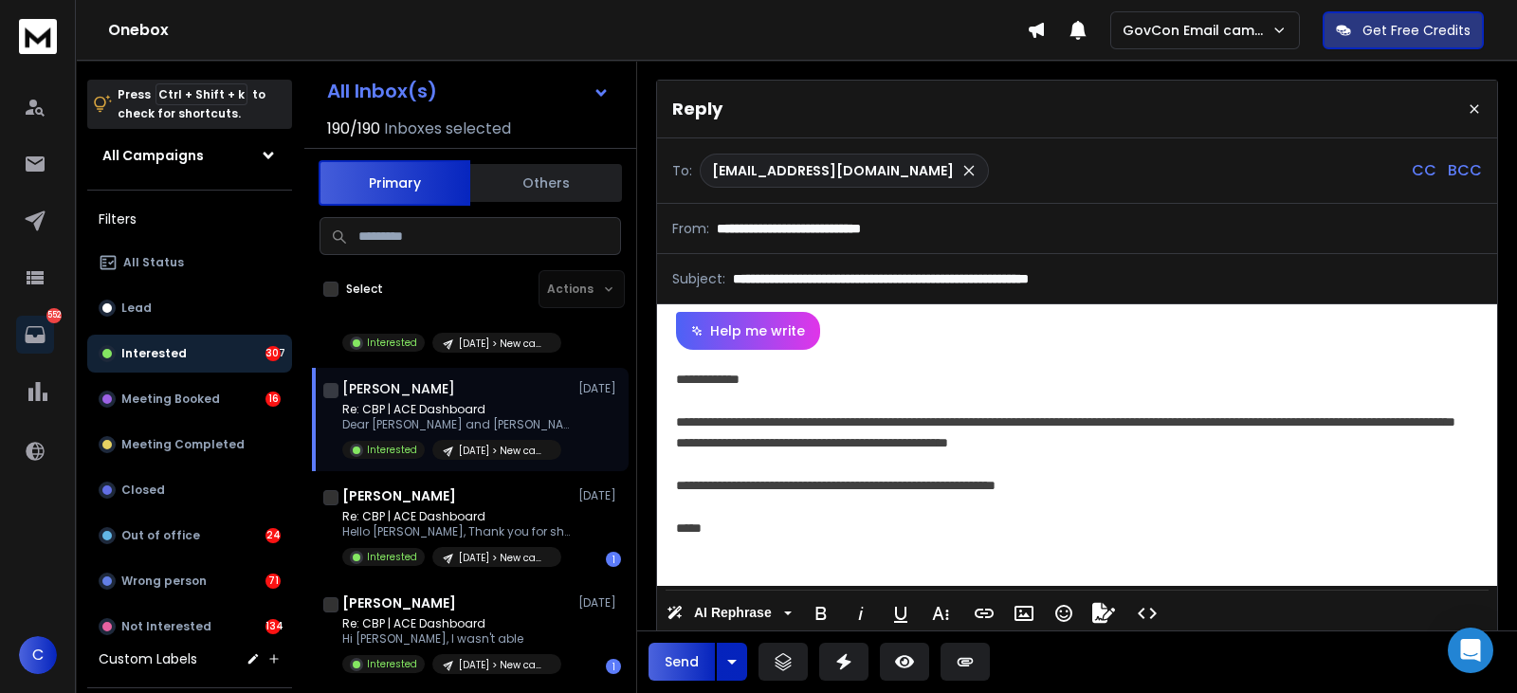
click at [813, 559] on div at bounding box center [1077, 549] width 802 height 21
click at [670, 656] on button "Send" at bounding box center [682, 662] width 66 height 38
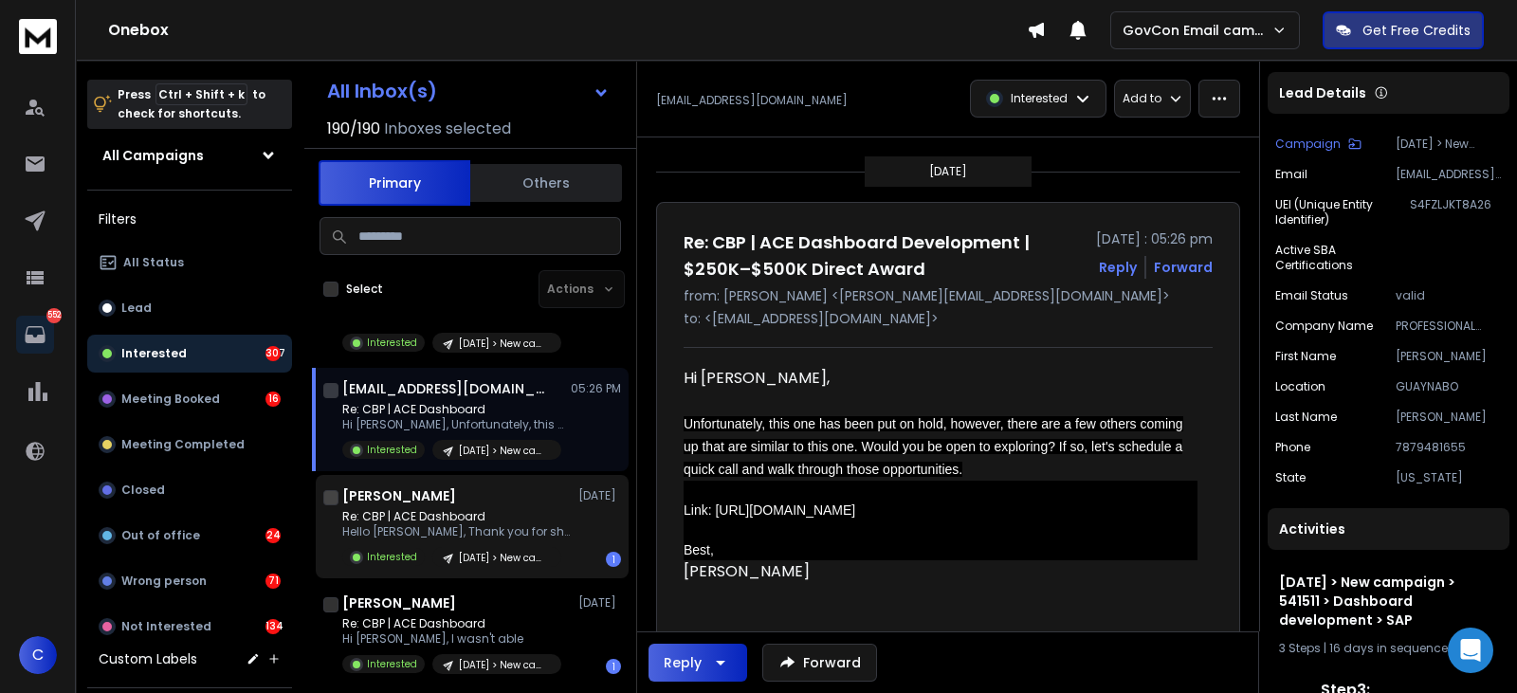
click at [537, 522] on p "Re: CBP | ACE Dashboard" at bounding box center [456, 516] width 228 height 15
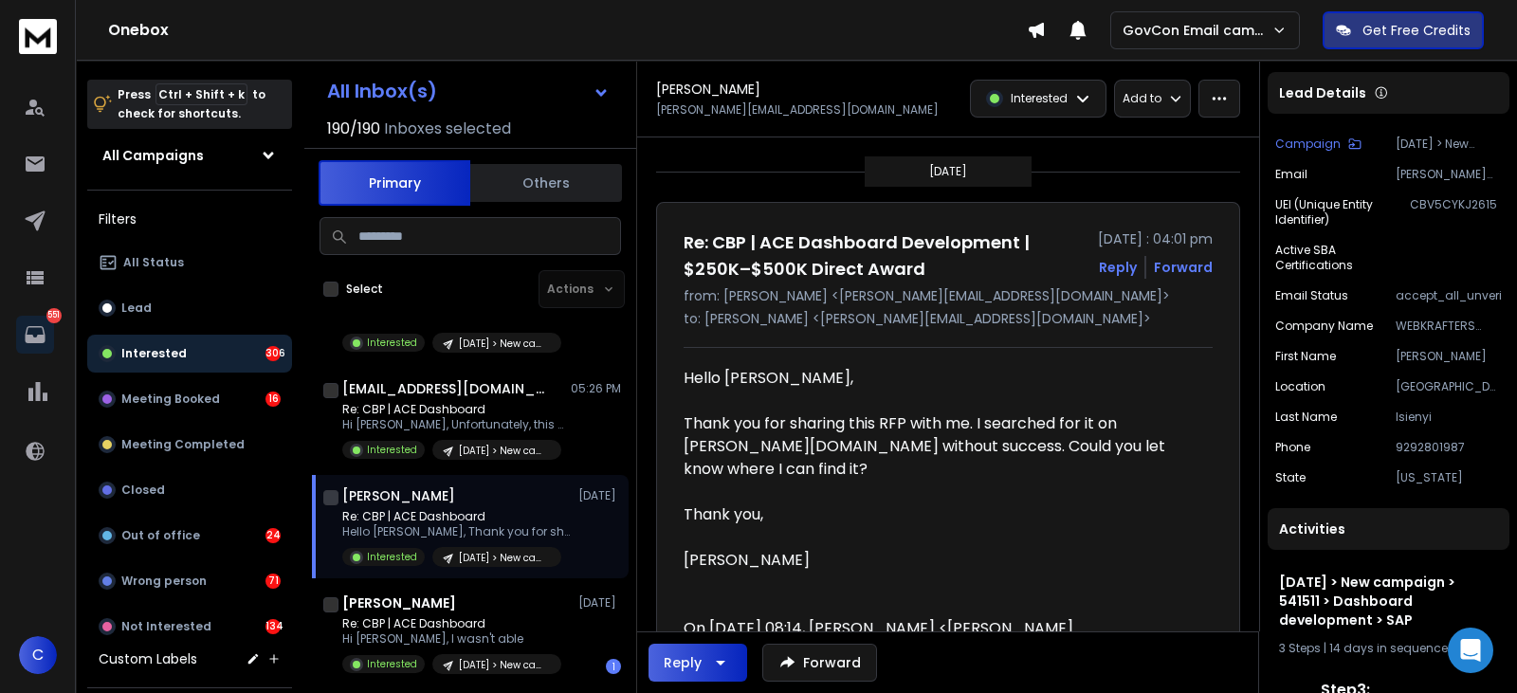
click at [673, 662] on div "Reply" at bounding box center [683, 662] width 38 height 19
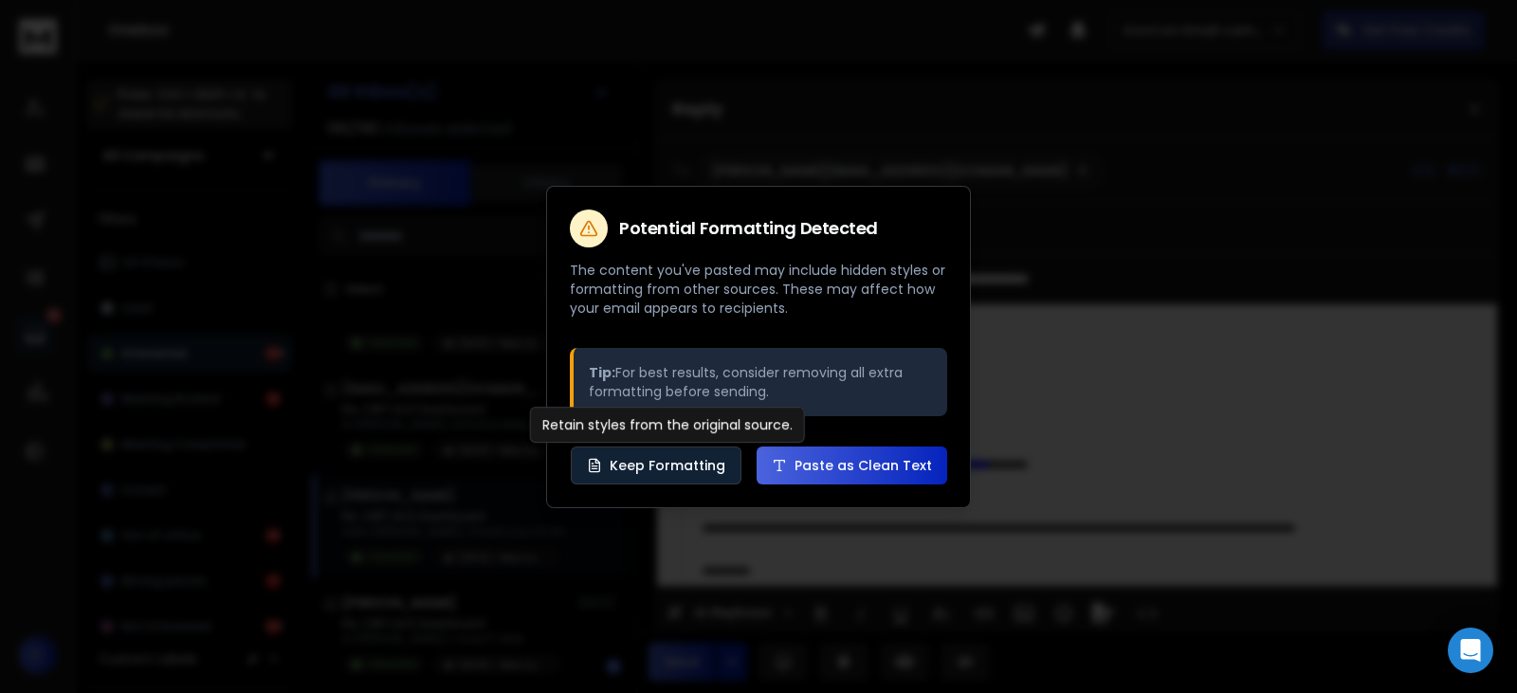
click at [652, 469] on button "Keep Formatting" at bounding box center [656, 466] width 171 height 38
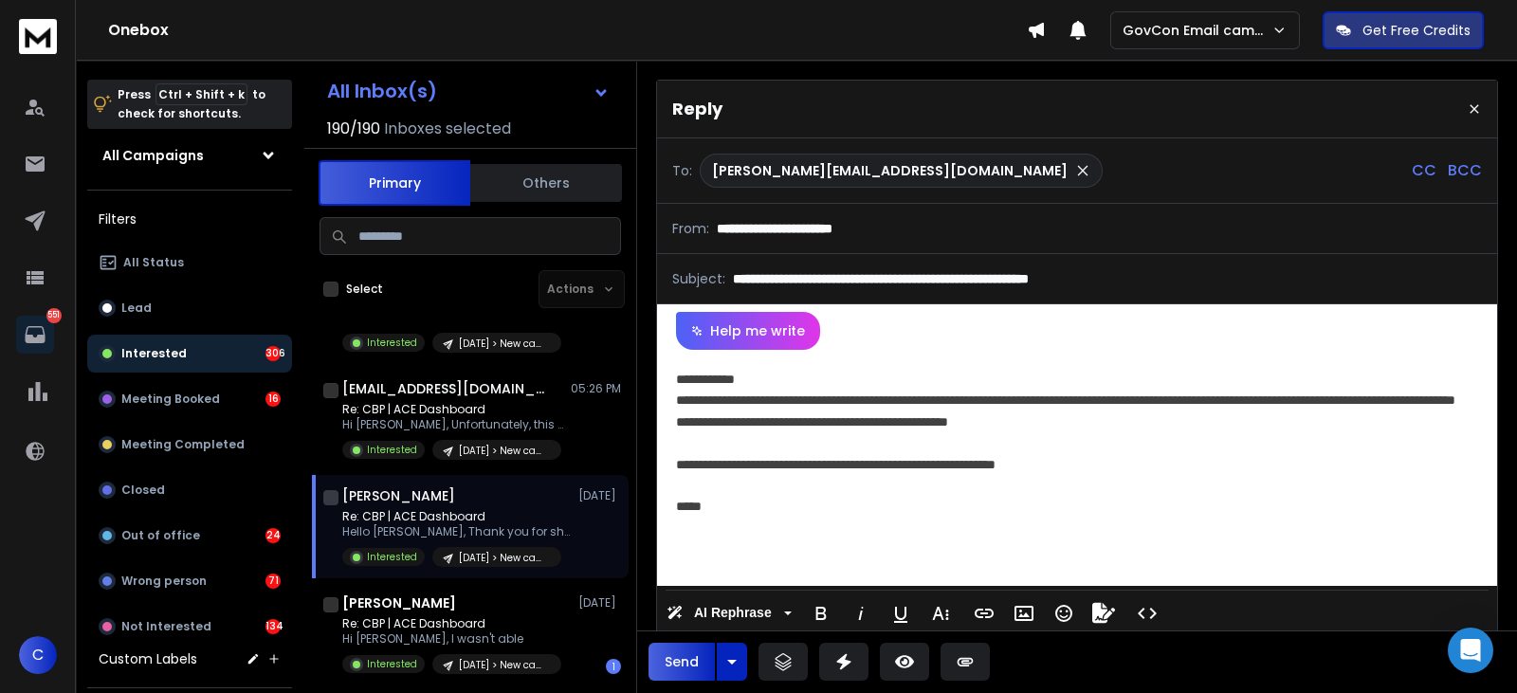
click at [844, 395] on span "**********" at bounding box center [1066, 411] width 780 height 34
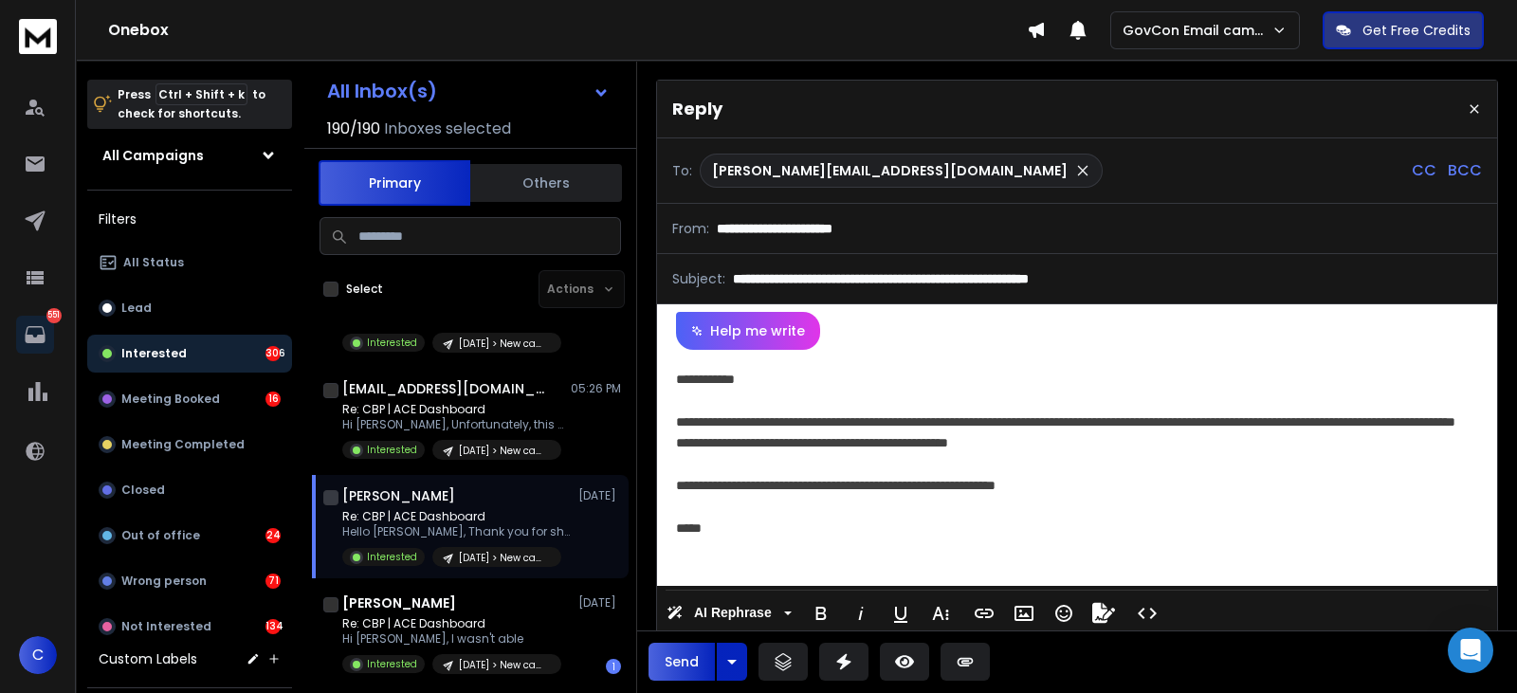
click at [797, 567] on div at bounding box center [1077, 570] width 802 height 21
click at [670, 668] on button "Send" at bounding box center [682, 662] width 66 height 38
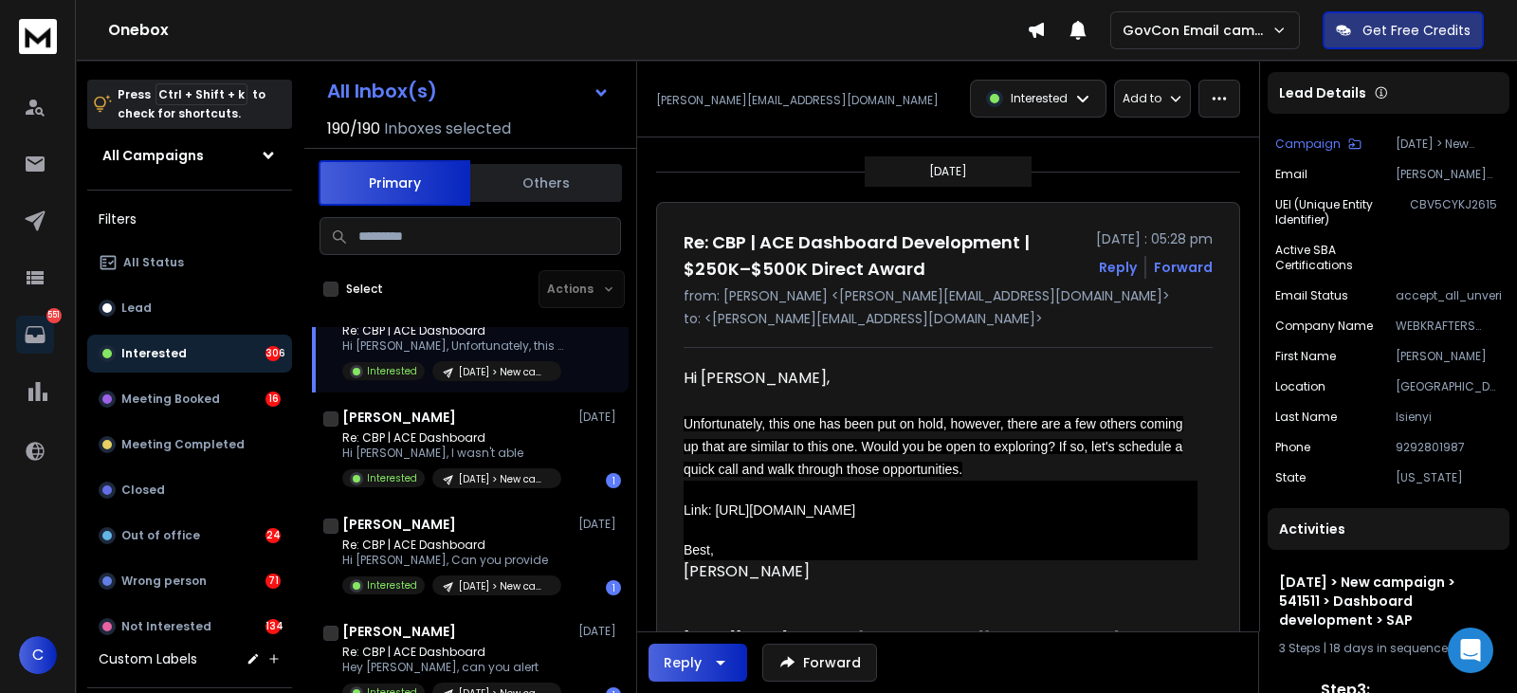
scroll to position [1223, 0]
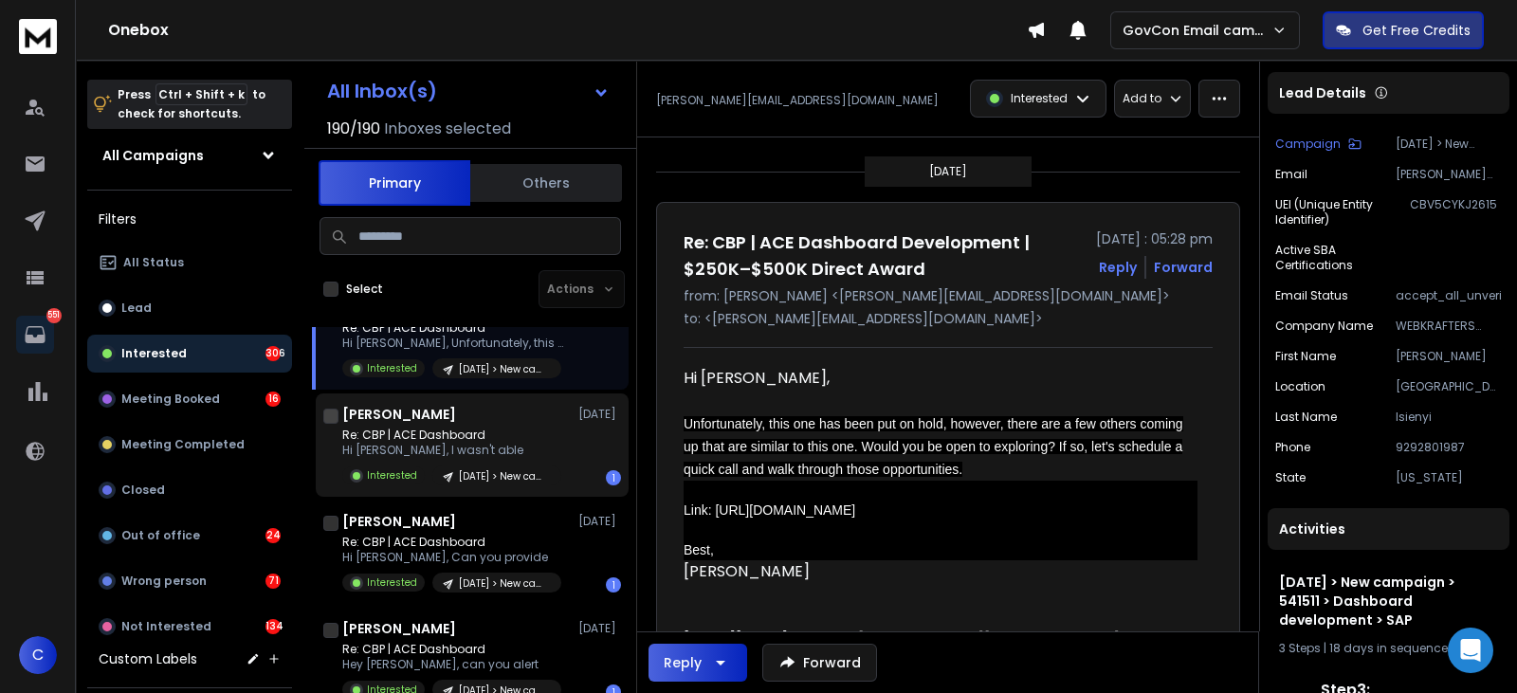
click at [495, 438] on p "Re: CBP | ACE Dashboard" at bounding box center [451, 435] width 219 height 15
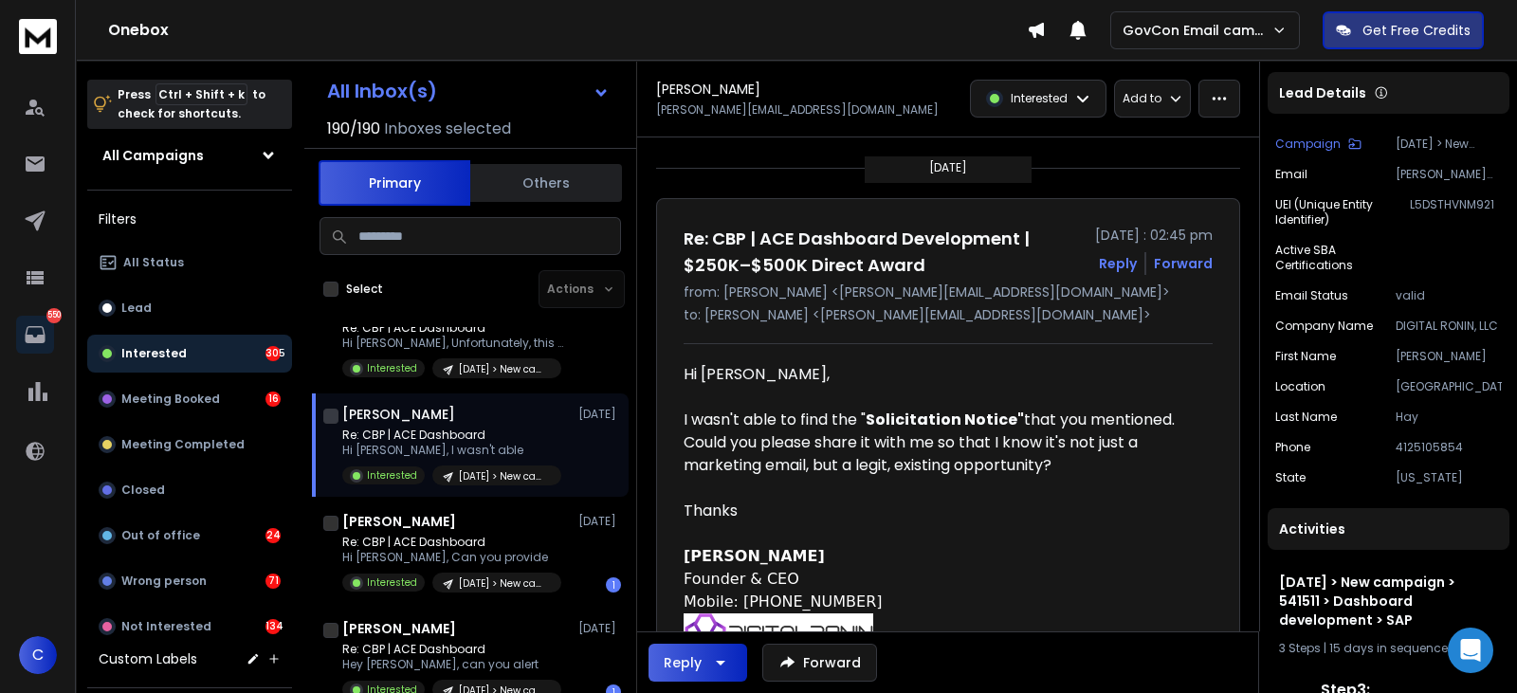
scroll to position [0, 0]
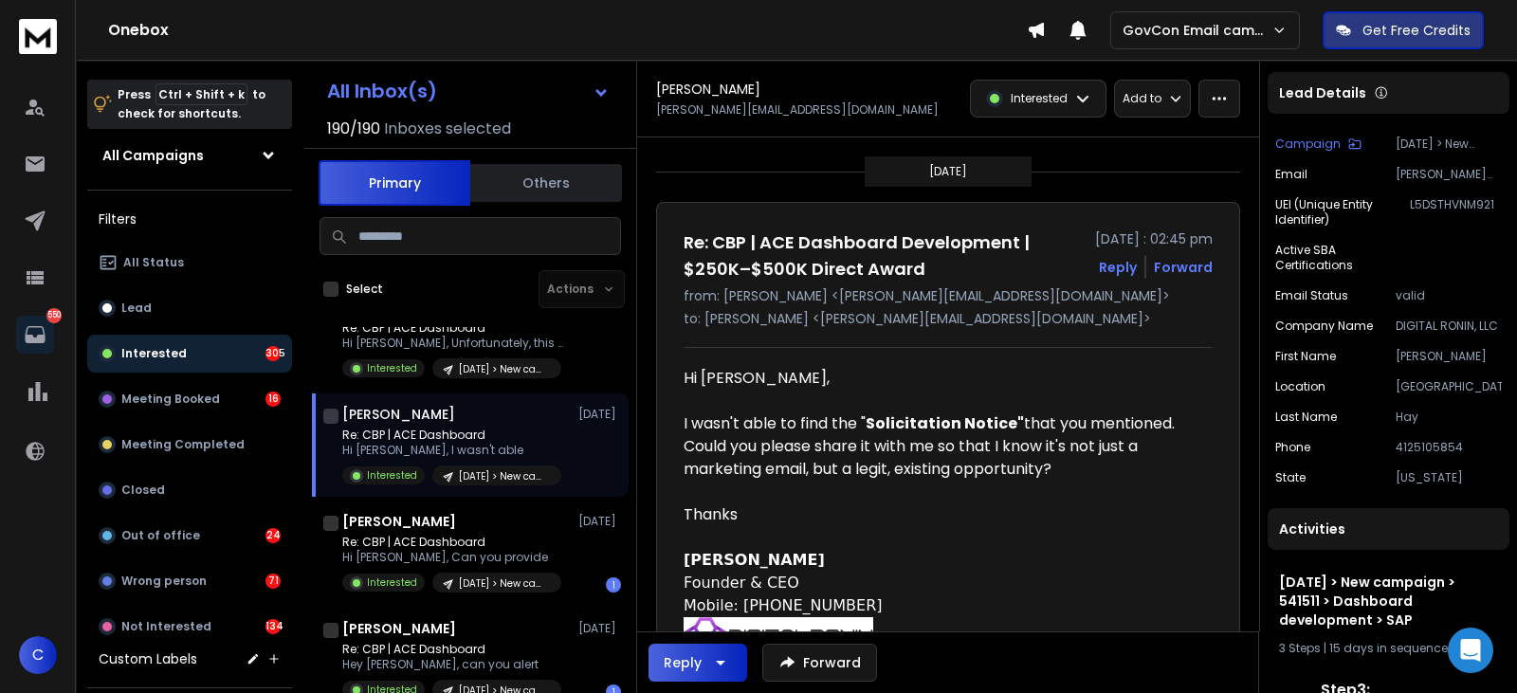
click at [672, 658] on div "Reply" at bounding box center [683, 662] width 38 height 19
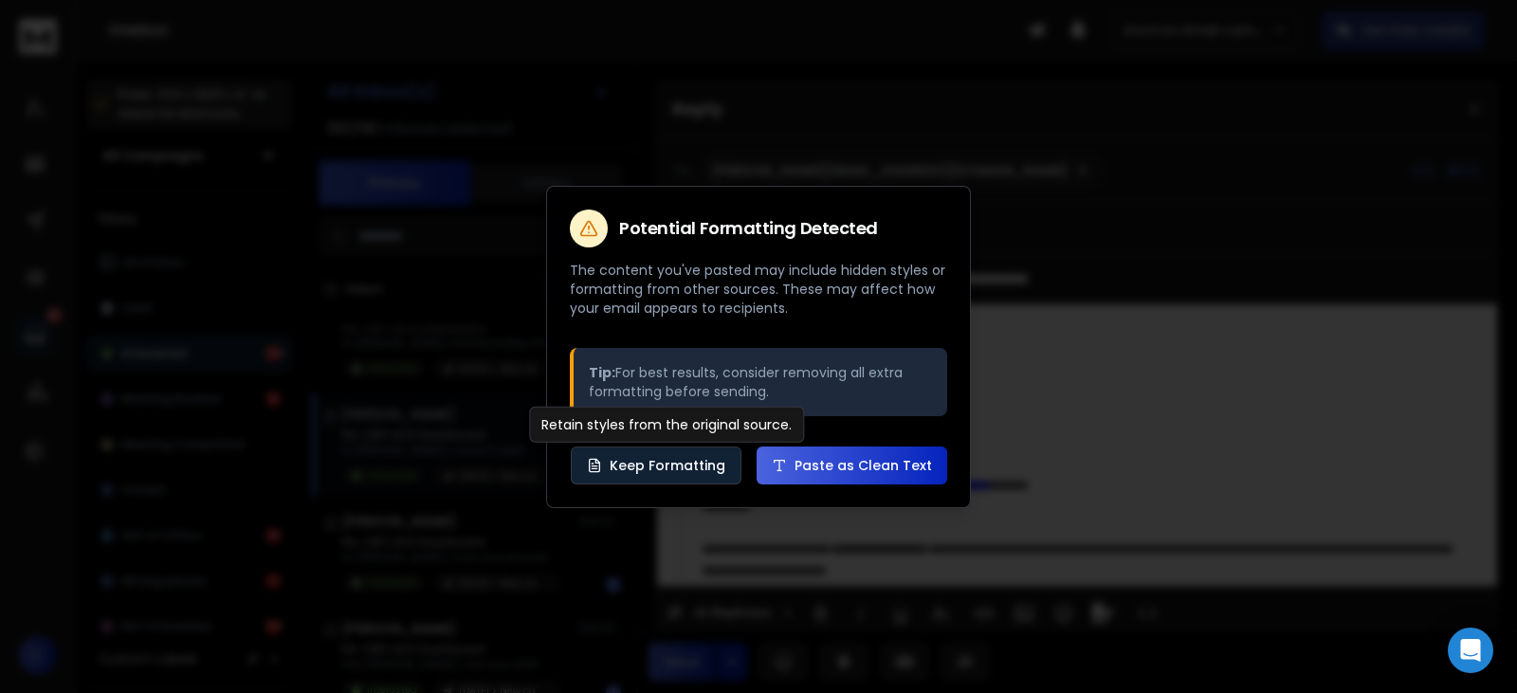
click at [672, 466] on button "Keep Formatting" at bounding box center [656, 466] width 171 height 38
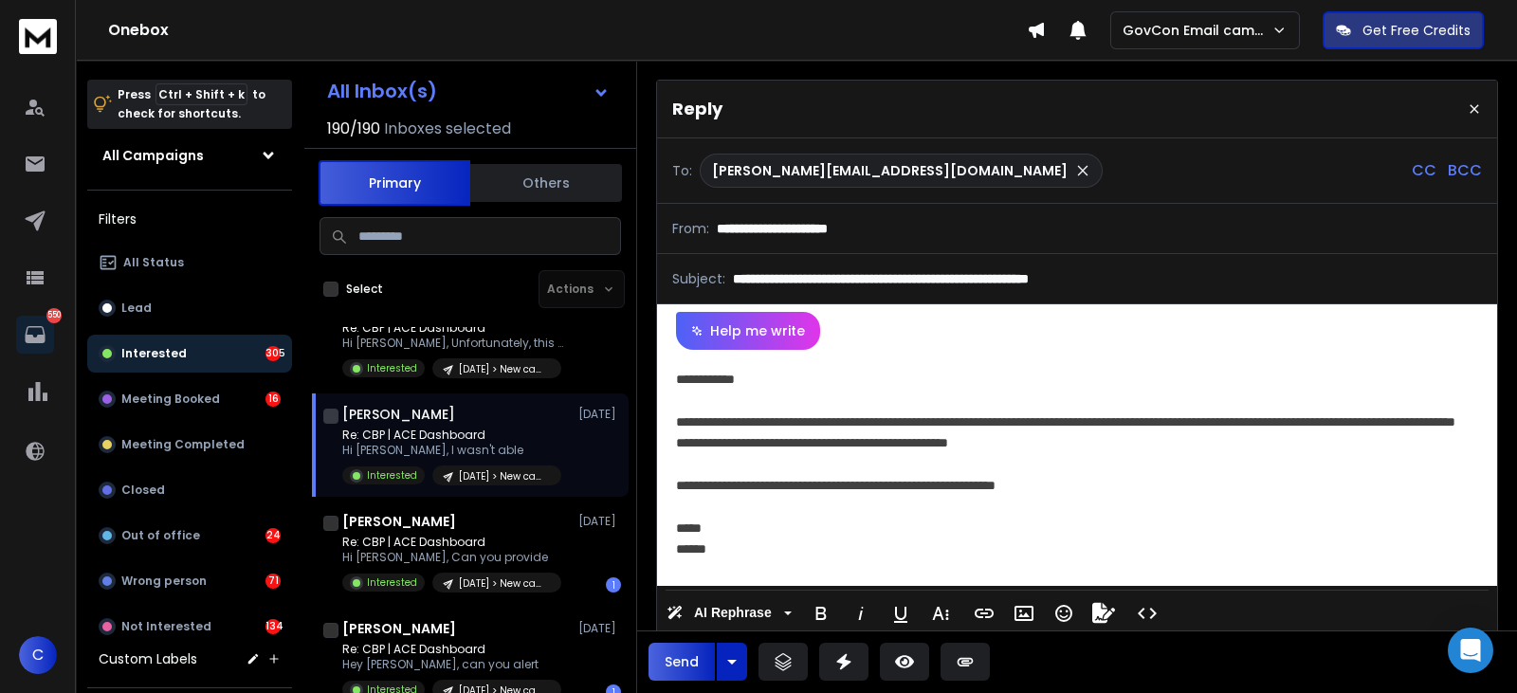
click at [689, 666] on button "Send" at bounding box center [682, 662] width 66 height 38
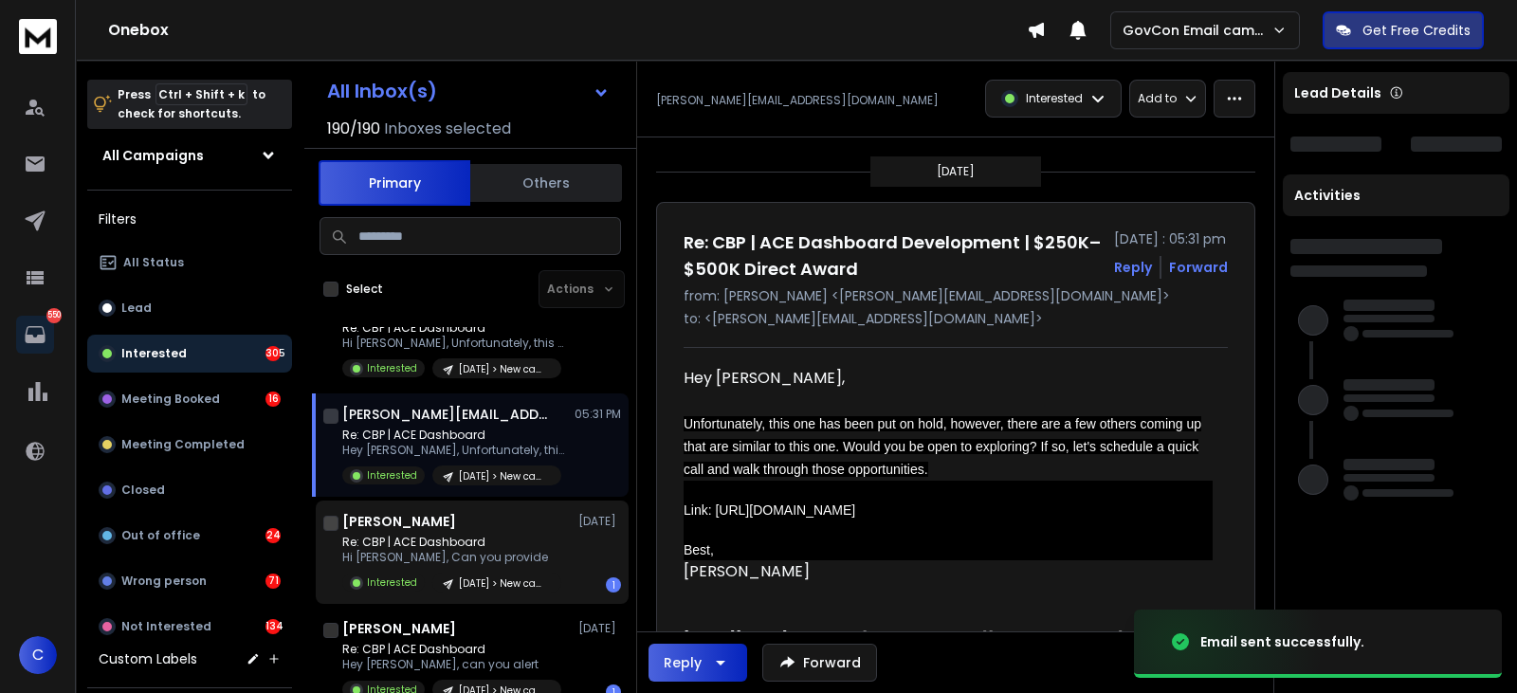
click at [480, 545] on p "Re: CBP | ACE Dashboard" at bounding box center [451, 542] width 219 height 15
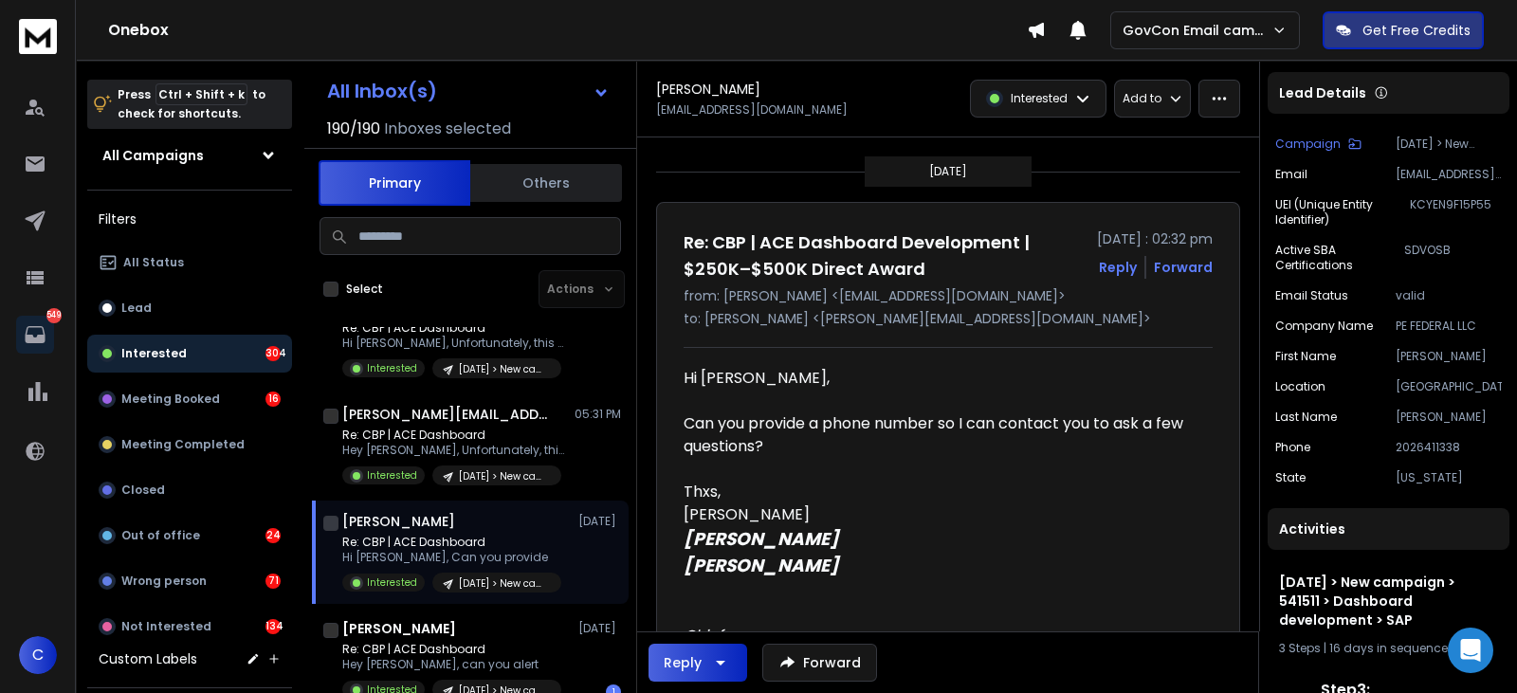
click at [677, 667] on div "Reply" at bounding box center [683, 662] width 38 height 19
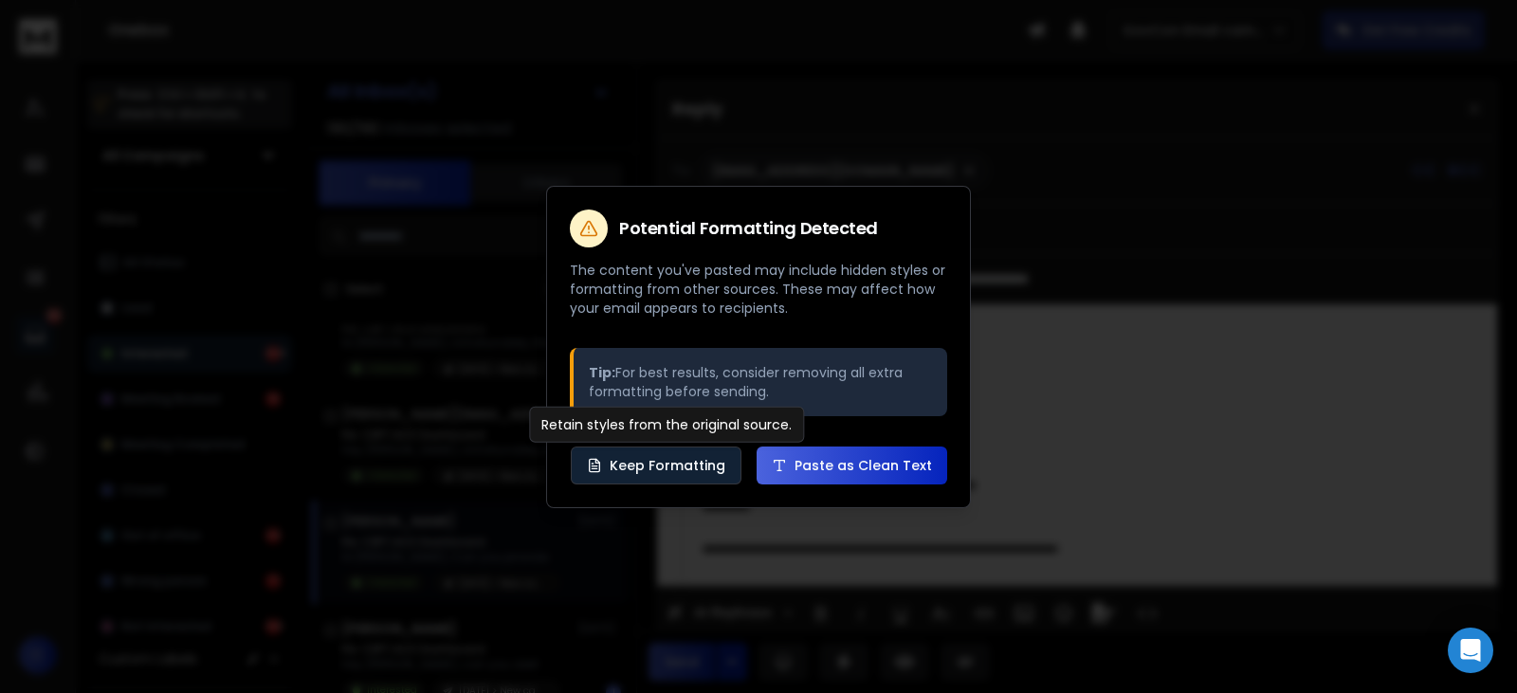
click at [678, 468] on button "Keep Formatting" at bounding box center [656, 466] width 171 height 38
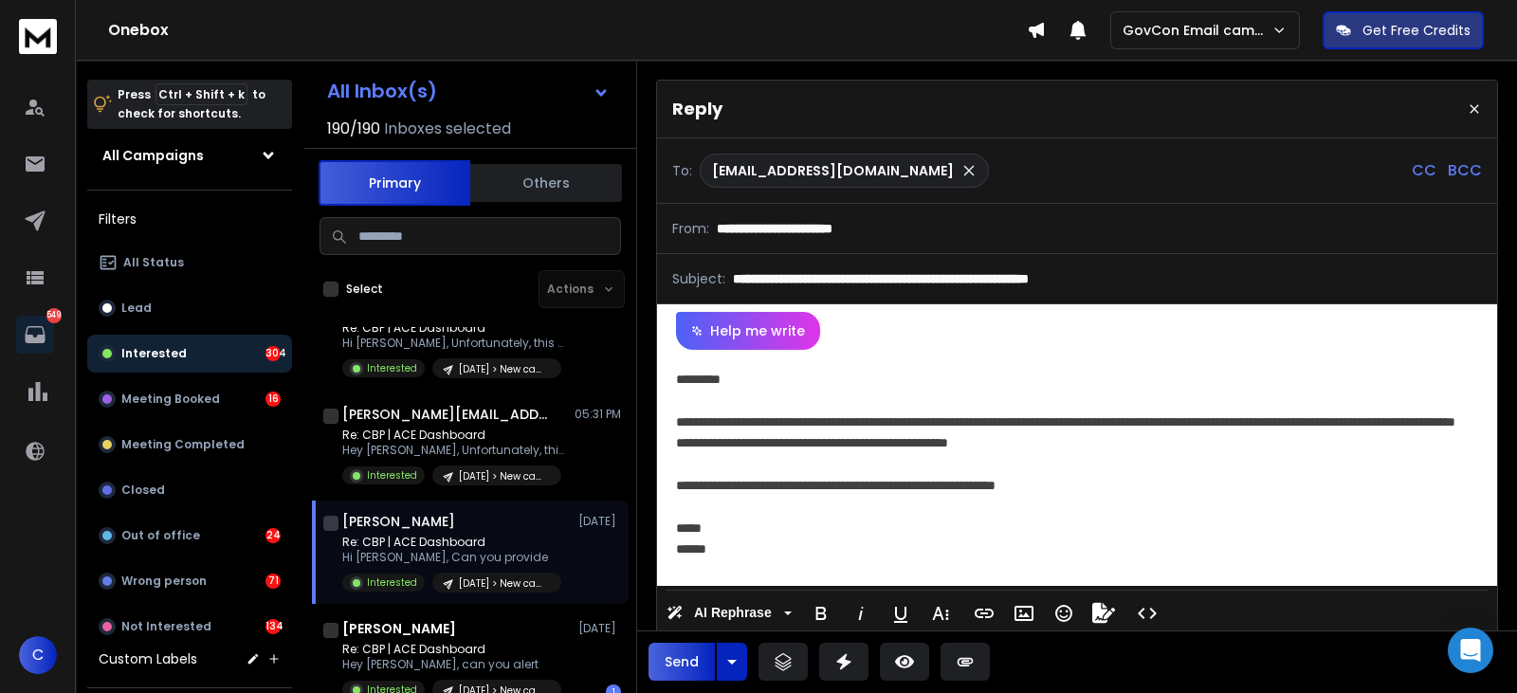
click at [681, 669] on button "Send" at bounding box center [682, 662] width 66 height 38
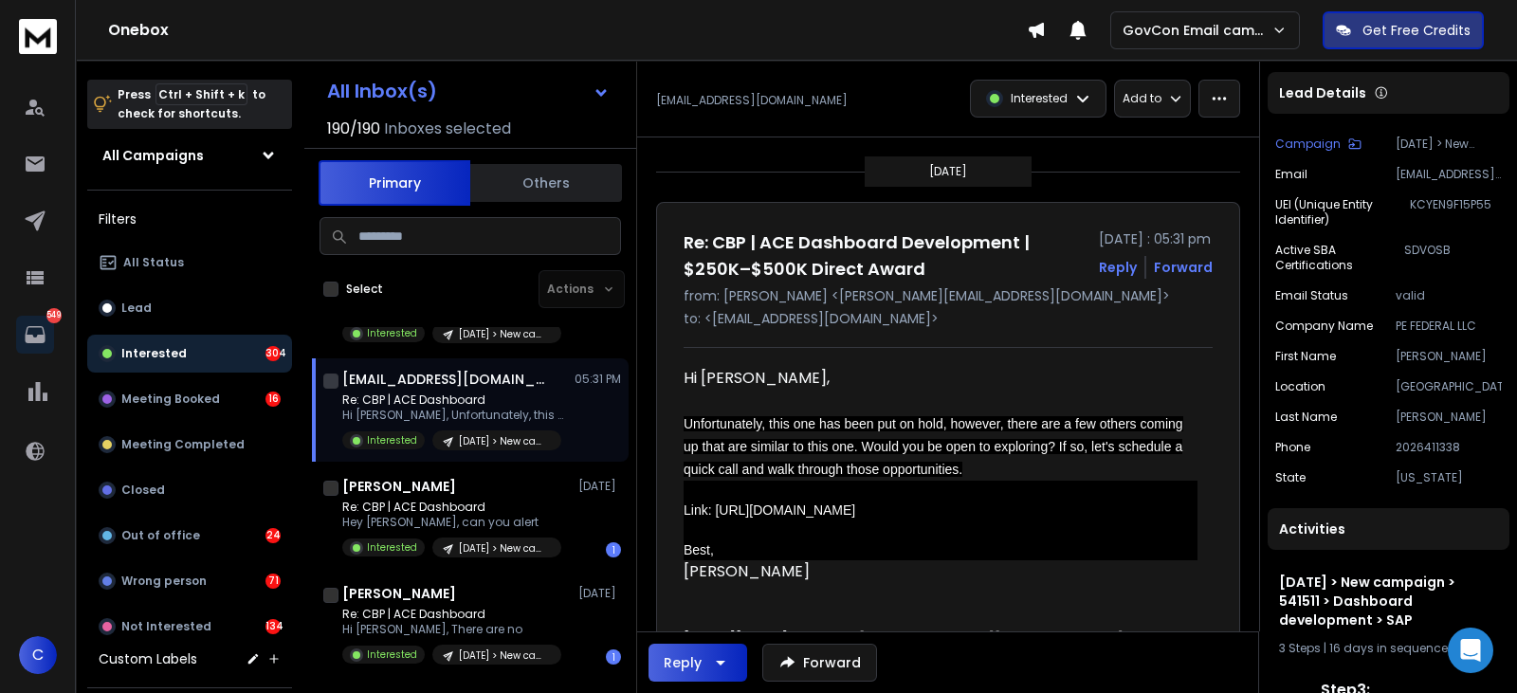
scroll to position [1367, 0]
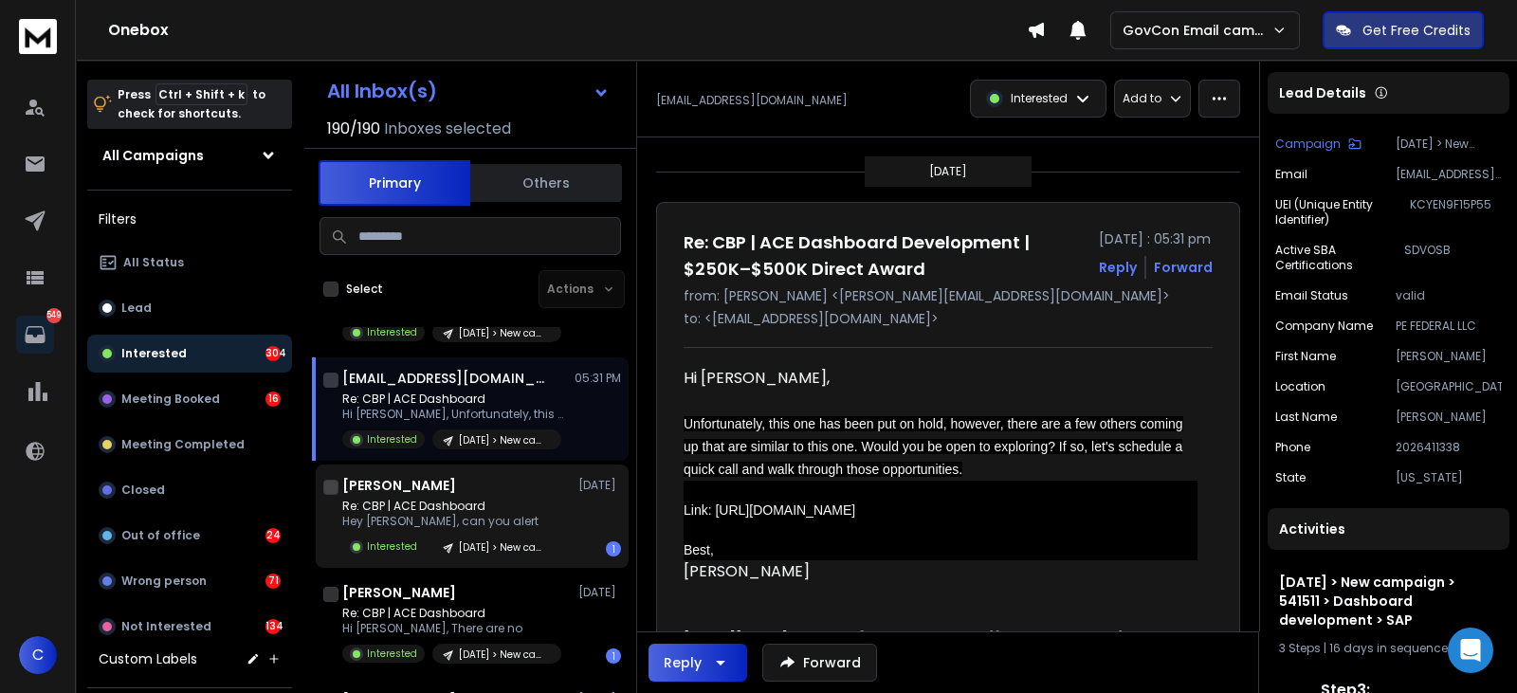
click at [479, 511] on p "Re: CBP | ACE Dashboard" at bounding box center [451, 506] width 219 height 15
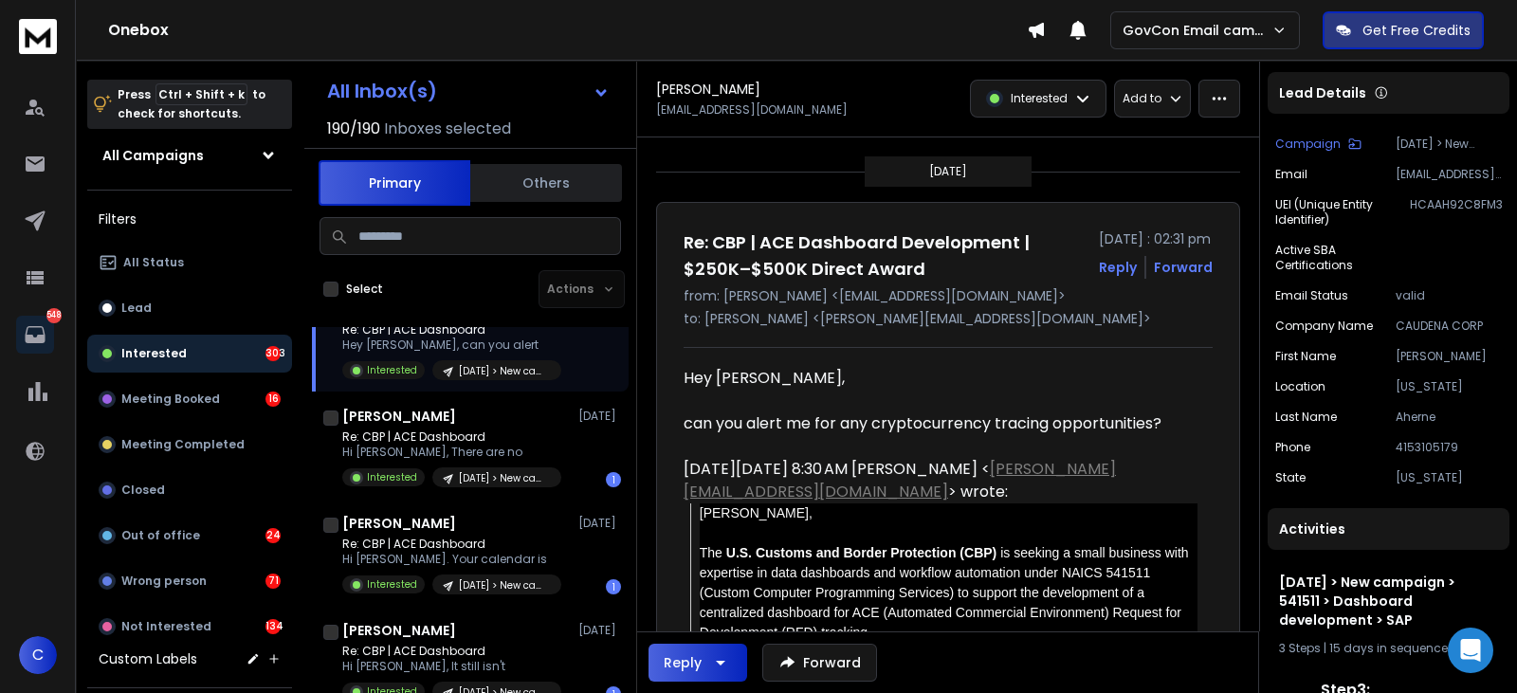
scroll to position [1561, 0]
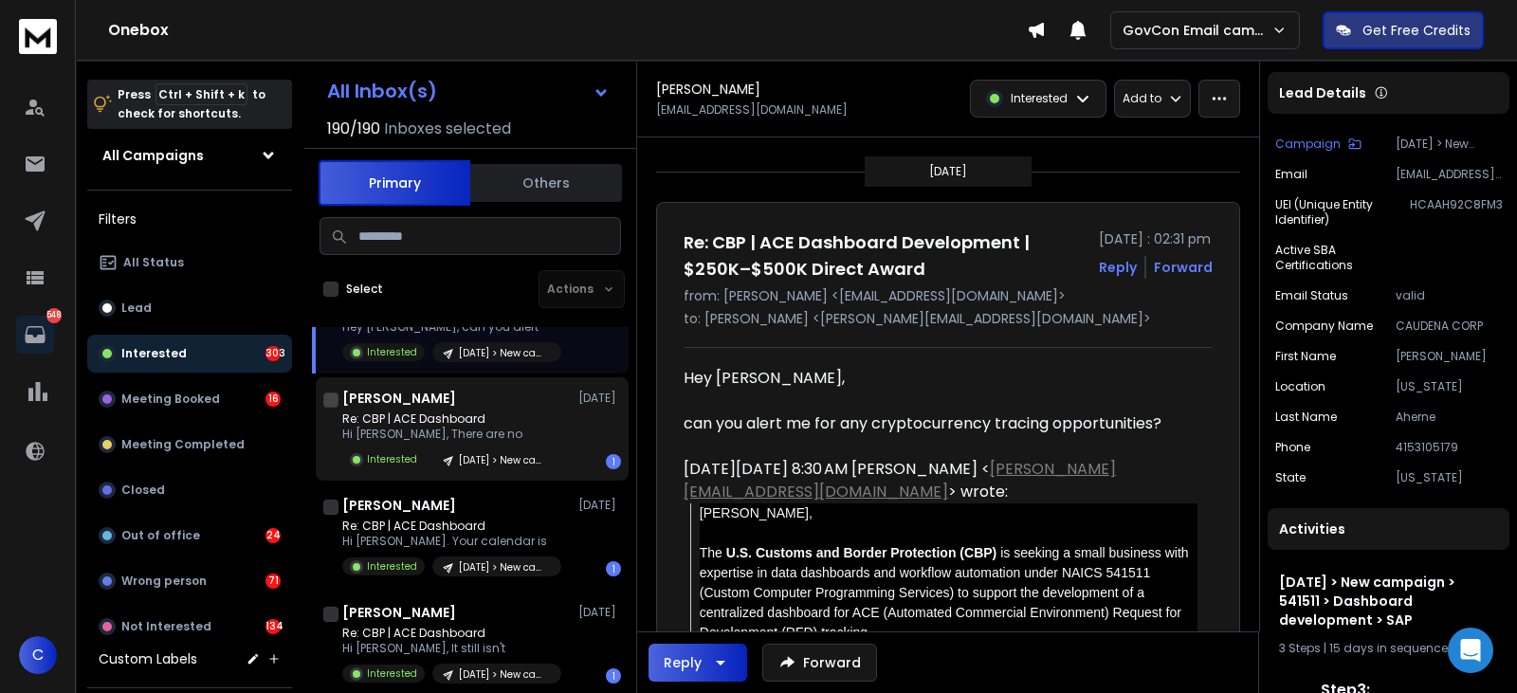
click at [486, 419] on p "Re: CBP | ACE Dashboard" at bounding box center [451, 419] width 219 height 15
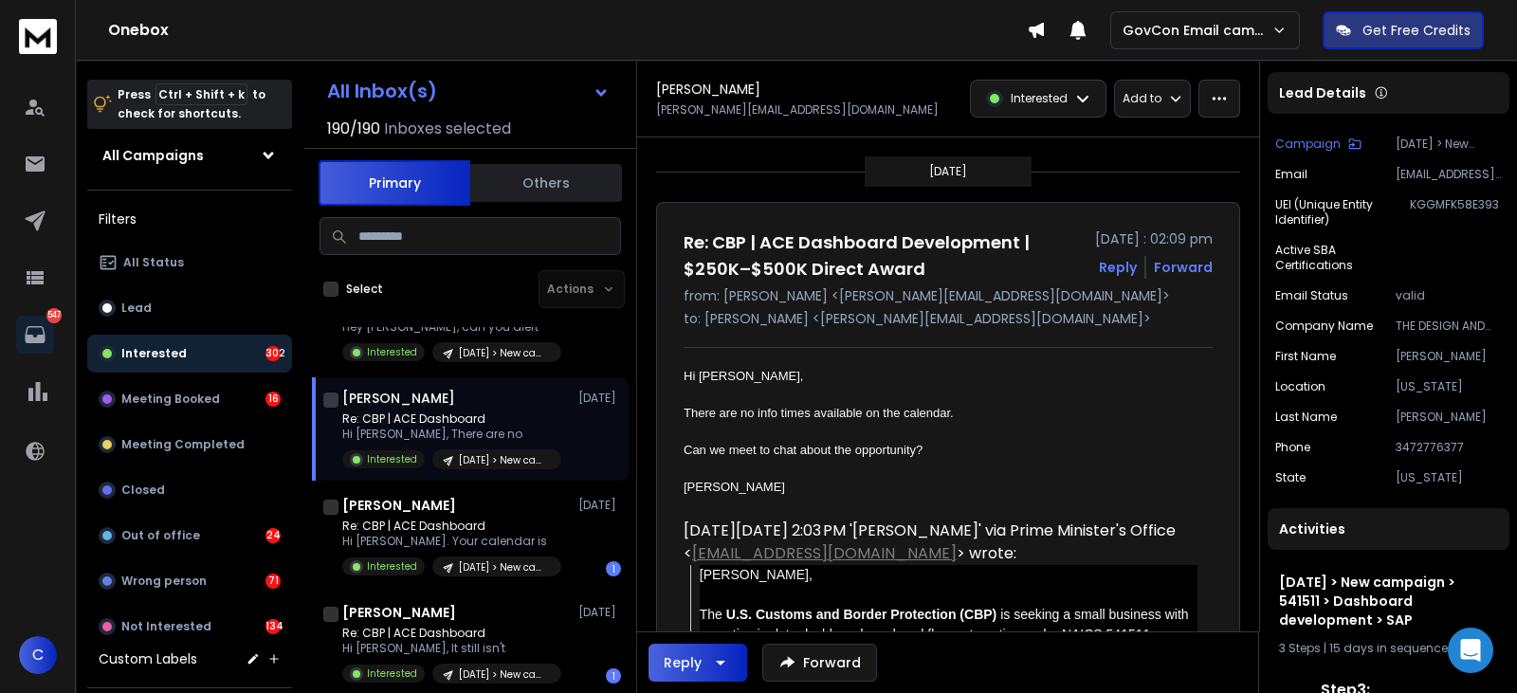
click at [681, 669] on div "Reply" at bounding box center [683, 662] width 38 height 19
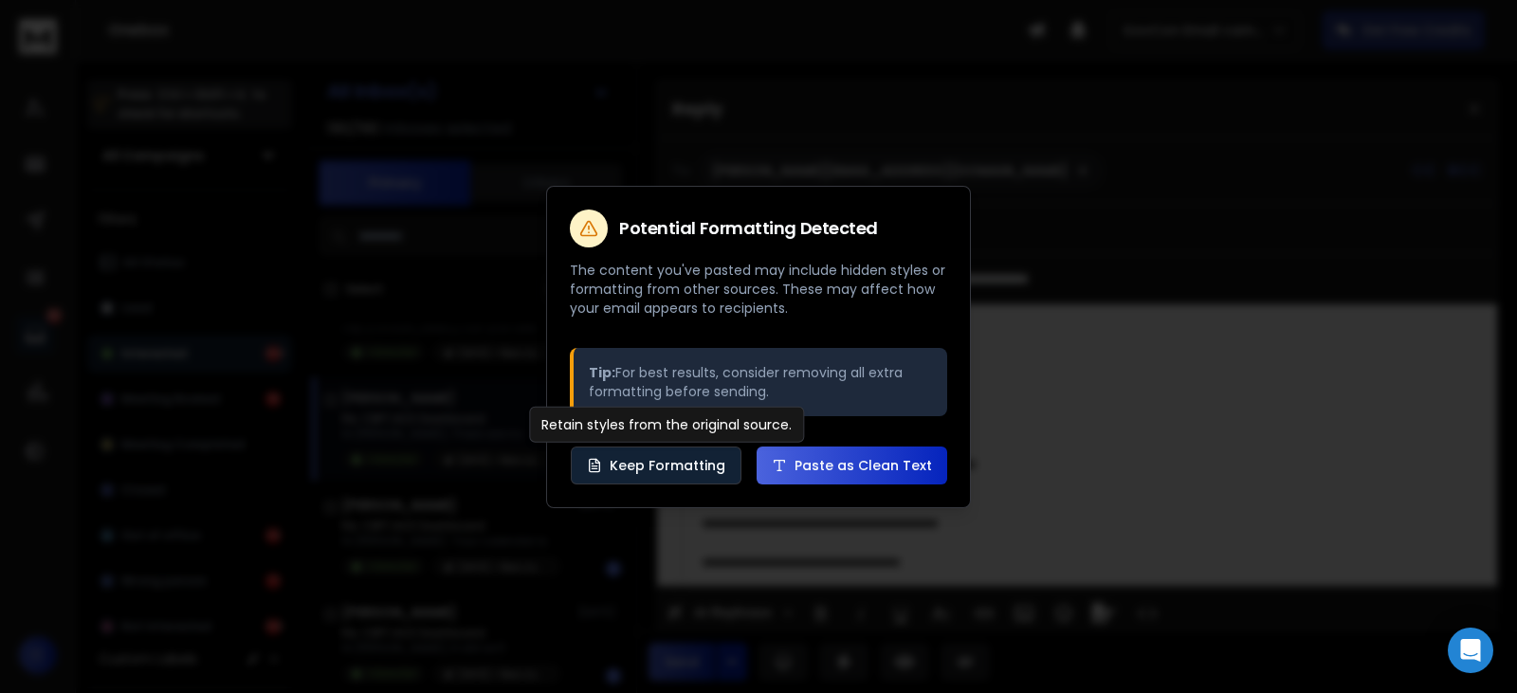
click at [674, 466] on button "Keep Formatting" at bounding box center [656, 466] width 171 height 38
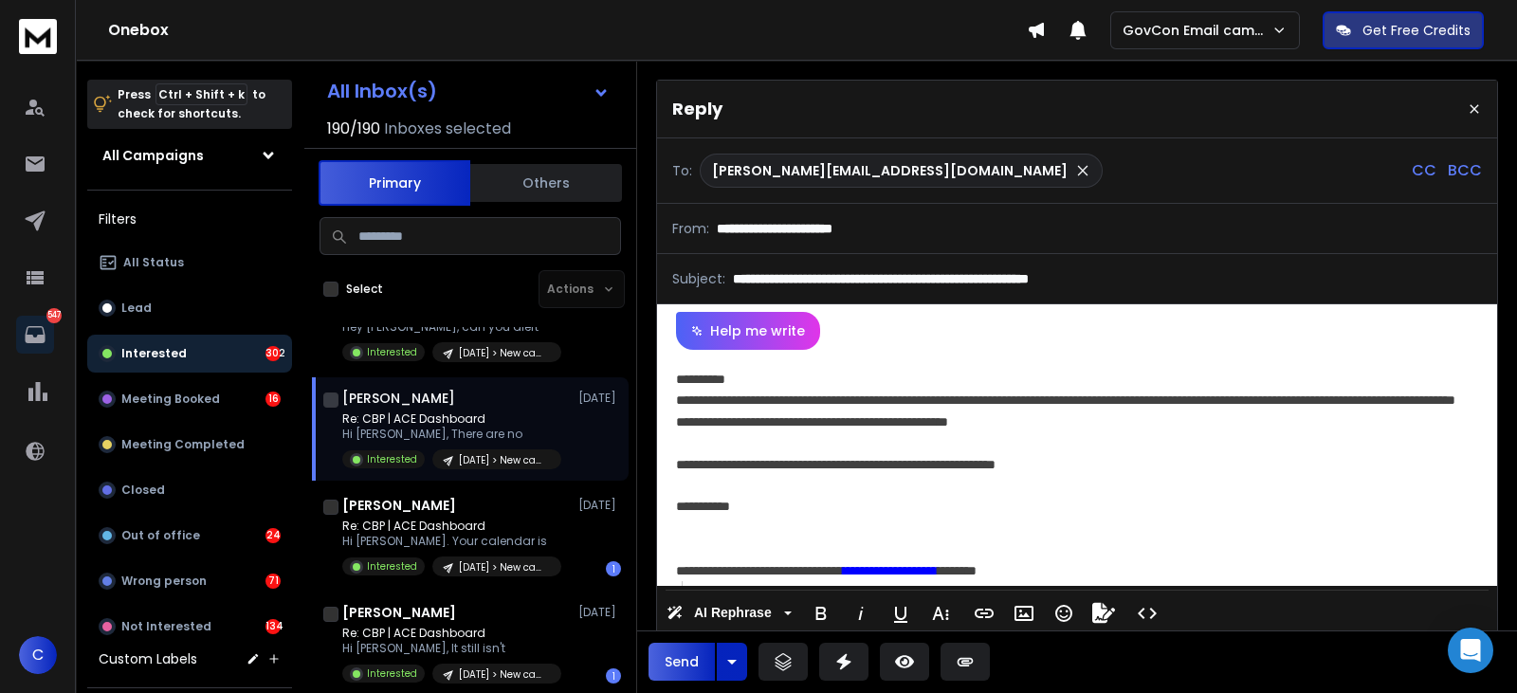
click at [676, 665] on button "Send" at bounding box center [682, 662] width 66 height 38
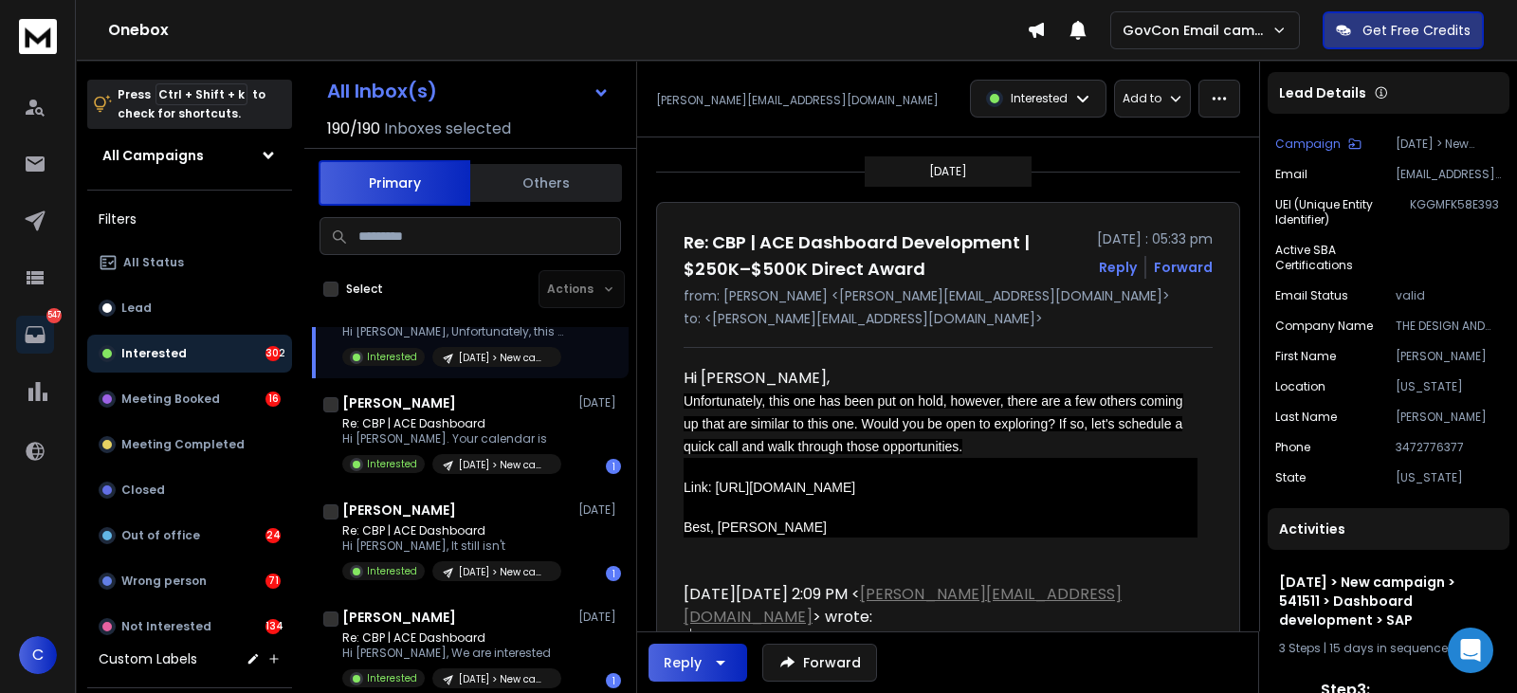
scroll to position [1673, 0]
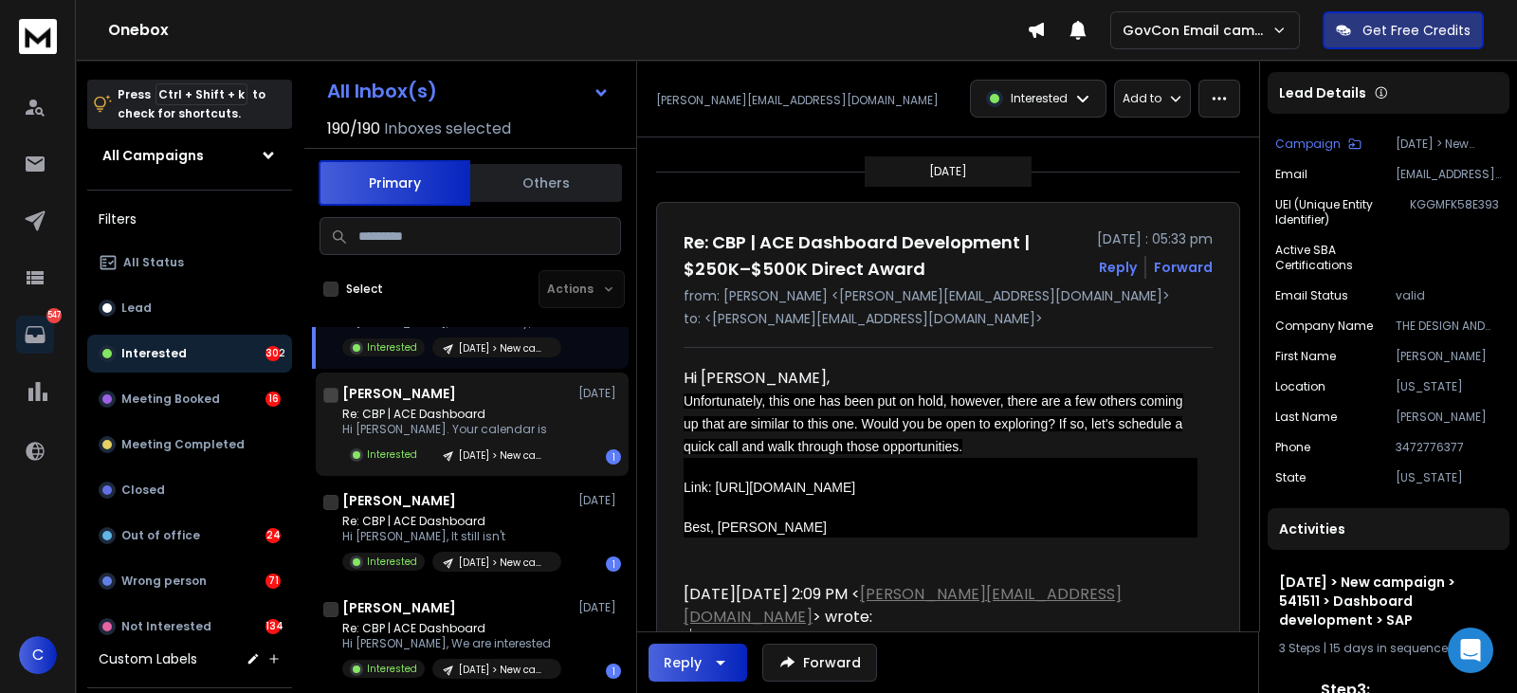
click at [499, 423] on p "Hi Jennifer. Your calendar is" at bounding box center [451, 429] width 219 height 15
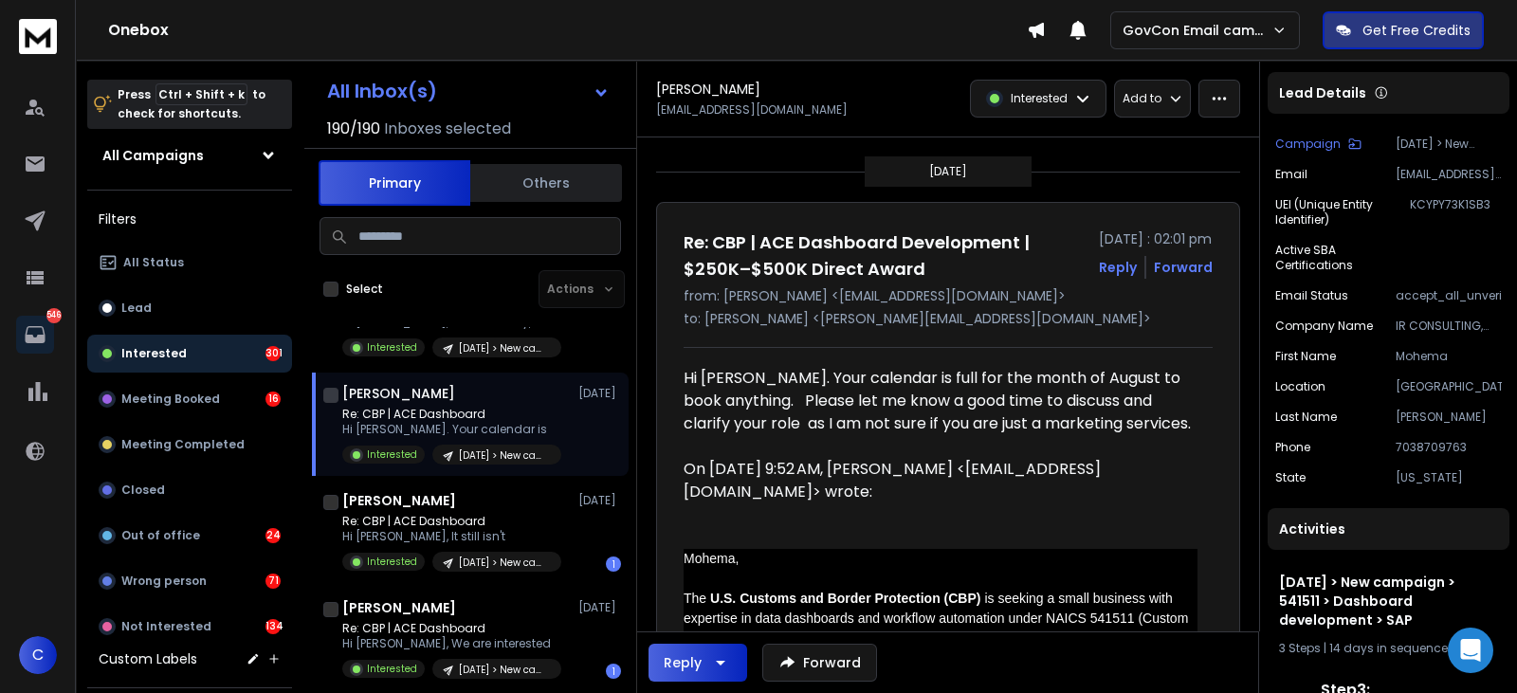
click at [682, 671] on div "Reply" at bounding box center [683, 662] width 38 height 19
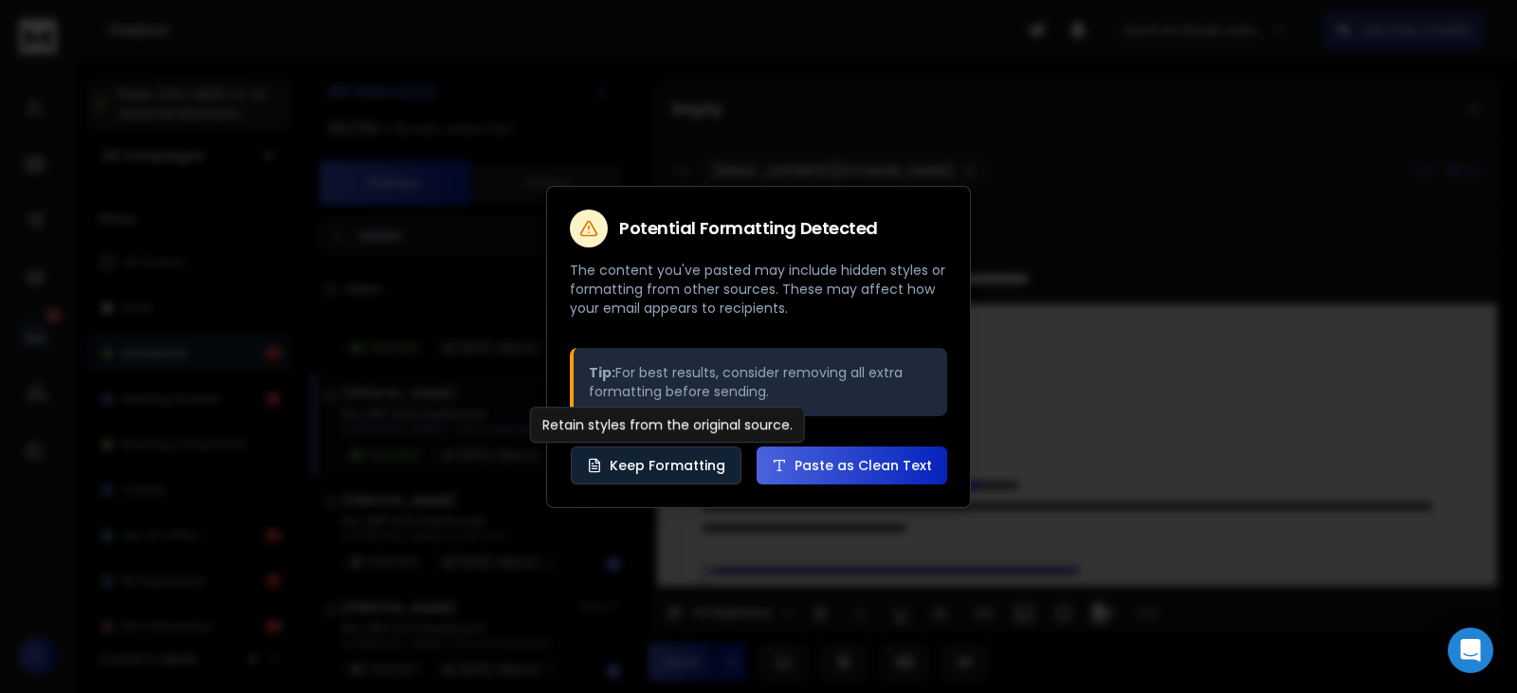
click at [687, 472] on button "Keep Formatting" at bounding box center [656, 466] width 171 height 38
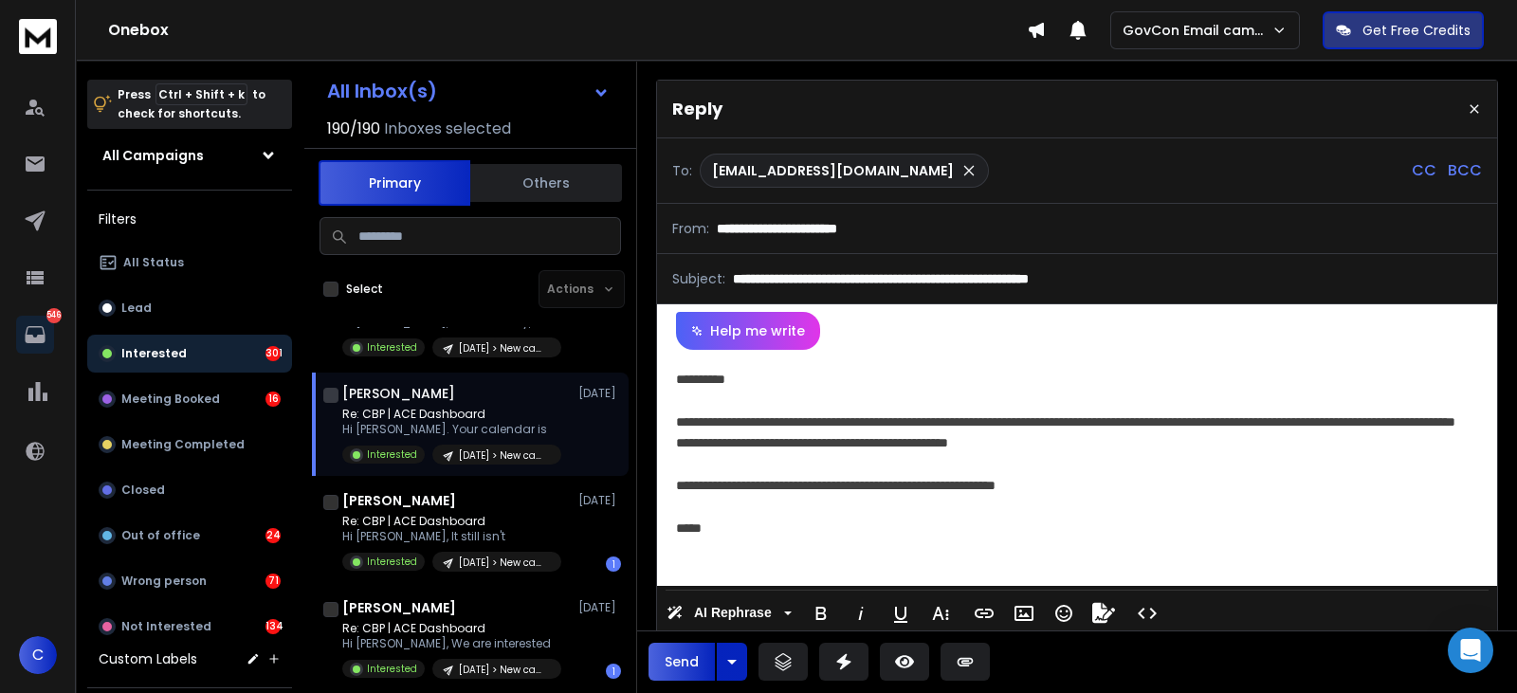
click at [825, 412] on div "**********" at bounding box center [1077, 433] width 802 height 43
click at [1289, 442] on div "**********" at bounding box center [1077, 433] width 802 height 43
click at [820, 560] on div at bounding box center [1077, 549] width 802 height 21
click at [675, 667] on button "Send" at bounding box center [682, 662] width 66 height 38
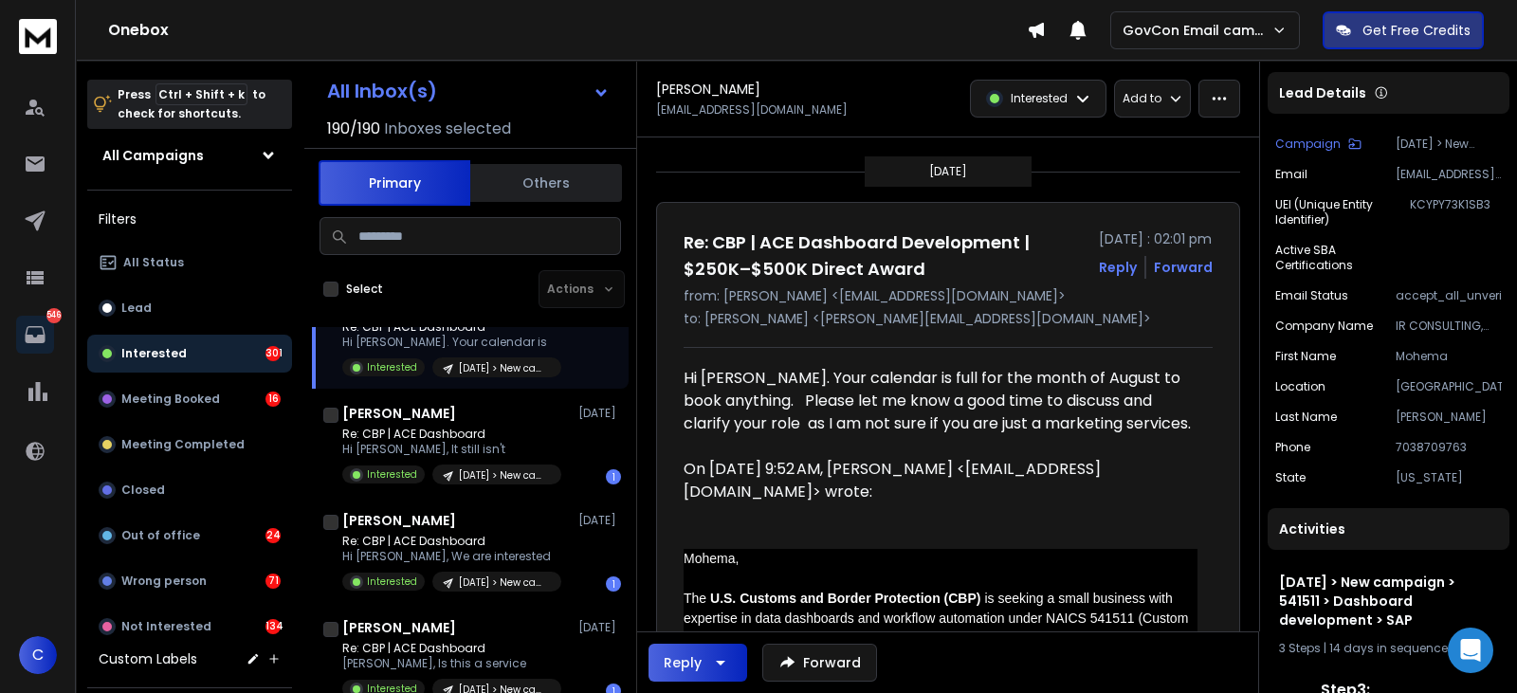
scroll to position [1721, 0]
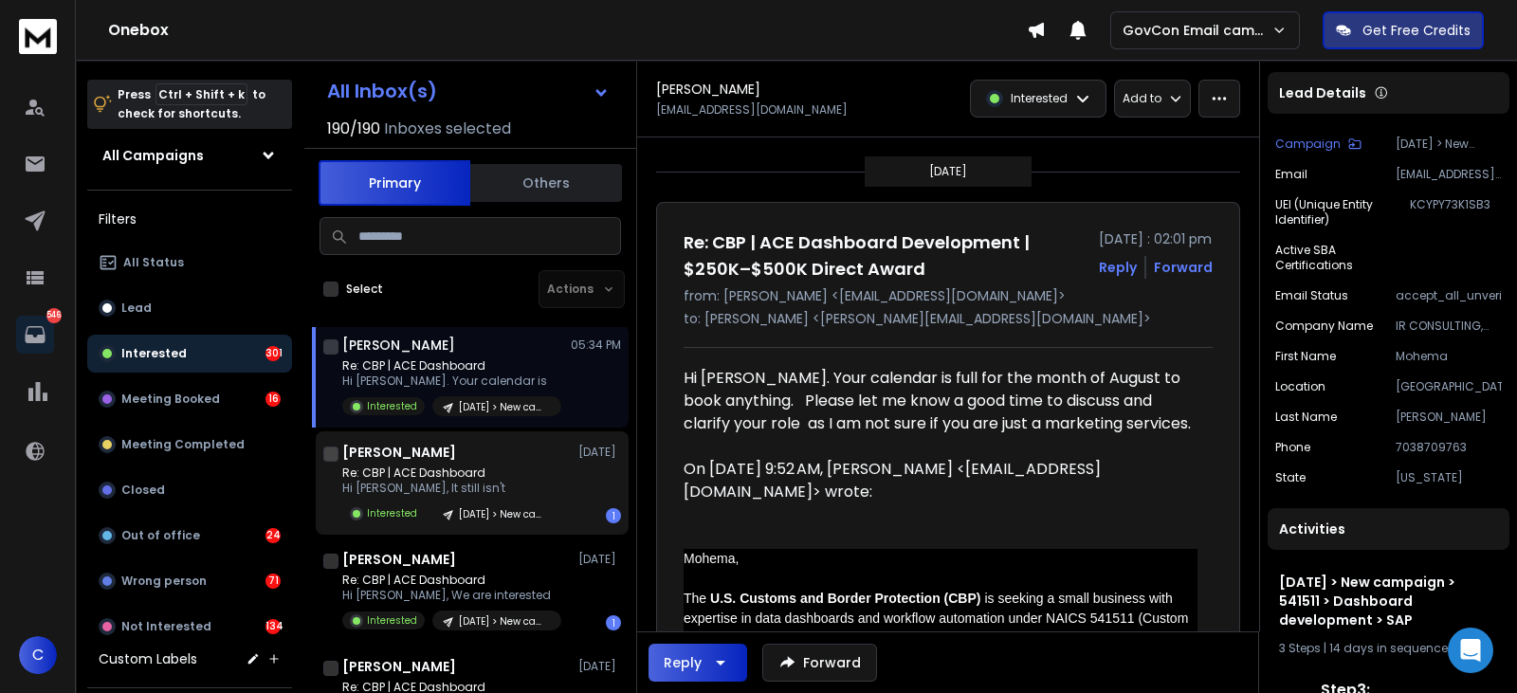
click at [489, 484] on p "Hi Rachel, It still isn't" at bounding box center [451, 488] width 219 height 15
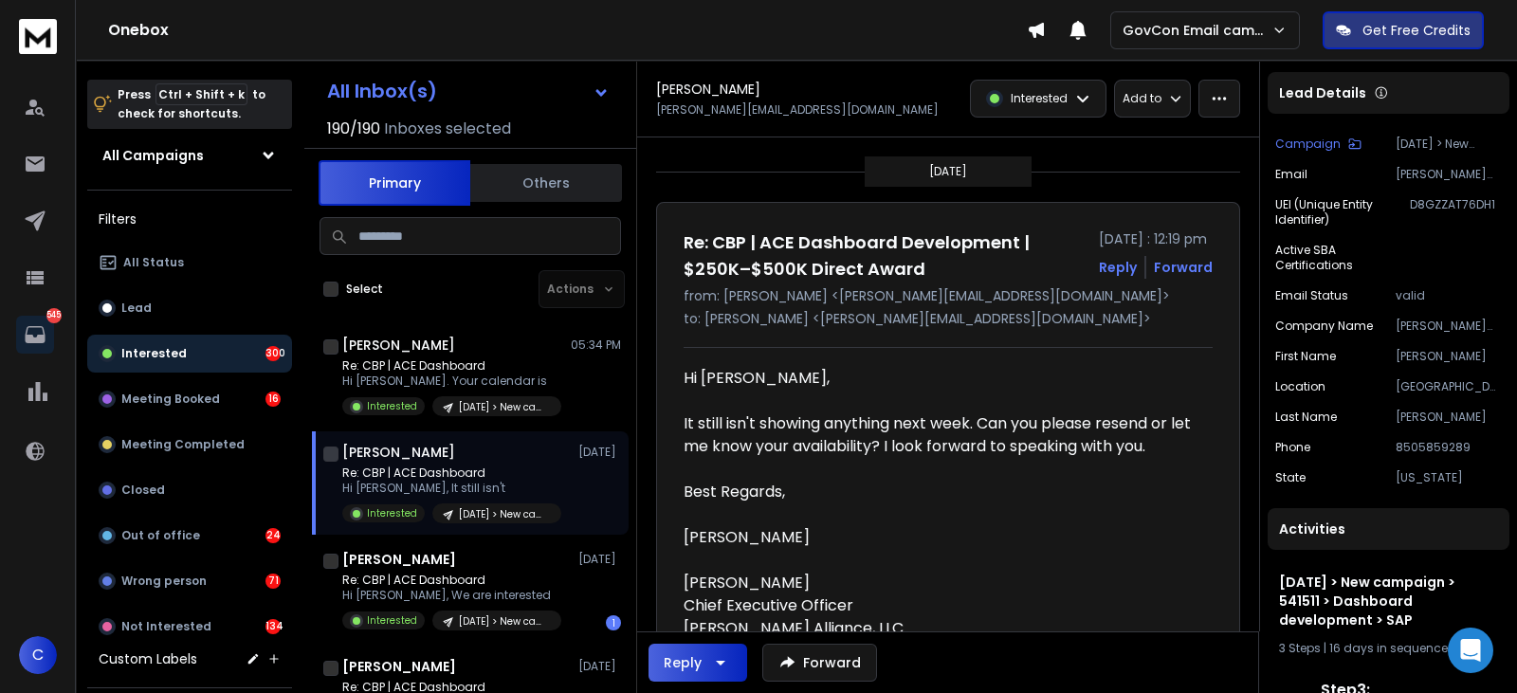
click at [685, 668] on div "Reply" at bounding box center [683, 662] width 38 height 19
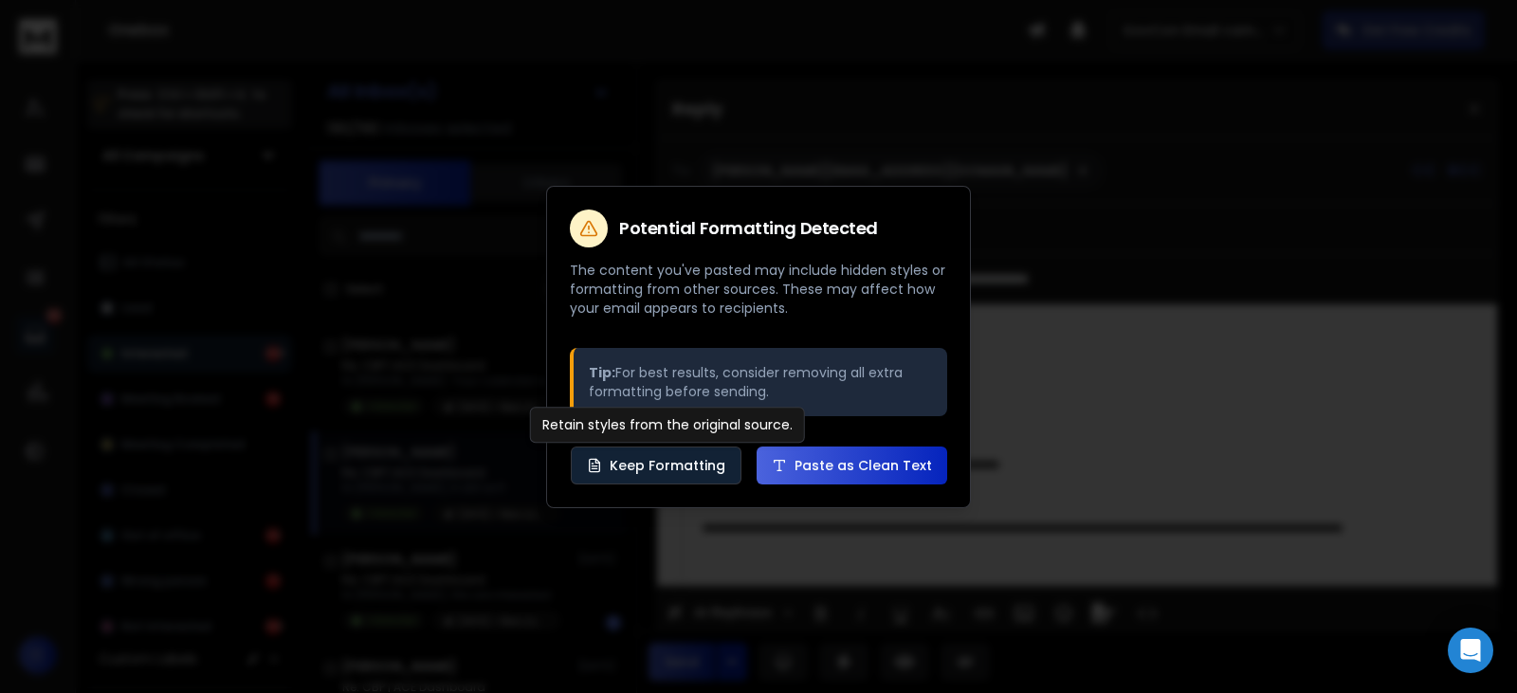
click at [667, 459] on button "Keep Formatting" at bounding box center [656, 466] width 171 height 38
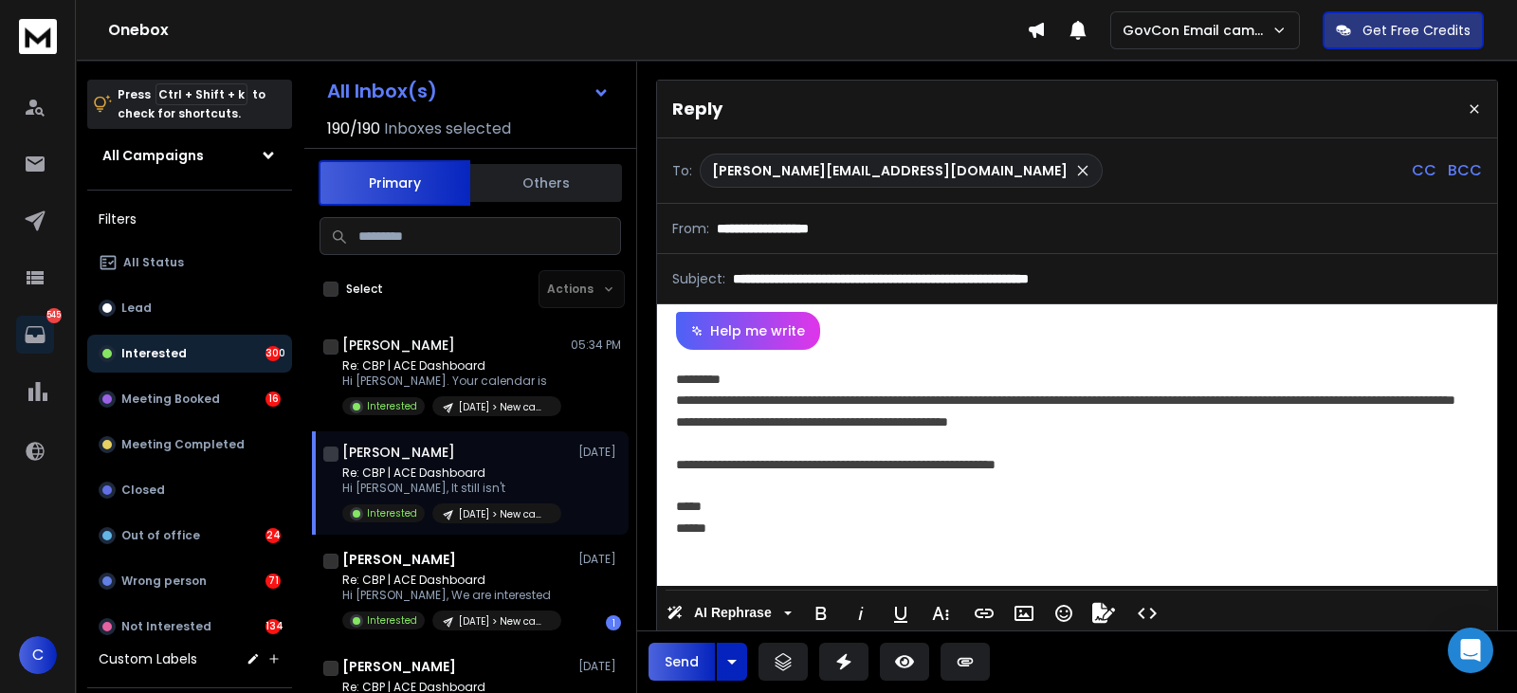
click at [674, 670] on button "Send" at bounding box center [682, 662] width 66 height 38
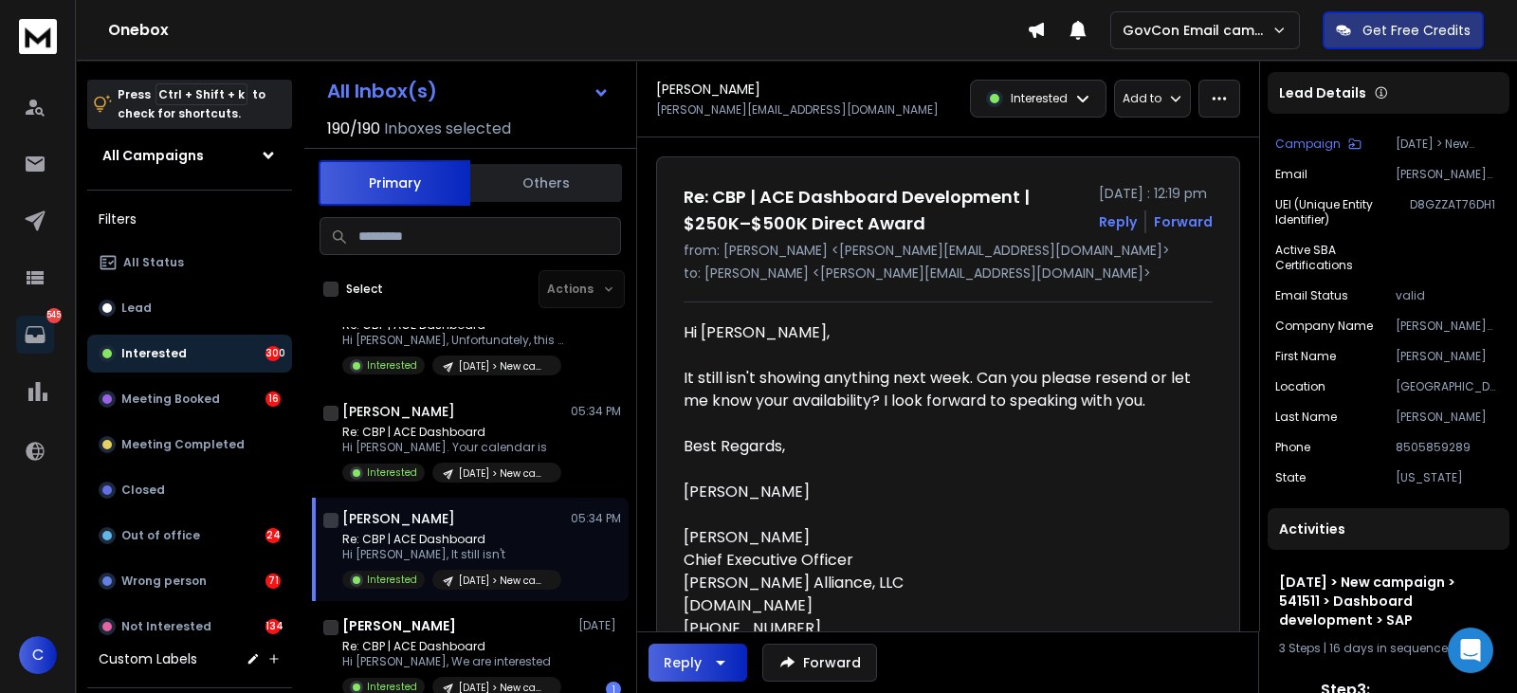
scroll to position [1597, 0]
click at [507, 455] on p "Hi Jennifer. Your calendar is" at bounding box center [451, 447] width 219 height 15
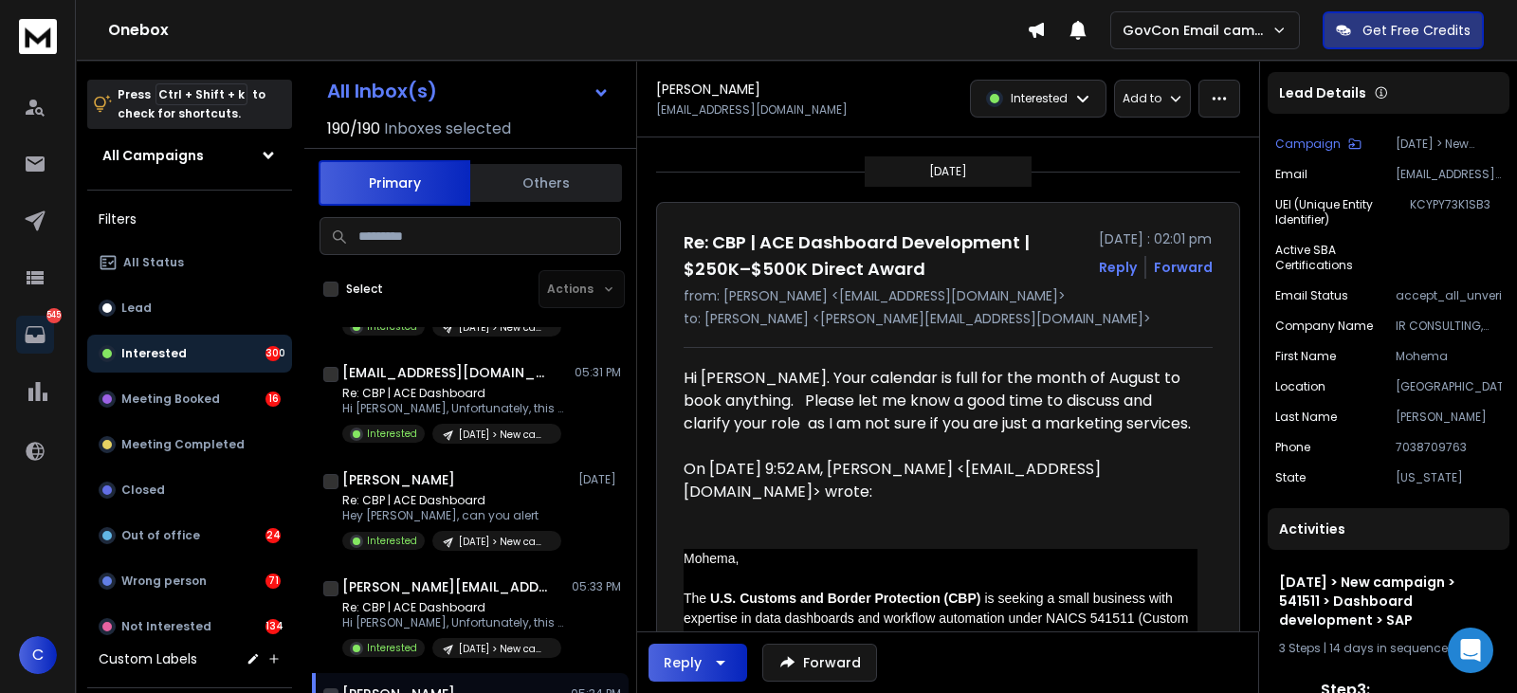
scroll to position [1369, 0]
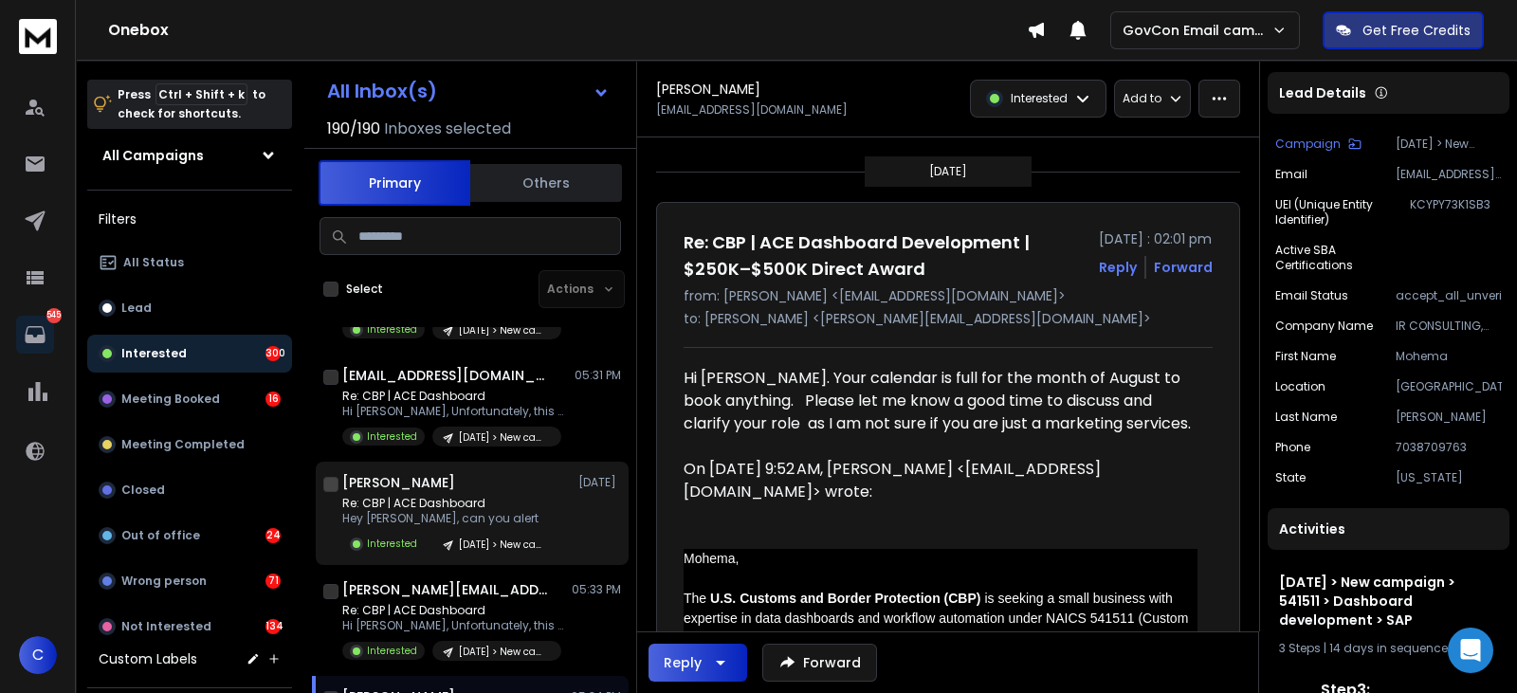
click at [524, 515] on p "Hey [PERSON_NAME], can you alert" at bounding box center [451, 518] width 219 height 15
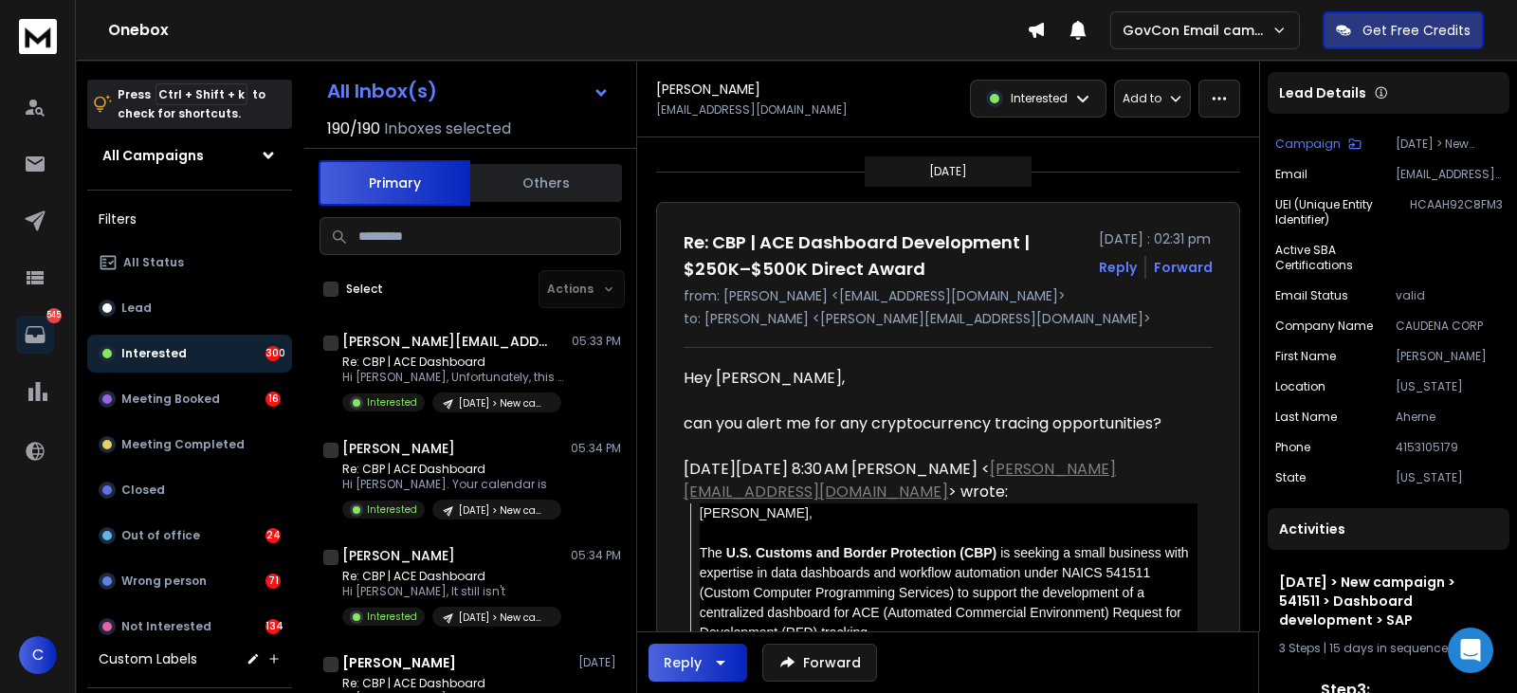
scroll to position [1631, 0]
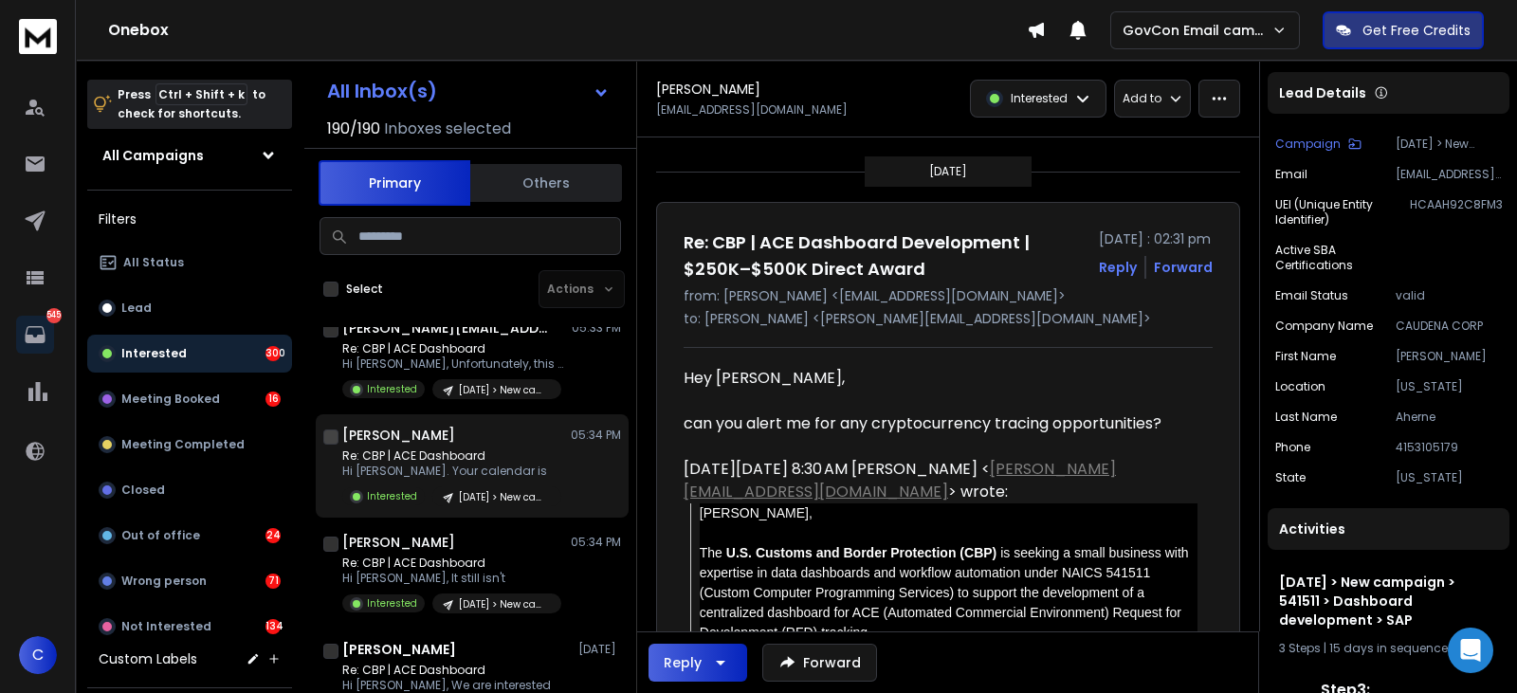
click at [484, 469] on p "Hi Jennifer. Your calendar is" at bounding box center [451, 471] width 219 height 15
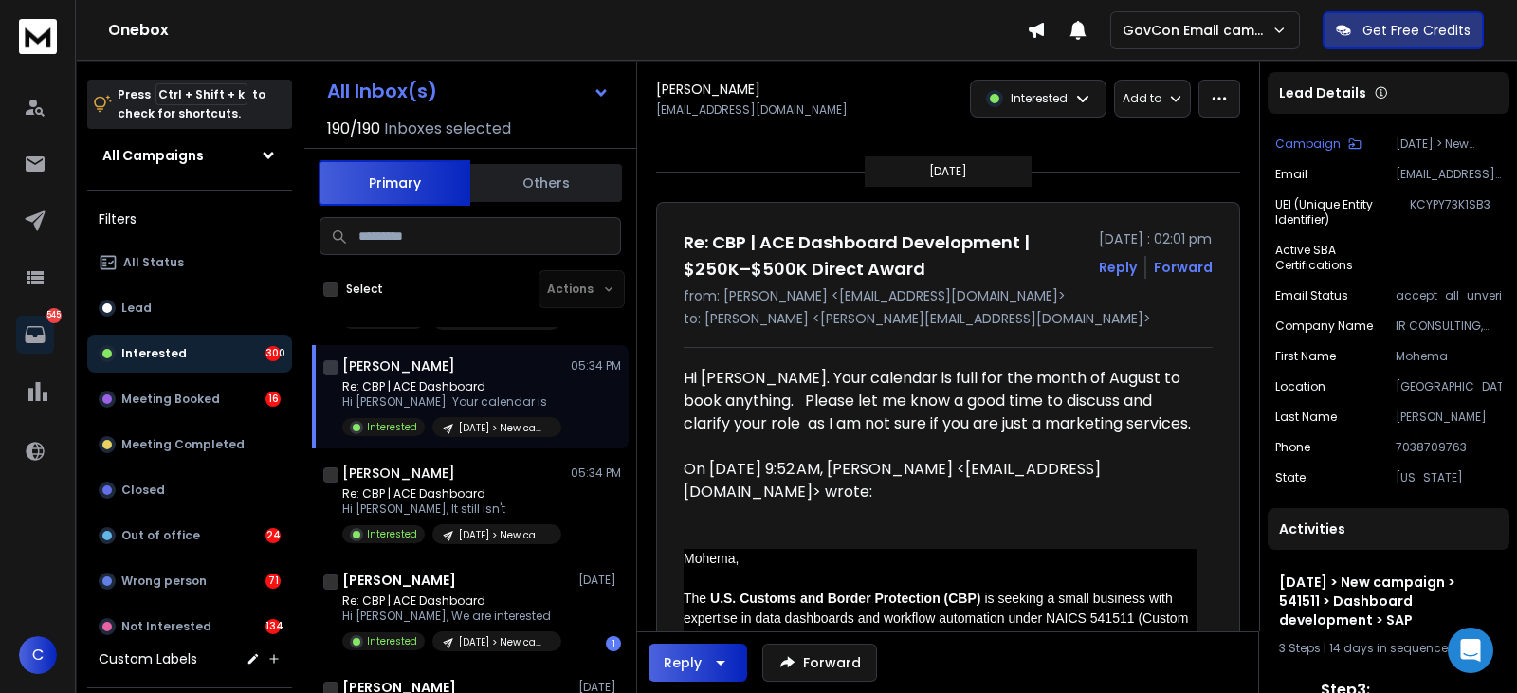
scroll to position [1701, 0]
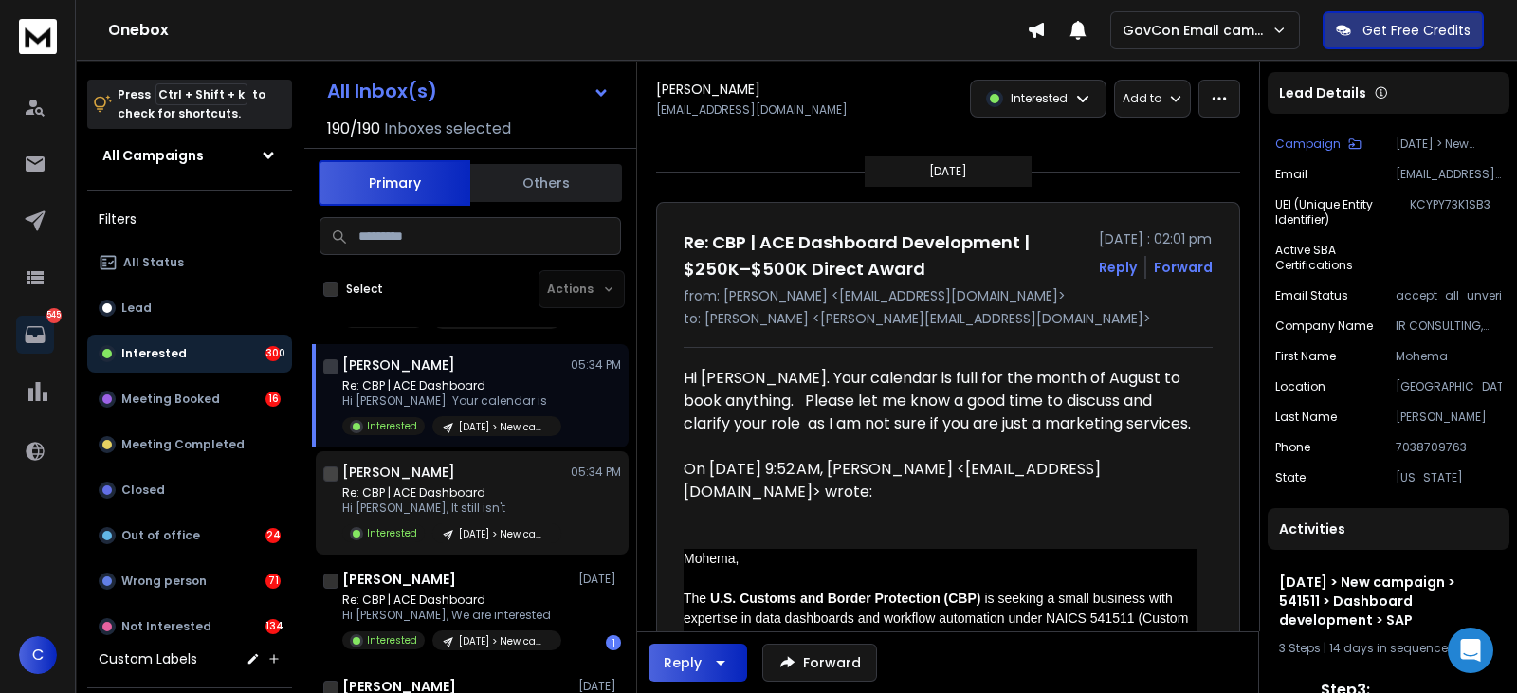
click at [474, 495] on p "Re: CBP | ACE Dashboard" at bounding box center [451, 493] width 219 height 15
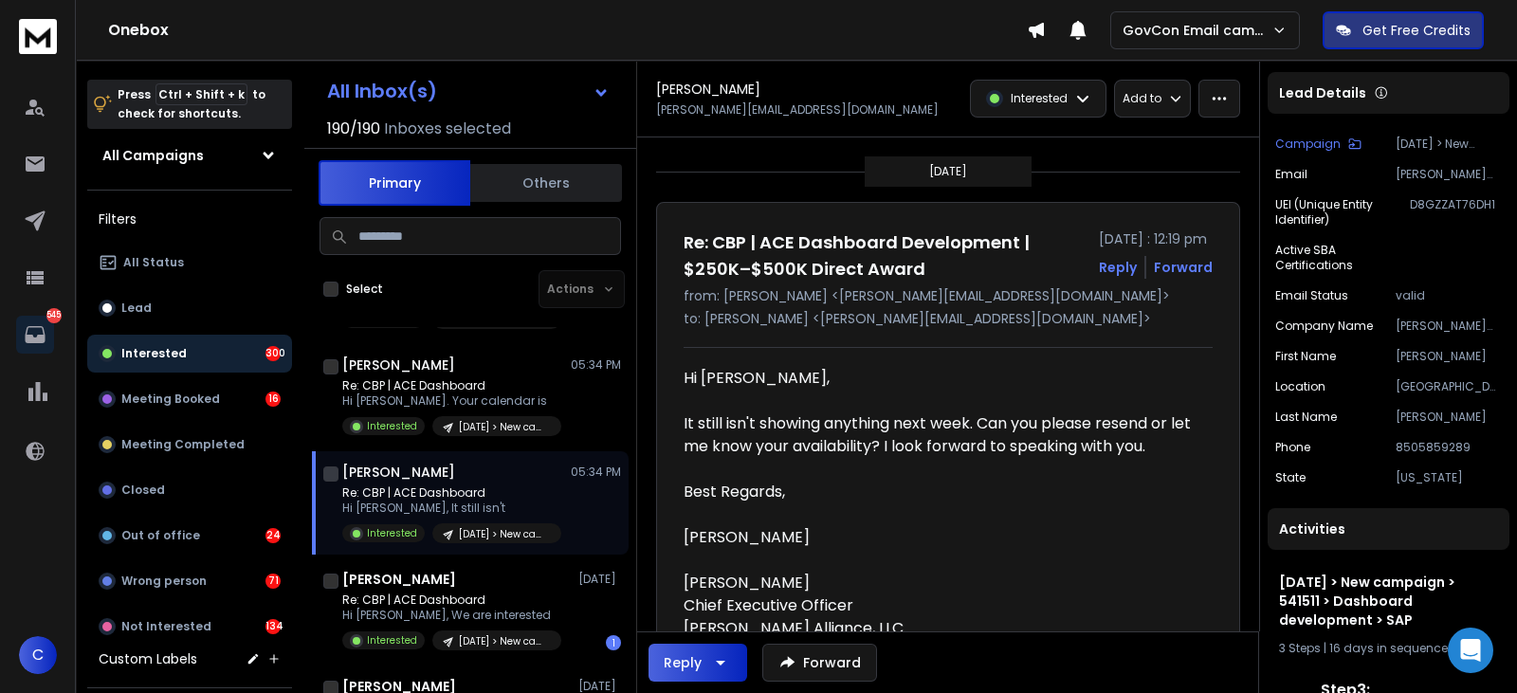
click at [710, 659] on icon "button" at bounding box center [720, 663] width 23 height 23
click at [696, 588] on p "Reply" at bounding box center [684, 577] width 67 height 27
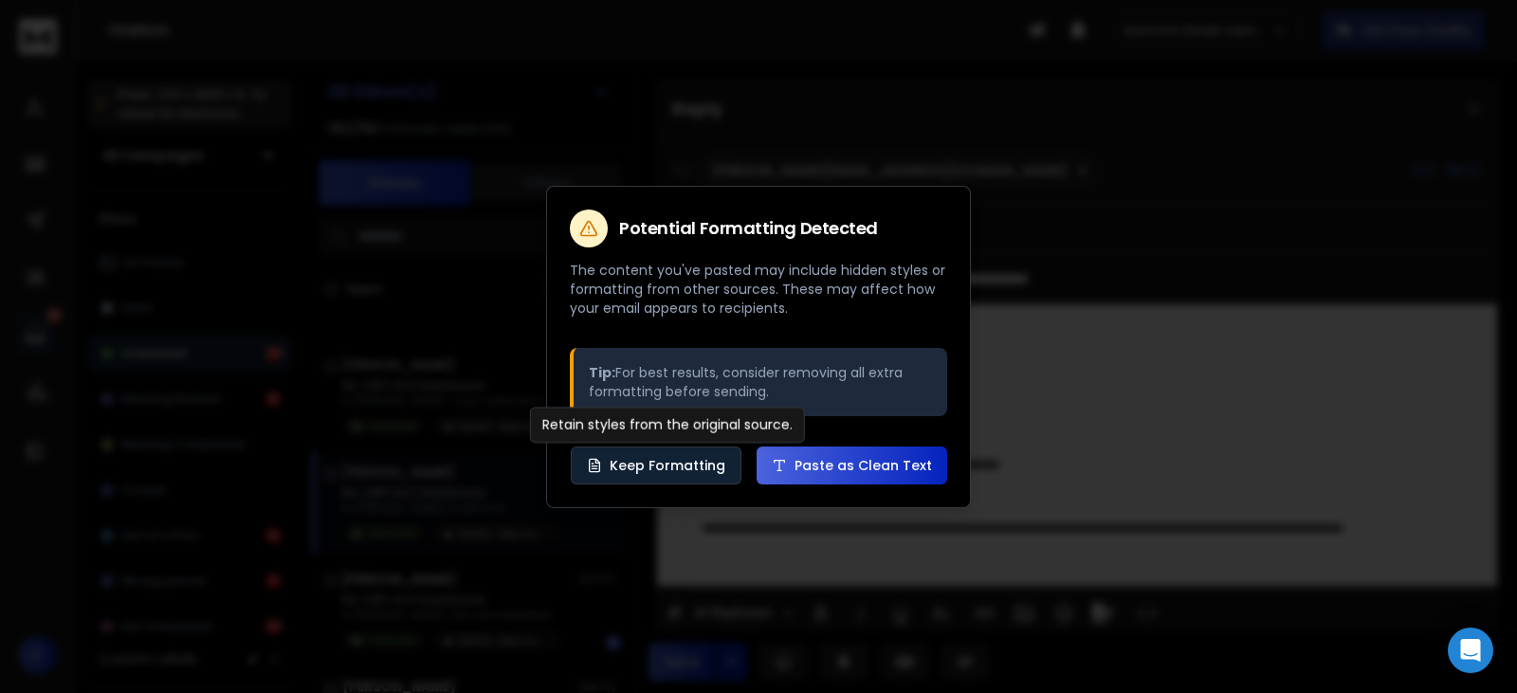
click at [666, 460] on button "Keep Formatting" at bounding box center [656, 466] width 171 height 38
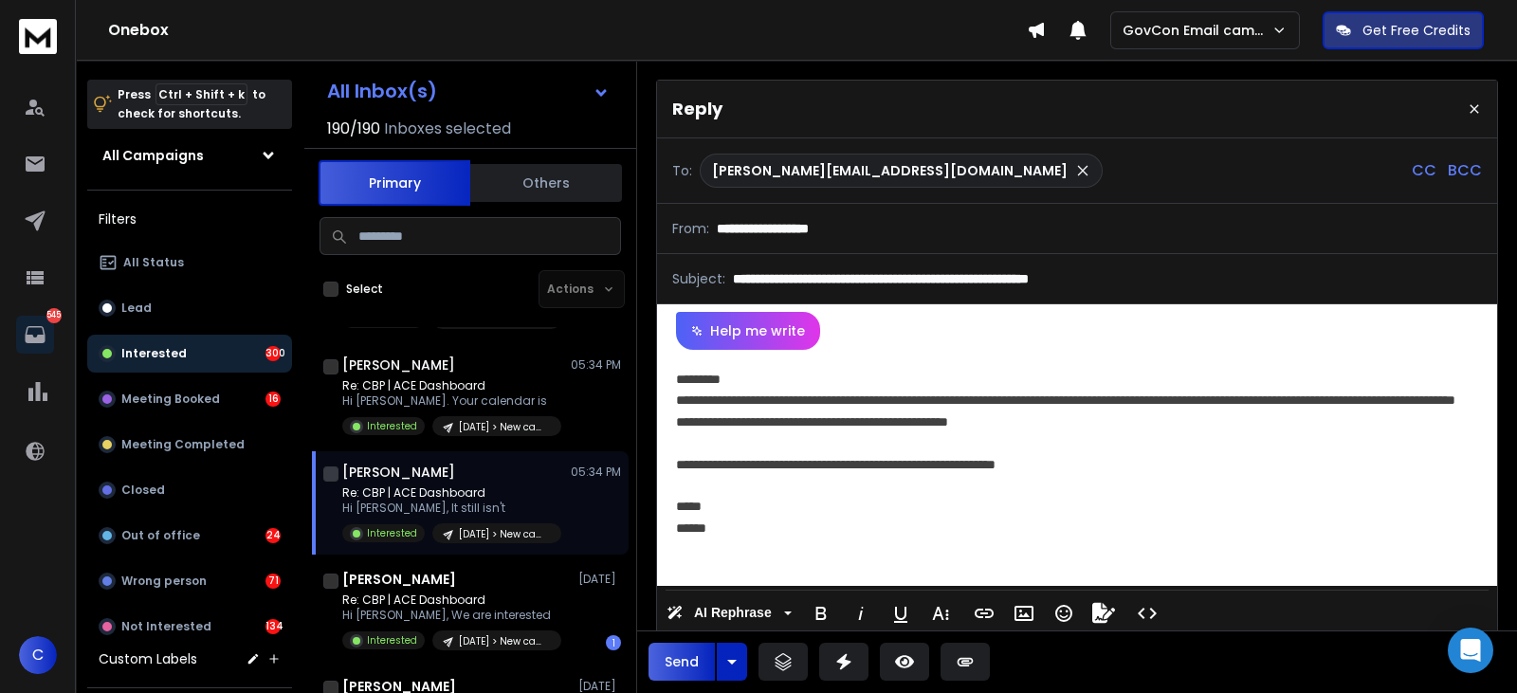
click at [674, 666] on button "Send" at bounding box center [682, 662] width 66 height 38
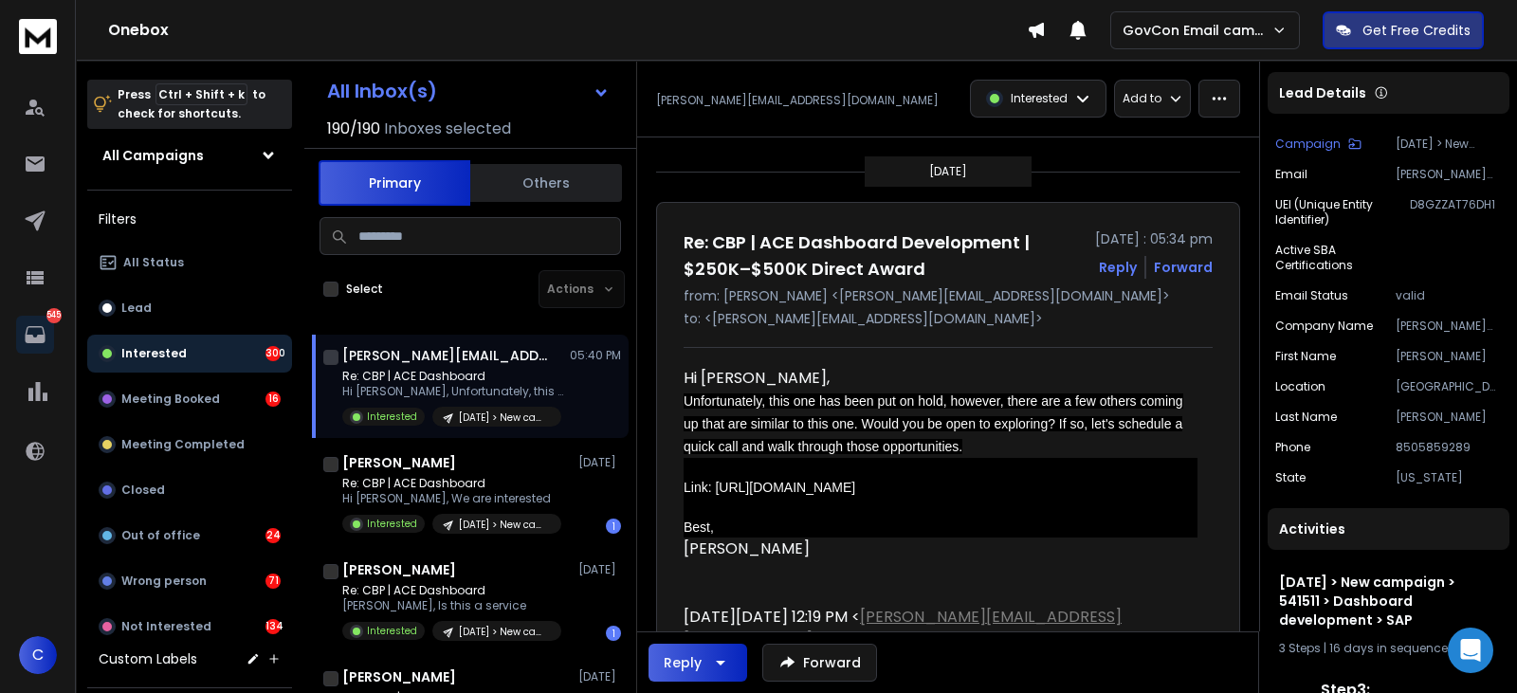
scroll to position [1818, 0]
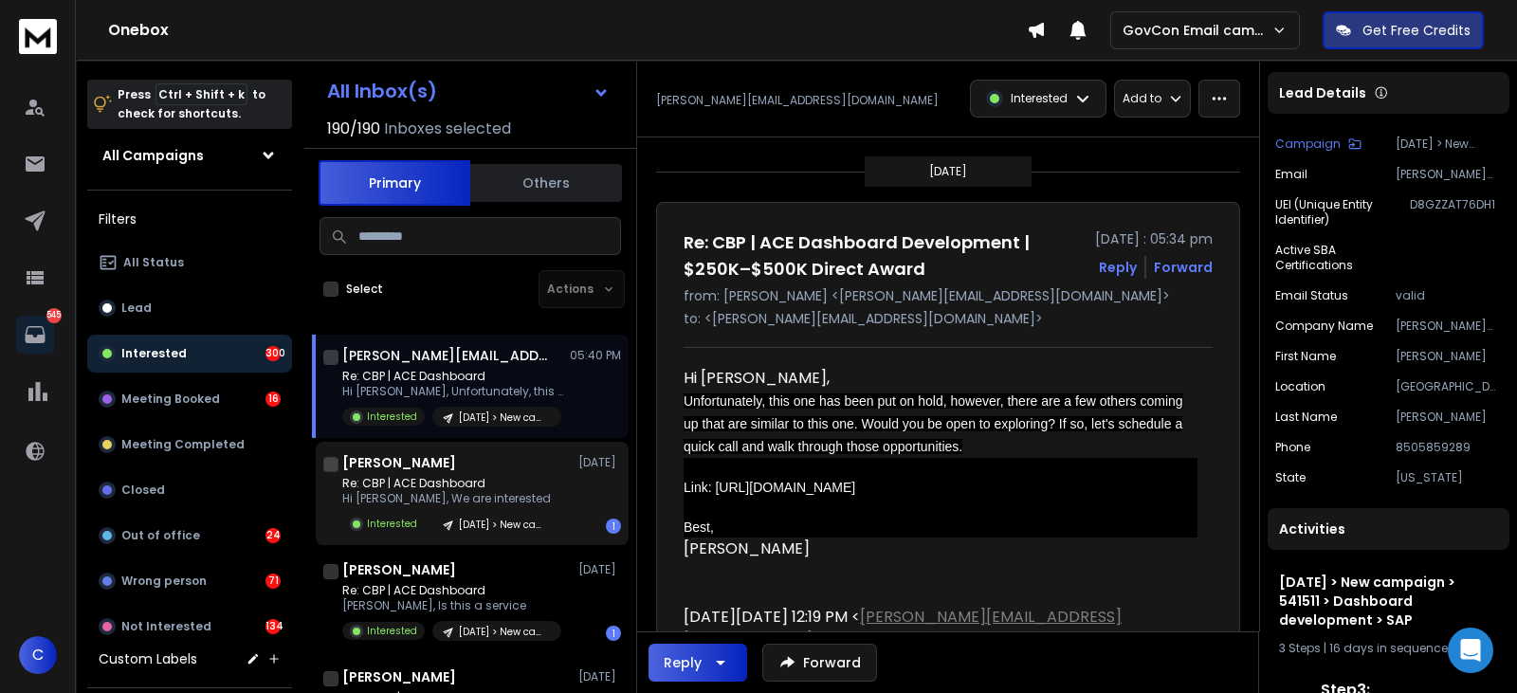
click at [382, 477] on p "Re: CBP | ACE Dashboard" at bounding box center [451, 483] width 219 height 15
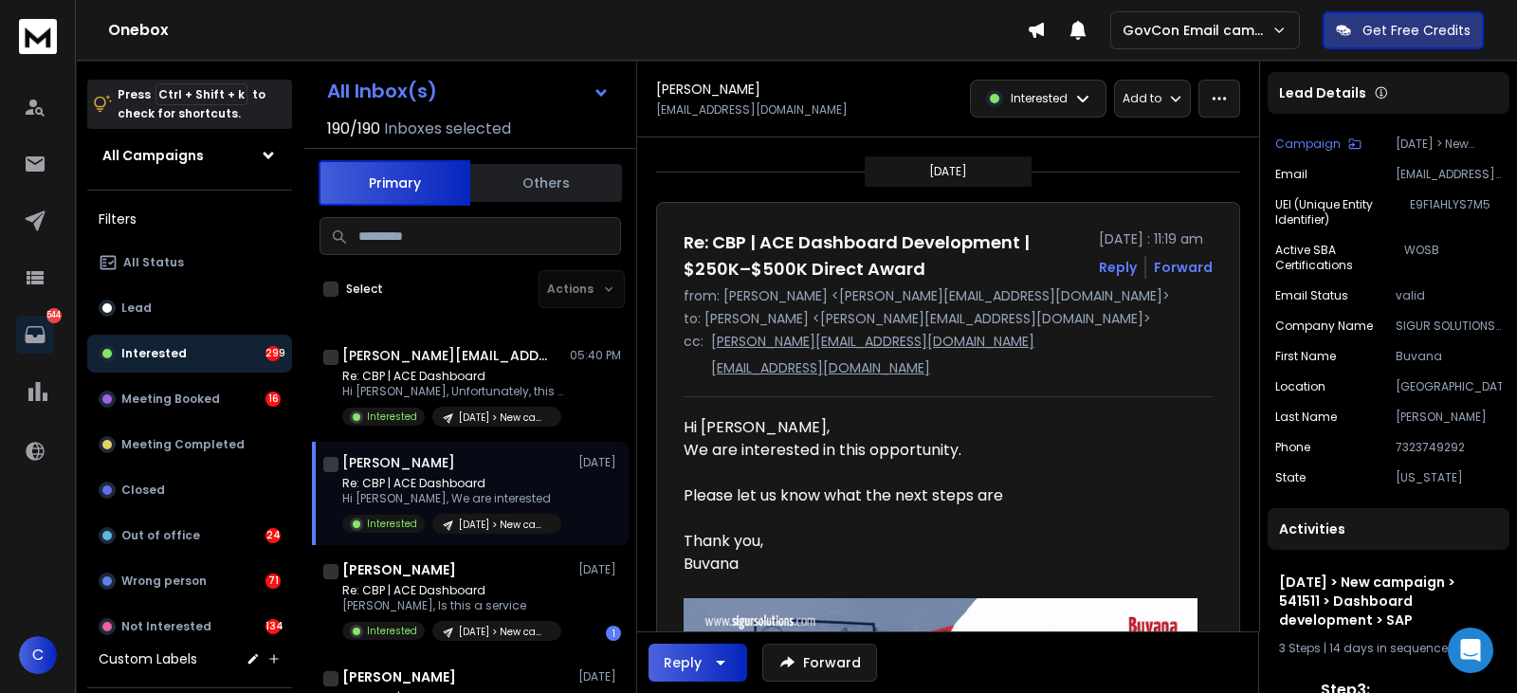
click at [673, 667] on div "Reply" at bounding box center [683, 662] width 38 height 19
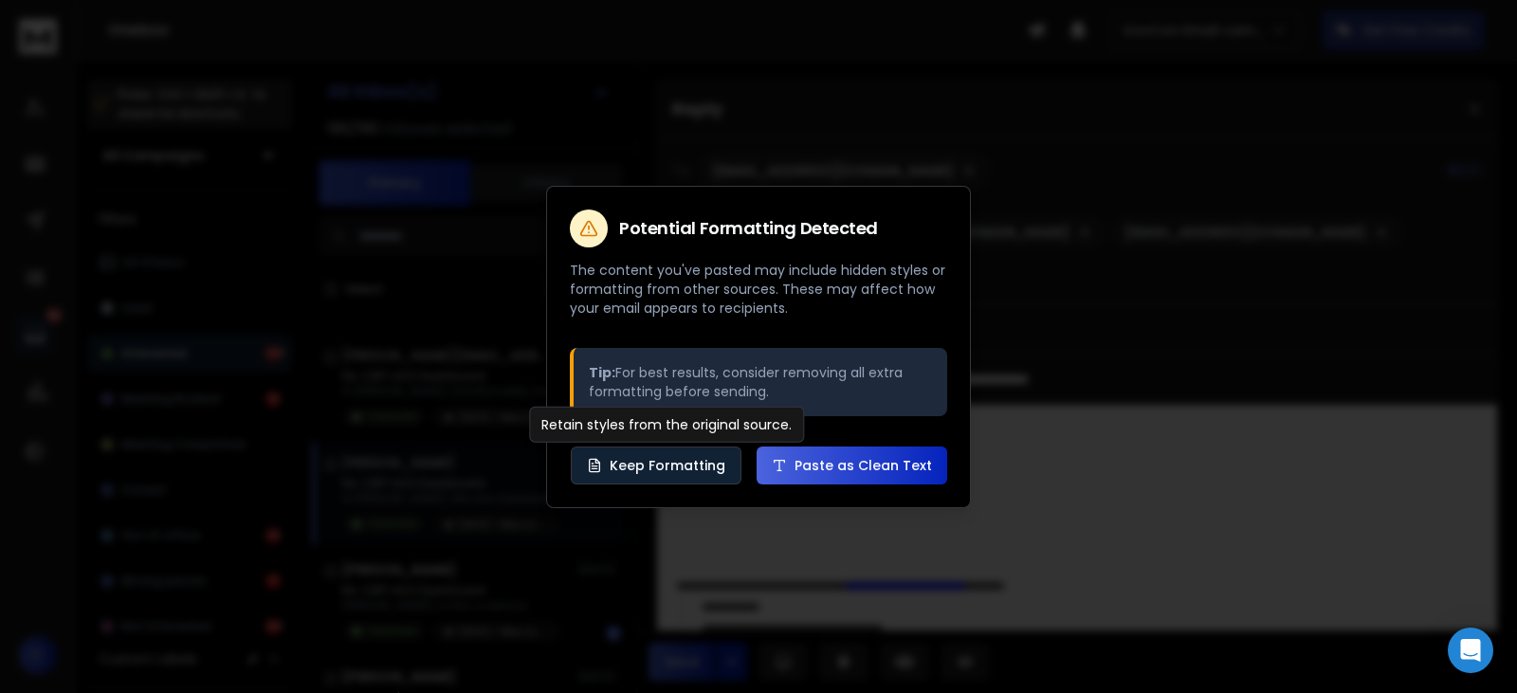
click at [668, 468] on button "Keep Formatting" at bounding box center [656, 466] width 171 height 38
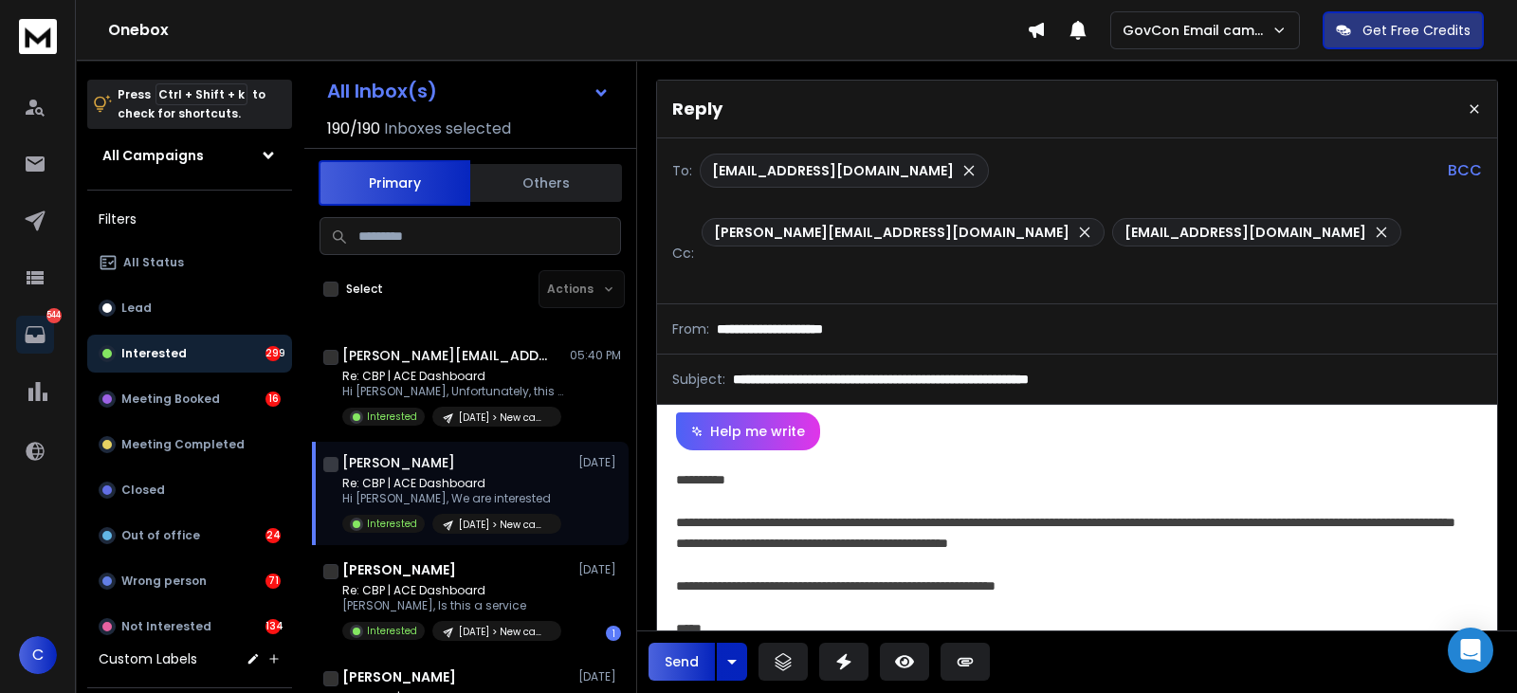
click at [673, 659] on button "Send" at bounding box center [682, 662] width 66 height 38
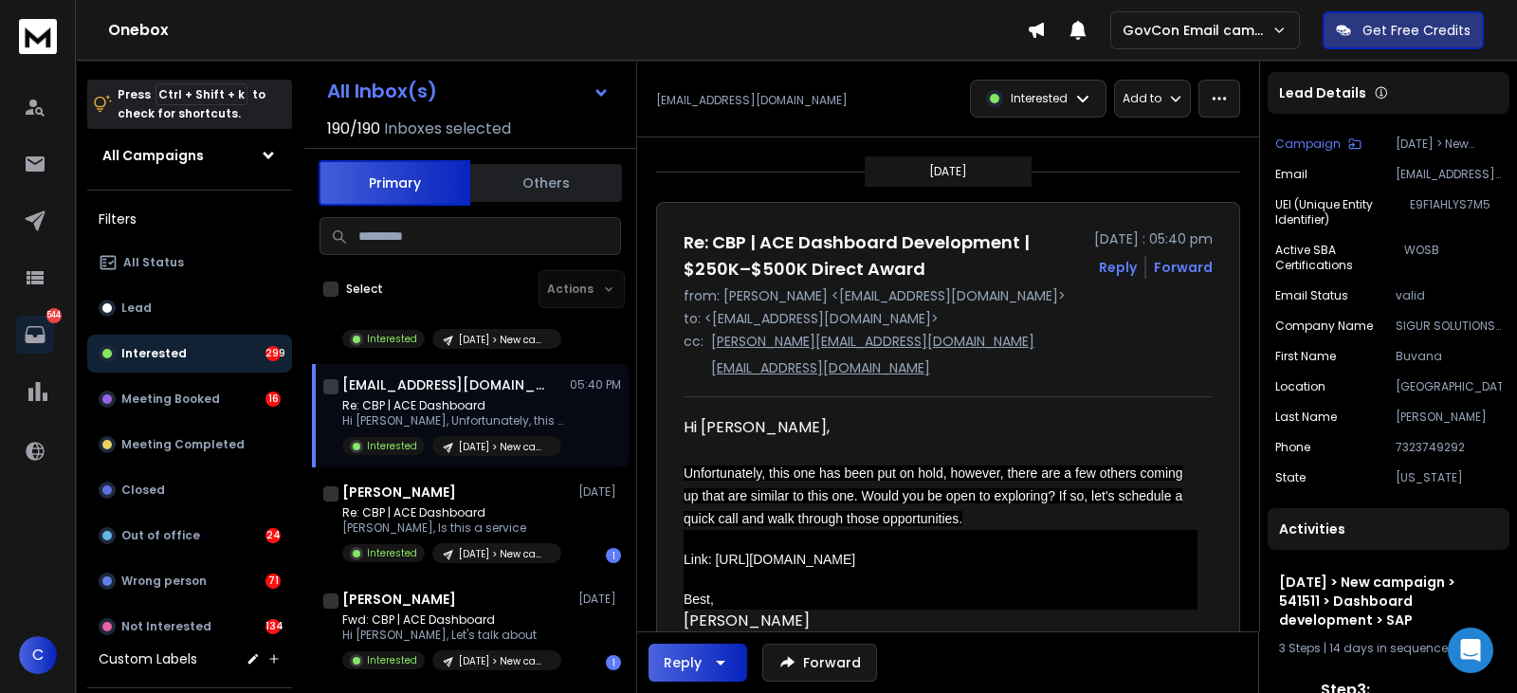
scroll to position [1935, 0]
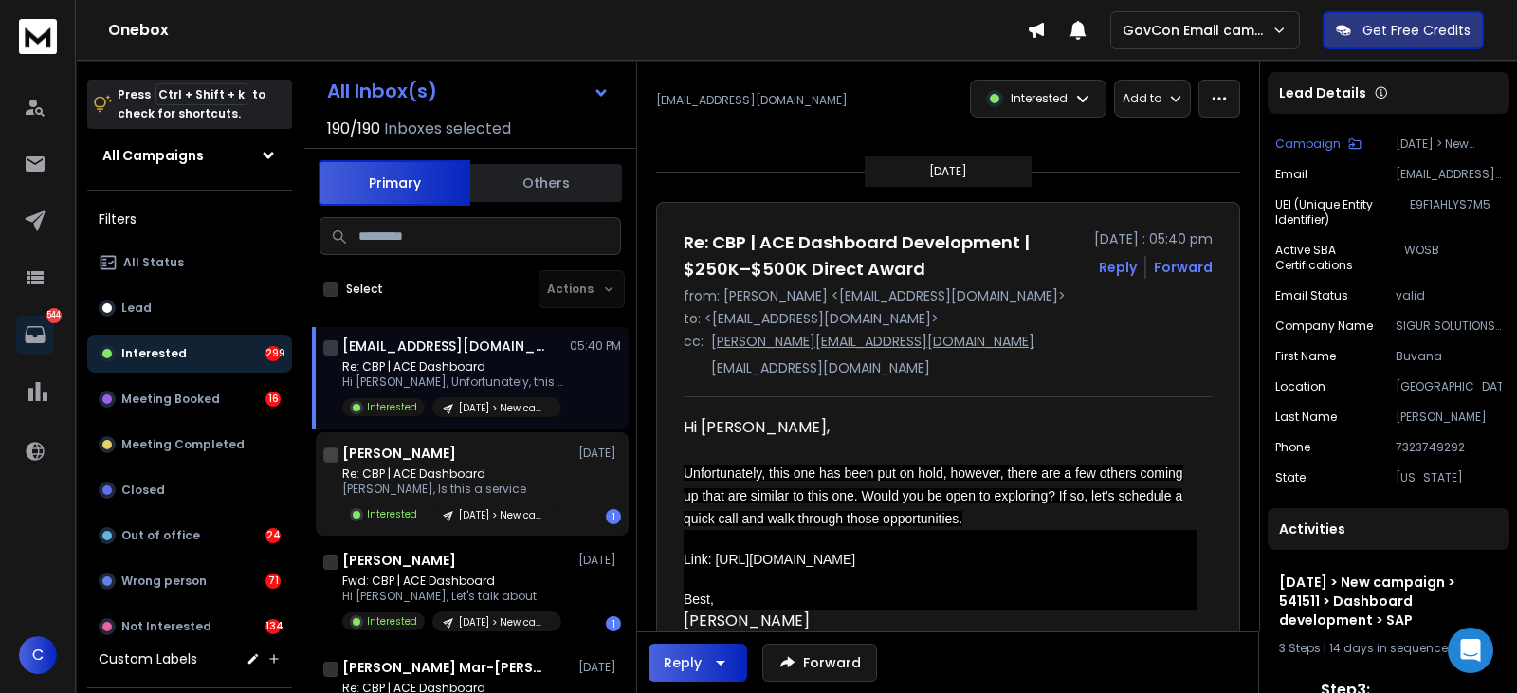
click at [438, 491] on p "Jennifer, Is this a service" at bounding box center [451, 489] width 219 height 15
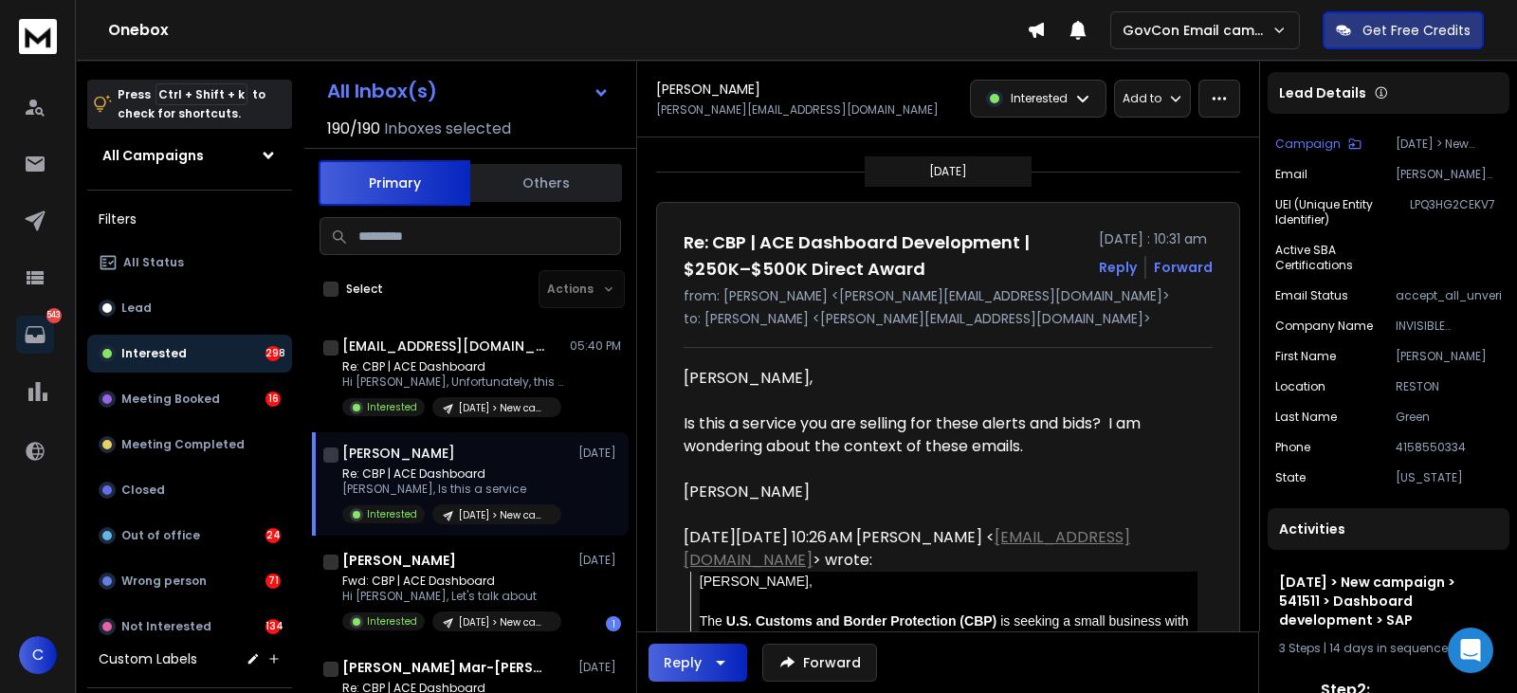
click at [677, 675] on button "Reply" at bounding box center [698, 663] width 99 height 38
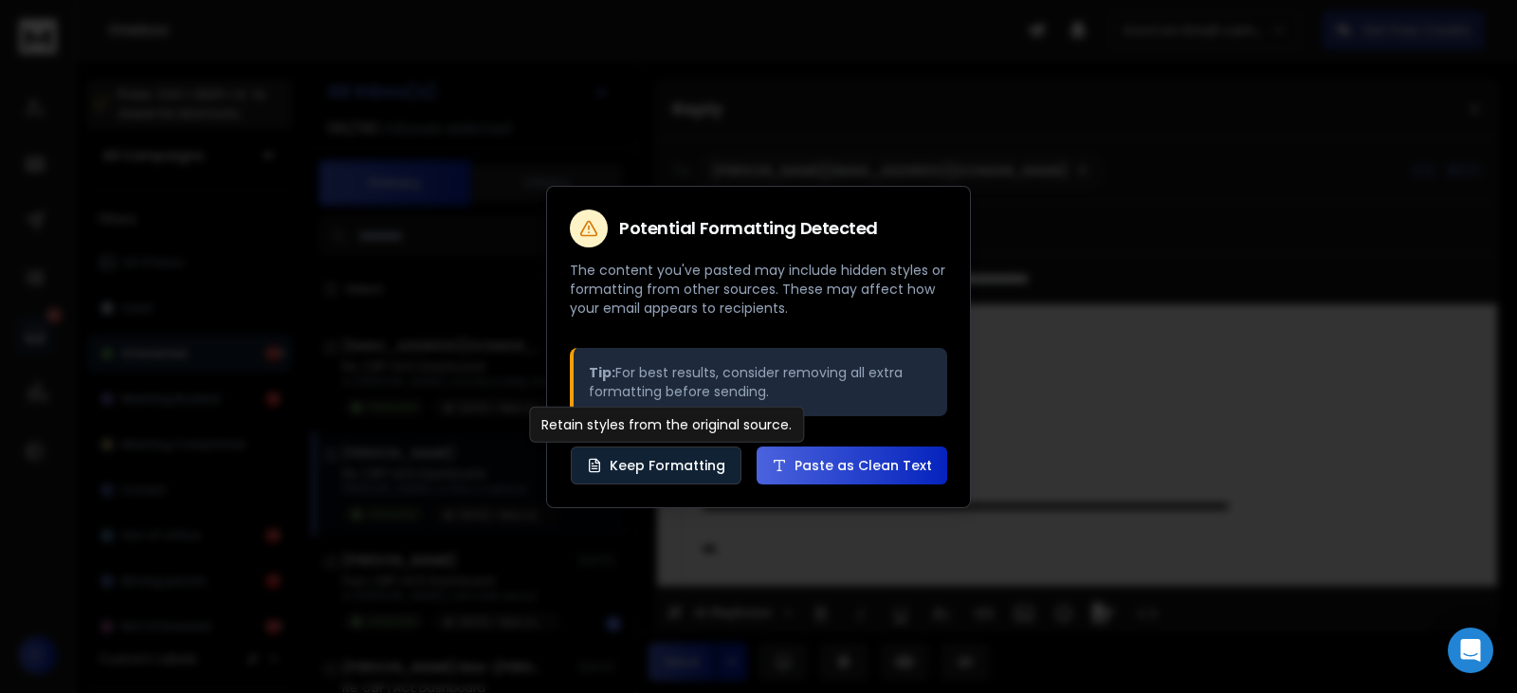
click at [649, 469] on button "Keep Formatting" at bounding box center [656, 466] width 171 height 38
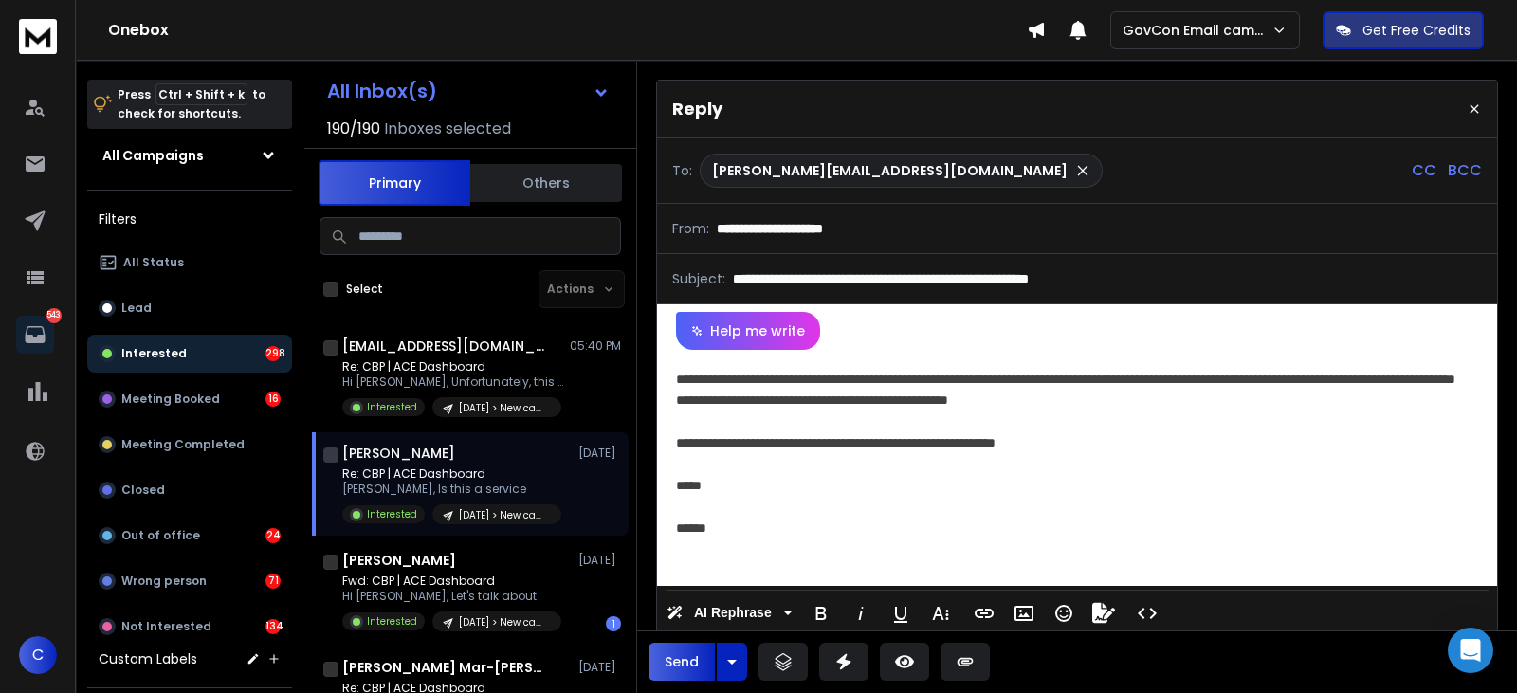
click at [720, 386] on div "**********" at bounding box center [1077, 390] width 802 height 43
click at [974, 384] on span "**********" at bounding box center [1075, 390] width 799 height 34
click at [1007, 378] on span "**********" at bounding box center [1073, 390] width 795 height 34
click at [991, 377] on span "**********" at bounding box center [1073, 390] width 795 height 34
click at [742, 376] on span "**********" at bounding box center [1075, 390] width 799 height 34
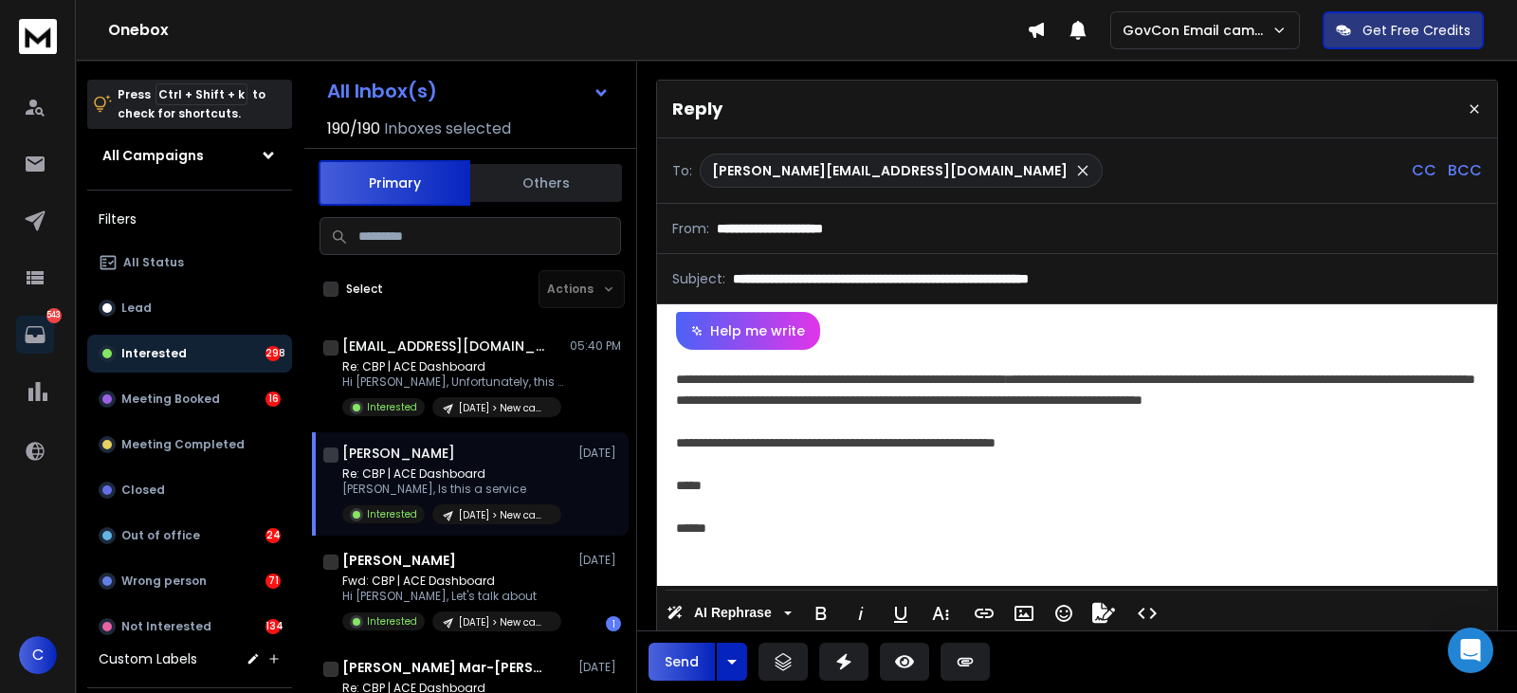
click at [740, 377] on span "**********" at bounding box center [1075, 390] width 799 height 34
click at [745, 377] on span "**********" at bounding box center [1075, 390] width 799 height 34
click at [977, 382] on span "**********" at bounding box center [1068, 390] width 785 height 34
click at [1245, 378] on span "**********" at bounding box center [1068, 390] width 785 height 34
click at [794, 517] on div at bounding box center [1077, 506] width 802 height 21
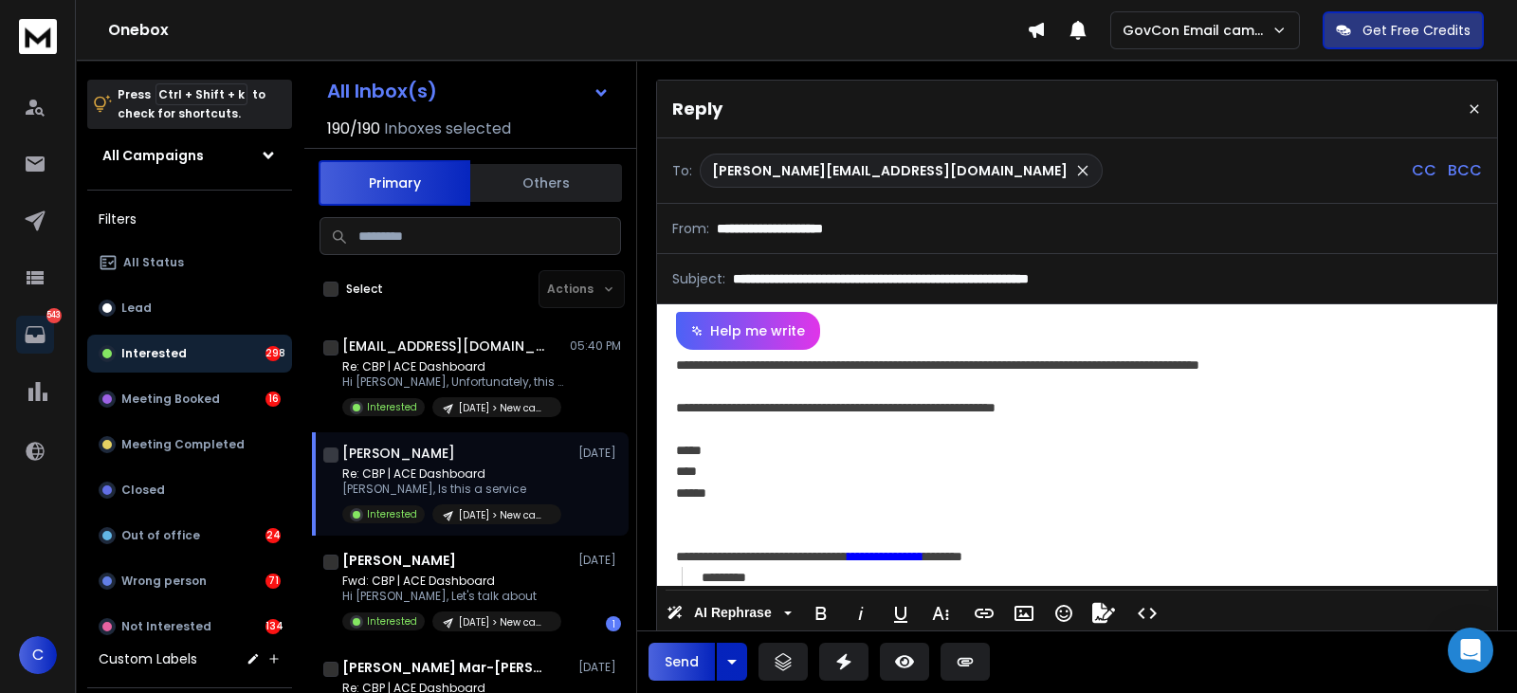
scroll to position [44, 0]
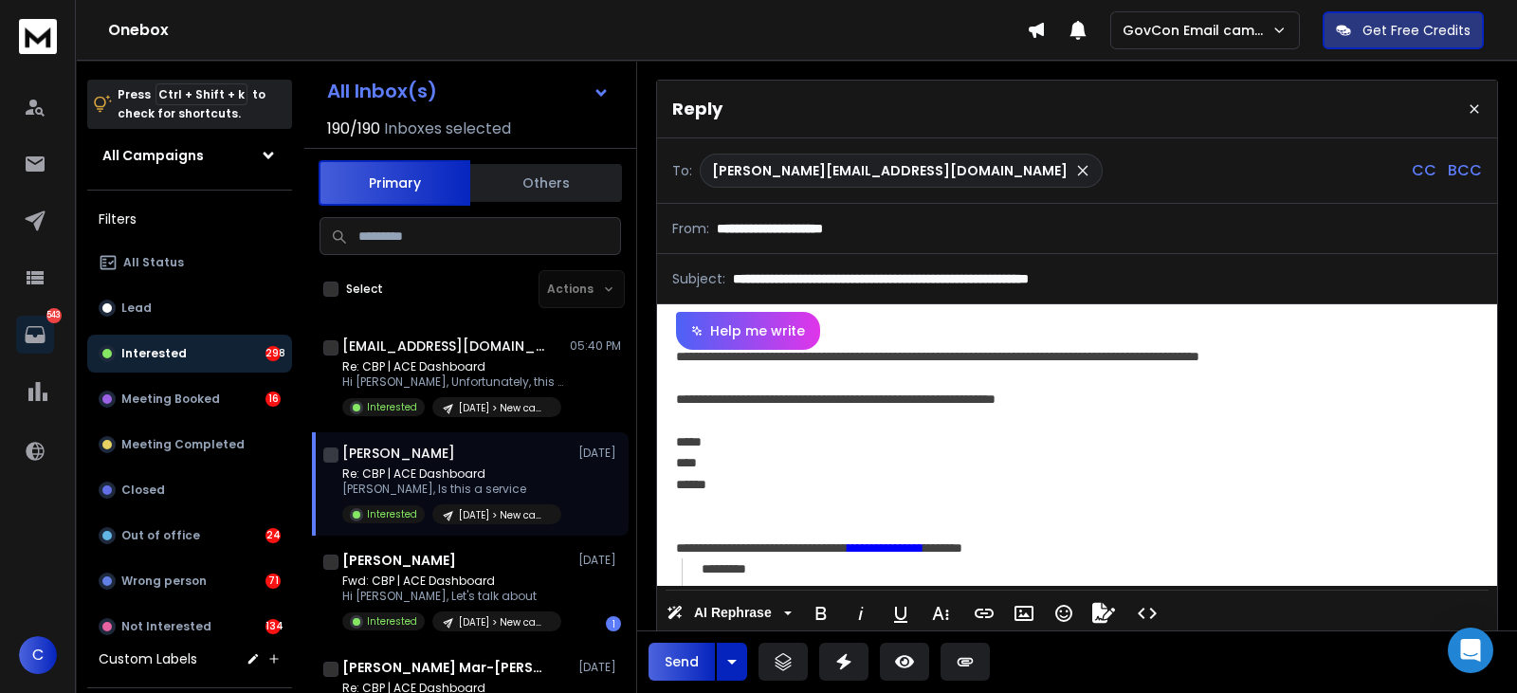
click at [686, 495] on div "******" at bounding box center [1064, 484] width 777 height 21
click at [695, 495] on div "******" at bounding box center [1064, 484] width 777 height 21
click at [699, 495] on div "******" at bounding box center [1064, 484] width 777 height 21
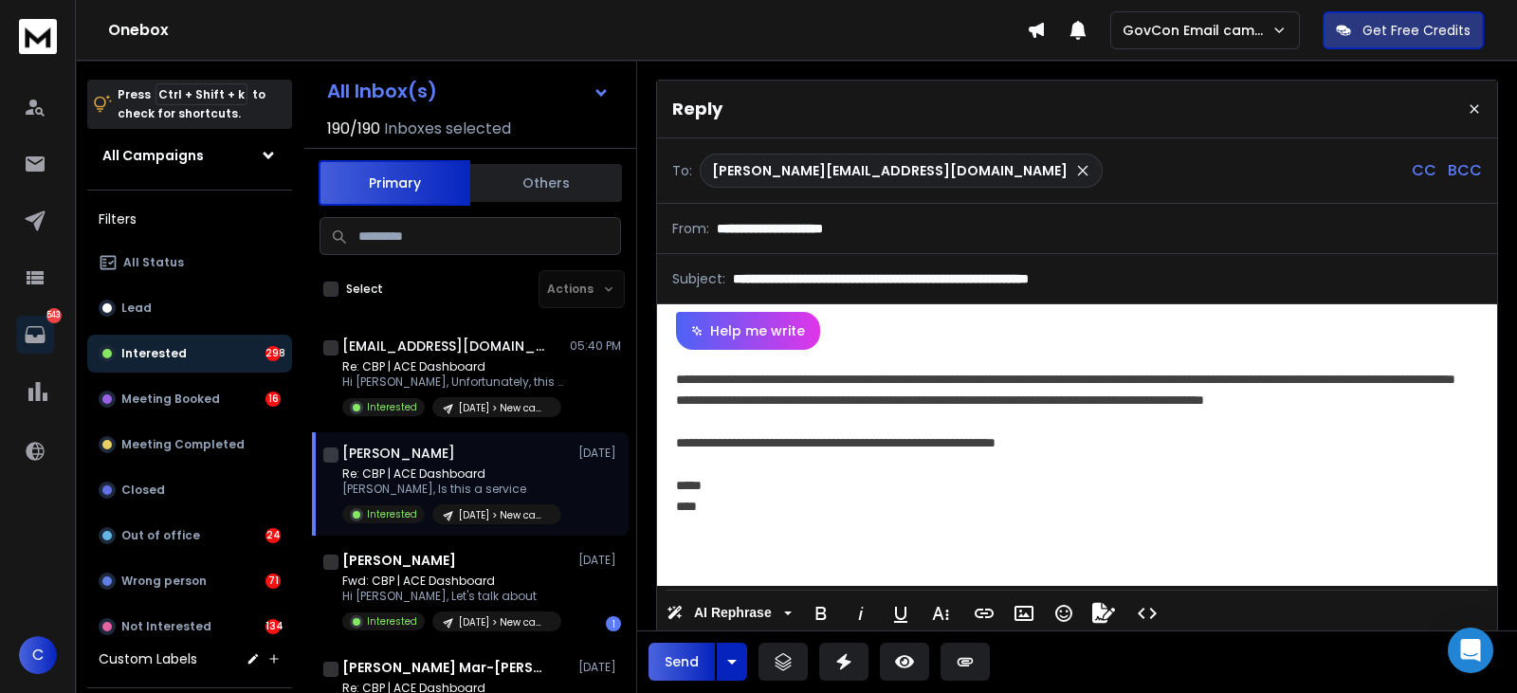
scroll to position [2, 0]
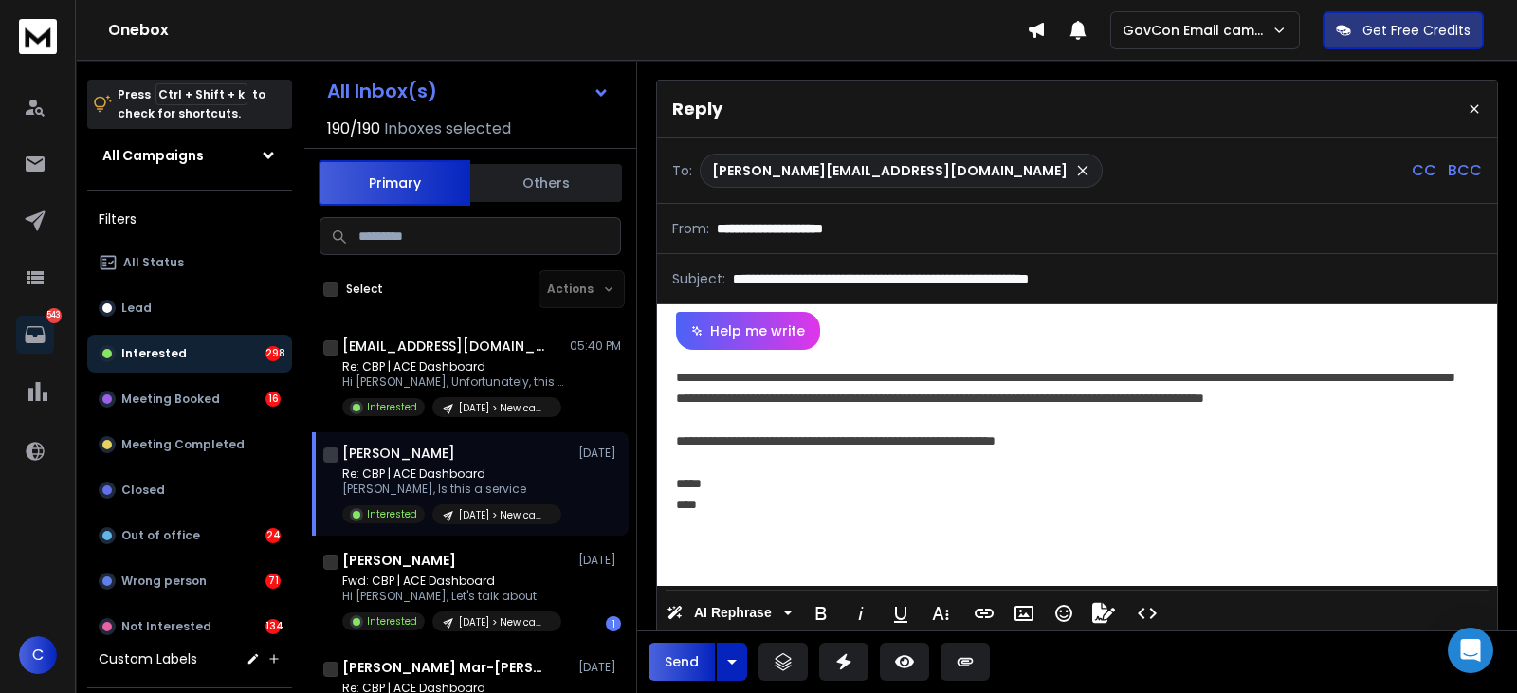
click at [862, 354] on div "**********" at bounding box center [1075, 468] width 836 height 236
click at [679, 382] on span "**********" at bounding box center [1066, 388] width 780 height 34
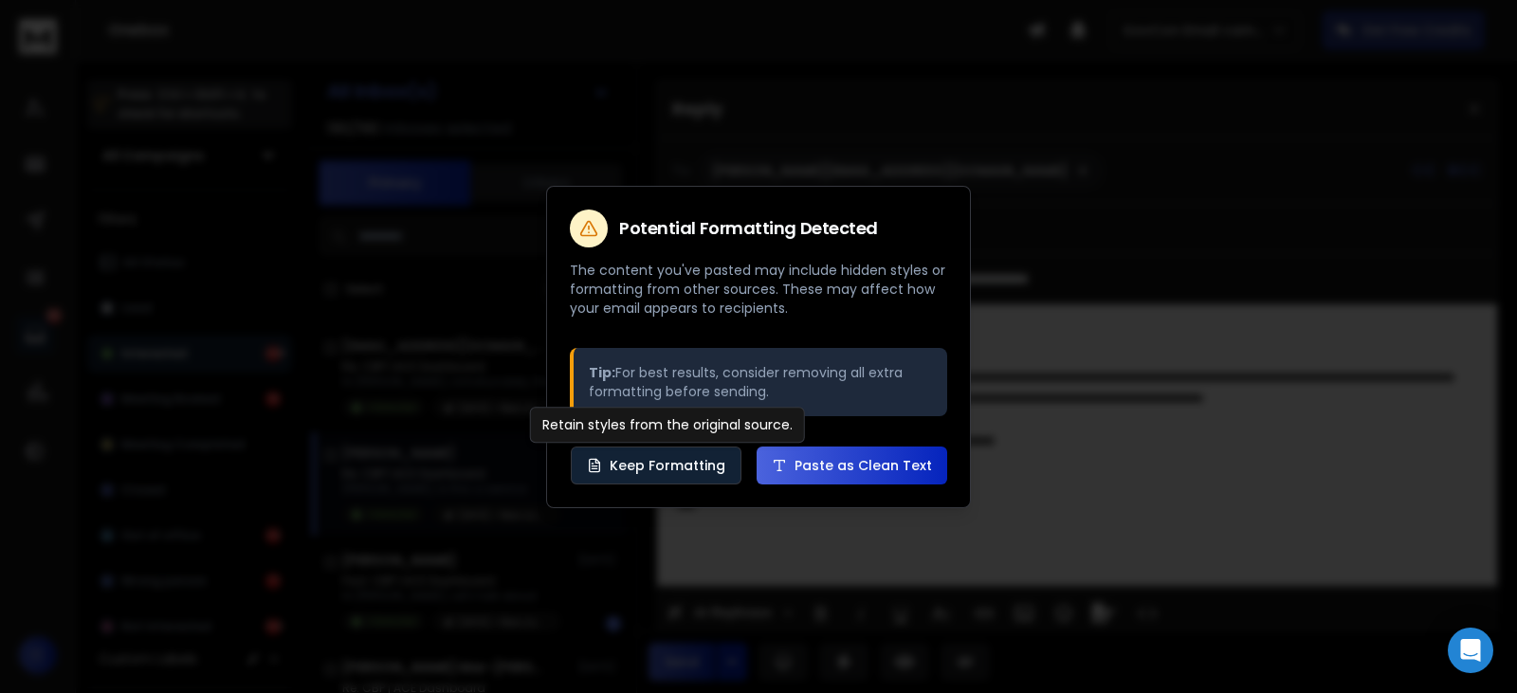
click at [673, 460] on button "Keep Formatting" at bounding box center [656, 466] width 171 height 38
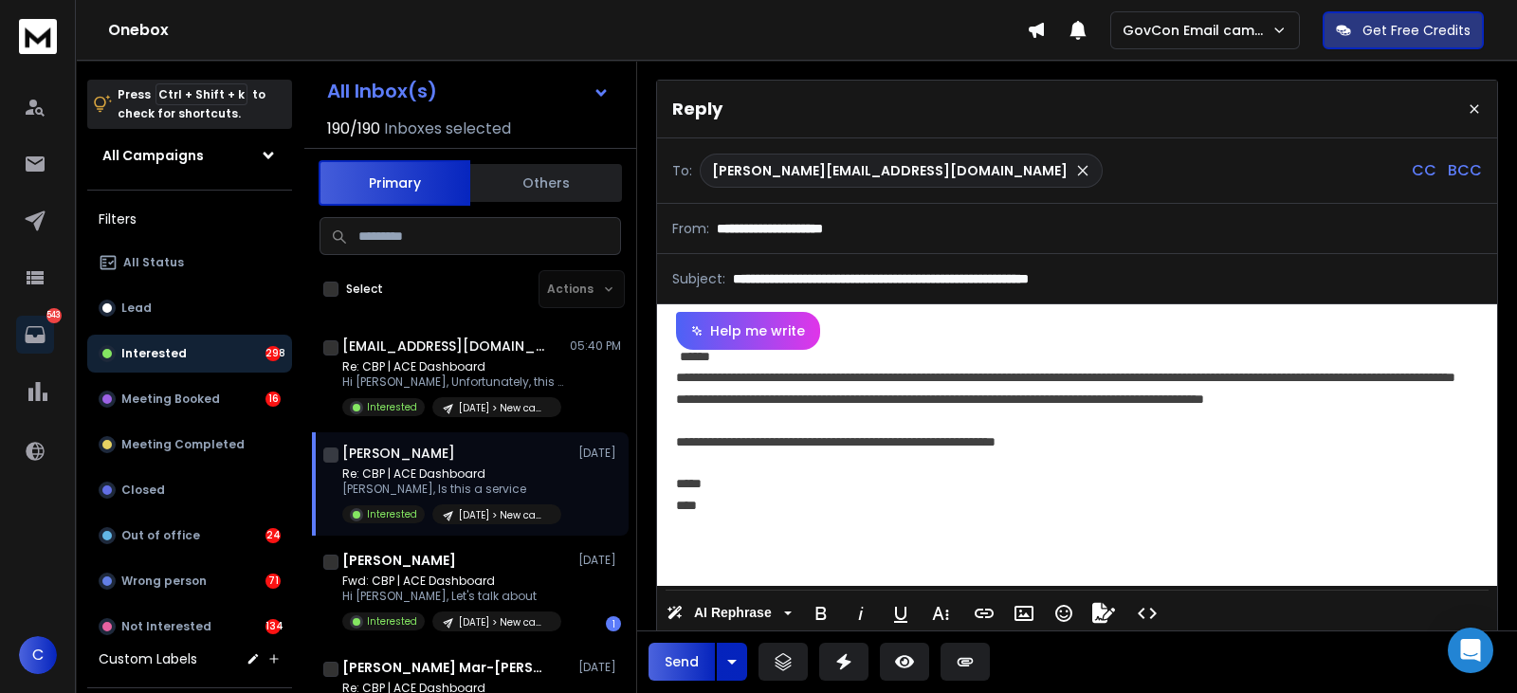
scroll to position [22, 0]
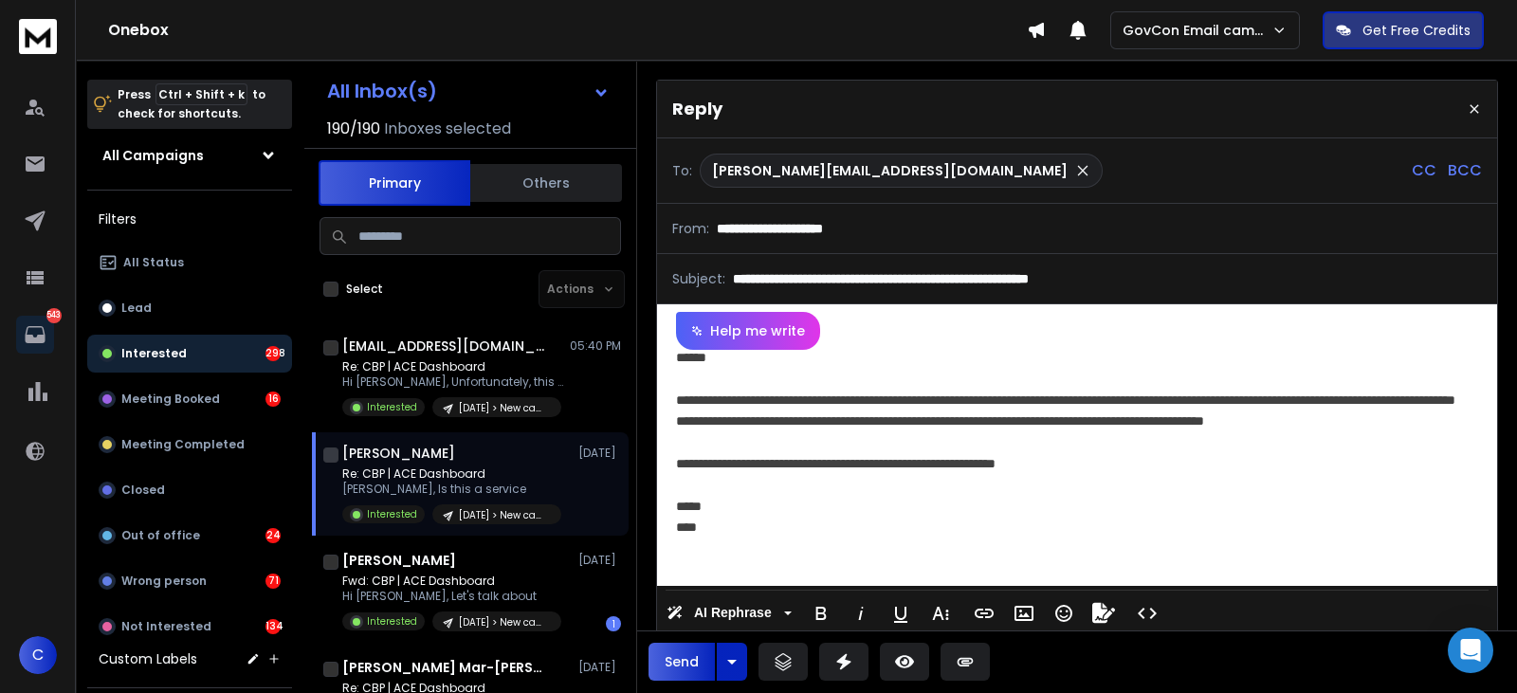
click at [1032, 390] on div "**********" at bounding box center [1075, 411] width 798 height 43
click at [673, 666] on button "Send" at bounding box center [682, 662] width 66 height 38
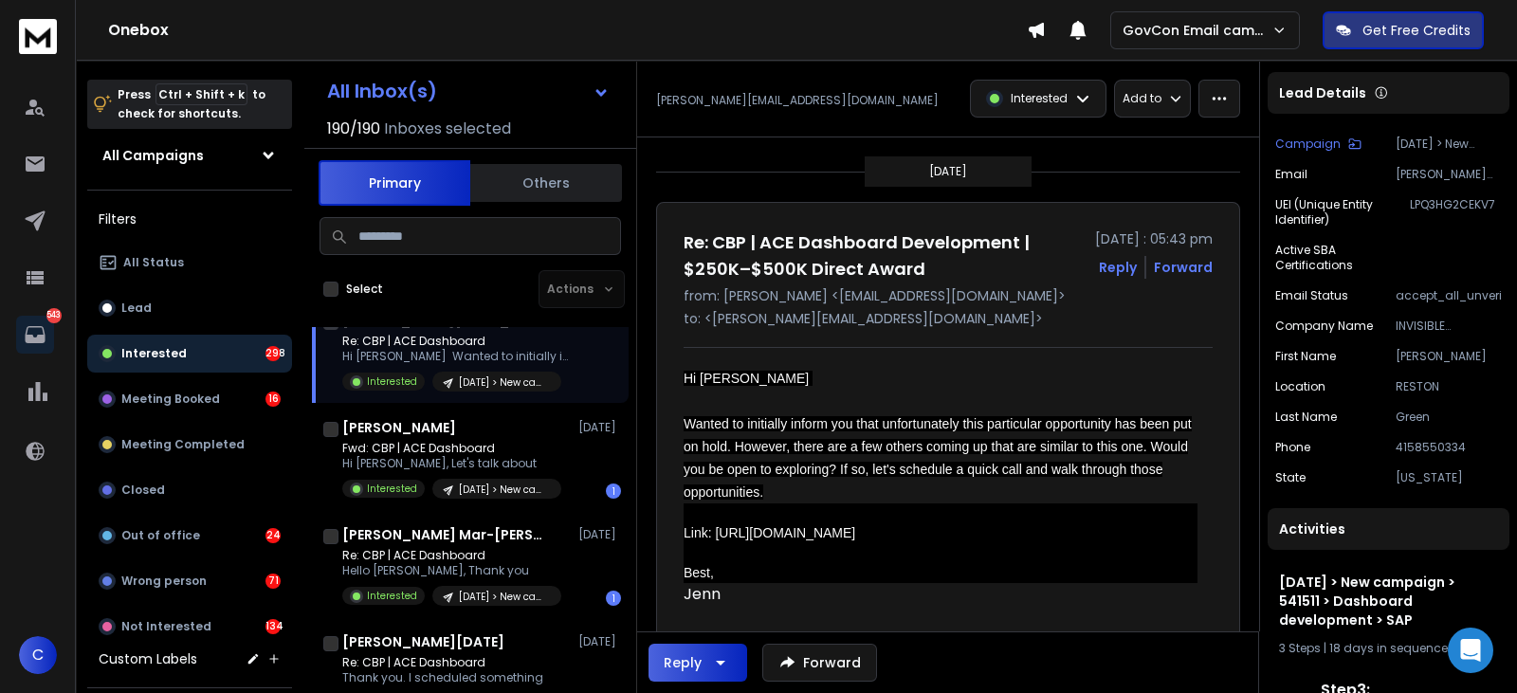
scroll to position [2074, 0]
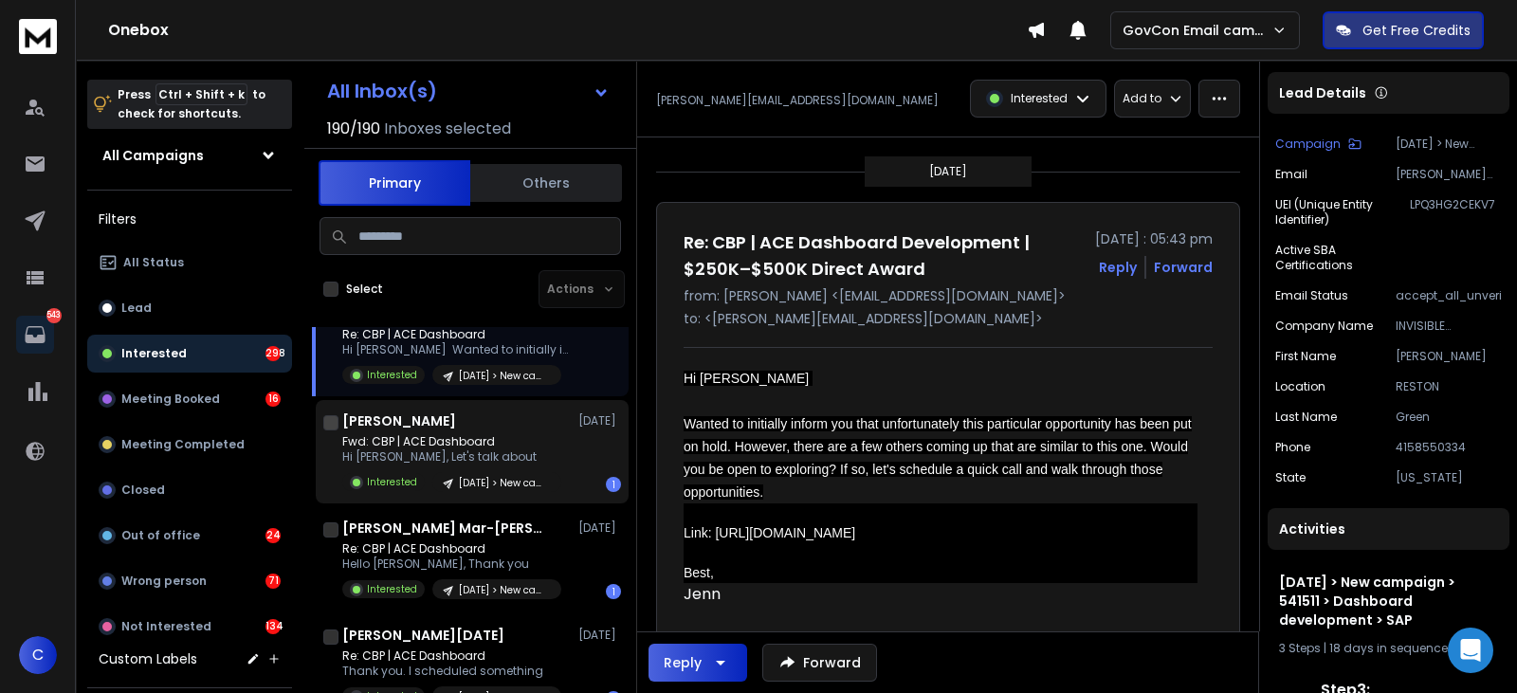
click at [514, 447] on p "Fwd: CBP | ACE Dashboard" at bounding box center [451, 441] width 219 height 15
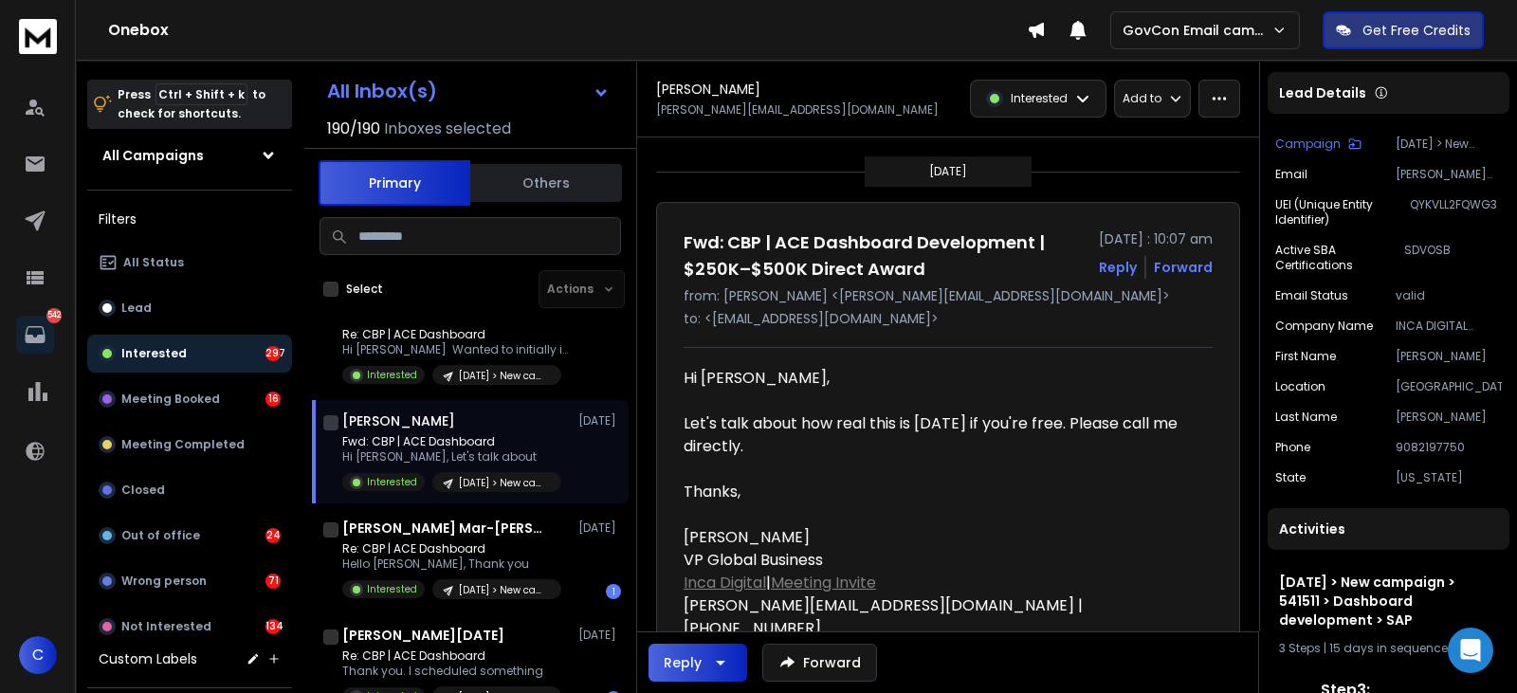
click at [673, 667] on div "Reply" at bounding box center [683, 662] width 38 height 19
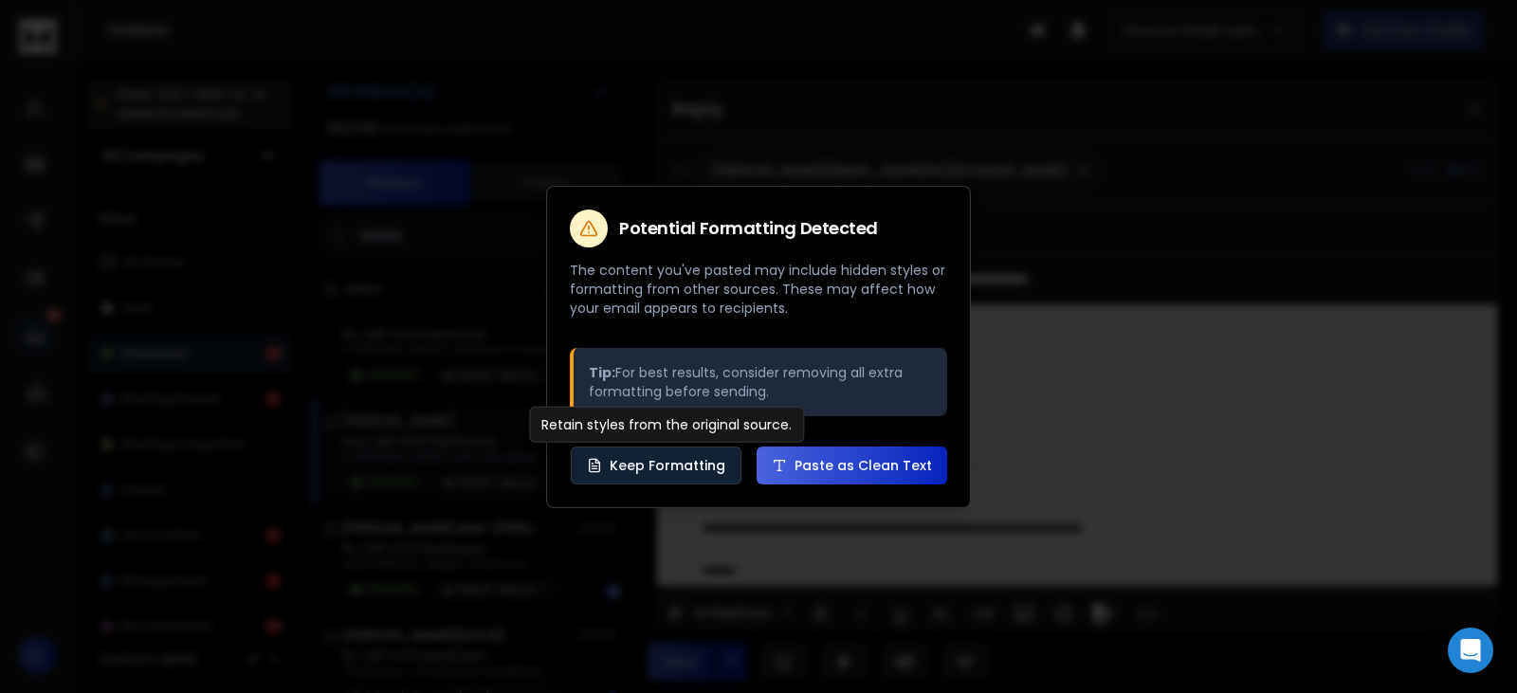
click at [673, 469] on button "Keep Formatting" at bounding box center [656, 466] width 171 height 38
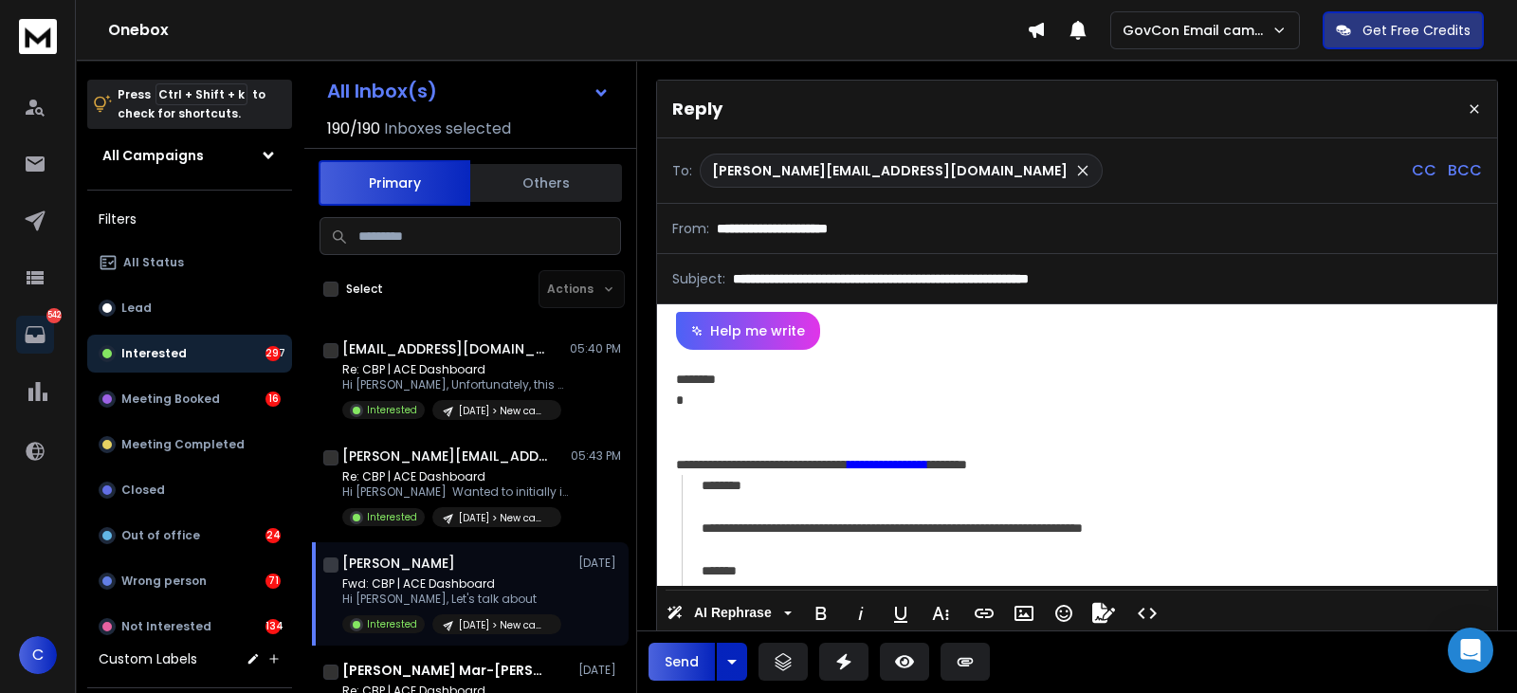
scroll to position [1933, 0]
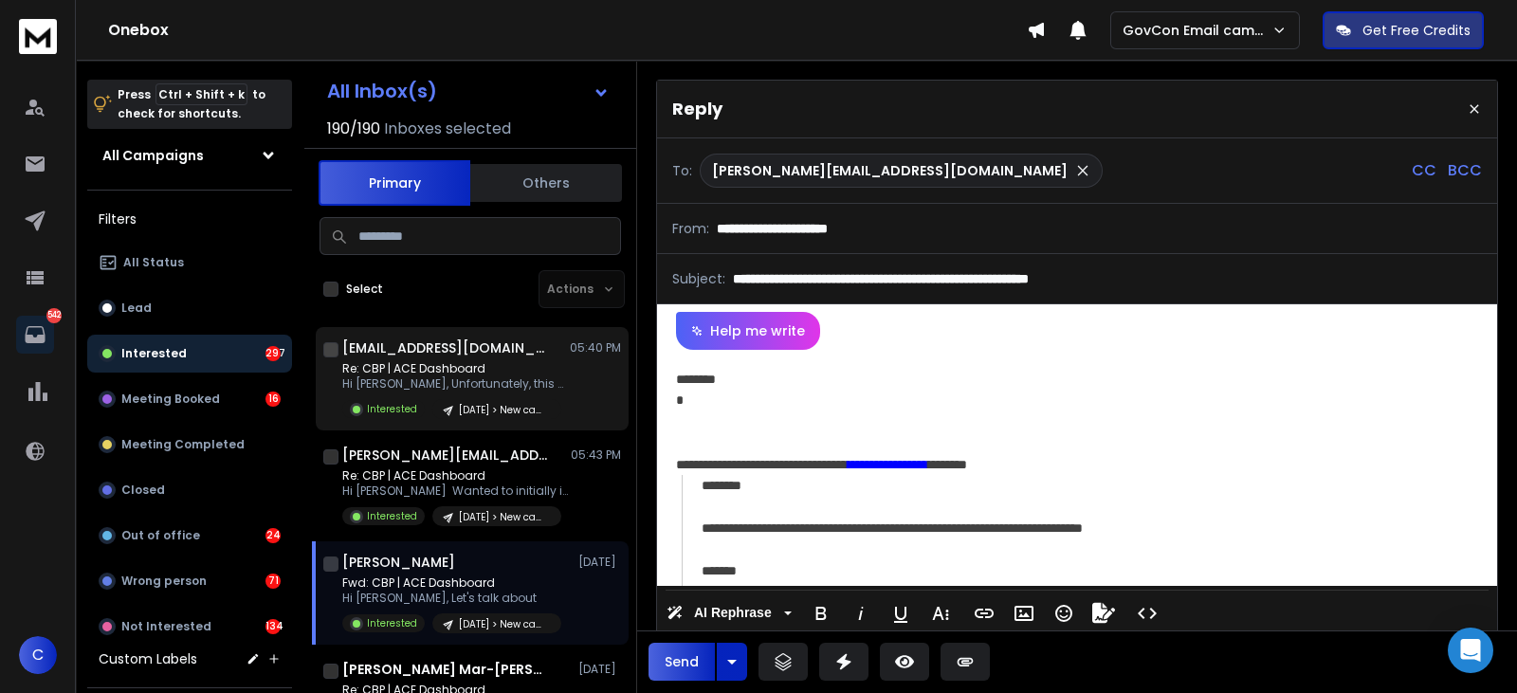
click at [486, 355] on h1 "[EMAIL_ADDRESS][DOMAIN_NAME]" at bounding box center [446, 348] width 209 height 19
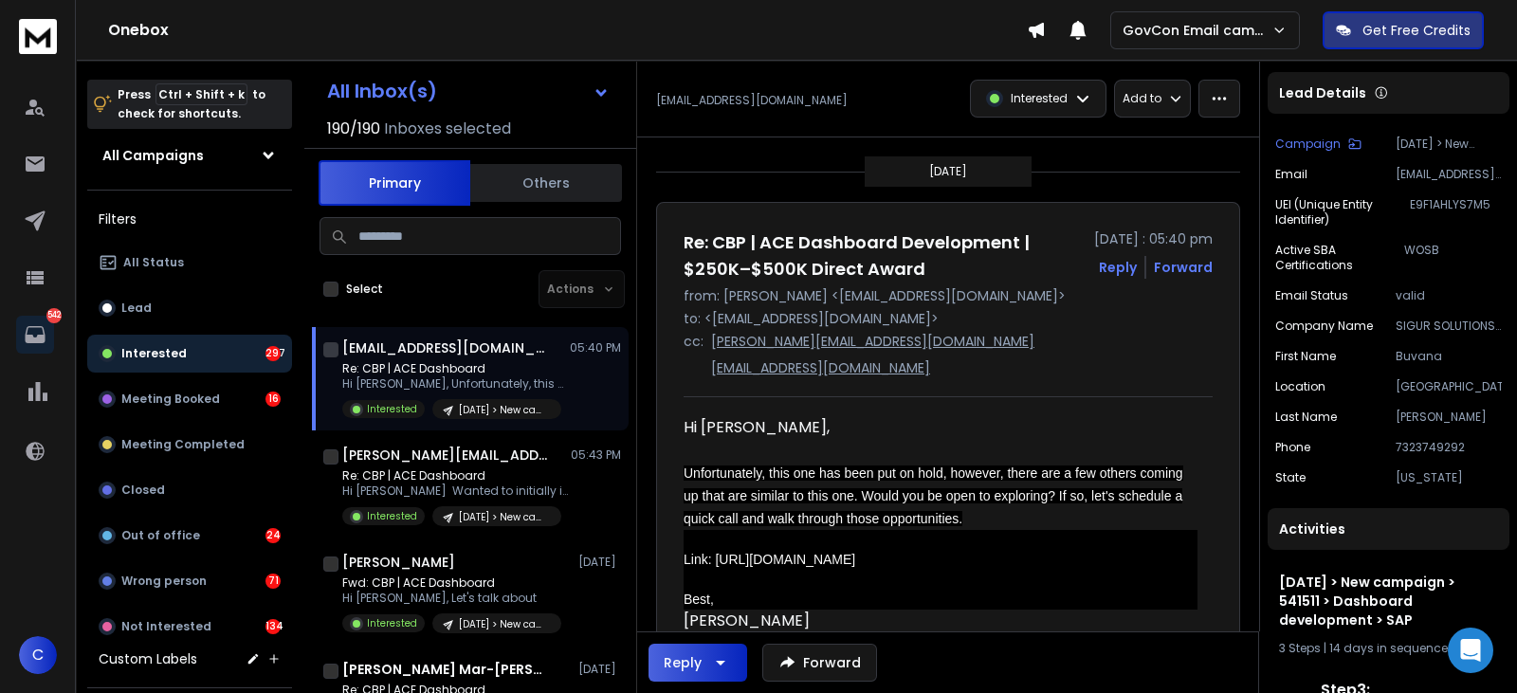
click at [696, 462] on div "Unfortunately, this one has been put on hold, however, there are a few others c…" at bounding box center [941, 496] width 514 height 68
copy div "Unfortunately, this one has been put on hold, however, there are a few others c…"
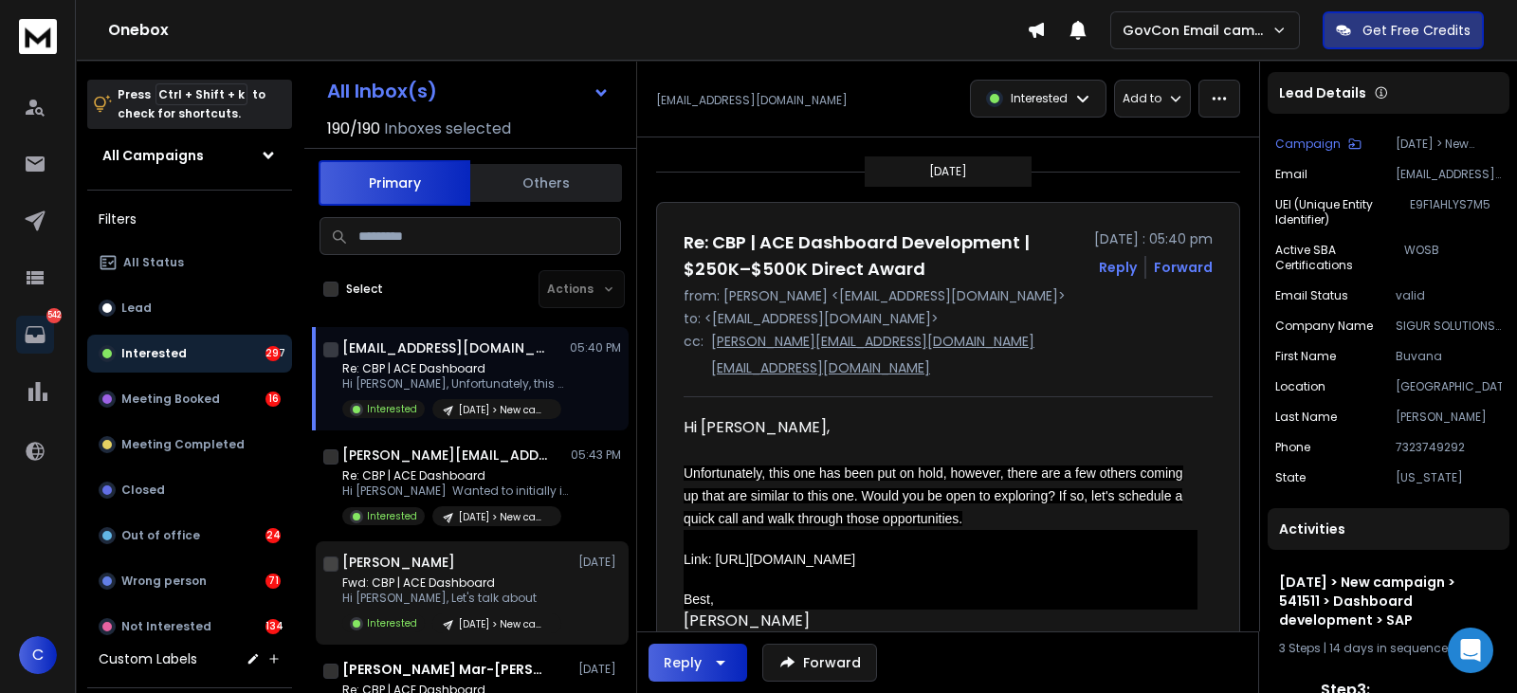
click at [513, 576] on p "Fwd: CBP | ACE Dashboard" at bounding box center [451, 583] width 219 height 15
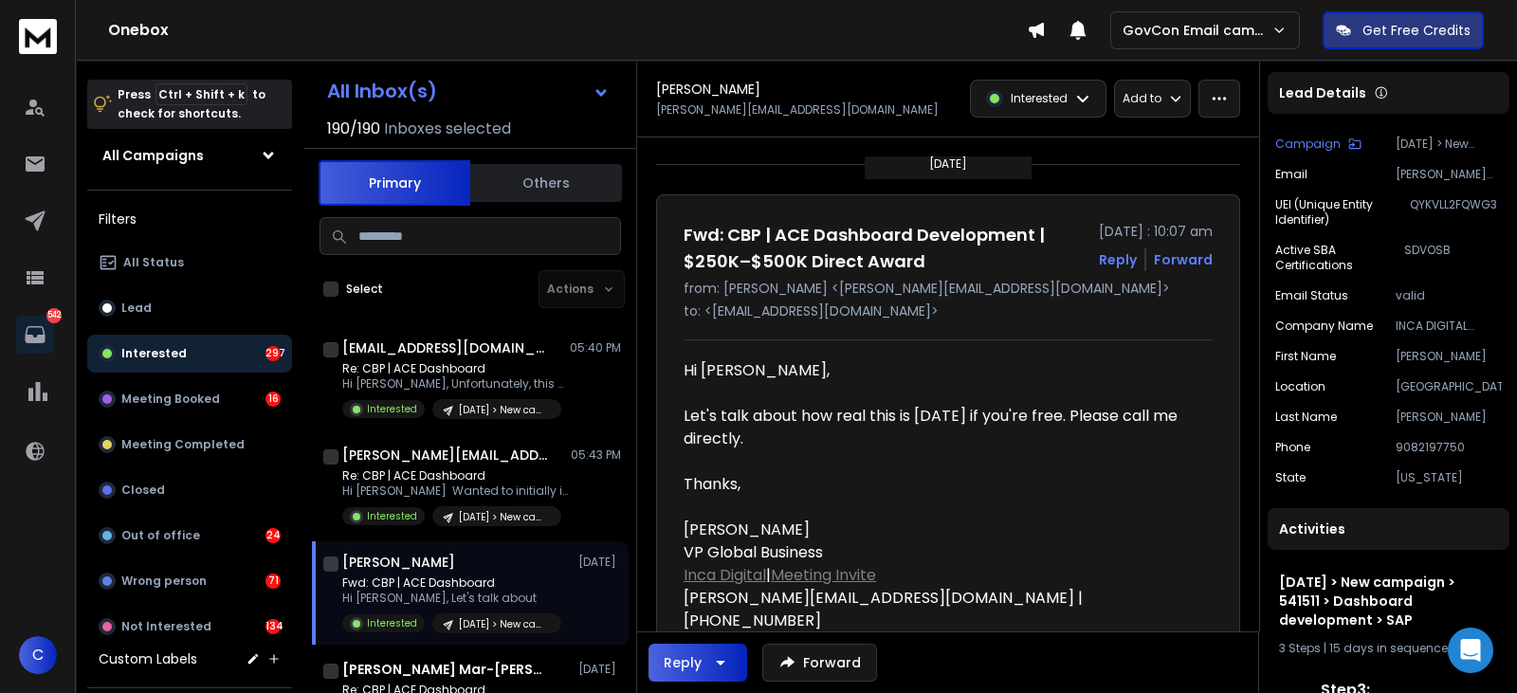
scroll to position [0, 0]
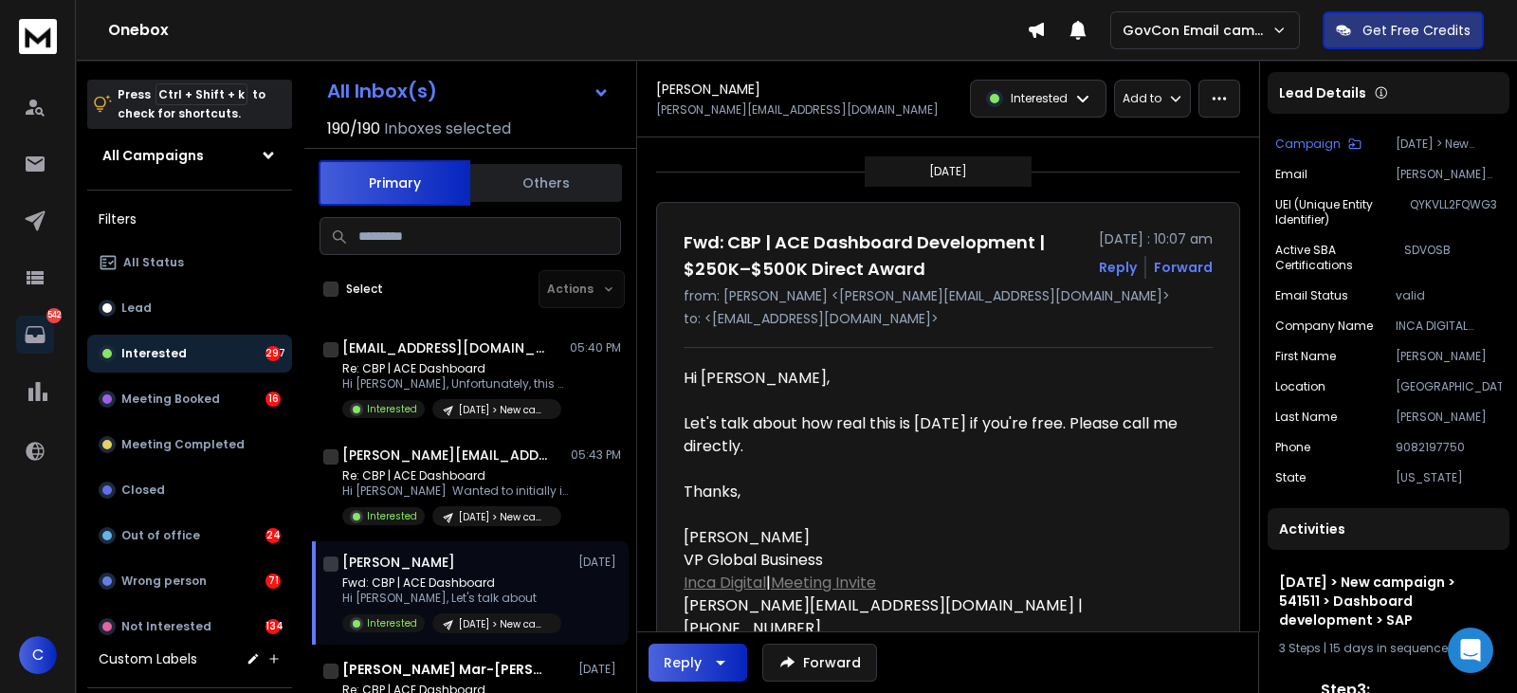
click at [683, 673] on div "Reply" at bounding box center [698, 663] width 68 height 23
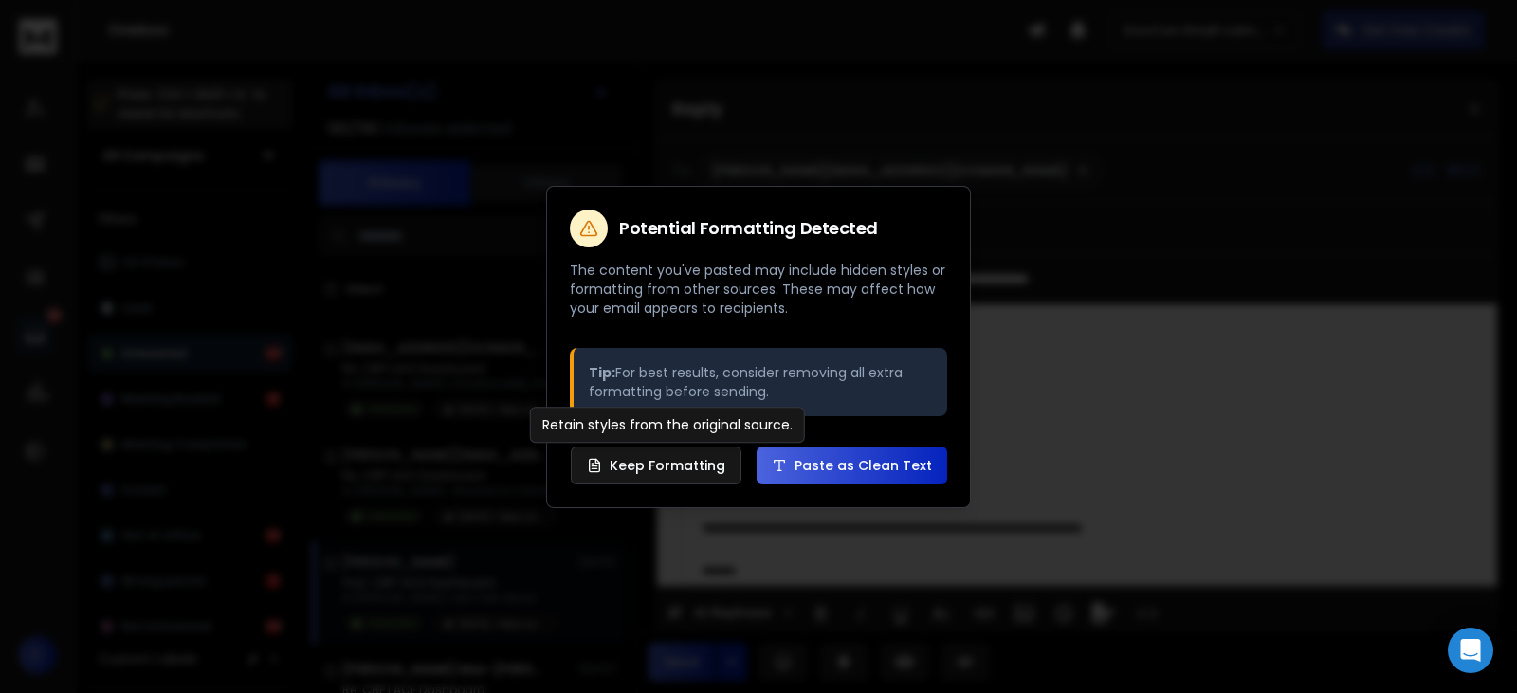
click at [871, 472] on button "Paste as Clean Text" at bounding box center [852, 466] width 191 height 38
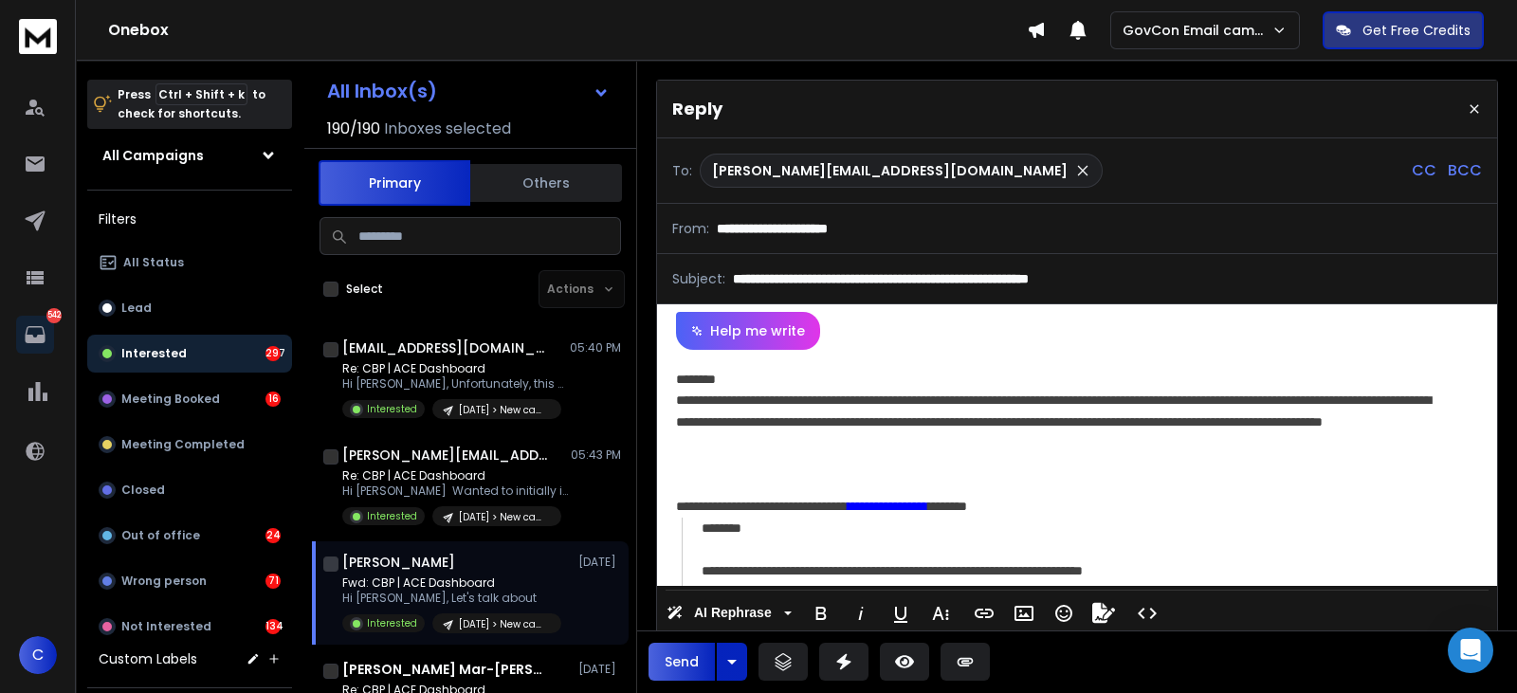
click at [857, 457] on div at bounding box center [1077, 464] width 802 height 21
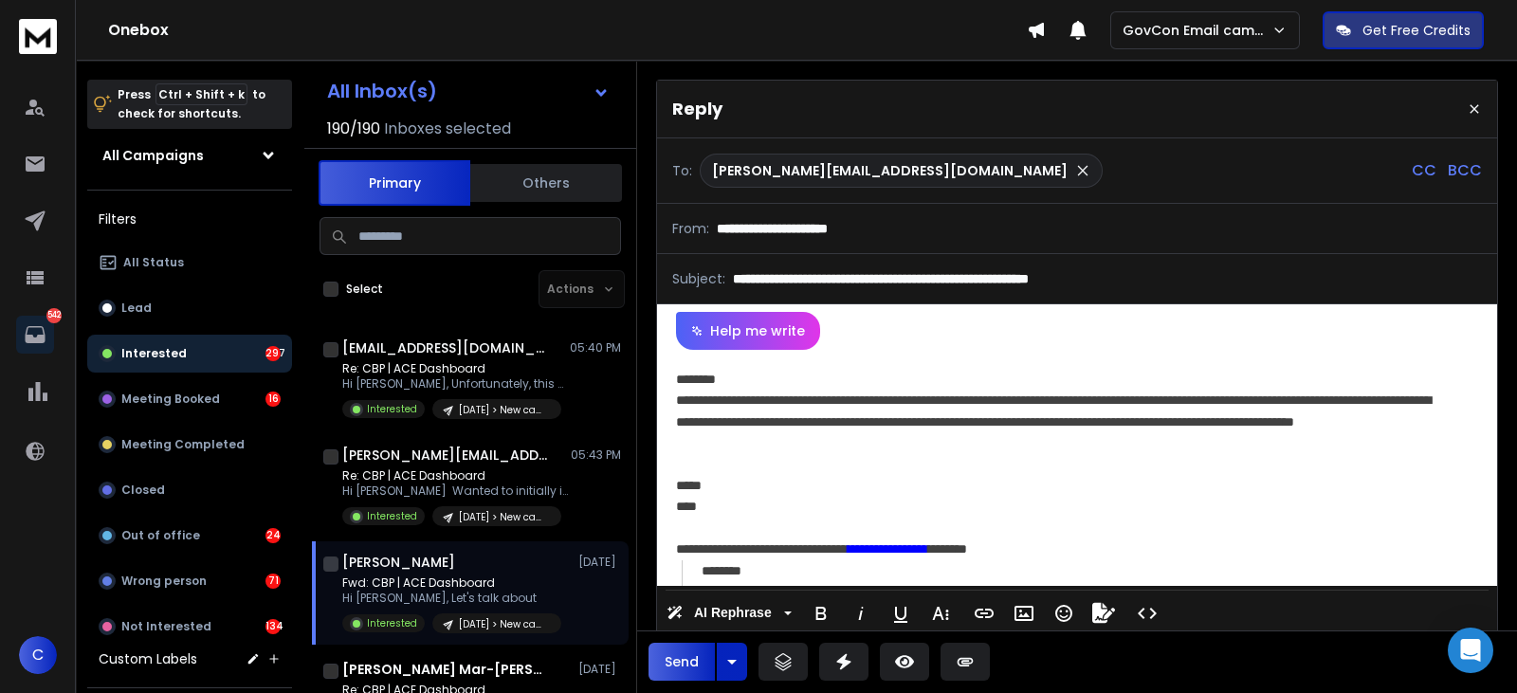
click at [922, 384] on div "********" at bounding box center [1064, 379] width 777 height 21
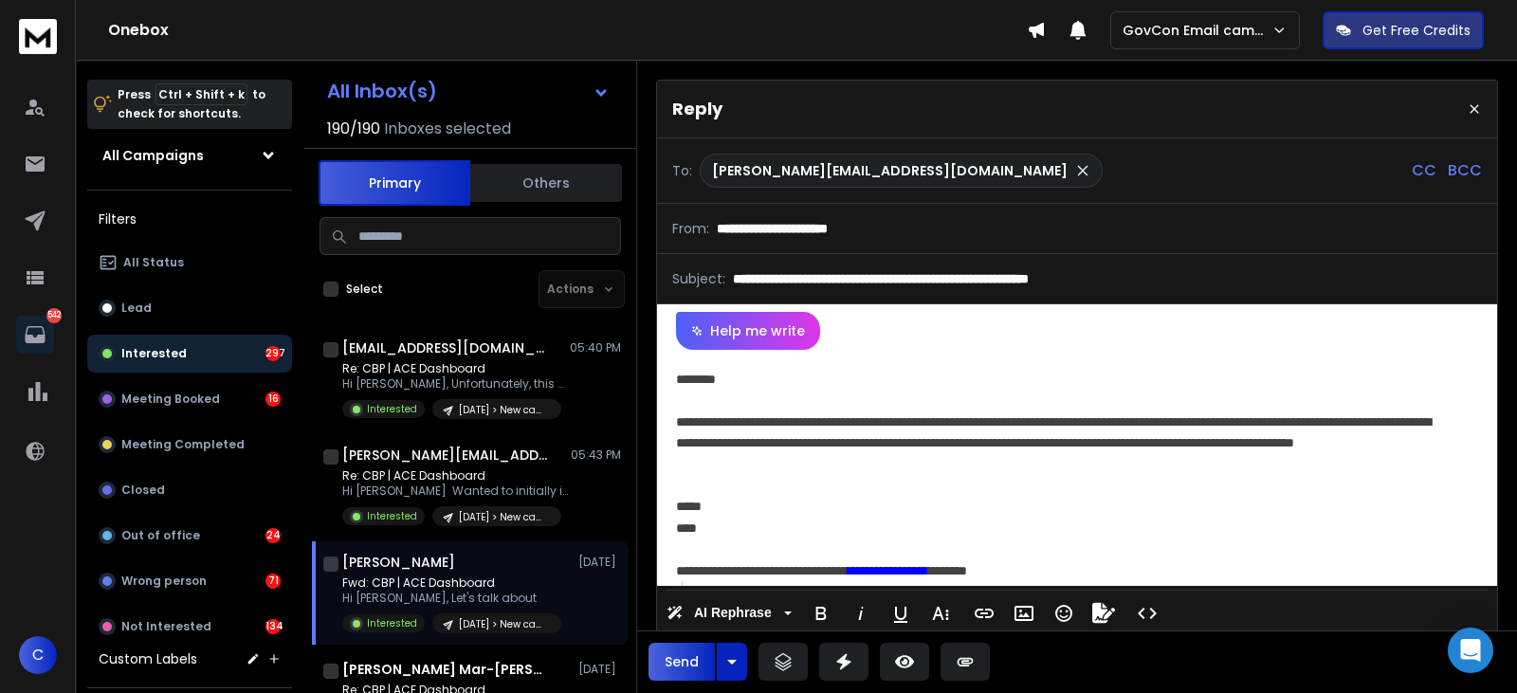
click at [671, 668] on button "Send" at bounding box center [682, 662] width 66 height 38
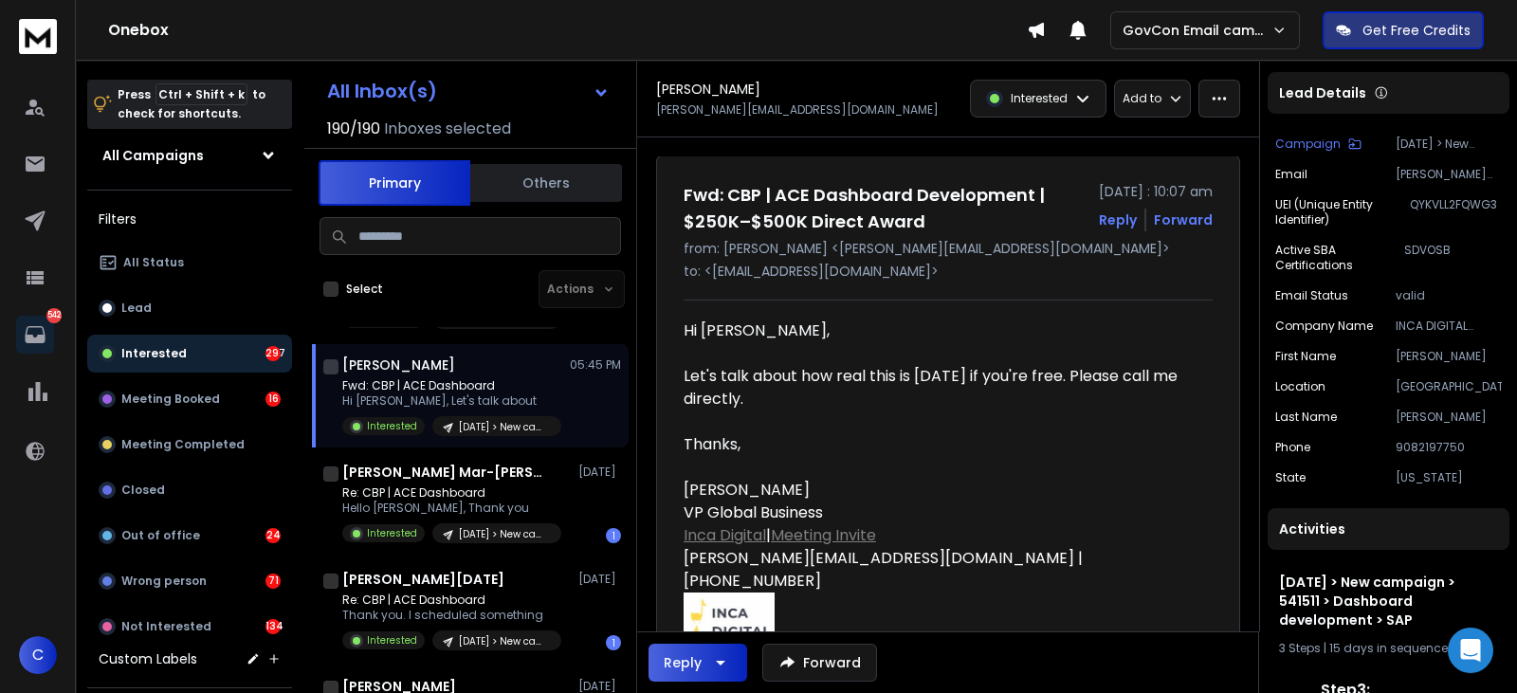
scroll to position [51, 0]
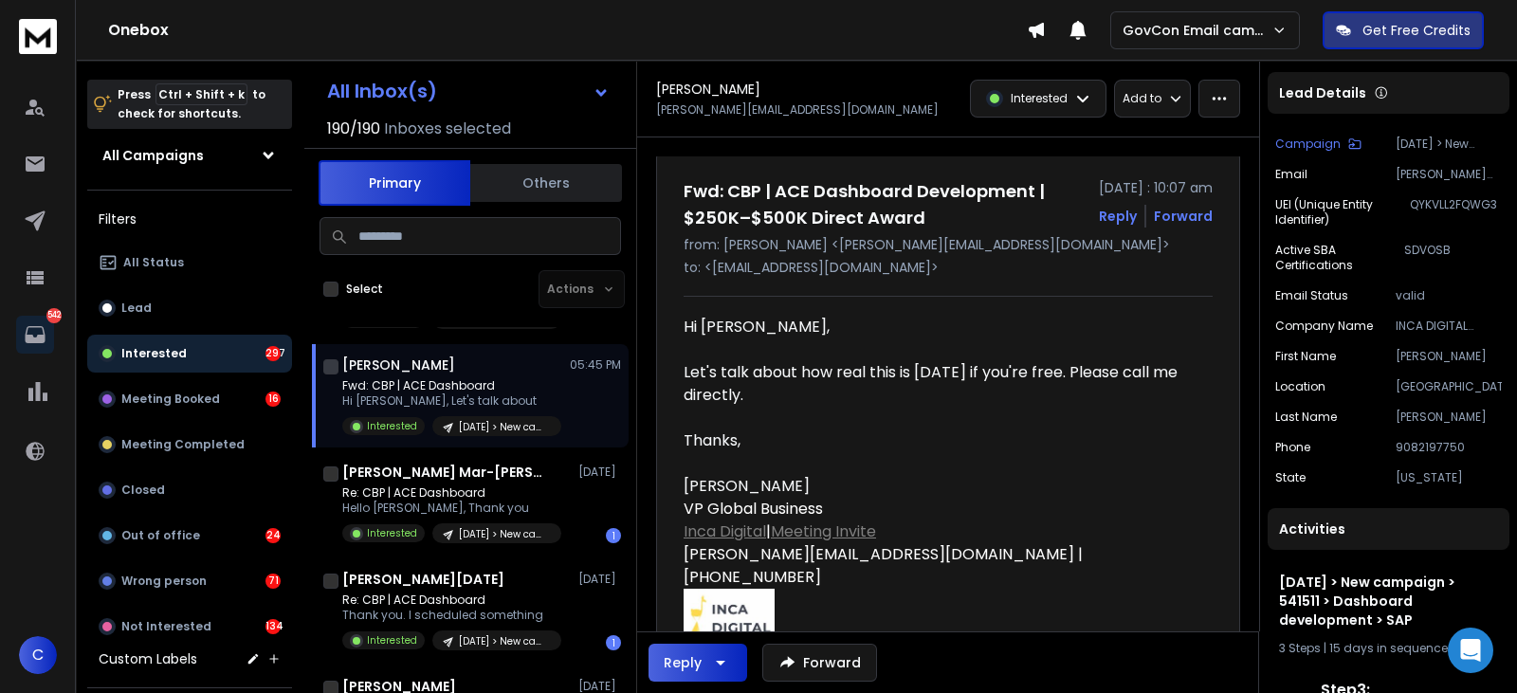
click at [686, 664] on div "Reply" at bounding box center [683, 662] width 38 height 19
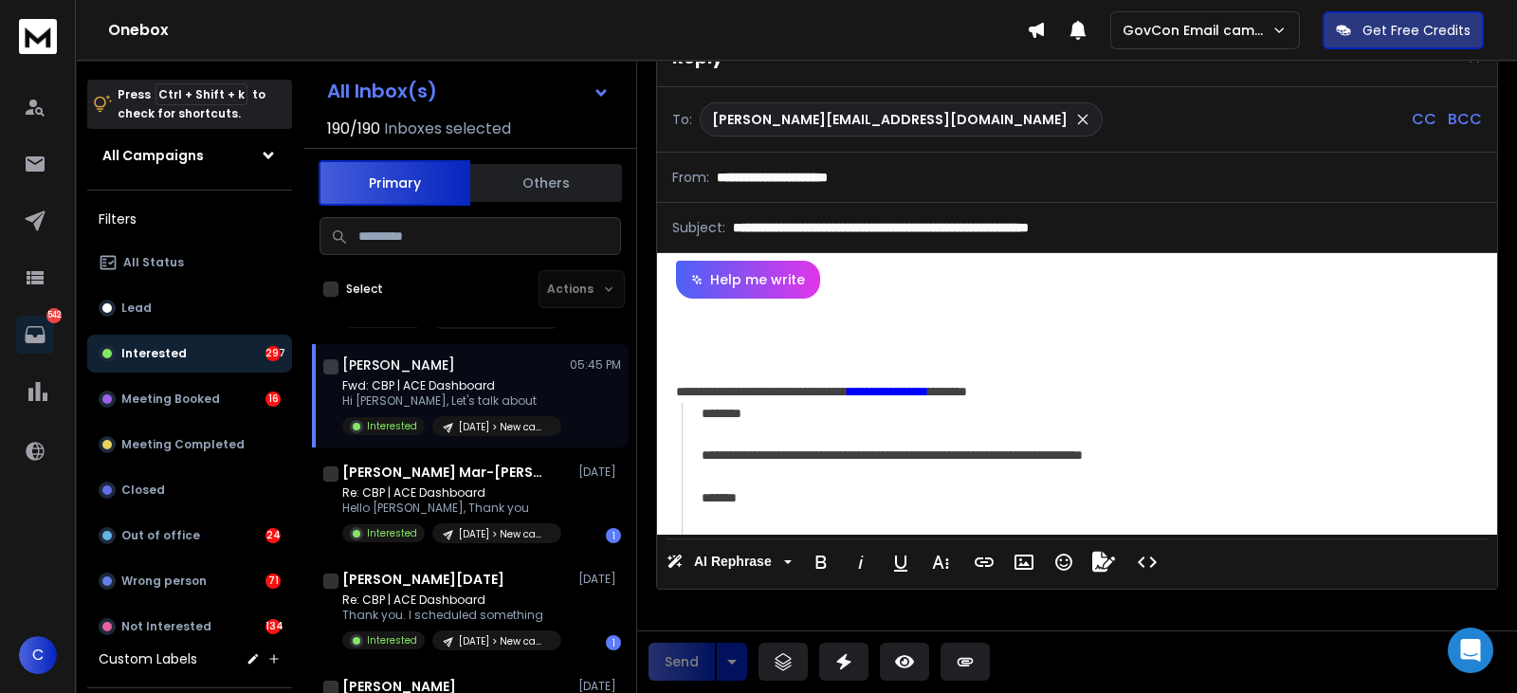
scroll to position [0, 0]
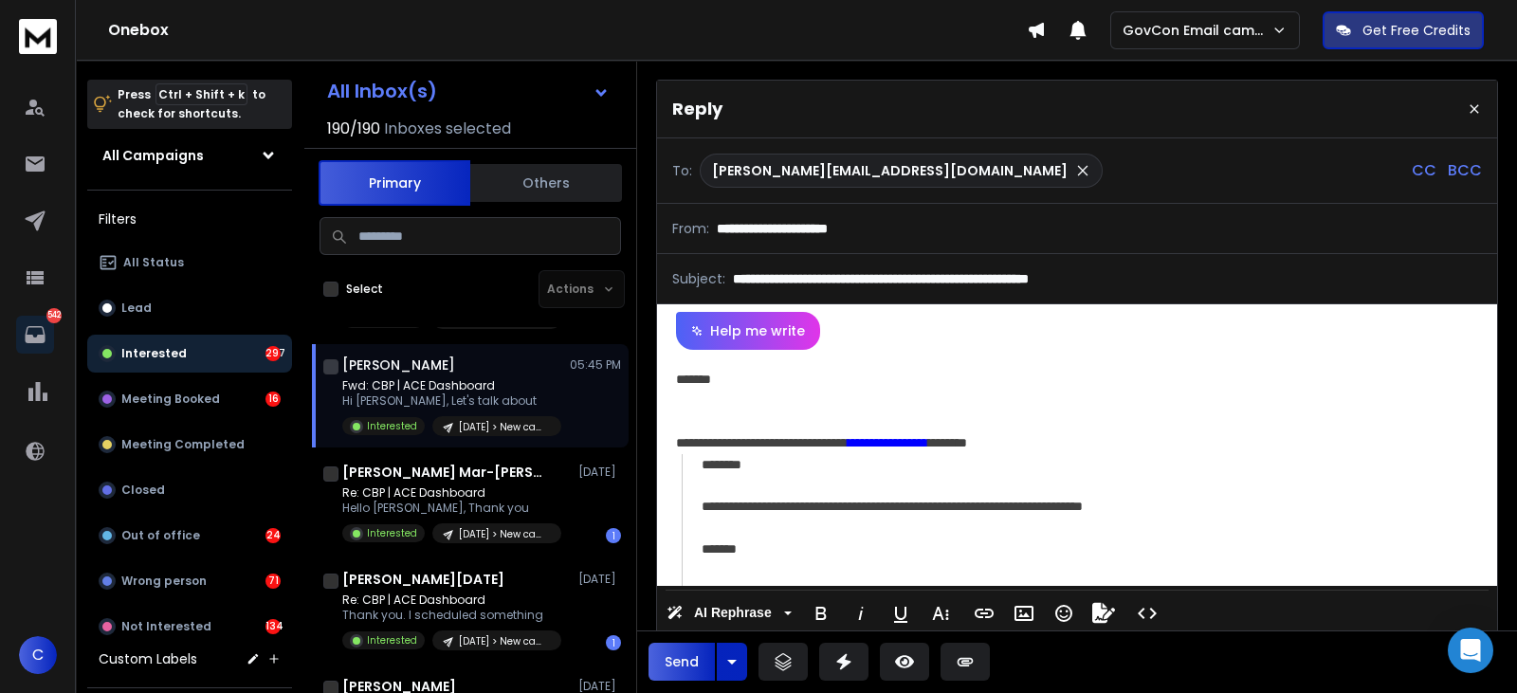
click at [1467, 108] on icon at bounding box center [1474, 108] width 15 height 15
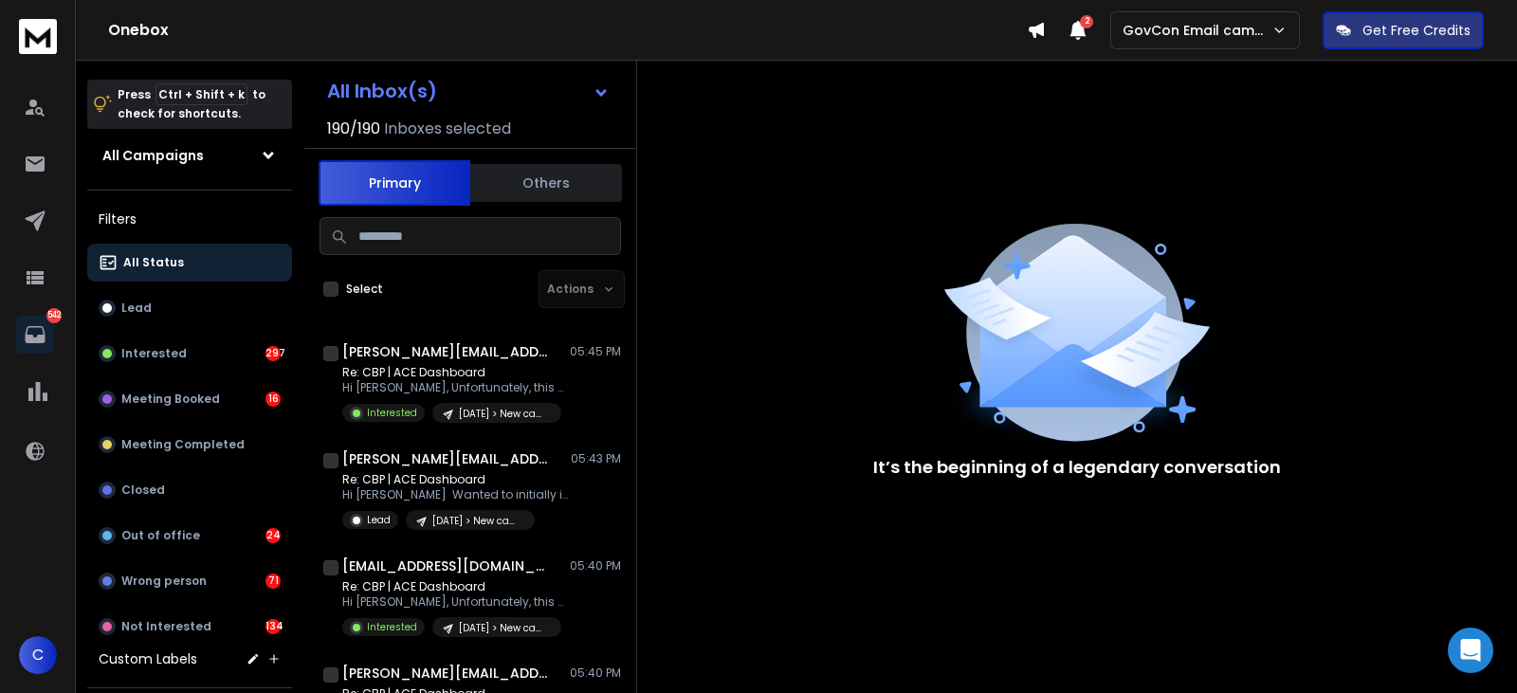
click at [0, 601] on div "542 C" at bounding box center [38, 346] width 76 height 693
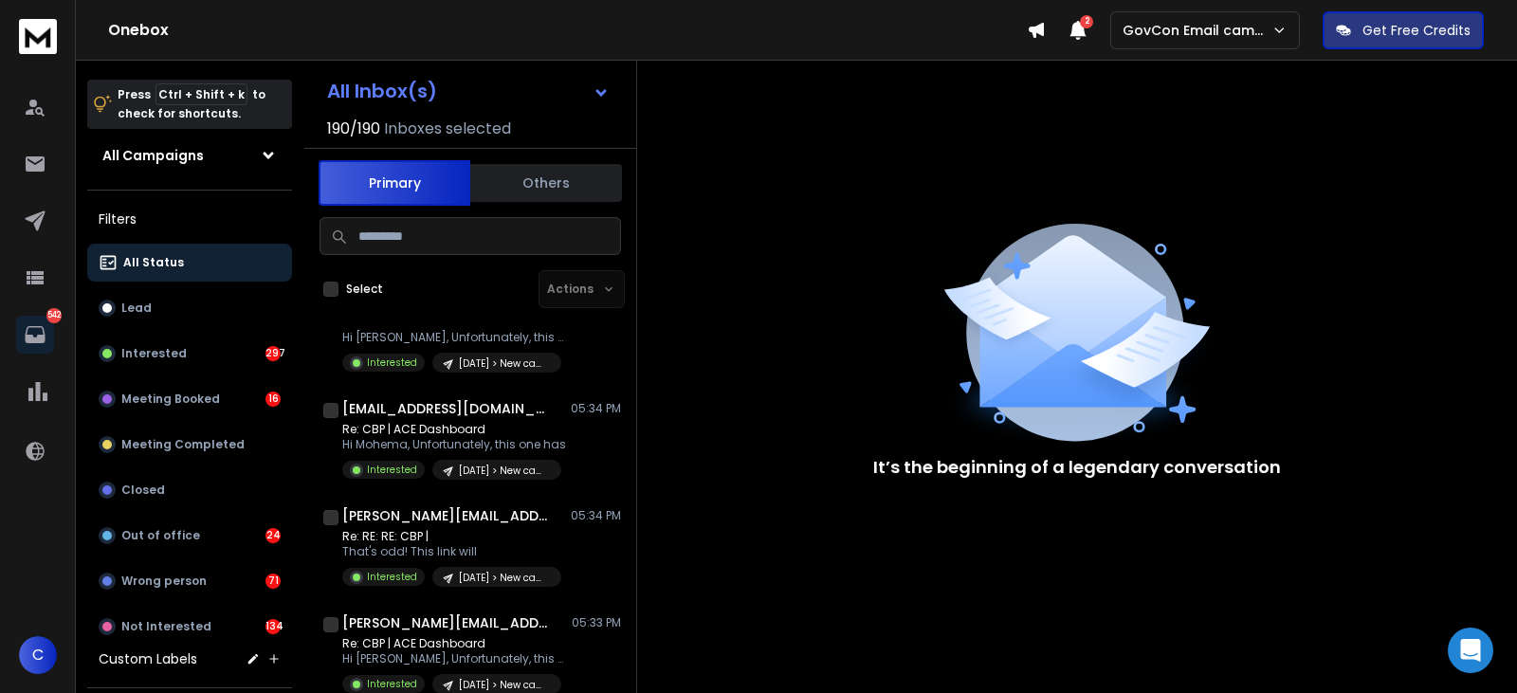
scroll to position [395, 0]
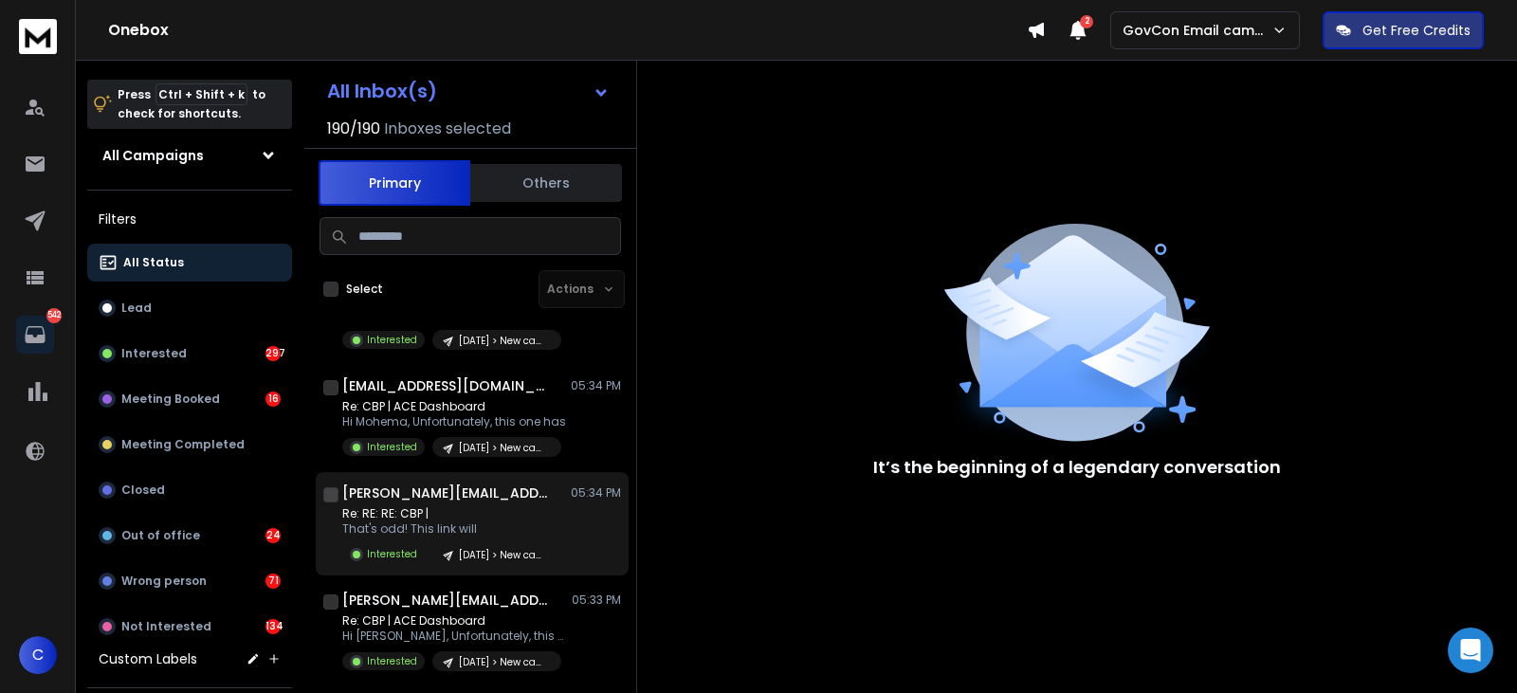
click at [442, 512] on p "Re: RE: RE: CBP |" at bounding box center [451, 513] width 219 height 15
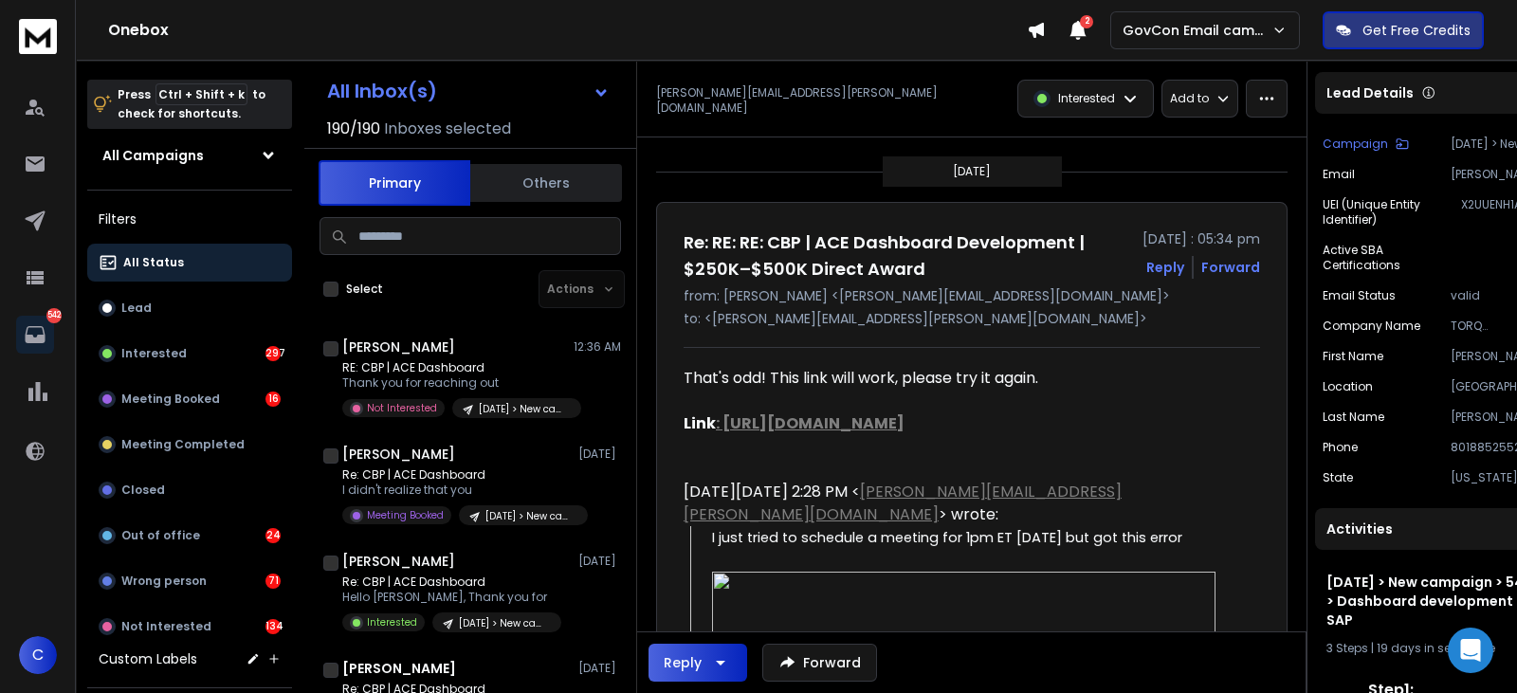
scroll to position [2040, 0]
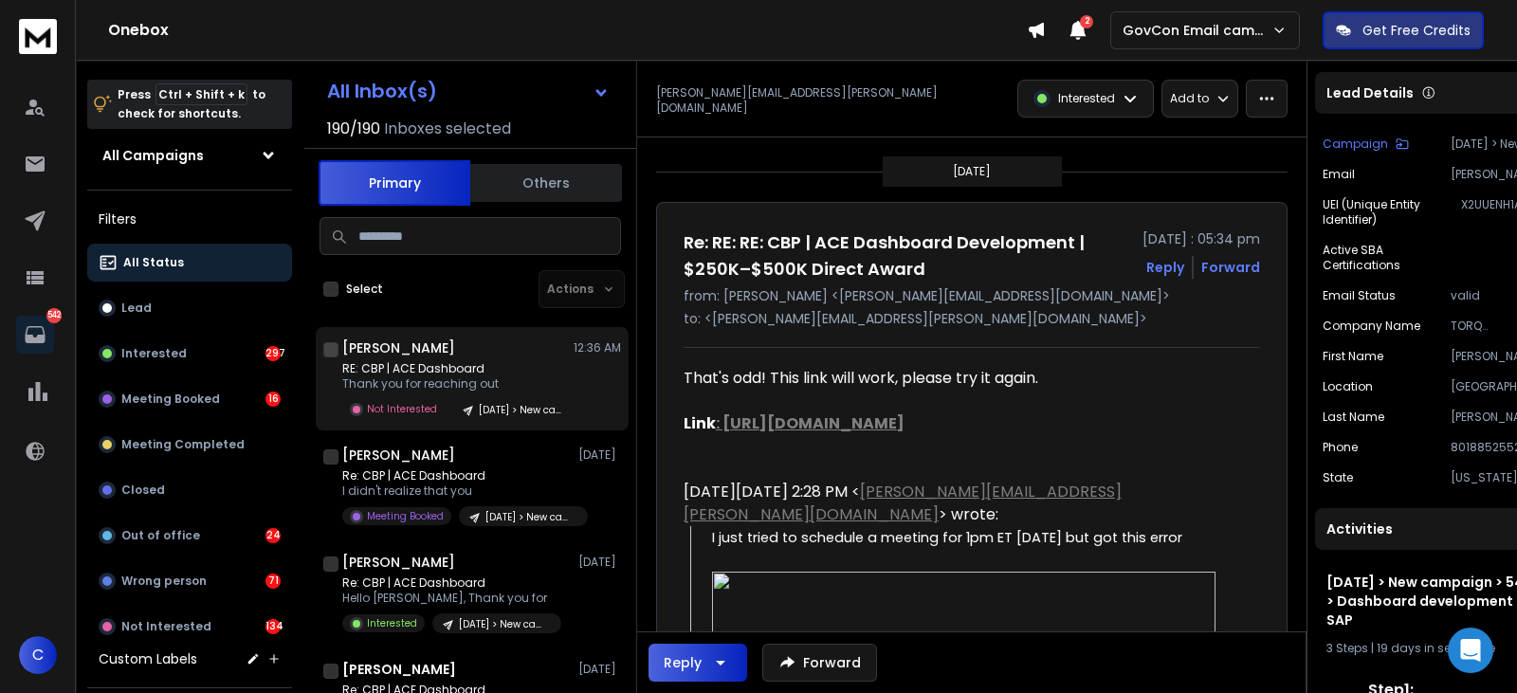
click at [524, 372] on p "RE: CBP | ACE Dashboard" at bounding box center [456, 368] width 228 height 15
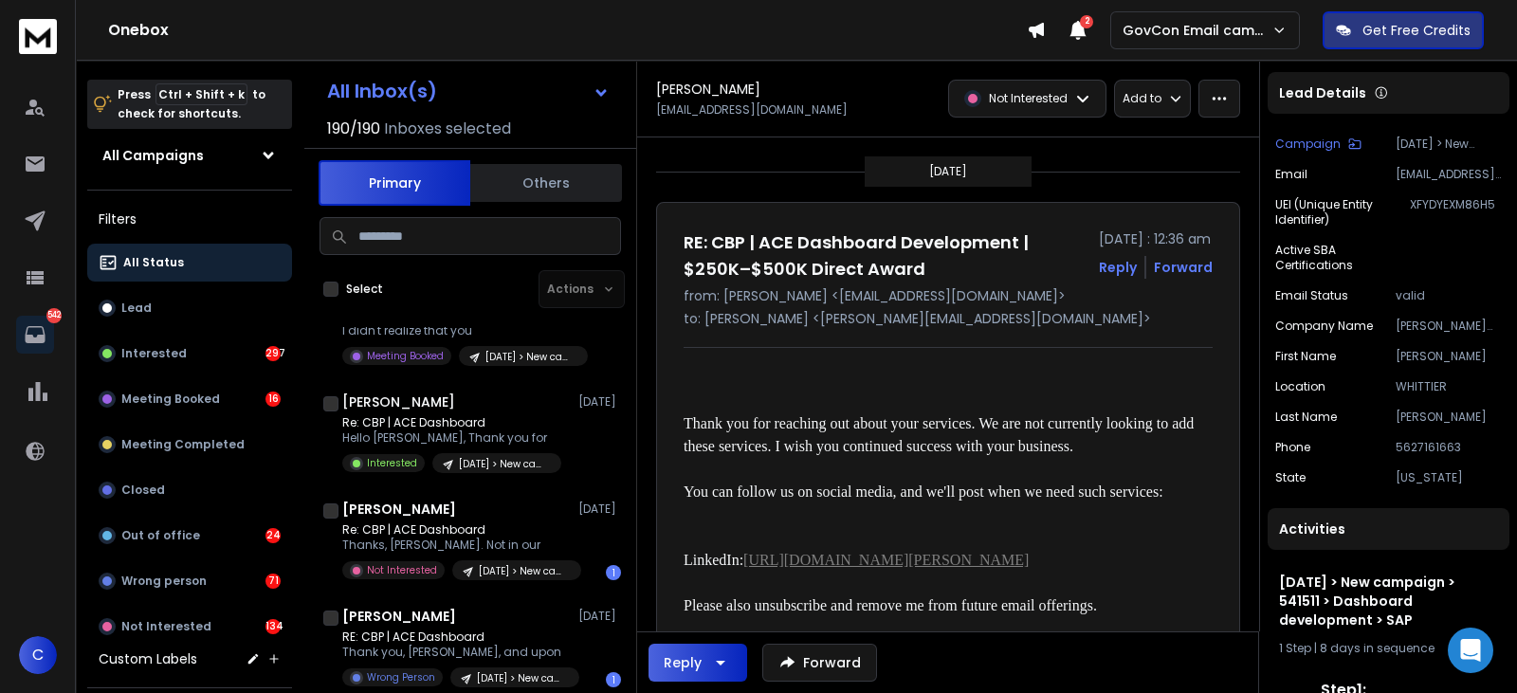
scroll to position [2202, 0]
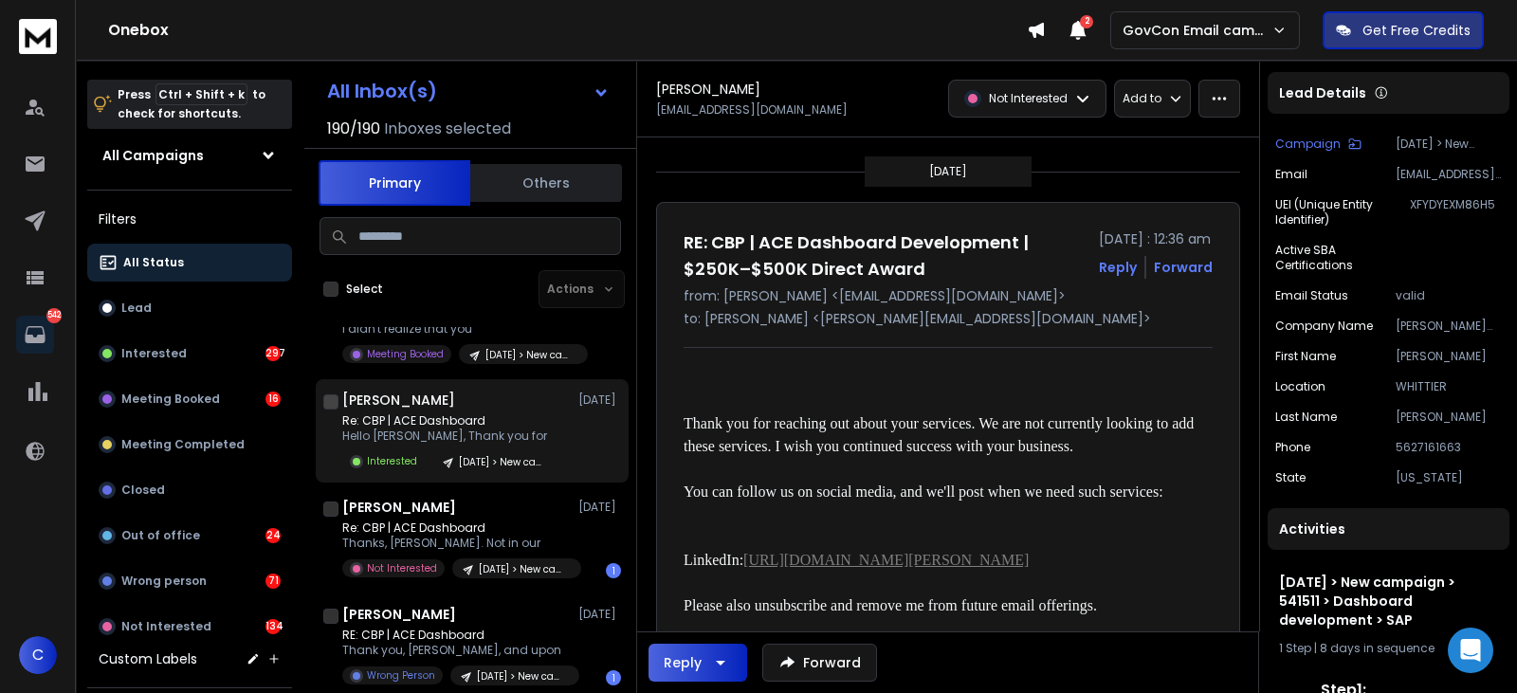
click at [478, 409] on div "[PERSON_NAME] [DATE] Re: CBP | ACE Dashboard Hello [PERSON_NAME], Thank you for…" at bounding box center [481, 431] width 279 height 81
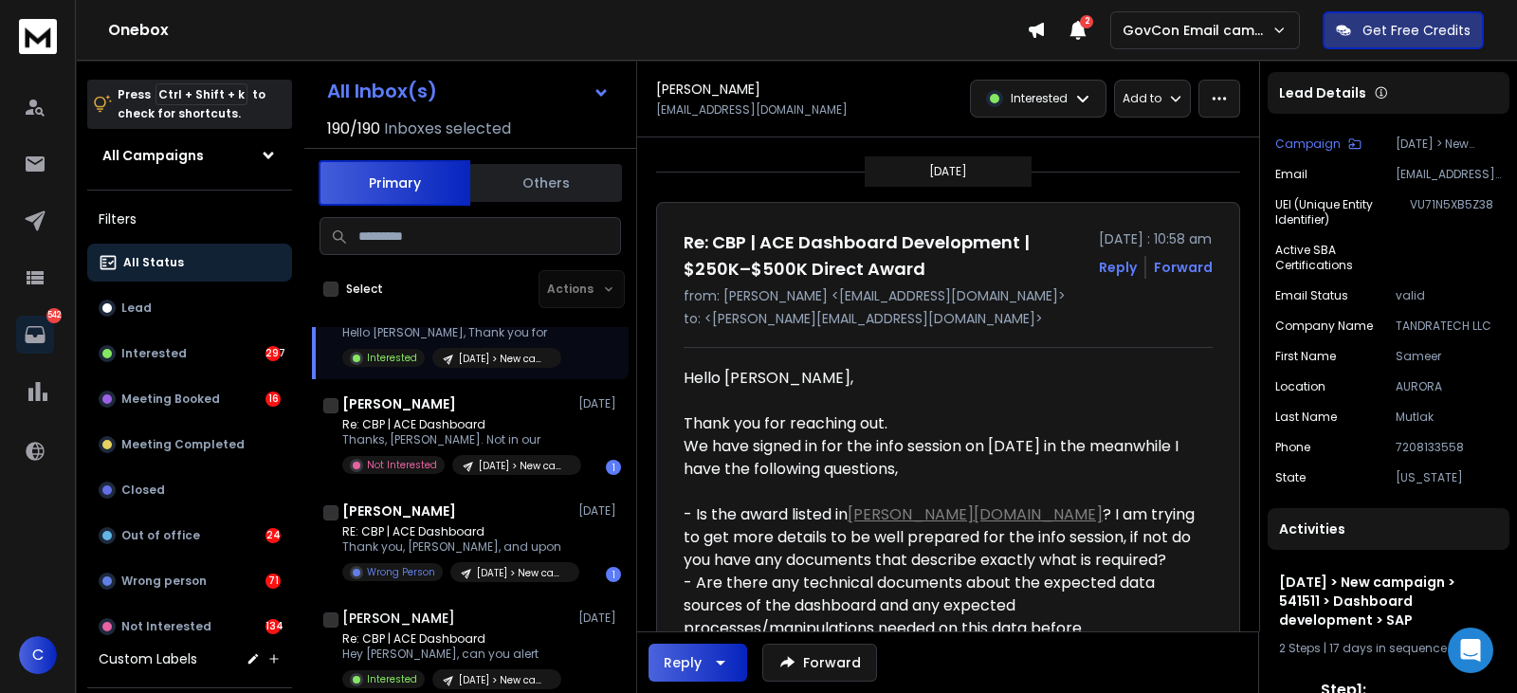
scroll to position [2472, 0]
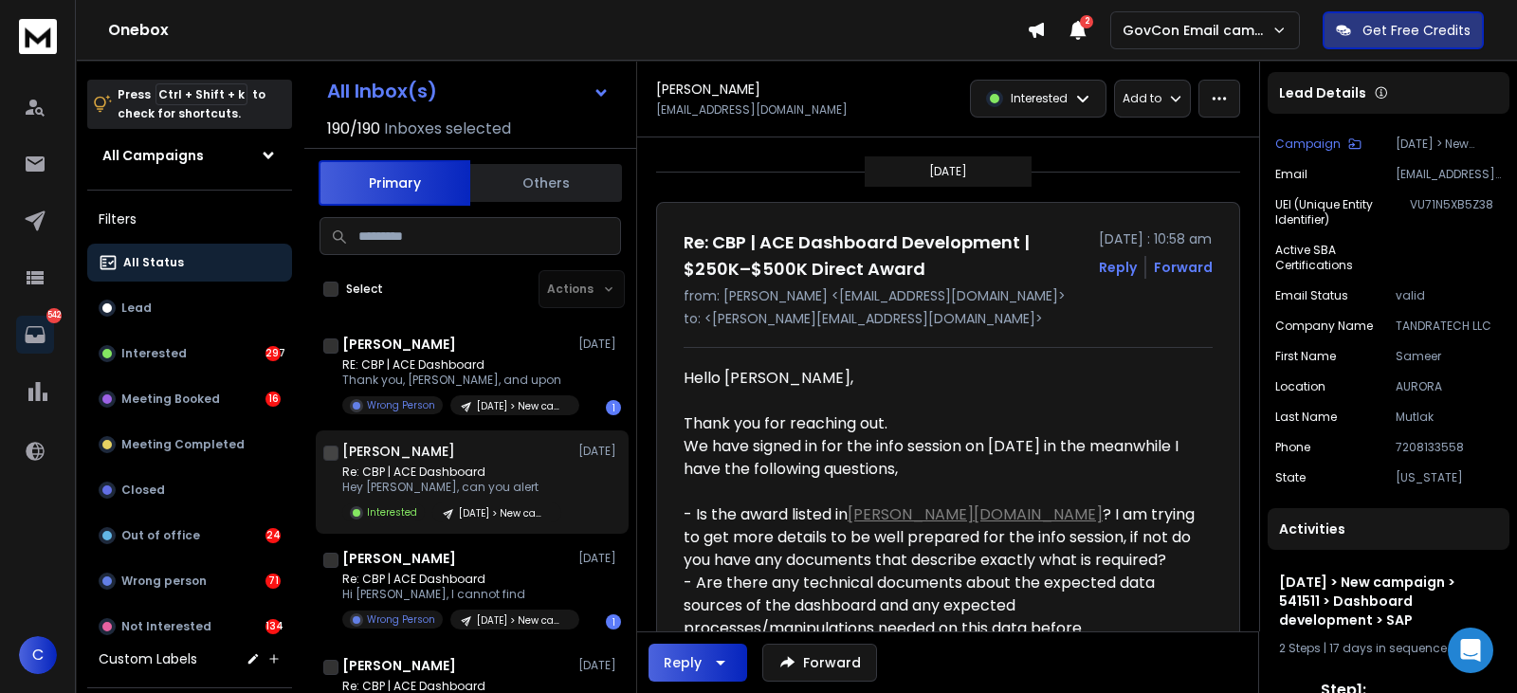
click at [511, 481] on p "Hey [PERSON_NAME], can you alert" at bounding box center [451, 487] width 219 height 15
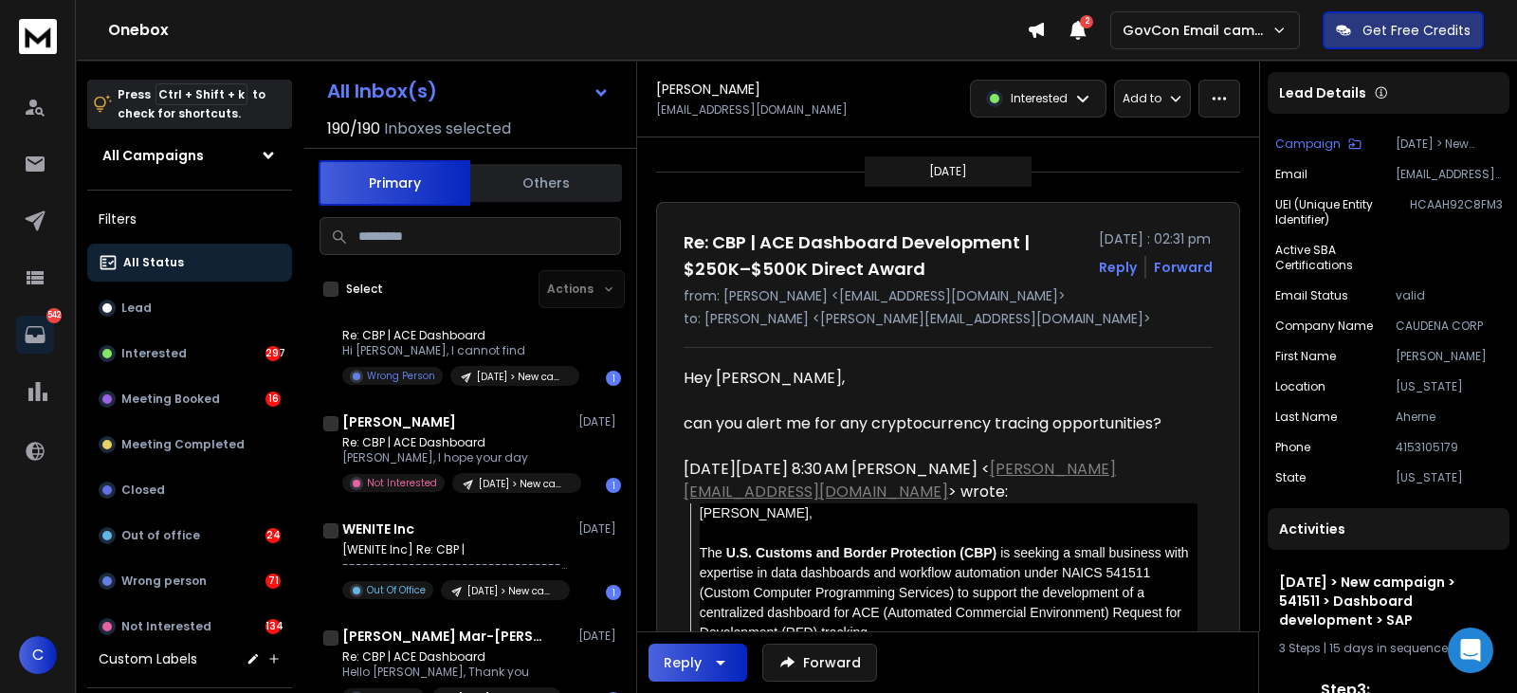
scroll to position [2715, 0]
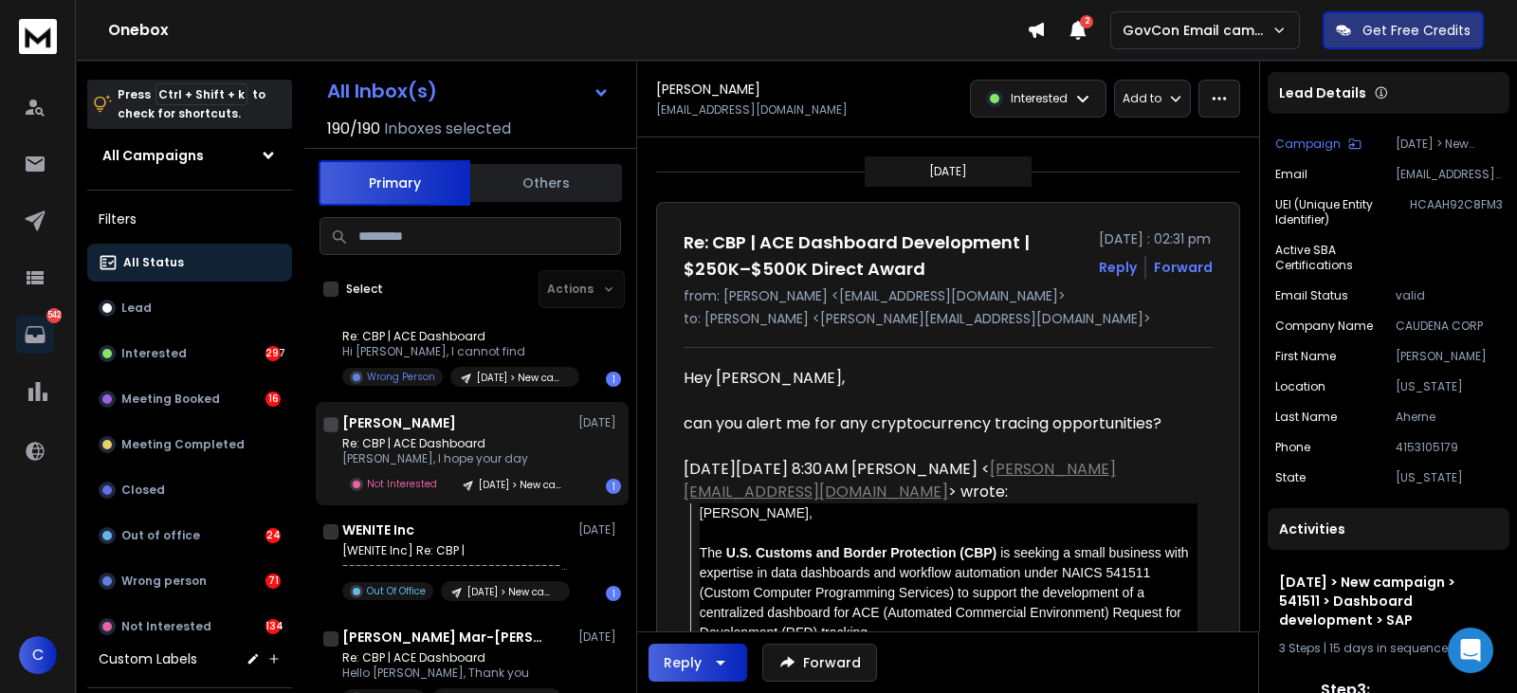
click at [486, 430] on div "[PERSON_NAME] [DATE]" at bounding box center [481, 422] width 279 height 19
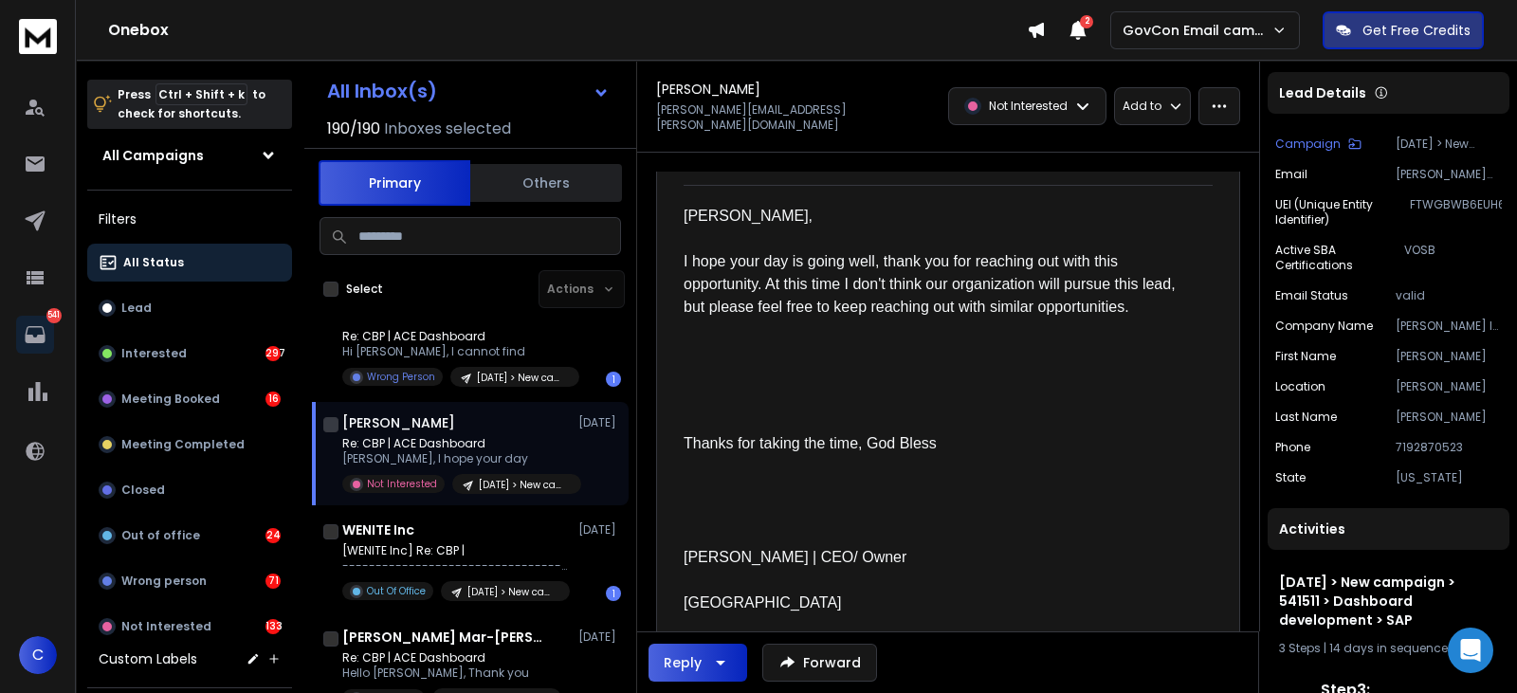
scroll to position [197, 0]
click at [681, 661] on div "Reply" at bounding box center [683, 662] width 38 height 19
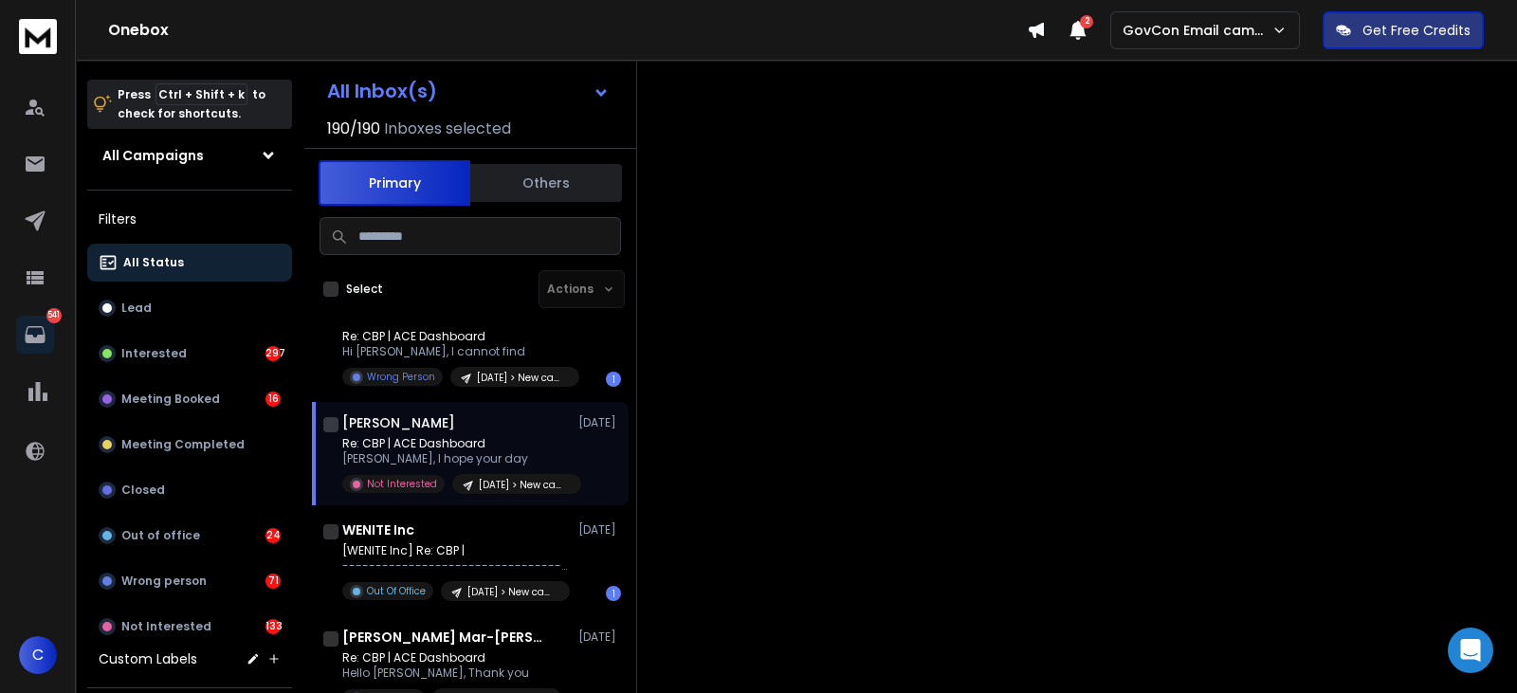
scroll to position [0, 0]
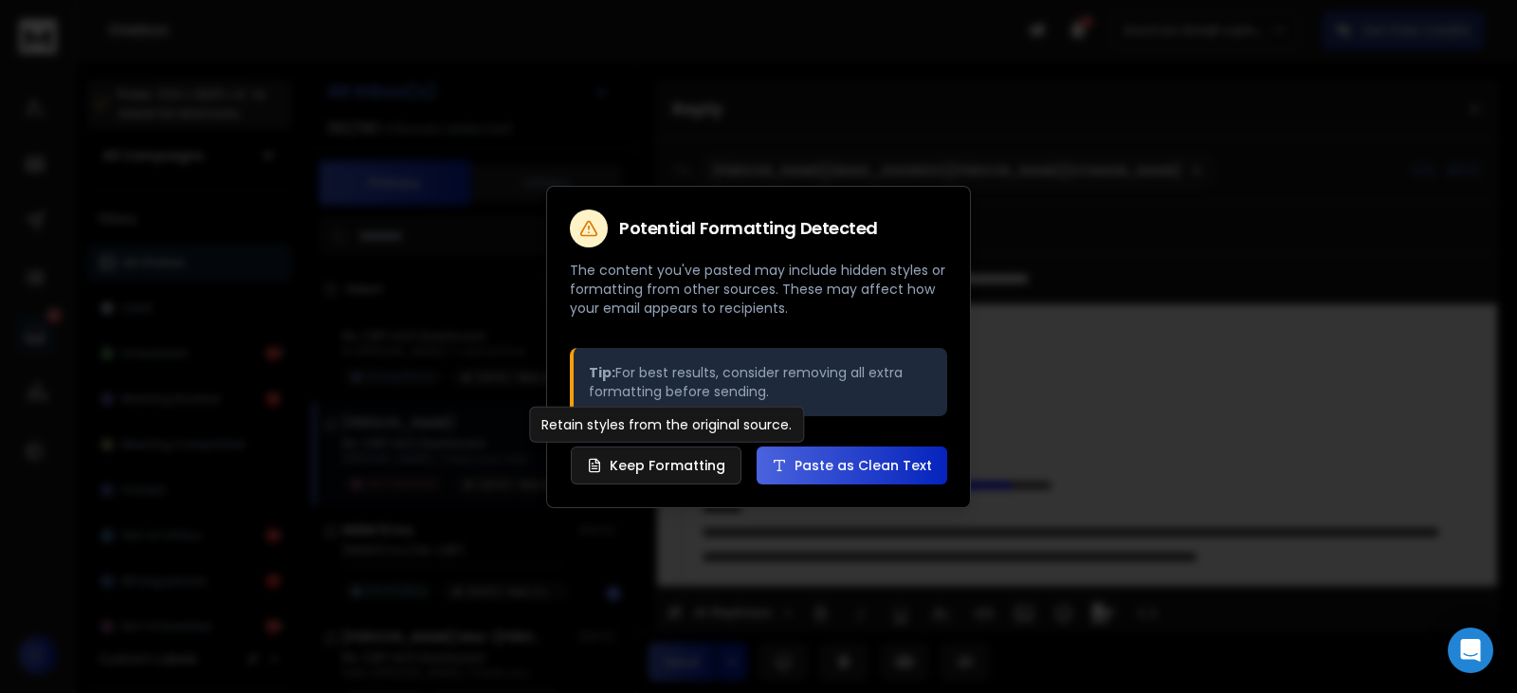
click at [882, 468] on button "Paste as Clean Text" at bounding box center [852, 466] width 191 height 38
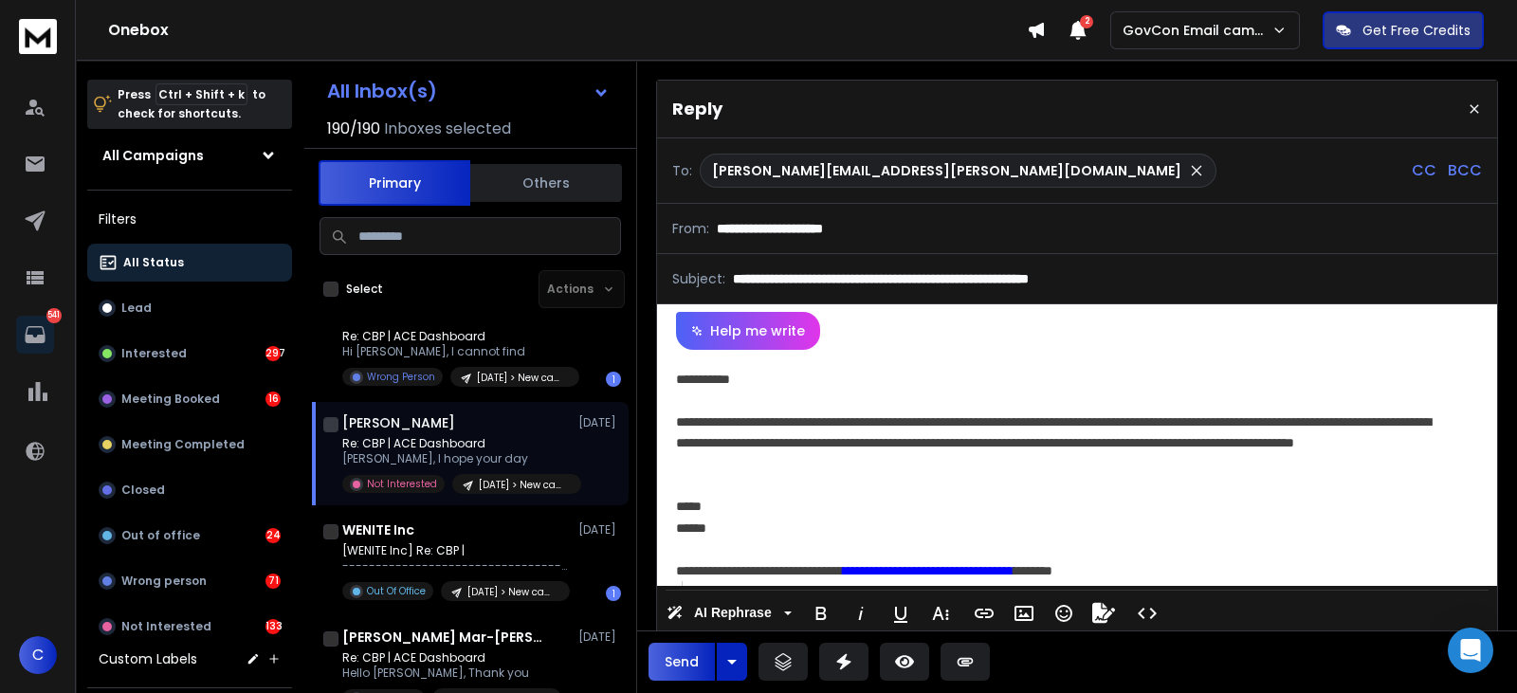
click at [680, 671] on button "Send" at bounding box center [682, 662] width 66 height 38
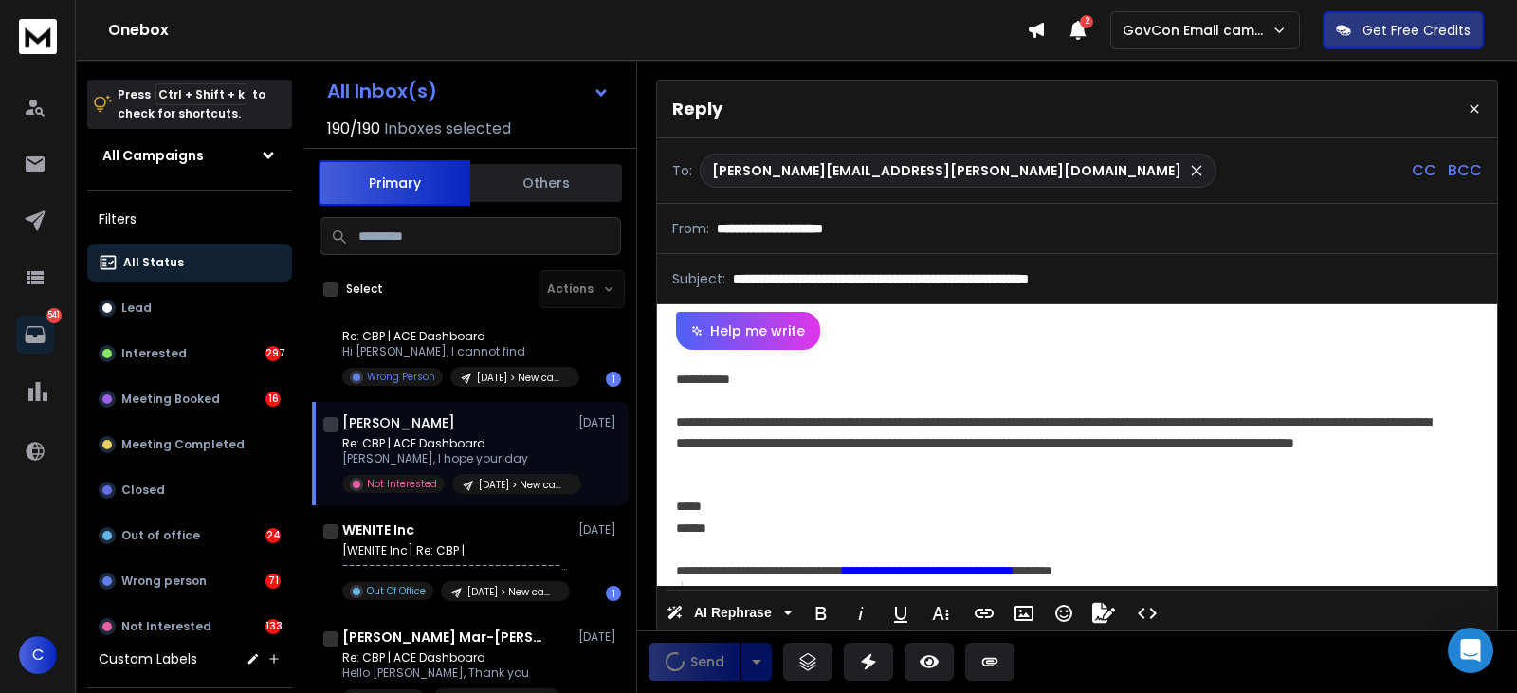
scroll to position [2673, 0]
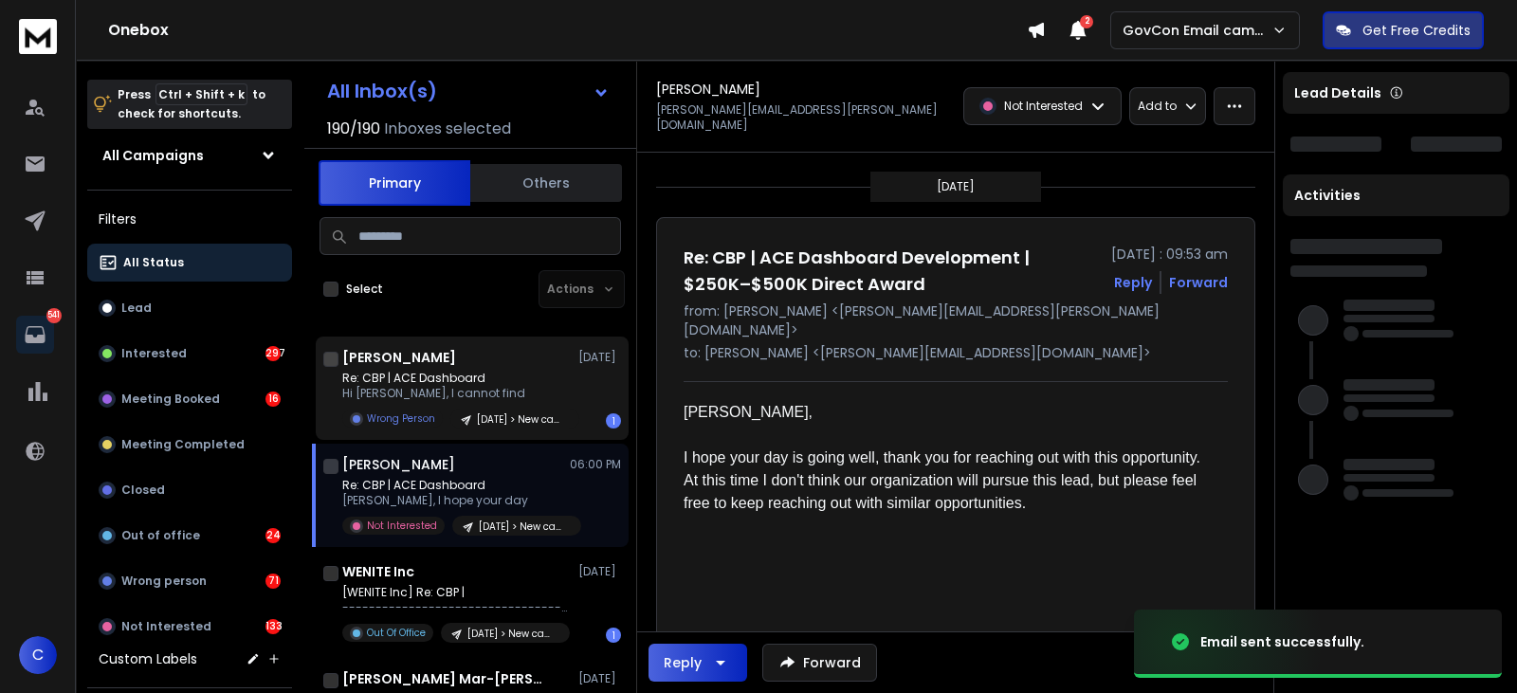
click at [534, 372] on p "Re: CBP | ACE Dashboard" at bounding box center [456, 378] width 228 height 15
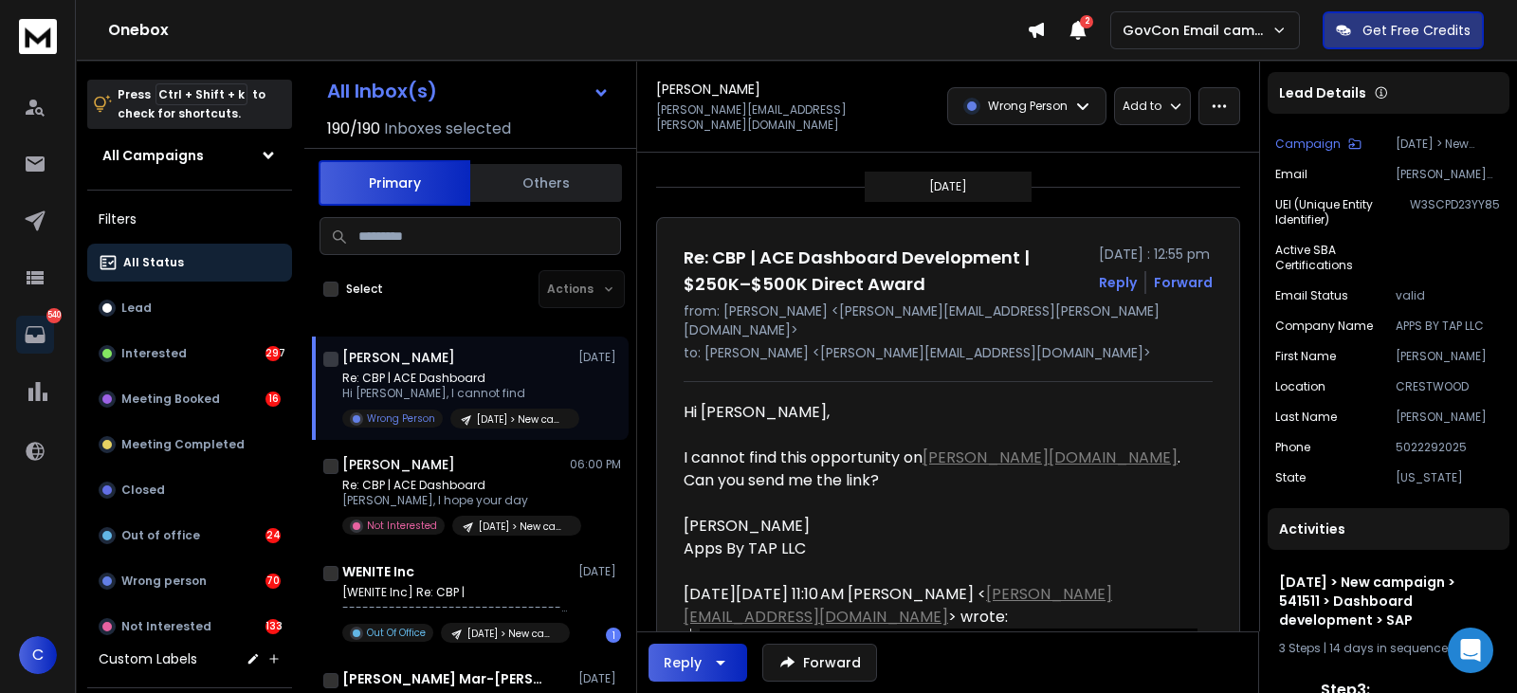
click at [689, 682] on button "Reply" at bounding box center [698, 663] width 99 height 38
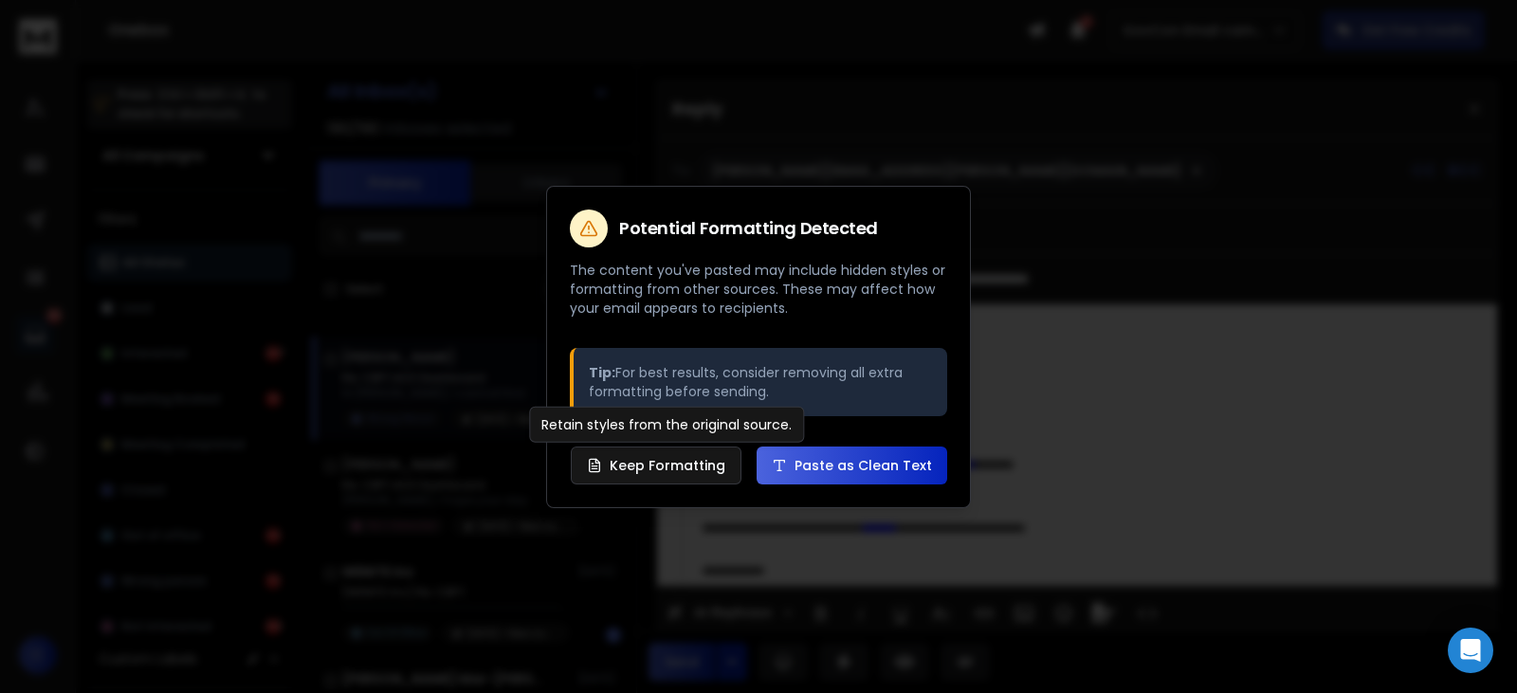
click at [901, 470] on button "Paste as Clean Text" at bounding box center [852, 466] width 191 height 38
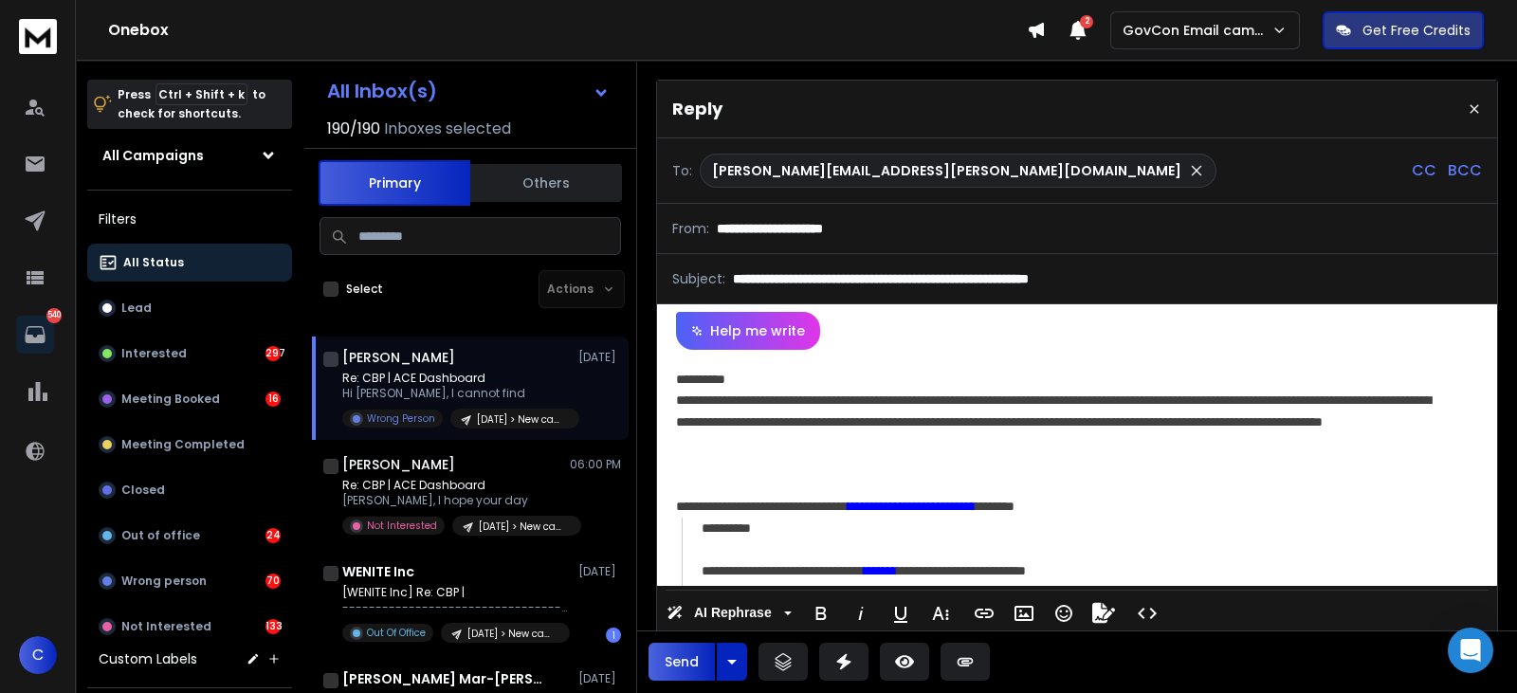
click at [860, 444] on div "**********" at bounding box center [1064, 422] width 777 height 64
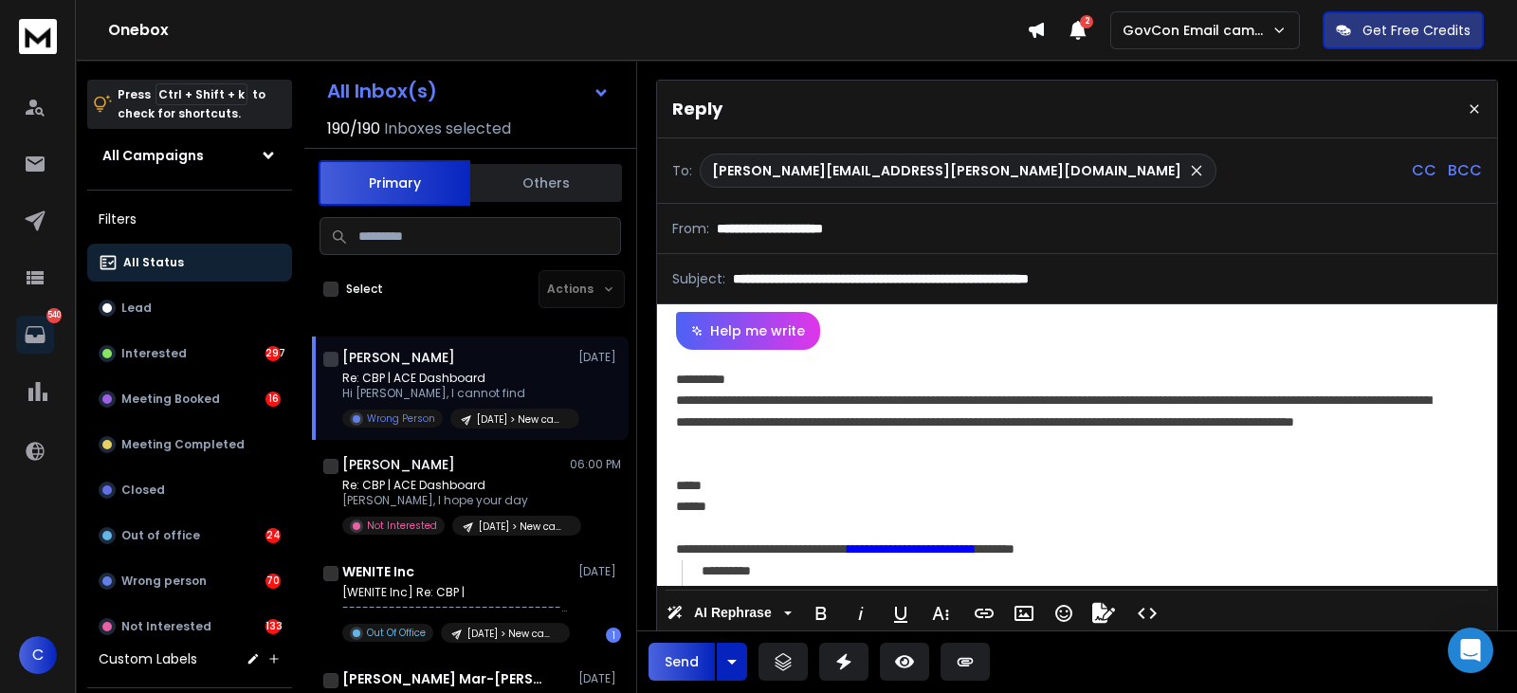
click at [680, 670] on button "Send" at bounding box center [682, 662] width 66 height 38
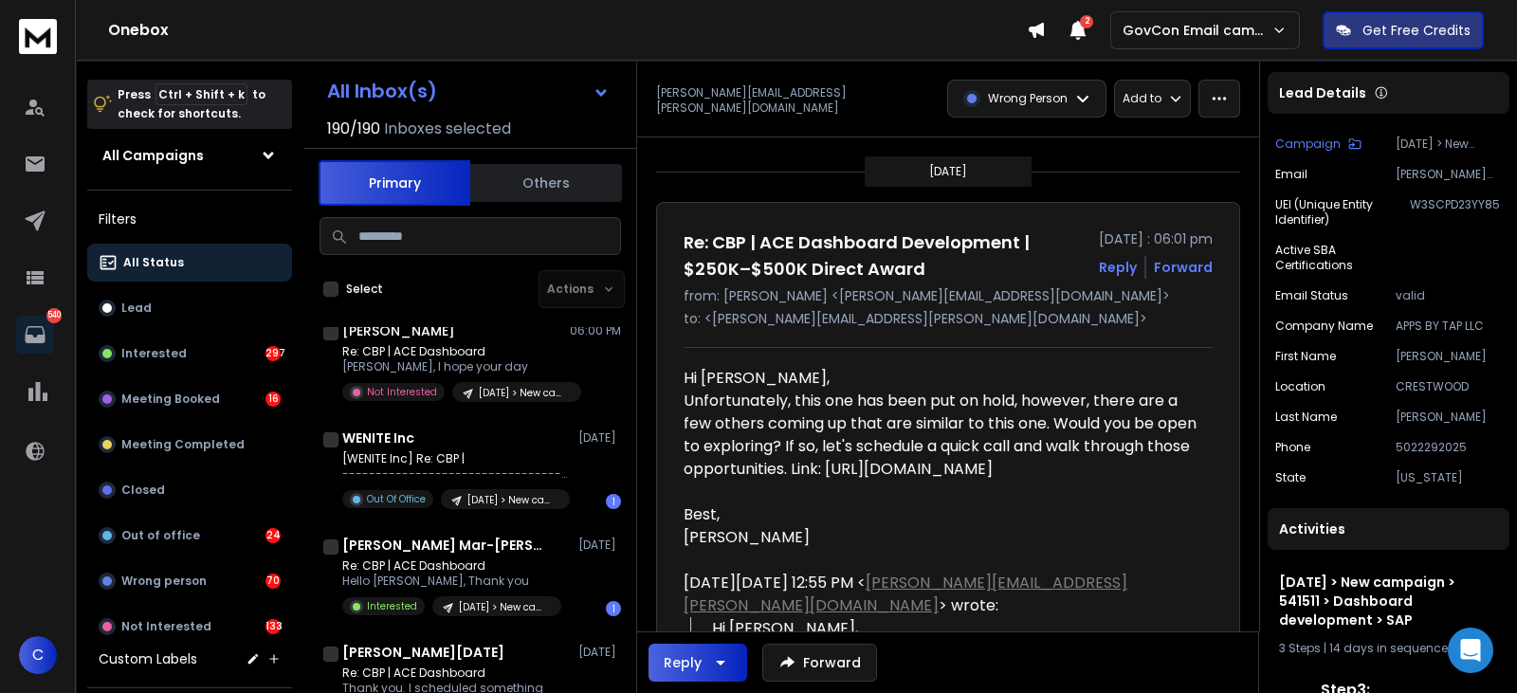
scroll to position [2807, 0]
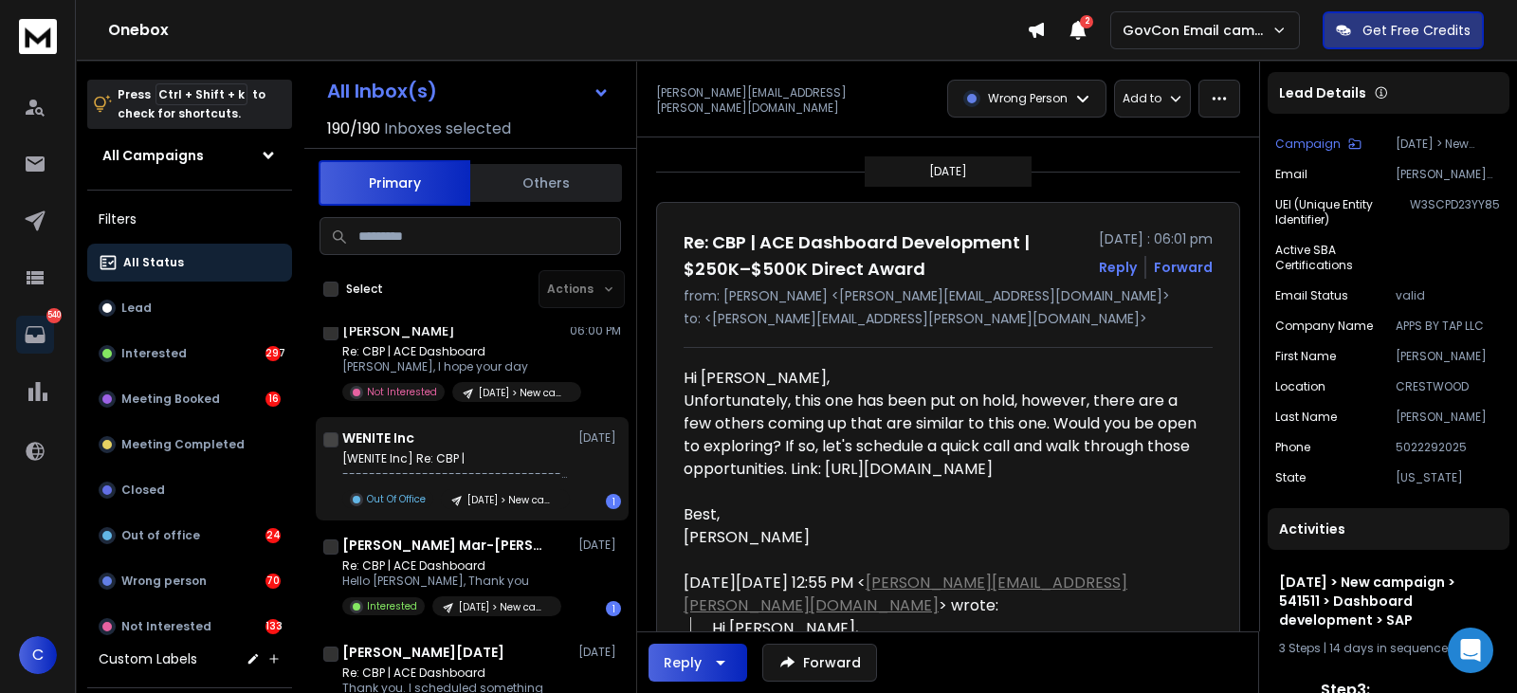
click at [504, 432] on div "WENITE Inc [DATE]" at bounding box center [481, 438] width 279 height 19
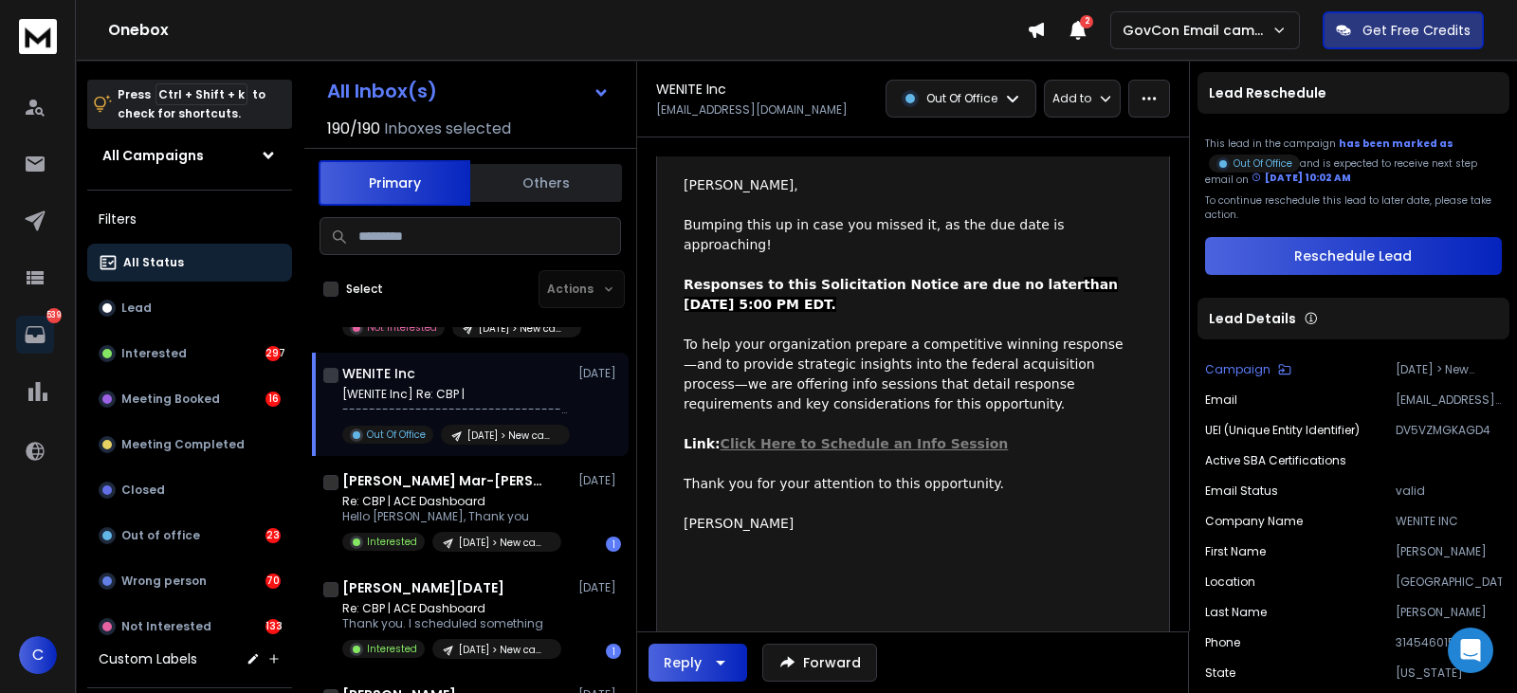
scroll to position [2933, 0]
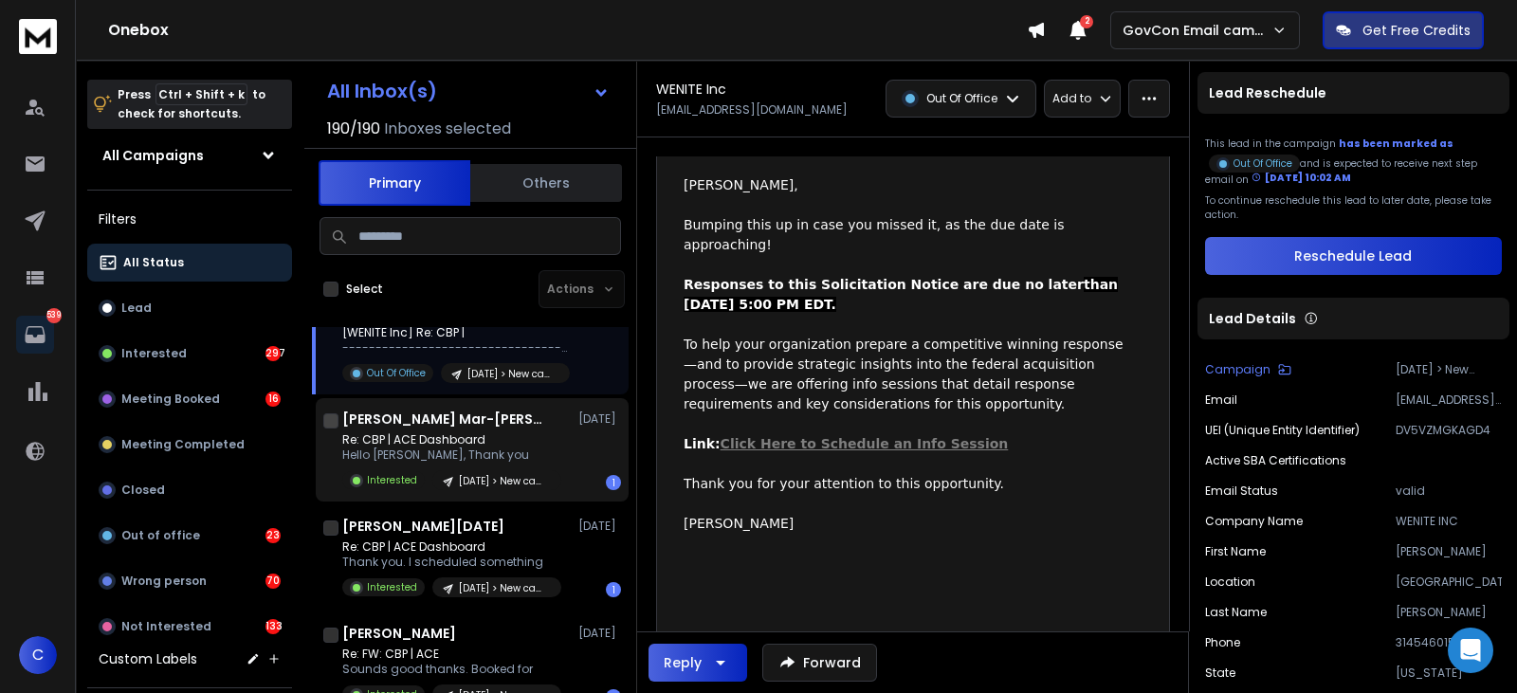
click at [501, 437] on p "Re: CBP | ACE Dashboard" at bounding box center [451, 439] width 219 height 15
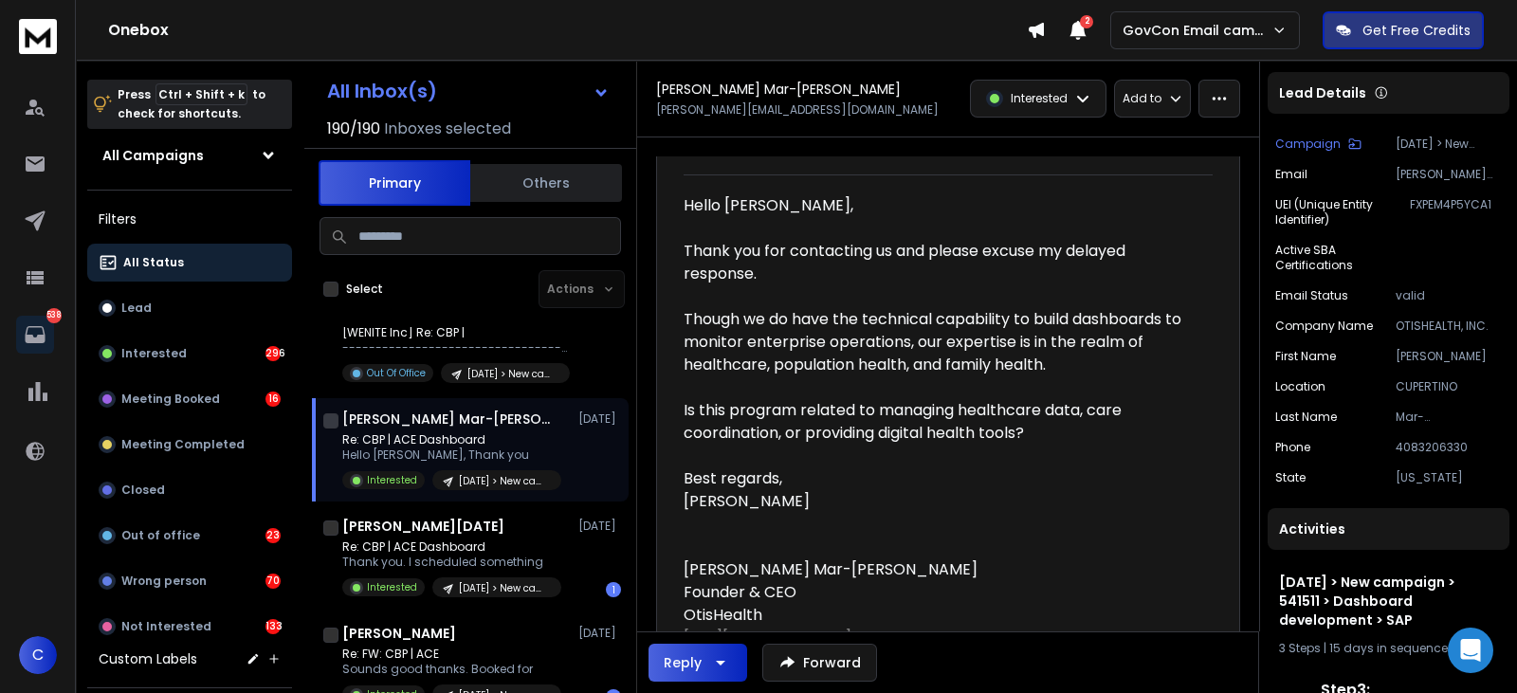
scroll to position [192, 0]
click at [689, 671] on div "Reply" at bounding box center [683, 662] width 38 height 19
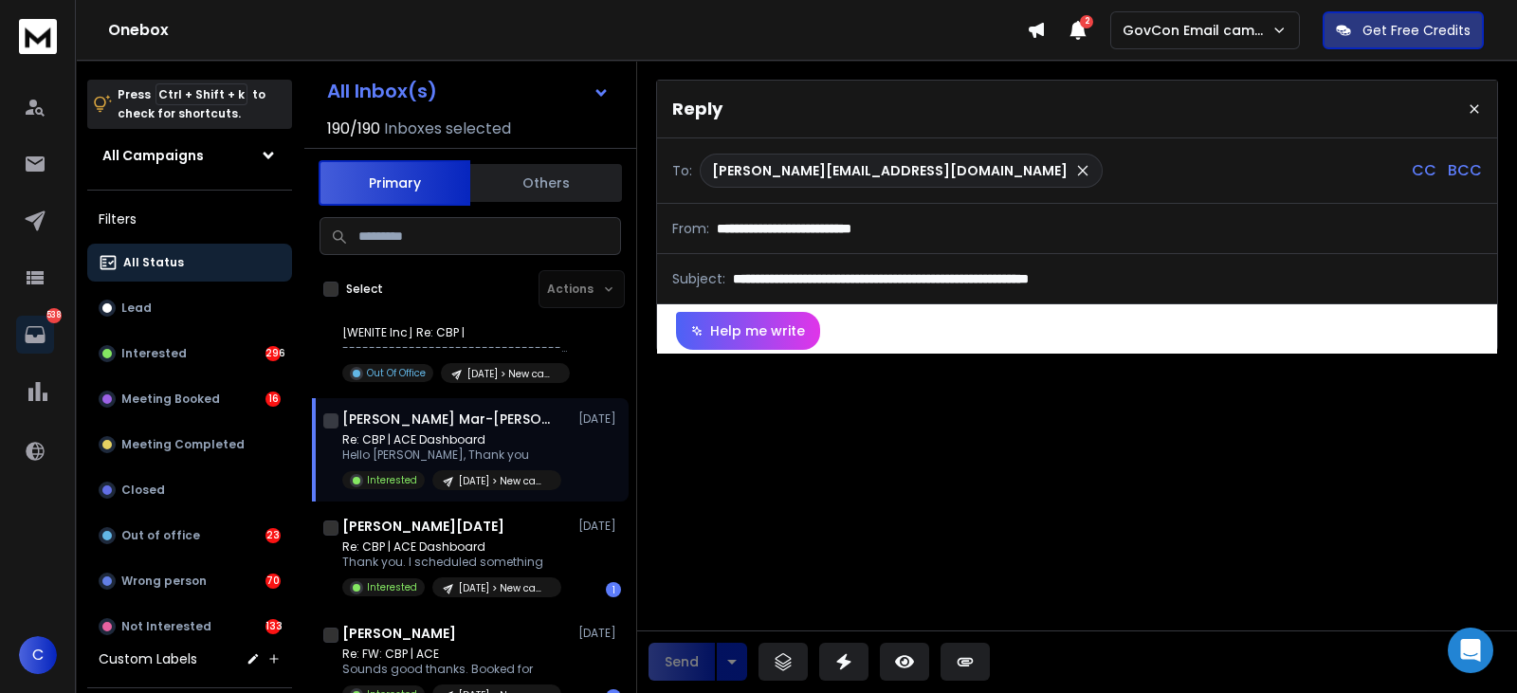
scroll to position [0, 0]
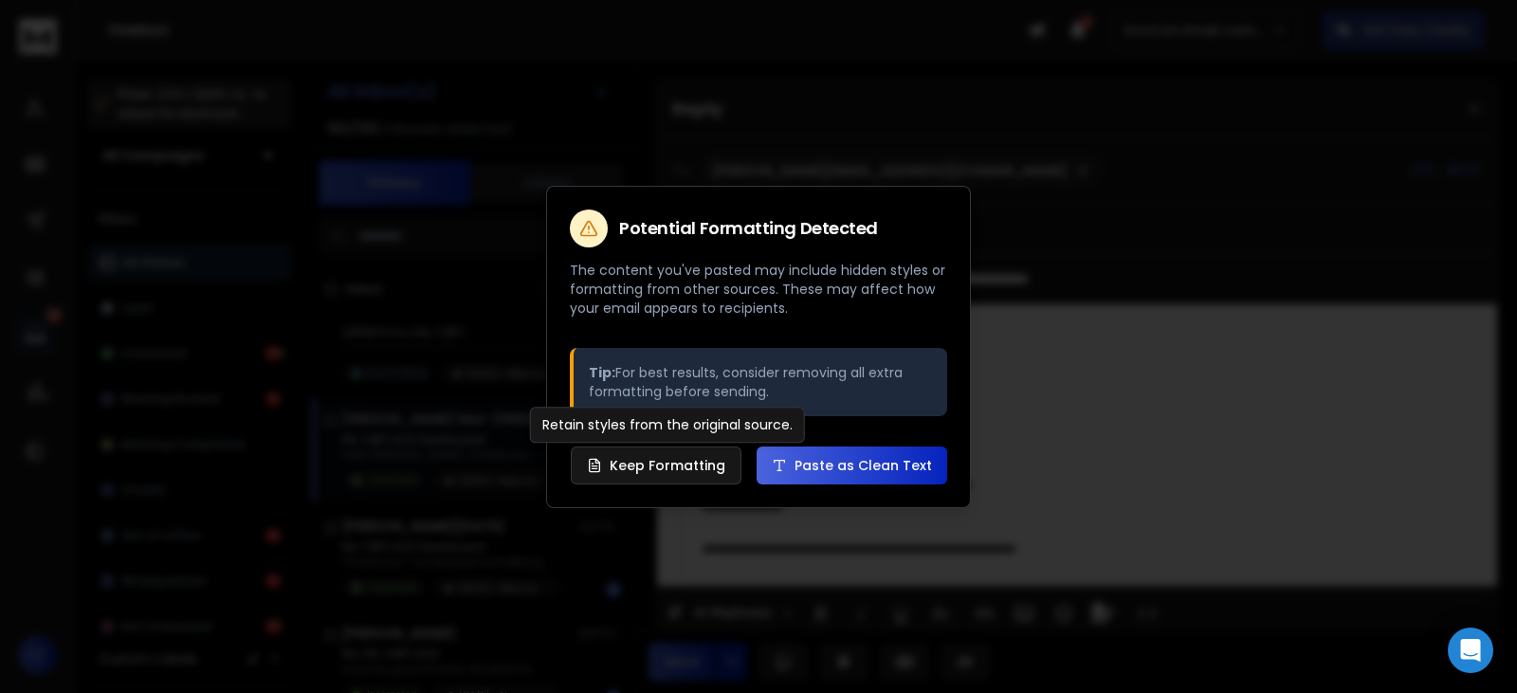
click at [881, 471] on button "Paste as Clean Text" at bounding box center [852, 466] width 191 height 38
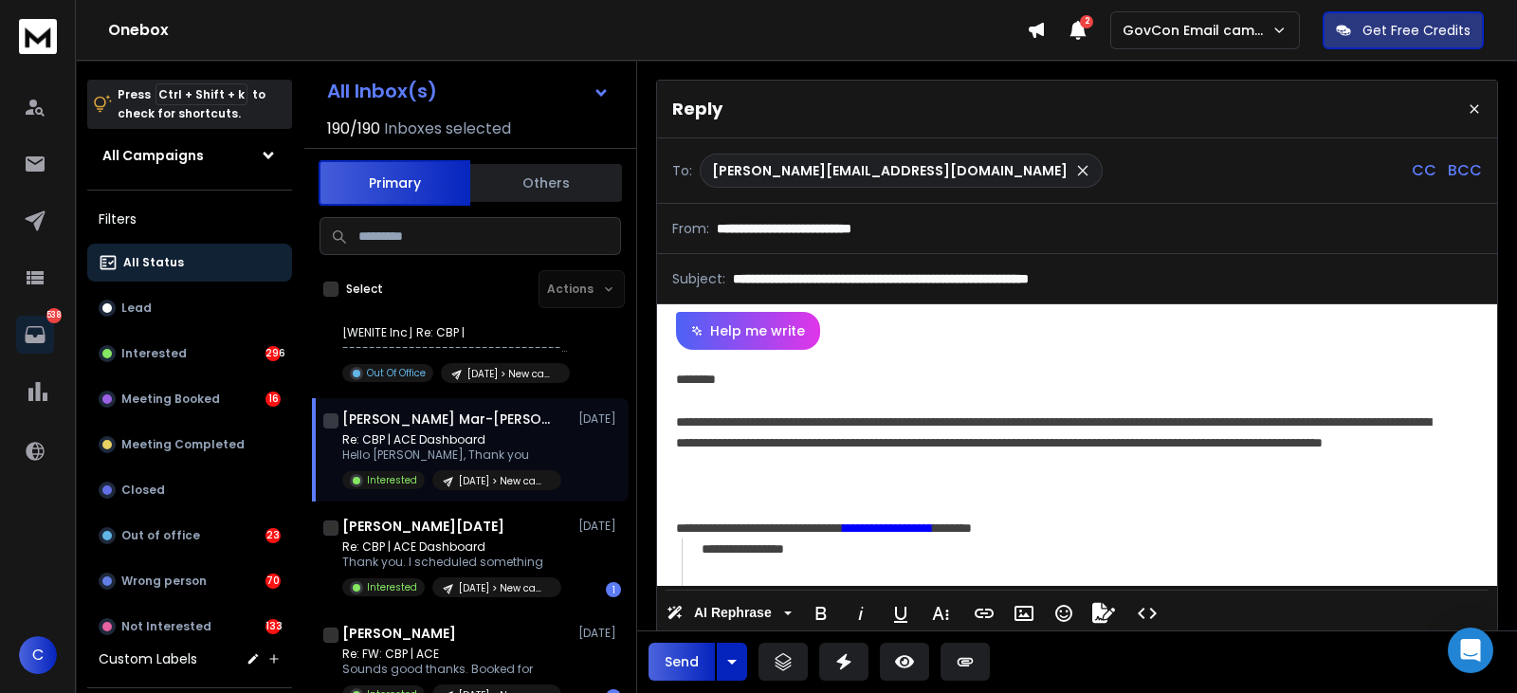
click at [680, 433] on div "**********" at bounding box center [1064, 444] width 777 height 64
click at [1387, 427] on div "**********" at bounding box center [1064, 444] width 777 height 64
click at [1064, 460] on div "**********" at bounding box center [1064, 444] width 777 height 64
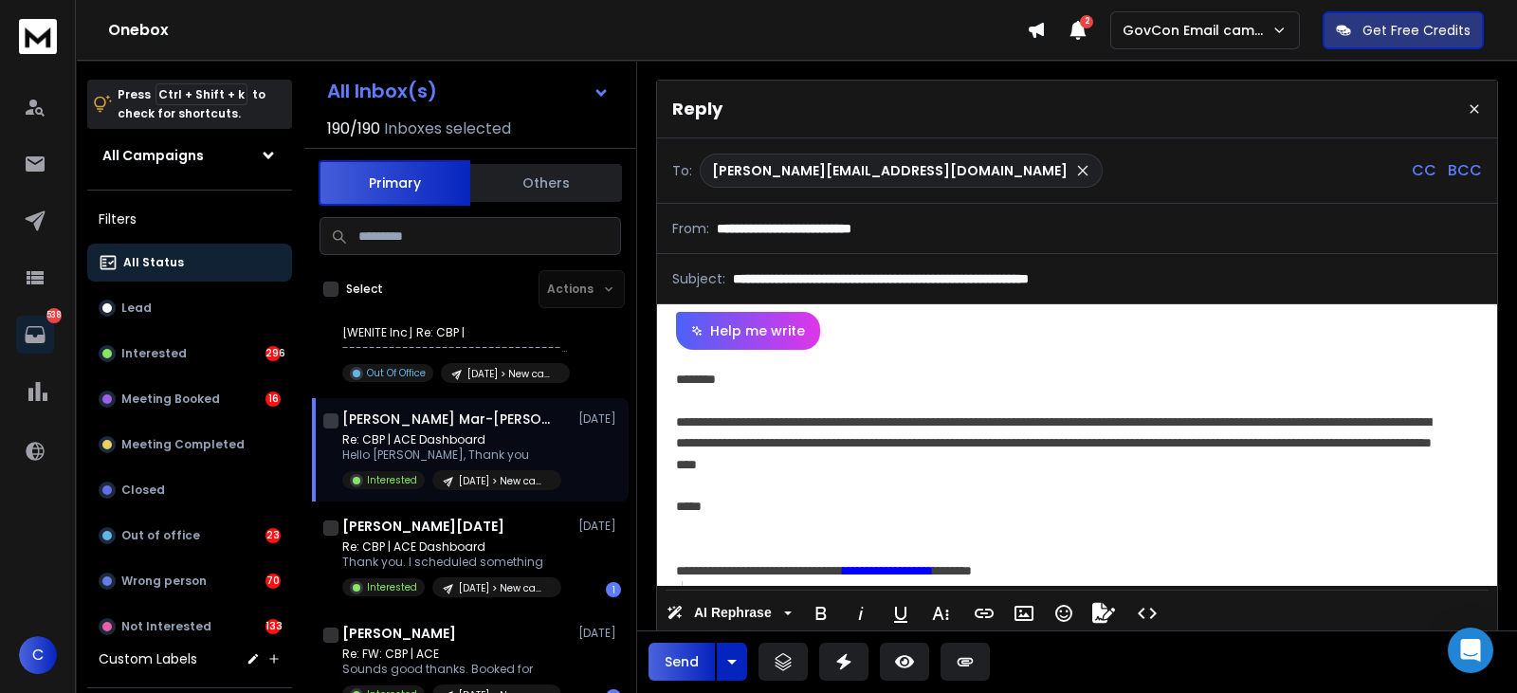
click at [779, 526] on div at bounding box center [1077, 528] width 802 height 21
click at [685, 669] on button "Send" at bounding box center [682, 662] width 66 height 38
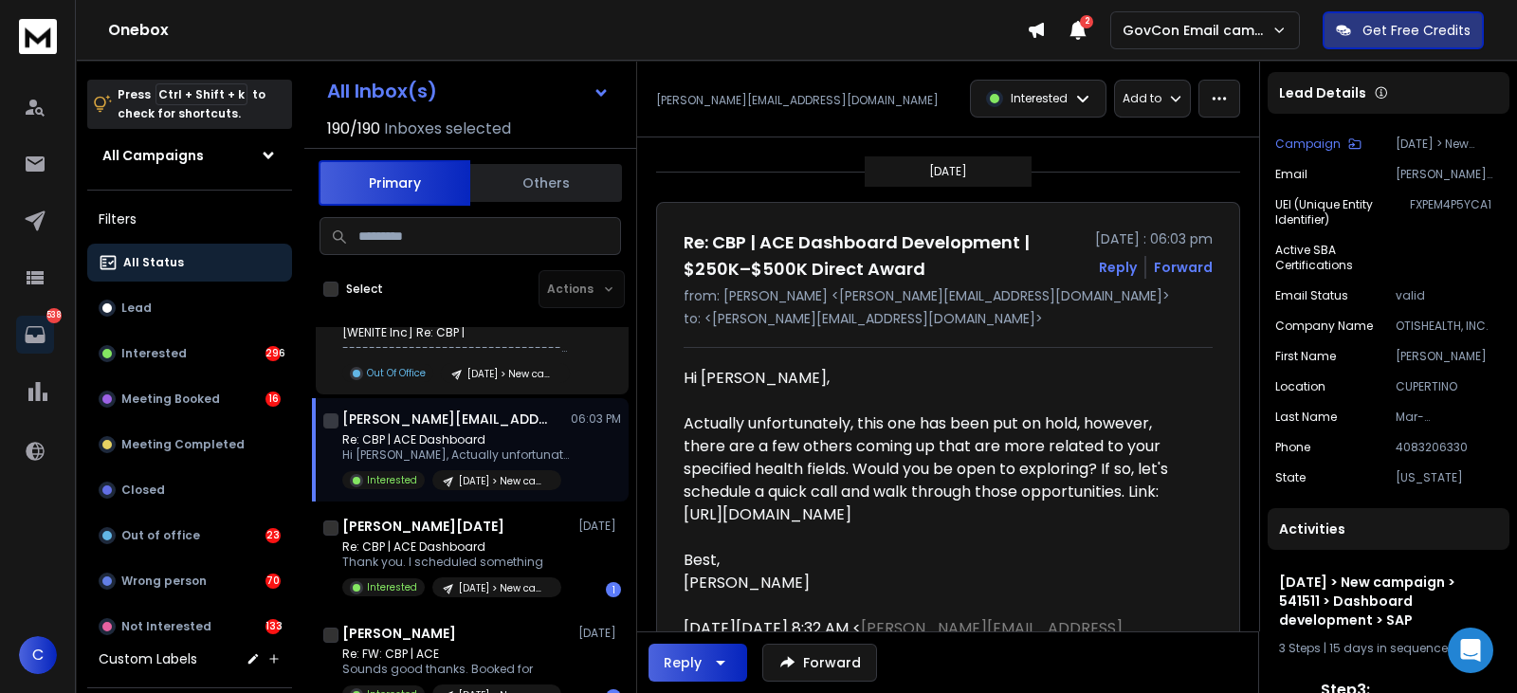
click at [321, 388] on div "WENITE Inc [DATE] [WENITE Inc] Re: CBP | --------------------------------------…" at bounding box center [472, 342] width 313 height 103
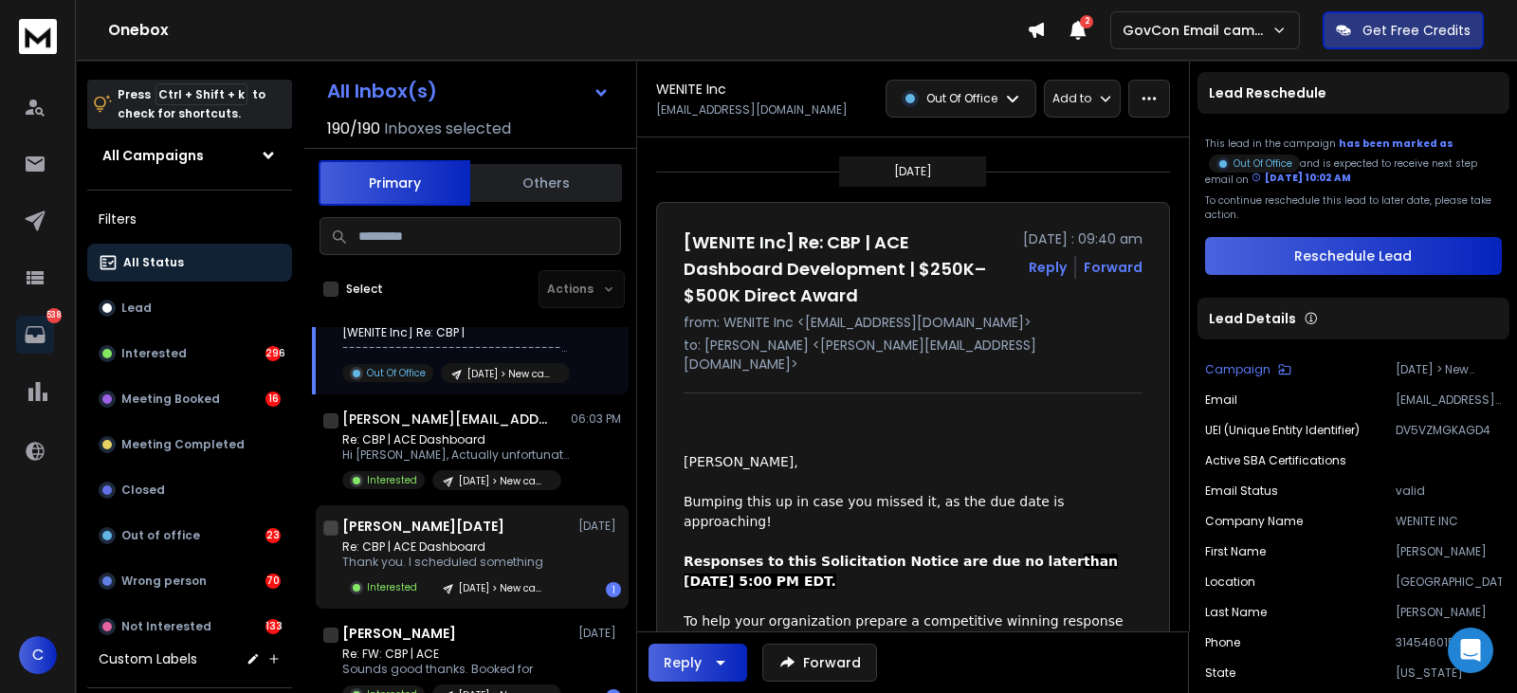
click at [494, 550] on p "Re: CBP | ACE Dashboard" at bounding box center [451, 547] width 219 height 15
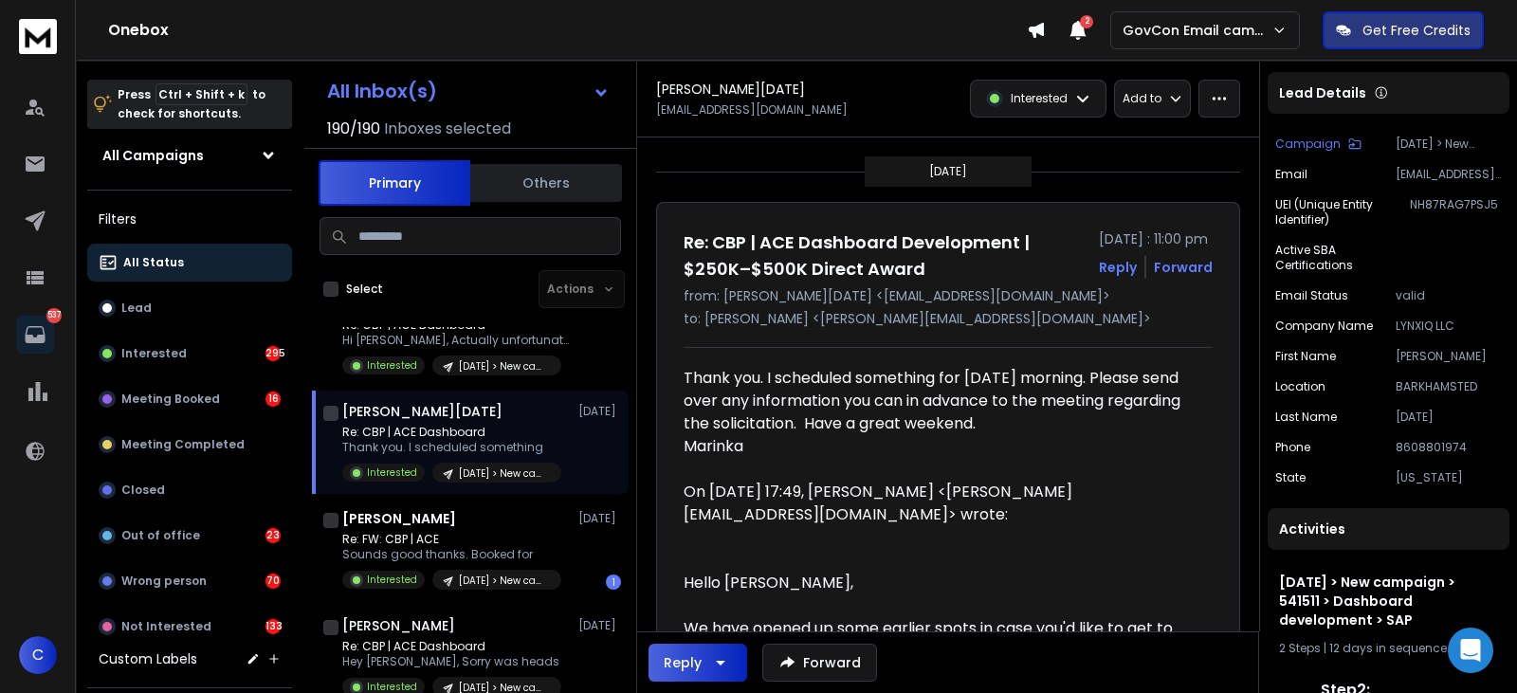
scroll to position [3048, 0]
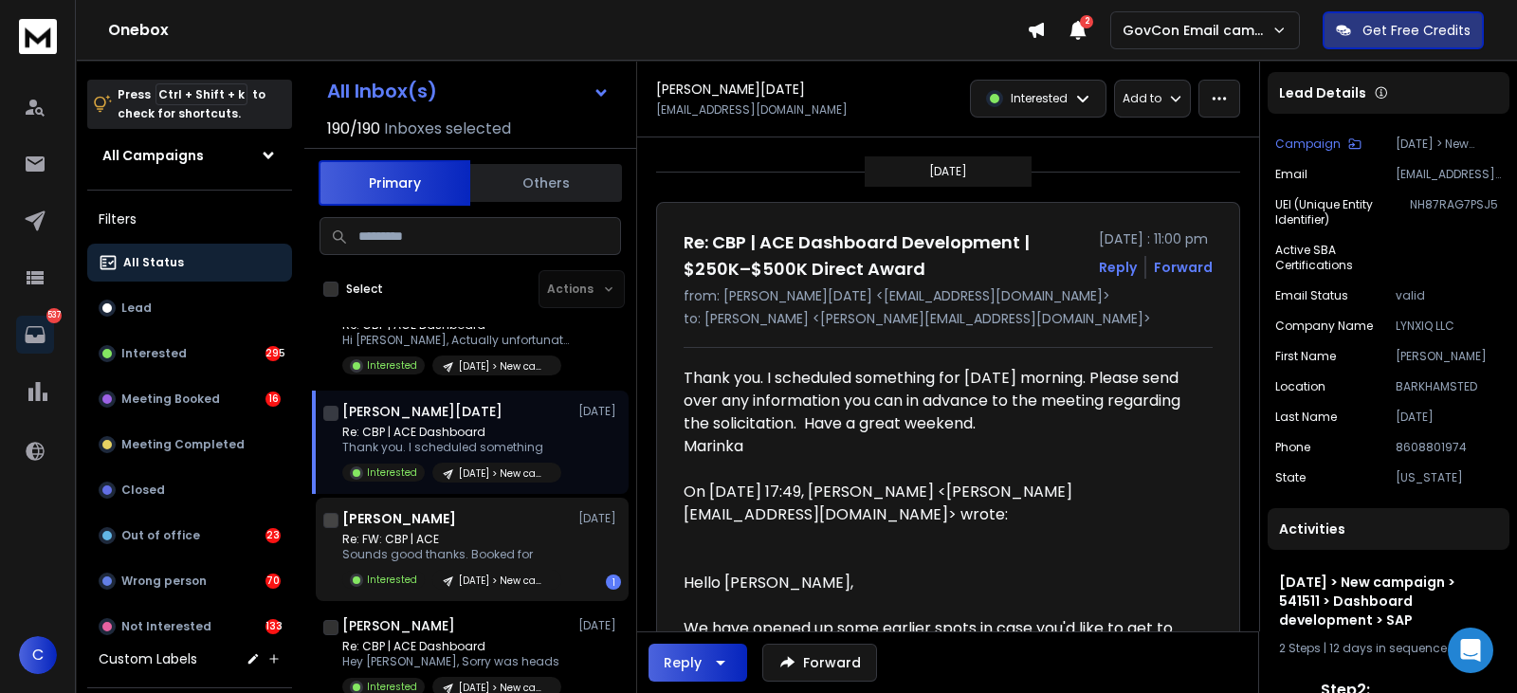
click at [503, 536] on p "Re: FW: CBP | ACE" at bounding box center [451, 539] width 219 height 15
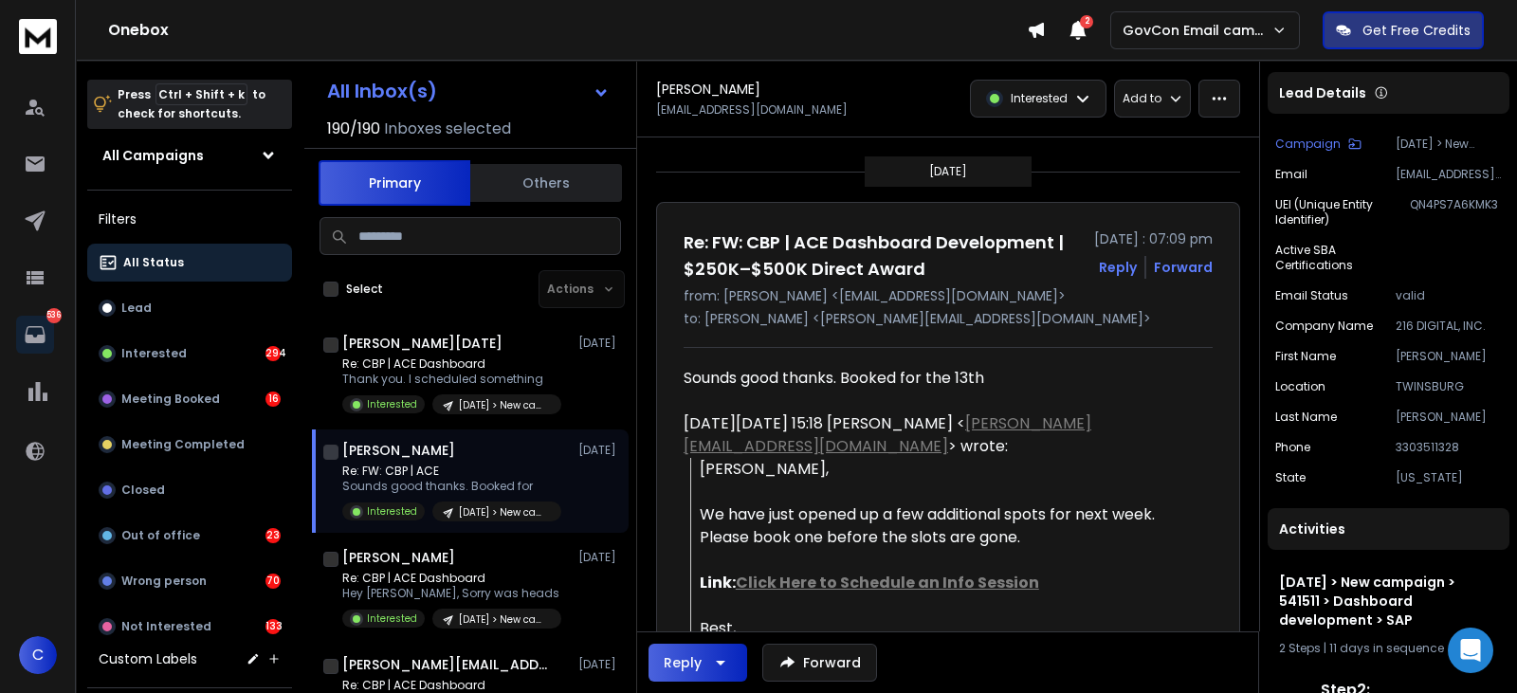
scroll to position [3181, 0]
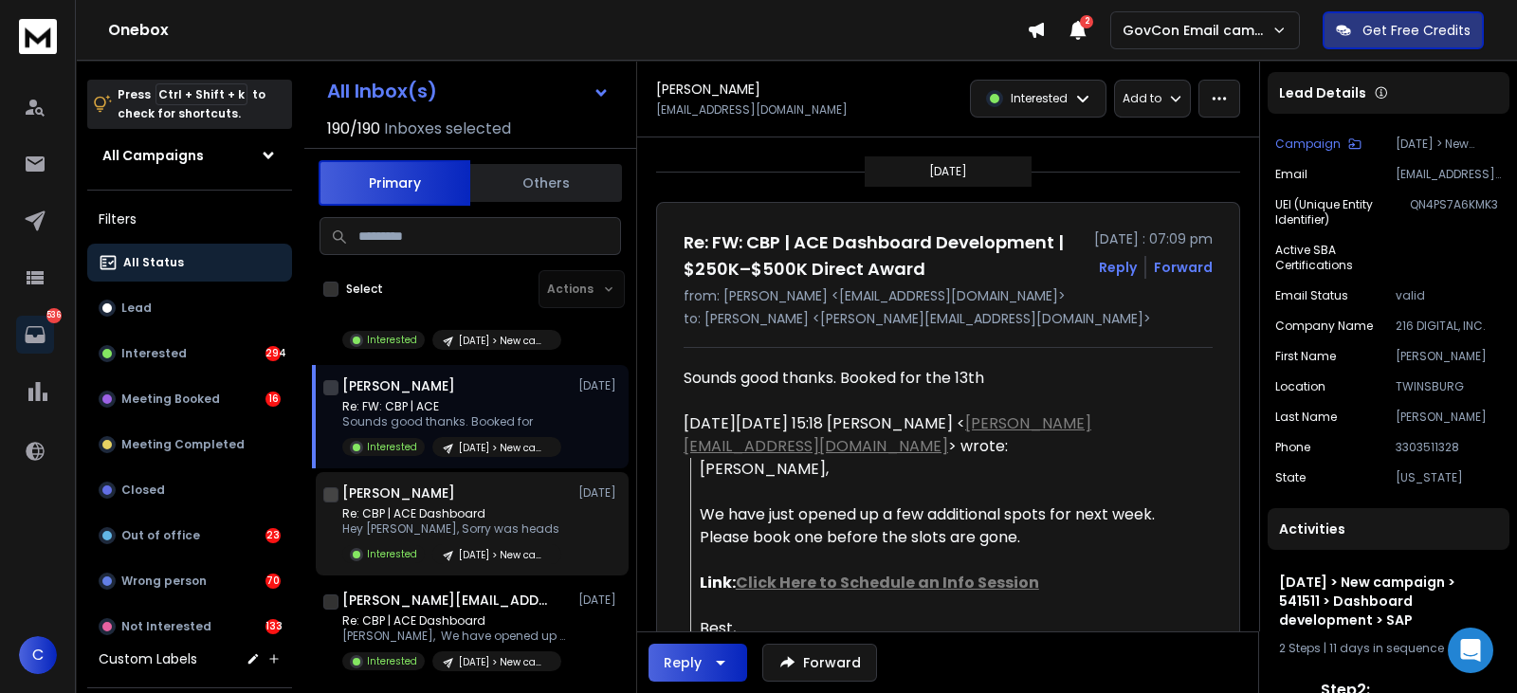
click at [505, 516] on p "Re: CBP | ACE Dashboard" at bounding box center [451, 513] width 219 height 15
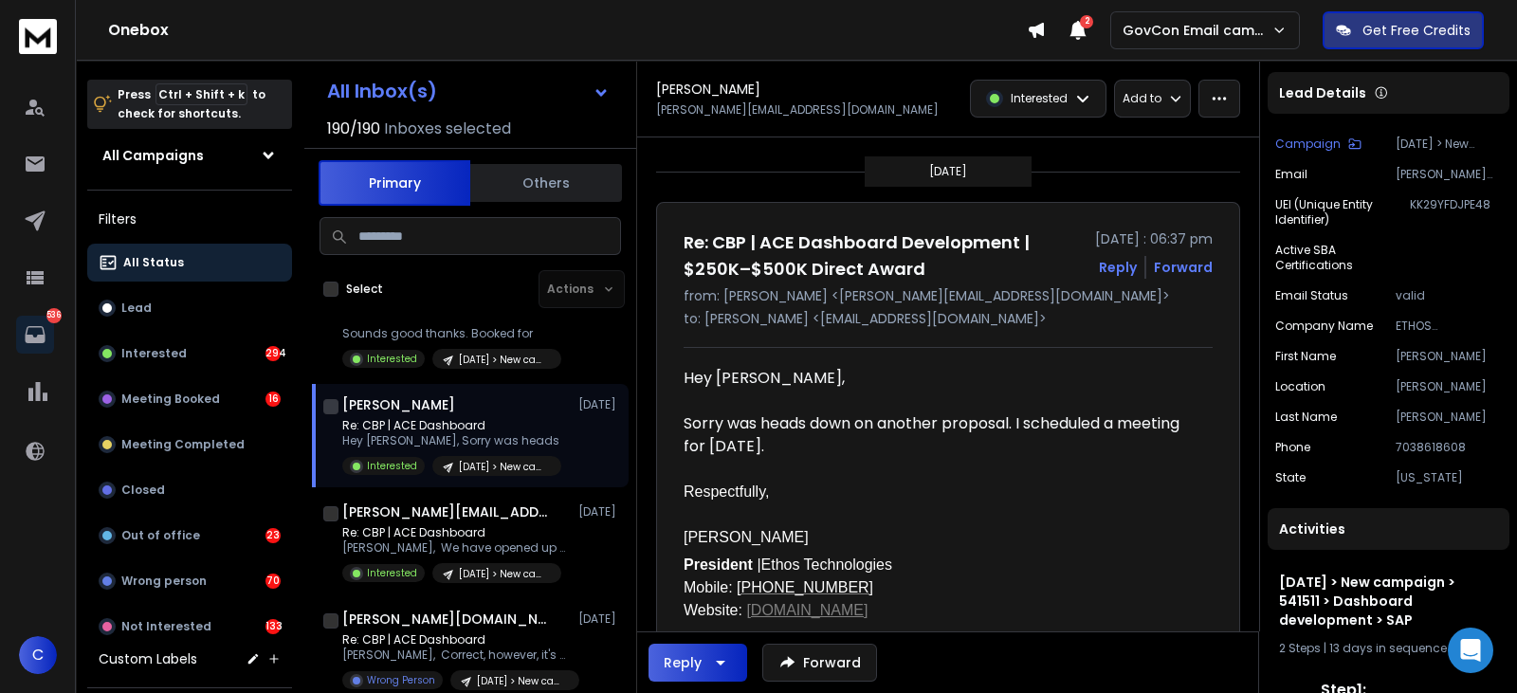
scroll to position [3279, 0]
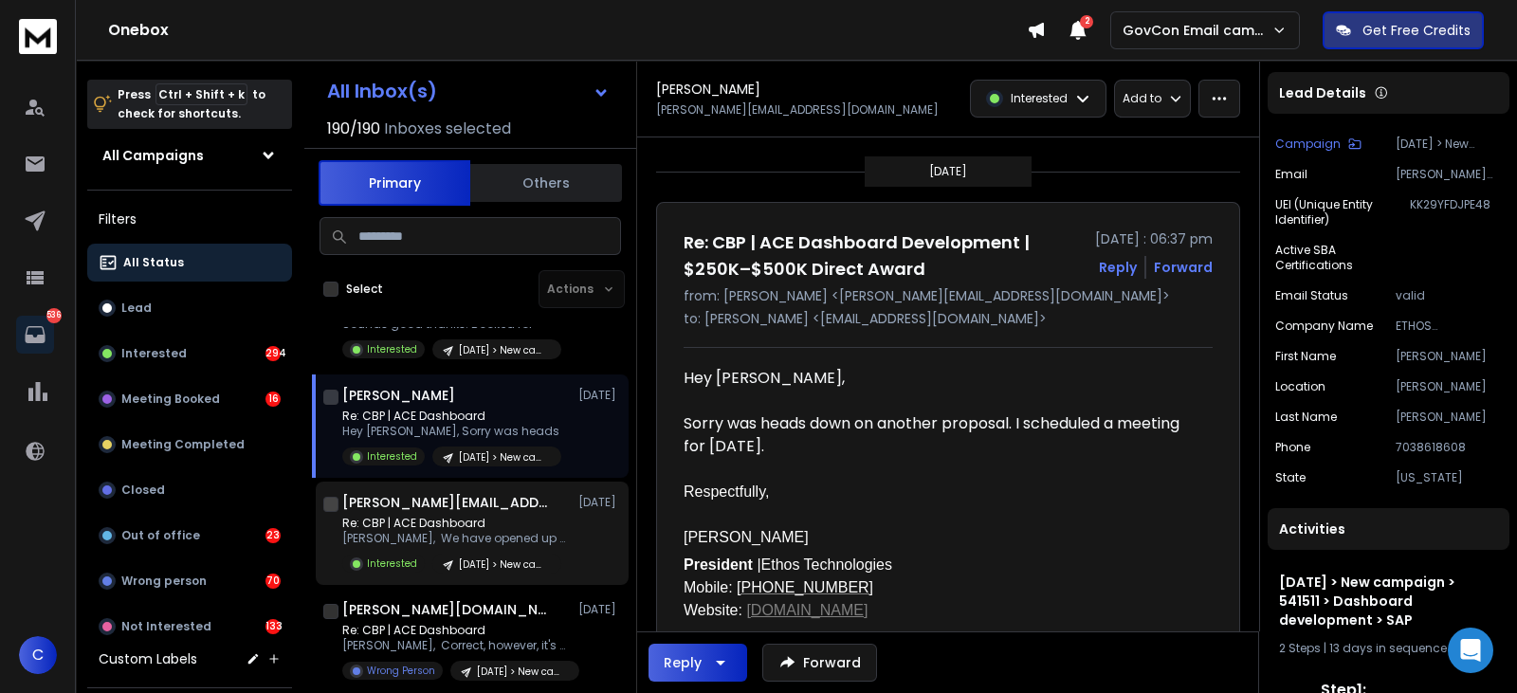
click at [506, 544] on p "[PERSON_NAME], We have opened up some" at bounding box center [456, 538] width 228 height 15
